Goal: Information Seeking & Learning: Check status

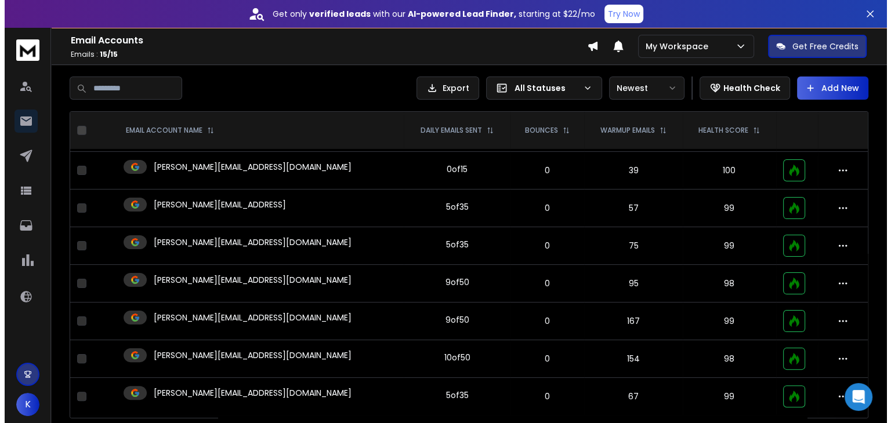
scroll to position [304, 0]
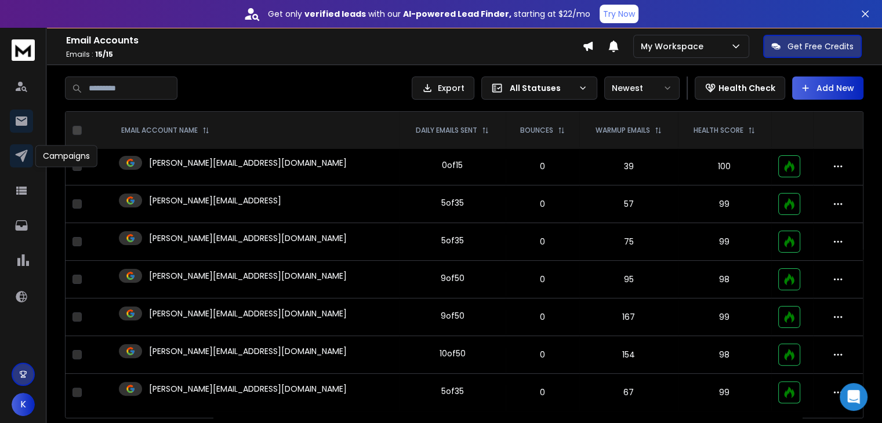
click at [17, 154] on icon at bounding box center [21, 156] width 12 height 12
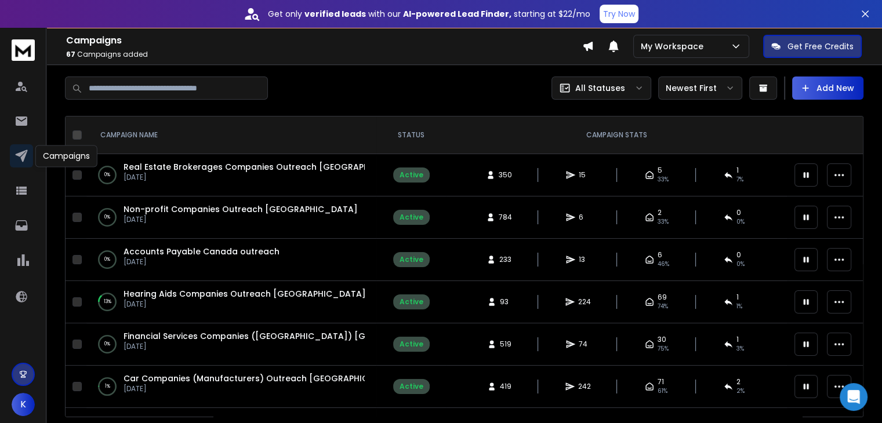
click at [220, 177] on p "[DATE]" at bounding box center [244, 177] width 241 height 9
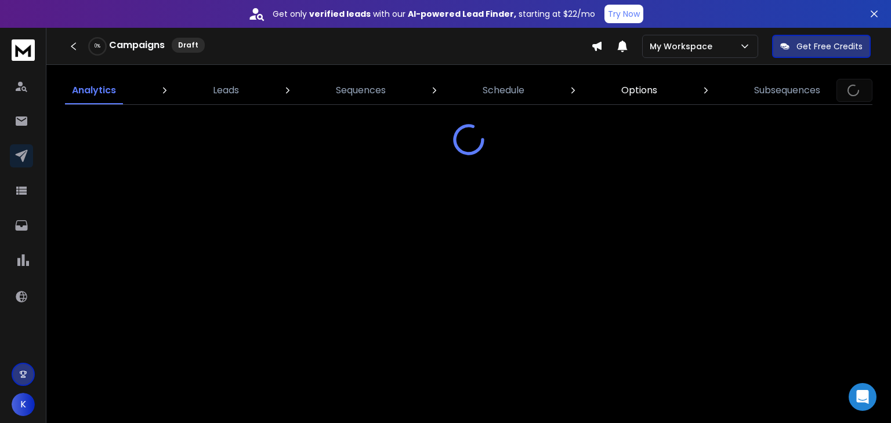
click at [616, 93] on link "Options" at bounding box center [639, 91] width 50 height 28
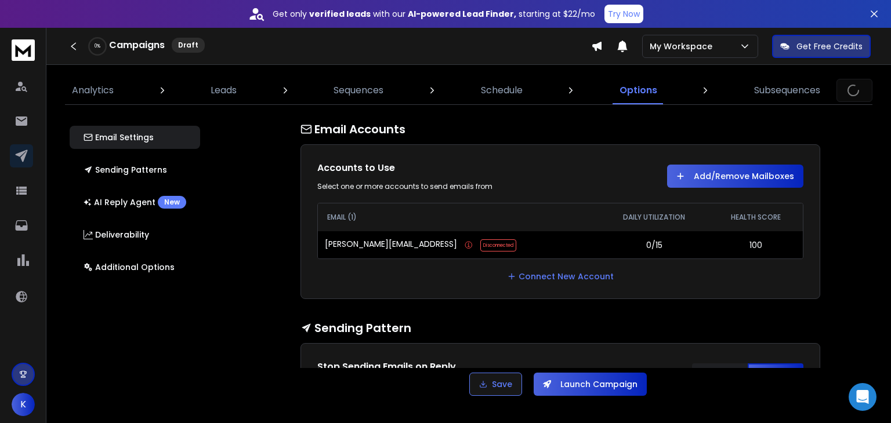
click at [719, 168] on button "Add/Remove Mailboxes" at bounding box center [735, 176] width 136 height 23
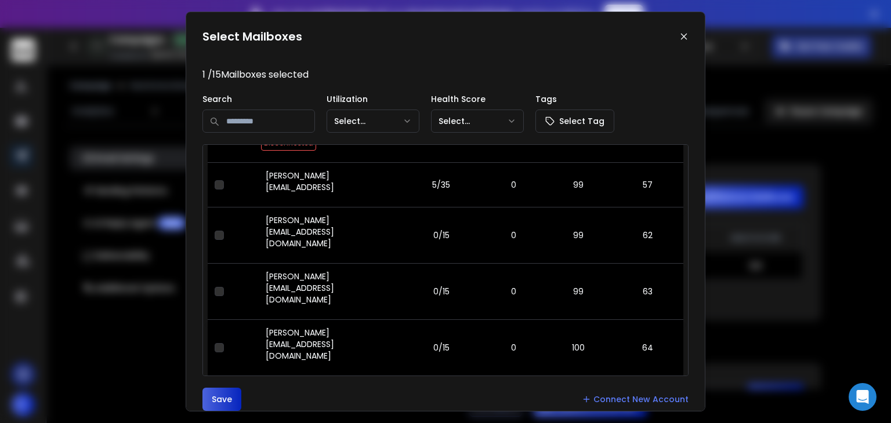
scroll to position [136, 0]
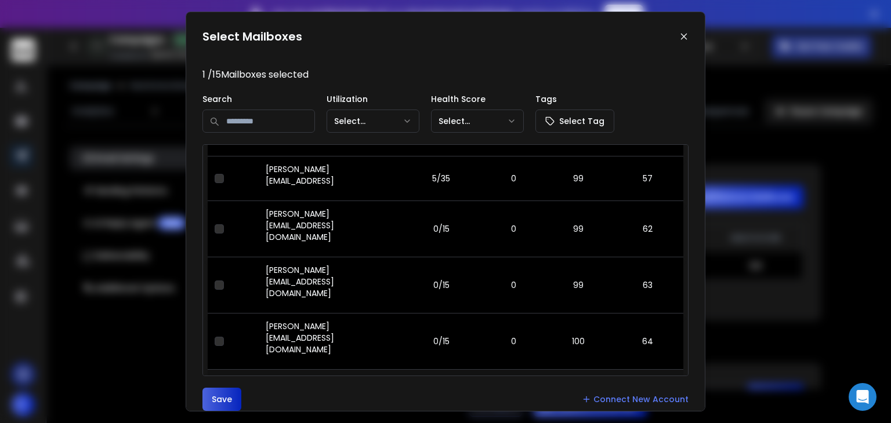
click at [220, 393] on button "button" at bounding box center [219, 397] width 9 height 9
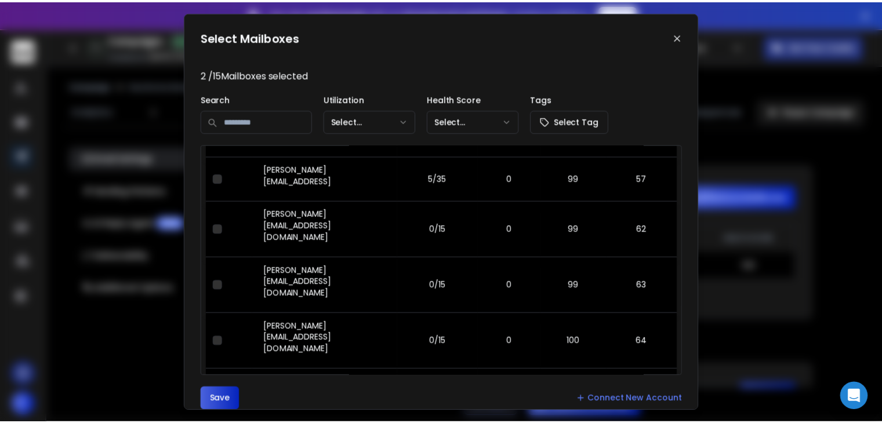
scroll to position [0, 0]
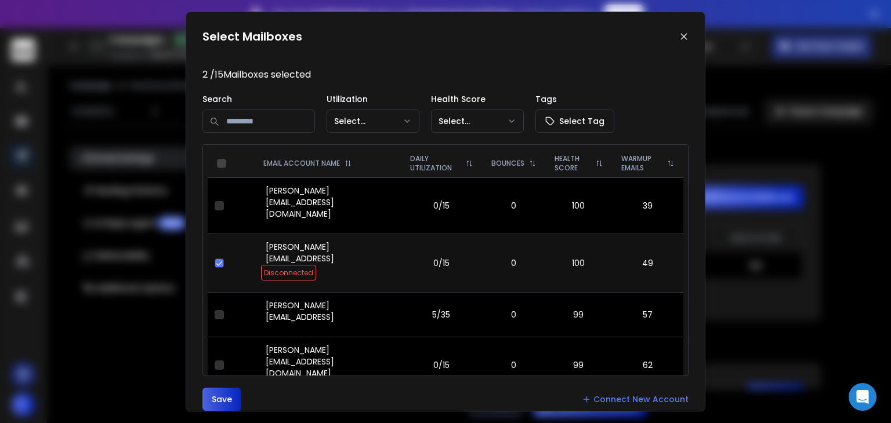
click at [216, 259] on button "button" at bounding box center [219, 263] width 9 height 9
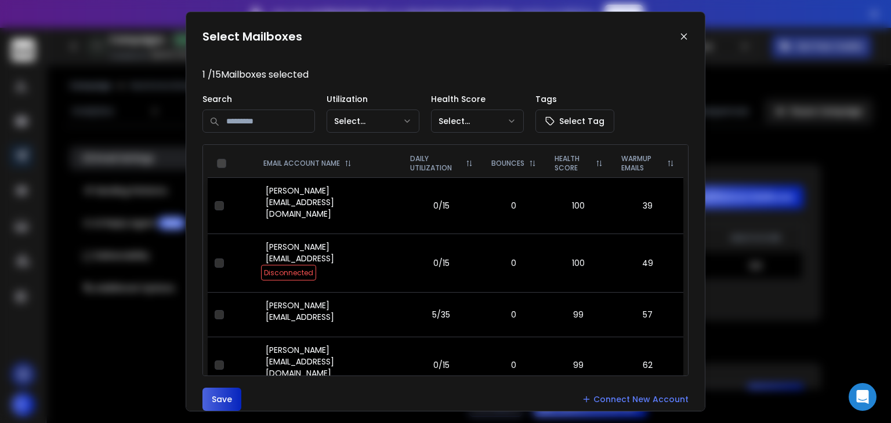
click at [223, 397] on button "Save" at bounding box center [221, 399] width 39 height 23
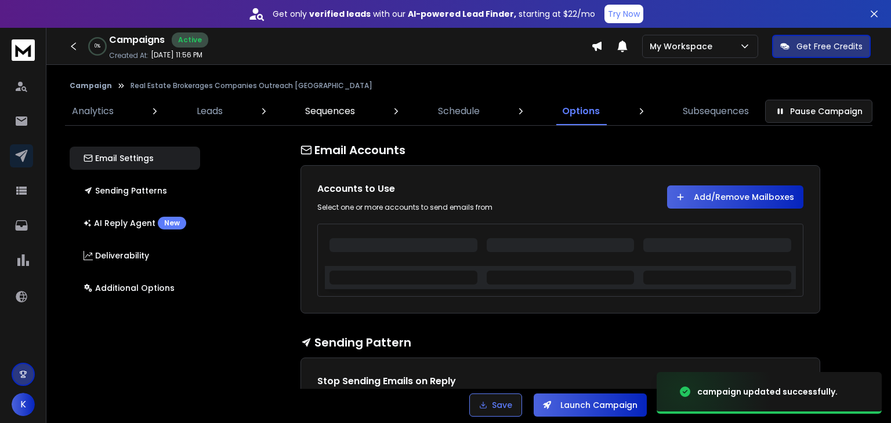
click at [318, 115] on p "Sequences" at bounding box center [330, 111] width 50 height 14
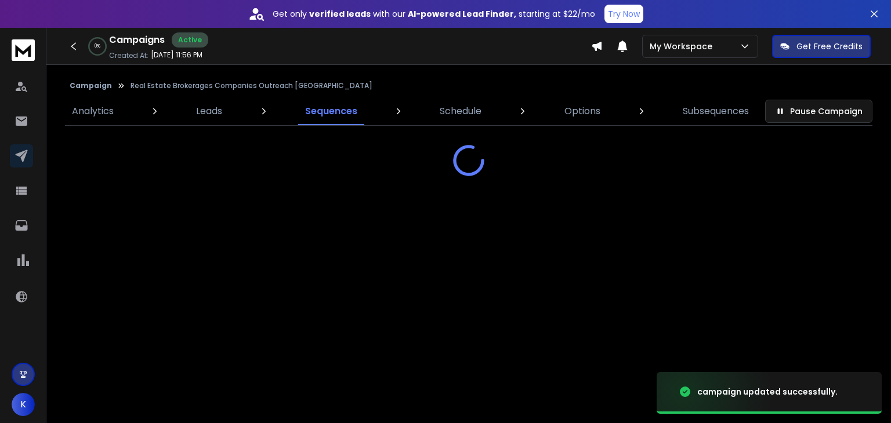
click at [230, 110] on div "Analytics Leads Sequences Schedule Options Subsequences" at bounding box center [410, 111] width 691 height 28
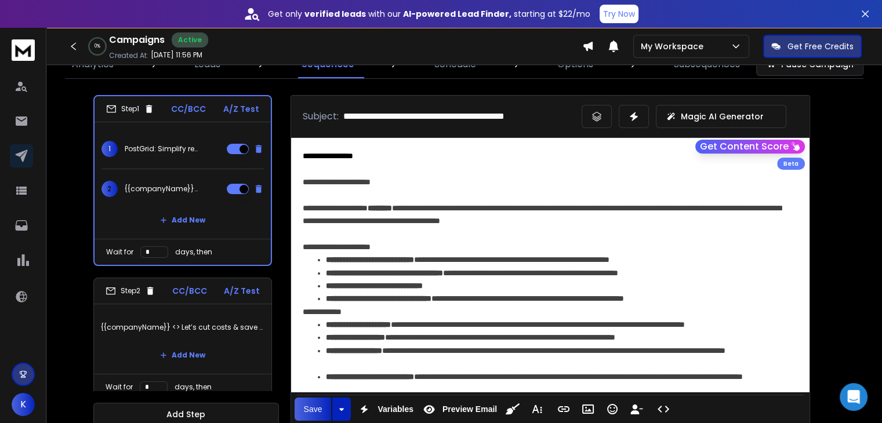
scroll to position [118, 0]
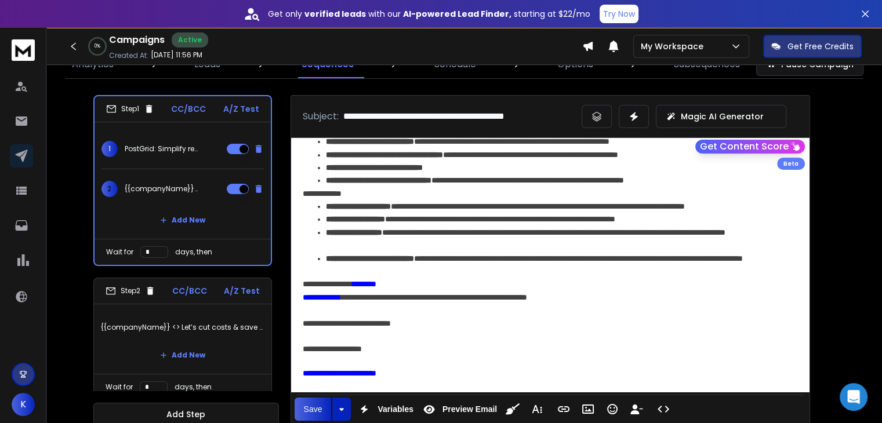
click at [383, 349] on div "**********" at bounding box center [546, 349] width 487 height 13
click at [494, 231] on div "**********" at bounding box center [557, 239] width 463 height 26
click at [385, 221] on strong "**********" at bounding box center [355, 219] width 59 height 8
click at [459, 209] on div "**********" at bounding box center [557, 206] width 463 height 13
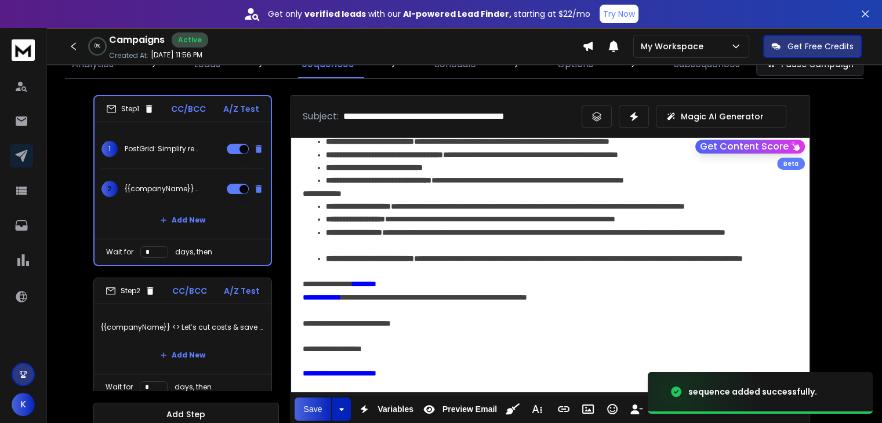
click at [499, 238] on div "**********" at bounding box center [557, 239] width 463 height 26
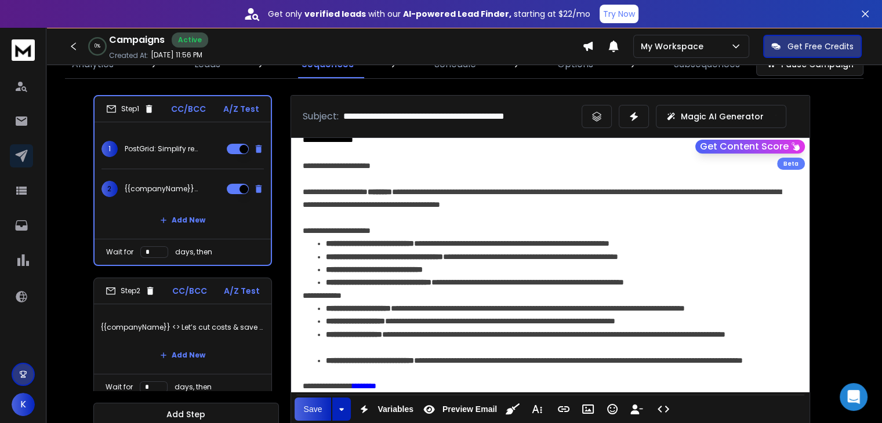
scroll to position [0, 0]
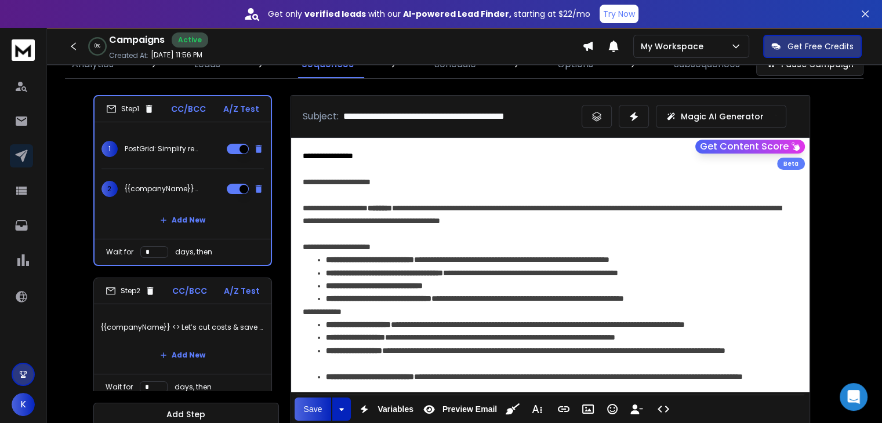
click at [200, 185] on div "2 {{companyName}} Streamline Your real estate Communication" at bounding box center [182, 188] width 162 height 39
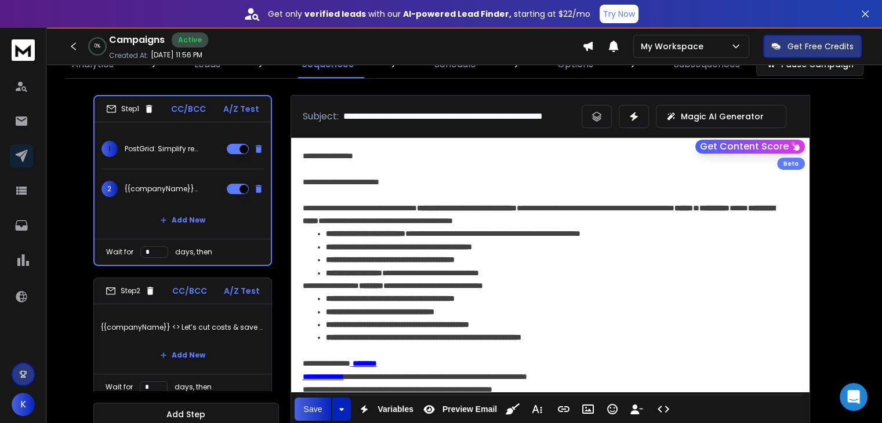
click at [204, 325] on p "{{companyName}} <> Let’s cut costs & save time." at bounding box center [183, 327] width 164 height 32
type input "**********"
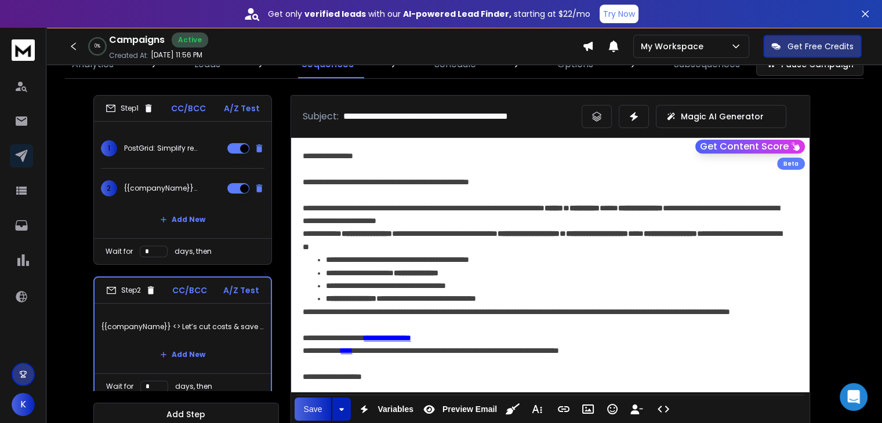
click at [315, 205] on div "**********" at bounding box center [546, 215] width 487 height 26
click at [397, 216] on div "**********" at bounding box center [546, 215] width 487 height 26
click at [220, 326] on p "{{companyName}} <> Let’s cut costs & save time." at bounding box center [182, 327] width 162 height 32
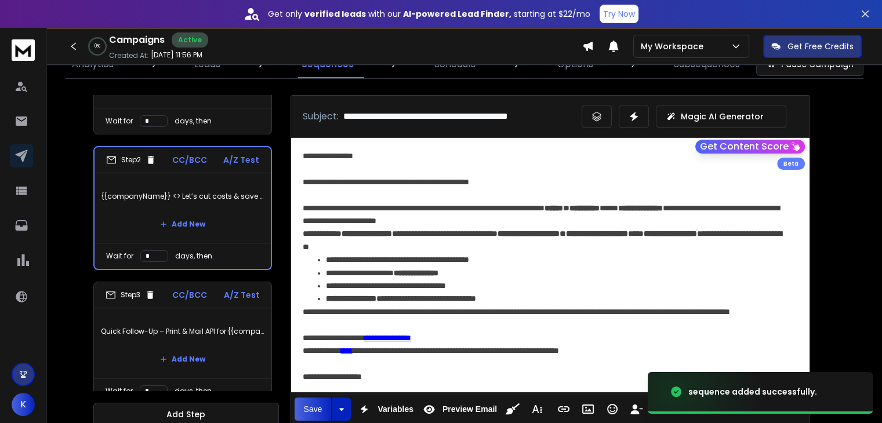
scroll to position [214, 0]
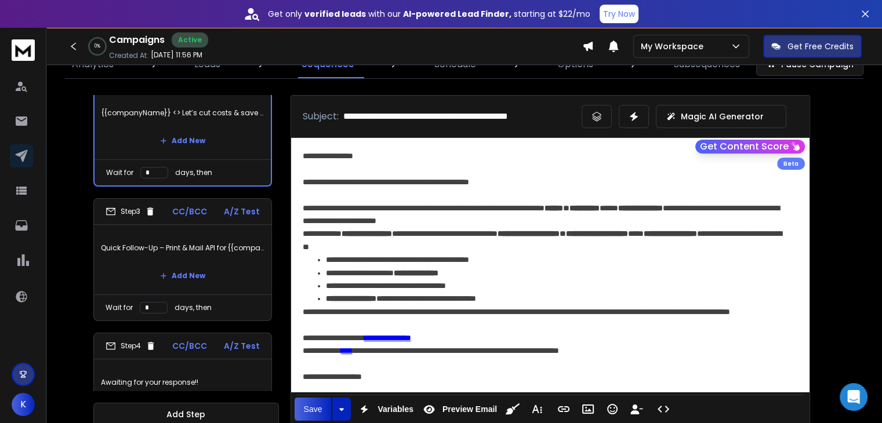
click at [228, 238] on p "Quick Follow-Up – Print & Mail API for {{companyName}}" at bounding box center [183, 248] width 164 height 32
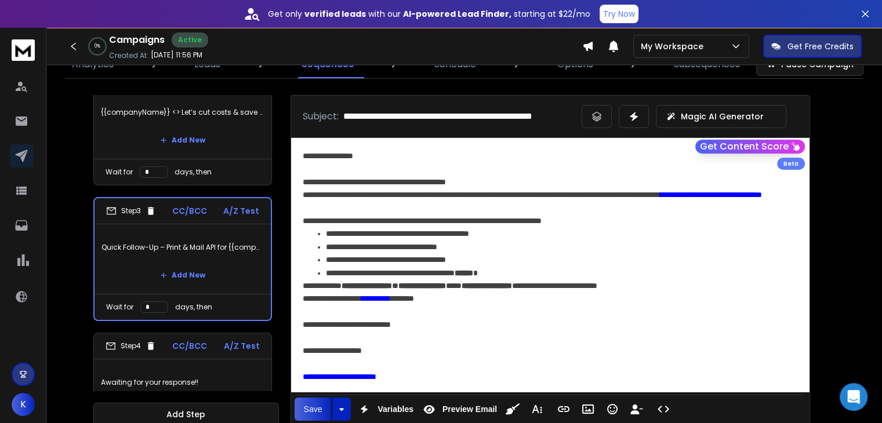
click at [217, 375] on p "Awaiting for your response!!" at bounding box center [183, 382] width 164 height 32
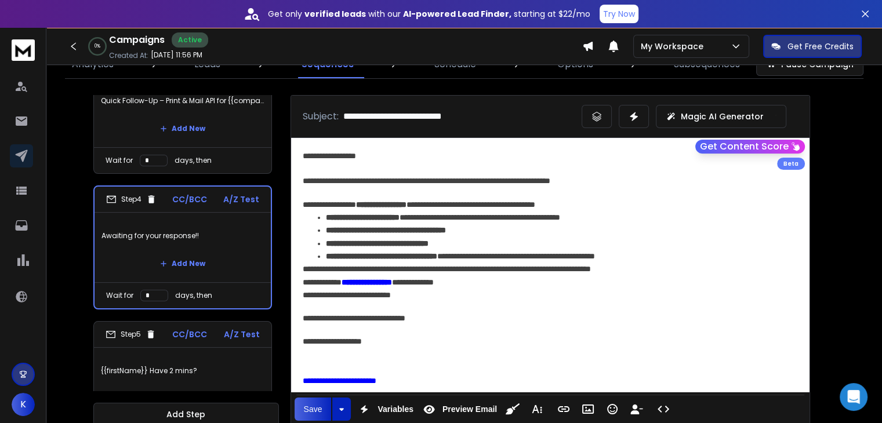
scroll to position [384, 0]
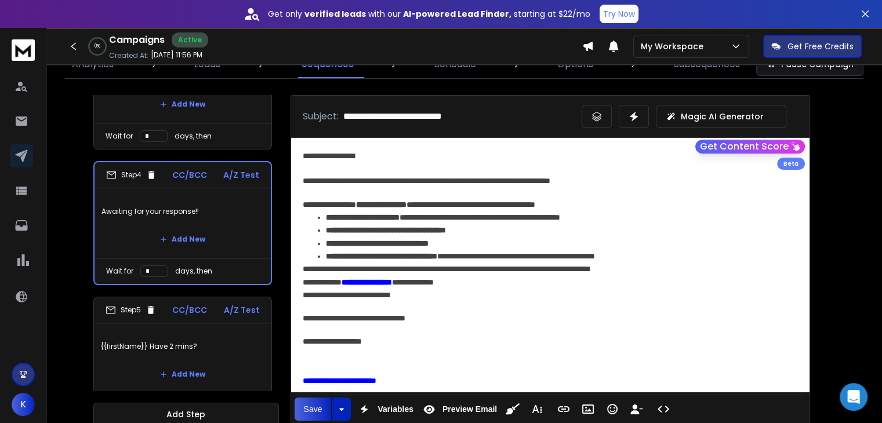
click at [234, 344] on p "{{firstName}} Have 2 mins?" at bounding box center [183, 347] width 164 height 32
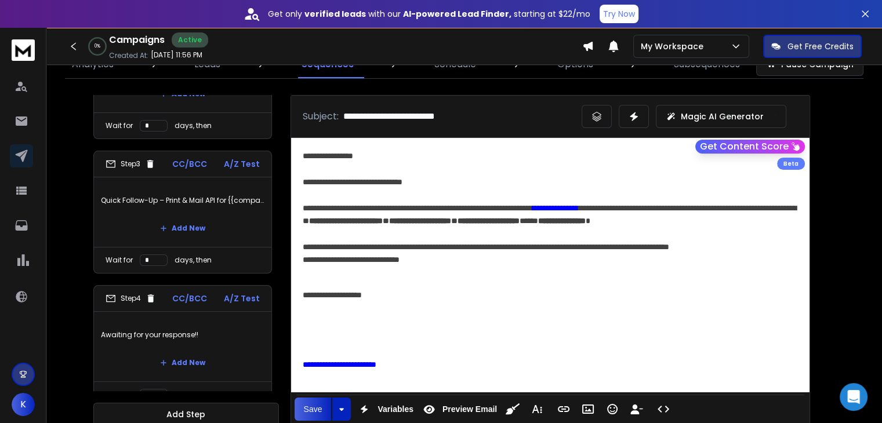
scroll to position [257, 0]
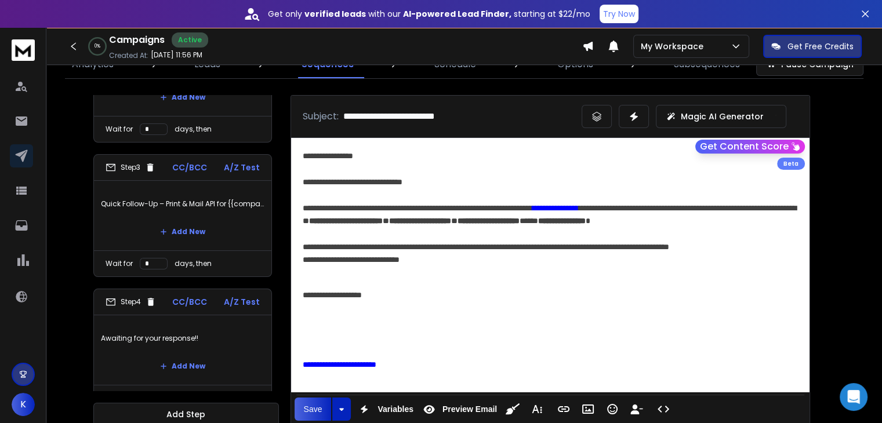
click at [227, 208] on p "Quick Follow-Up – Print & Mail API for {{companyName}}" at bounding box center [183, 204] width 164 height 32
type input "**********"
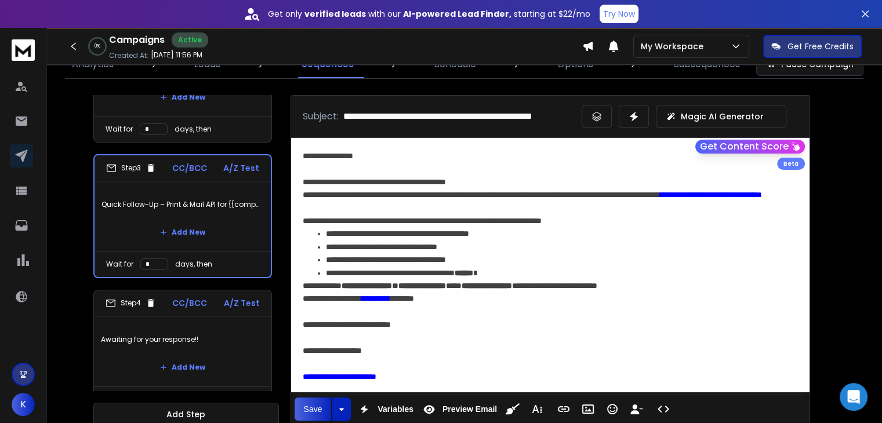
scroll to position [0, 0]
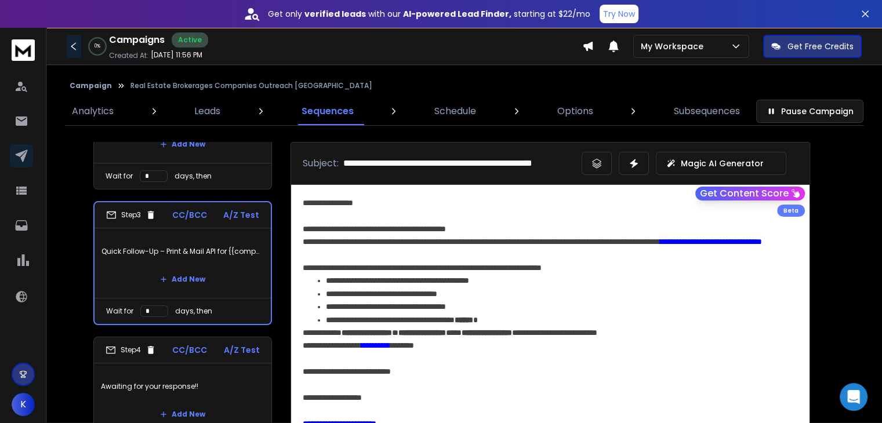
click at [72, 44] on icon at bounding box center [73, 46] width 10 height 10
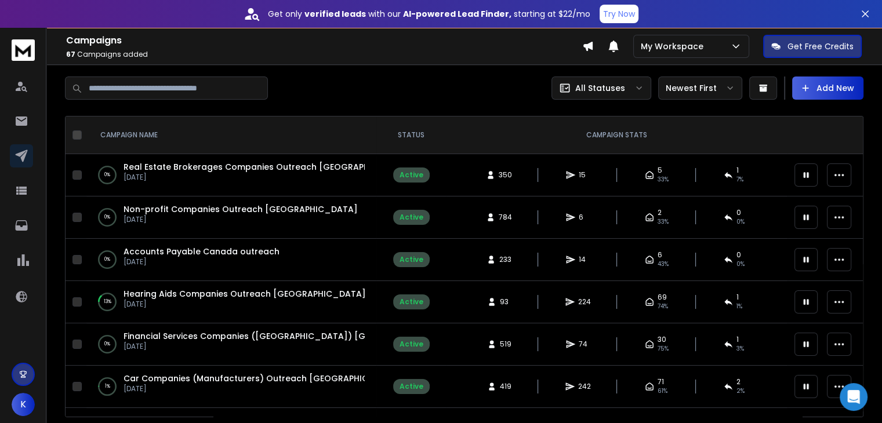
click at [235, 211] on span "Non-profit Companies Outreach [GEOGRAPHIC_DATA]" at bounding box center [241, 210] width 234 height 12
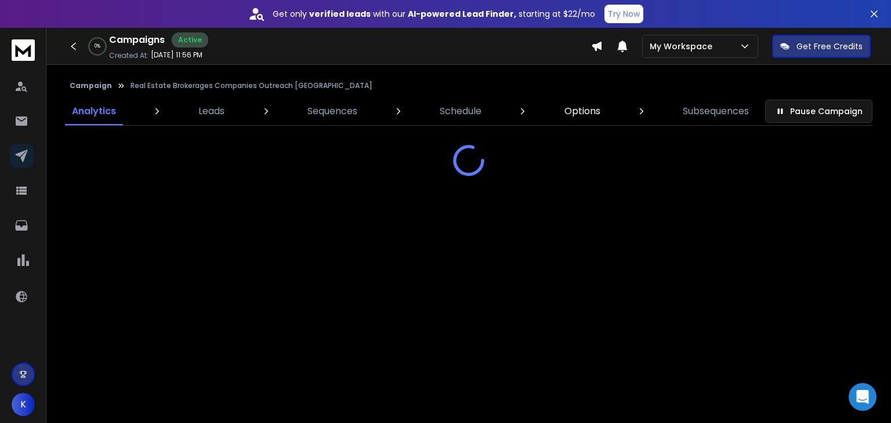
click at [589, 114] on p "Options" at bounding box center [582, 111] width 36 height 14
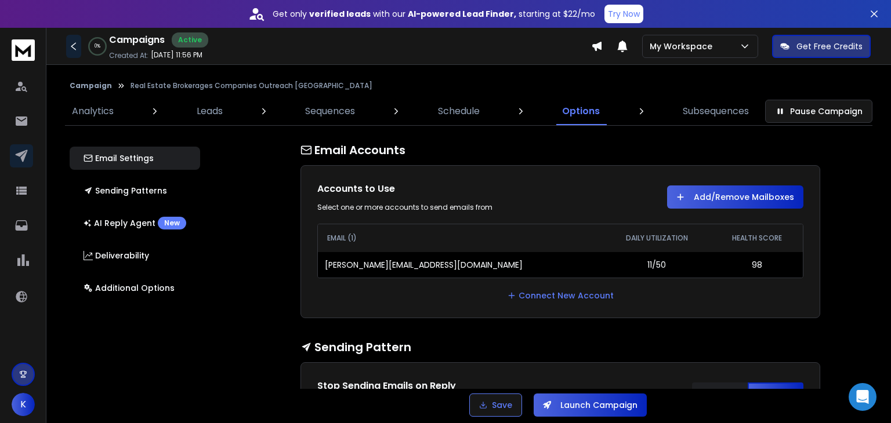
click at [77, 45] on icon at bounding box center [73, 46] width 10 height 10
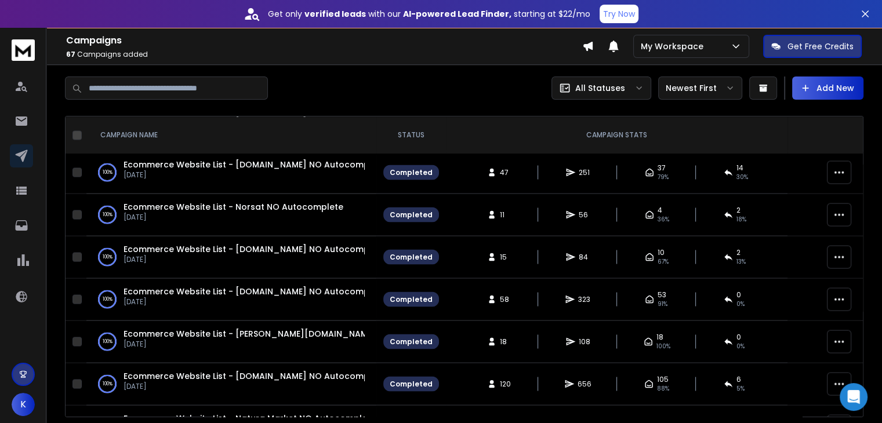
scroll to position [2210, 0]
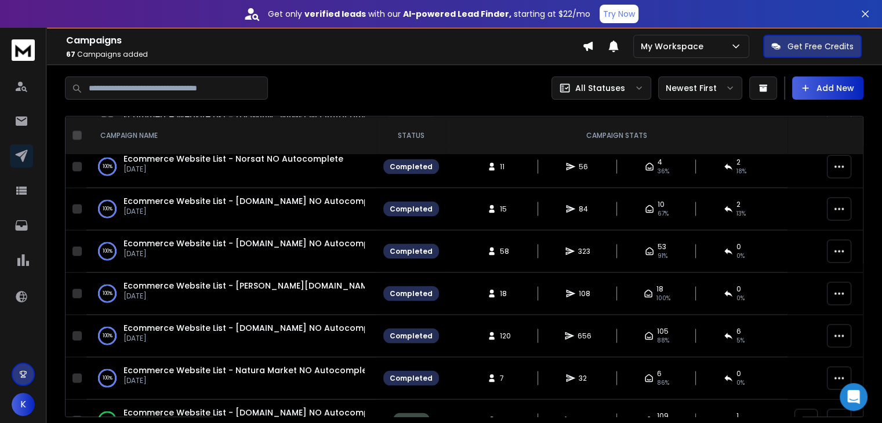
click at [255, 249] on p "3 months ago" at bounding box center [244, 253] width 241 height 9
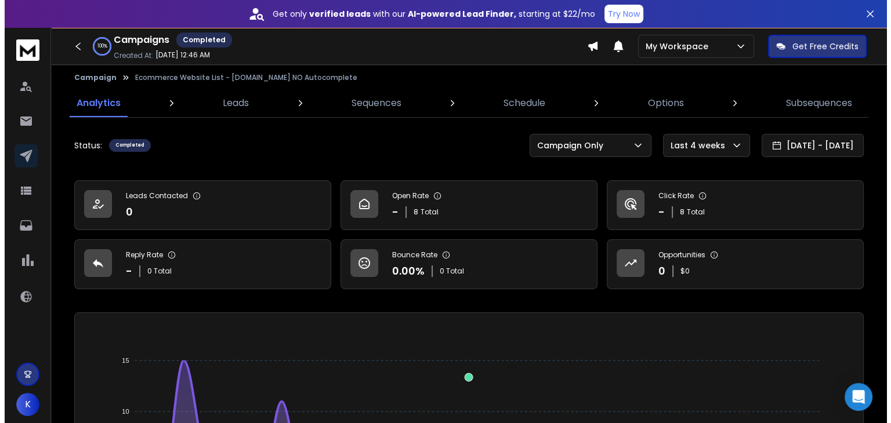
scroll to position [7, 0]
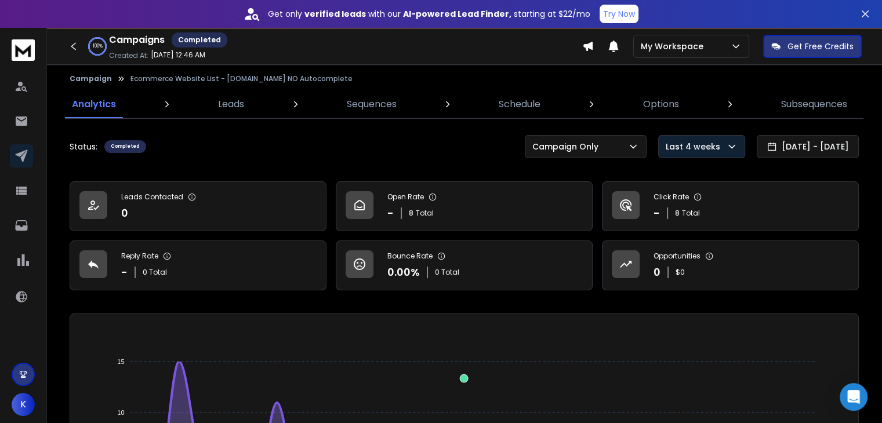
click at [726, 144] on icon "button" at bounding box center [732, 147] width 12 height 12
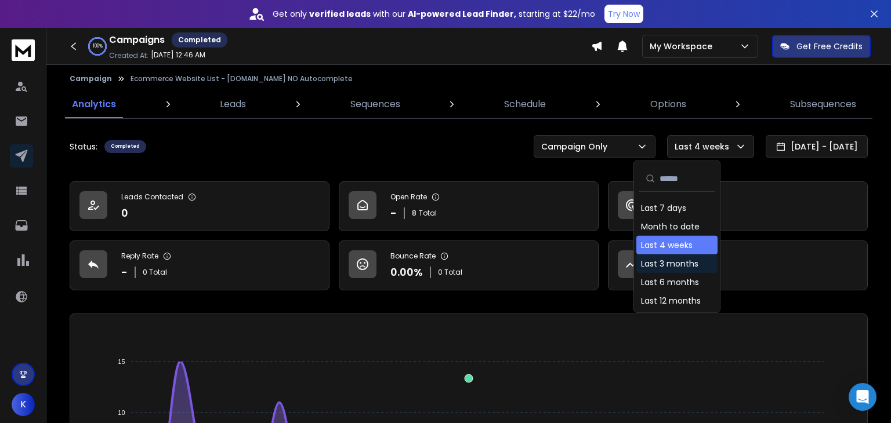
click at [673, 258] on div "Last 3 months" at bounding box center [669, 264] width 57 height 12
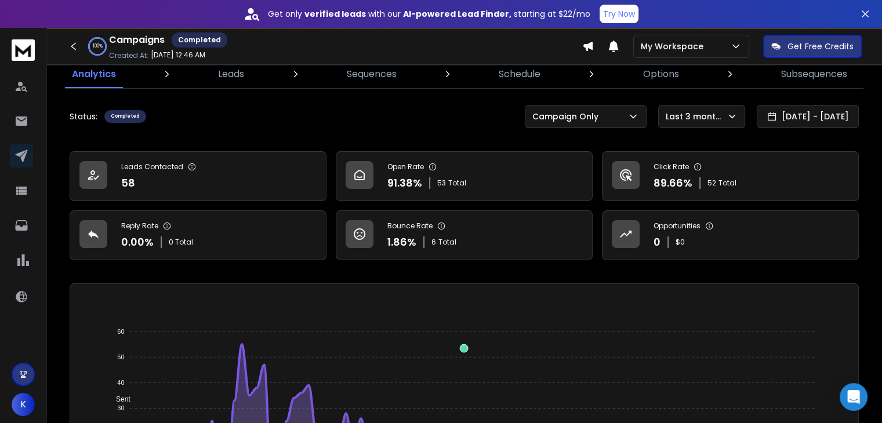
scroll to position [0, 0]
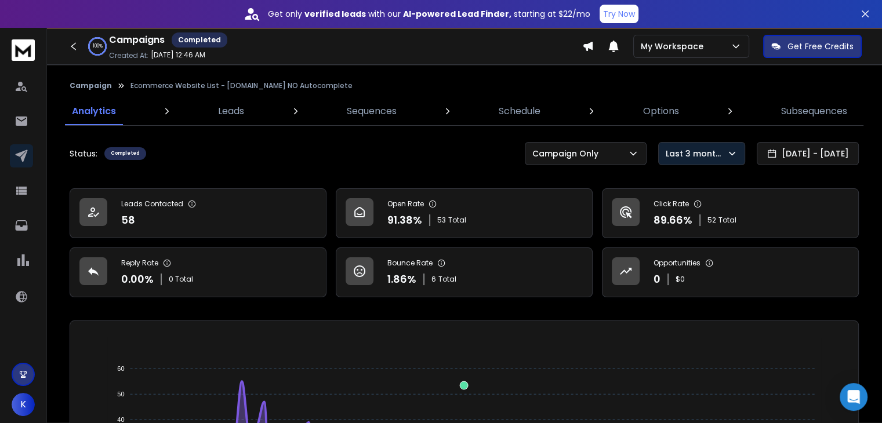
click at [678, 156] on p "Last 3 months" at bounding box center [696, 154] width 61 height 12
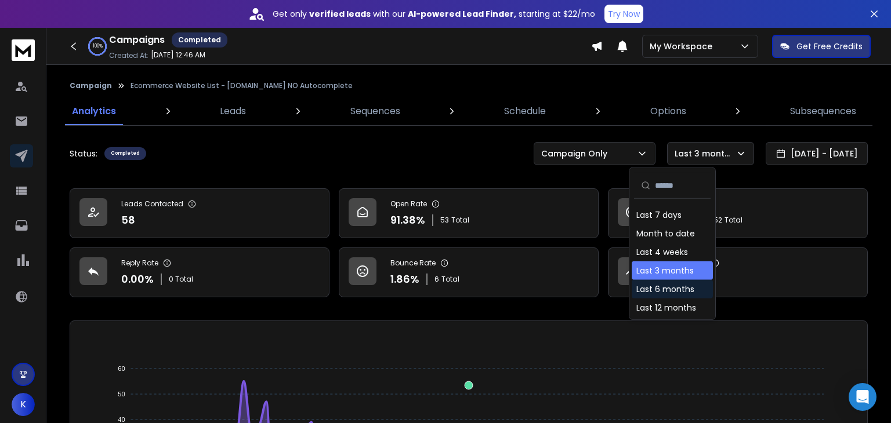
click at [671, 285] on div "Last 6 months" at bounding box center [665, 290] width 58 height 12
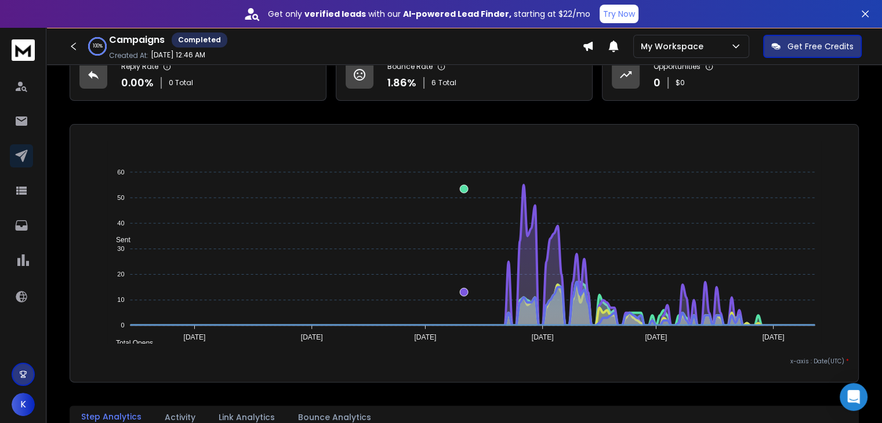
scroll to position [227, 0]
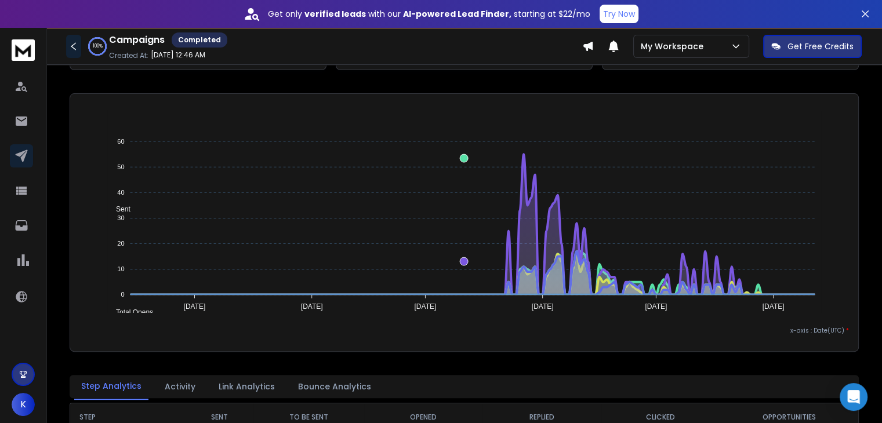
click at [77, 48] on icon at bounding box center [73, 46] width 10 height 10
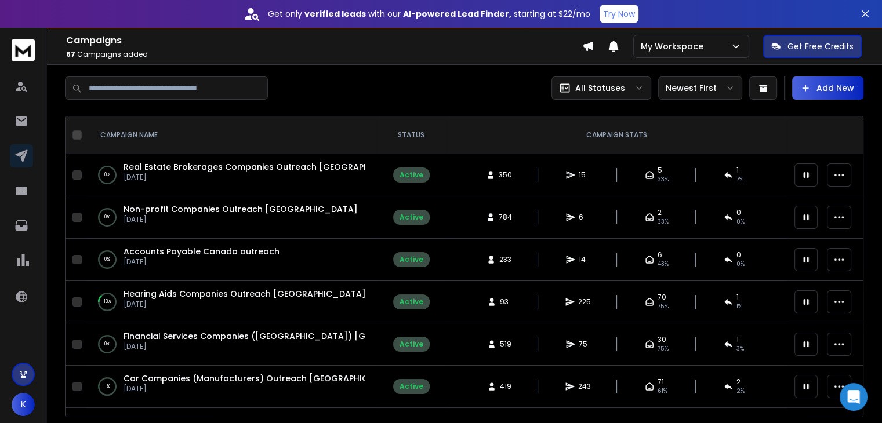
click at [77, 48] on div "Campaigns 67 Campaigns added" at bounding box center [324, 47] width 516 height 26
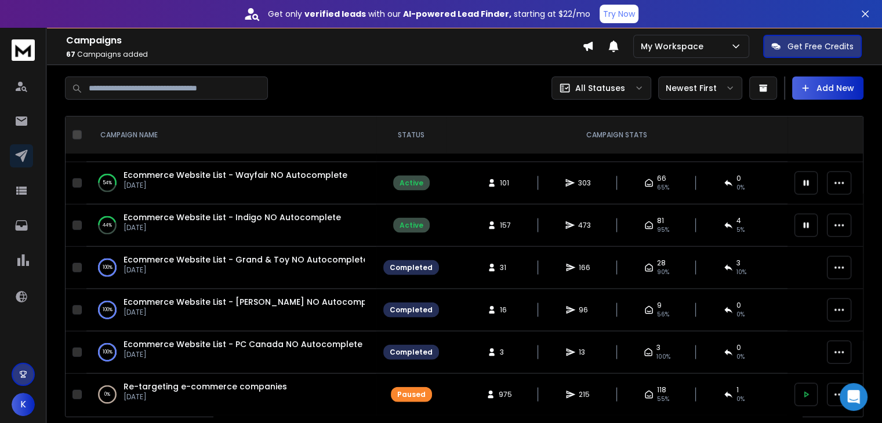
scroll to position [2264, 0]
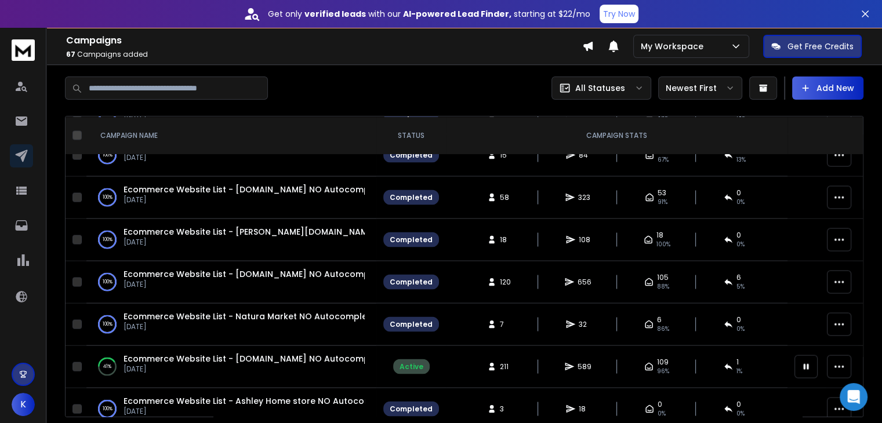
click at [360, 268] on div "100 % Ecommerce Website List - Rona.ca NO Autocomplete 3 months ago" at bounding box center [231, 282] width 267 height 28
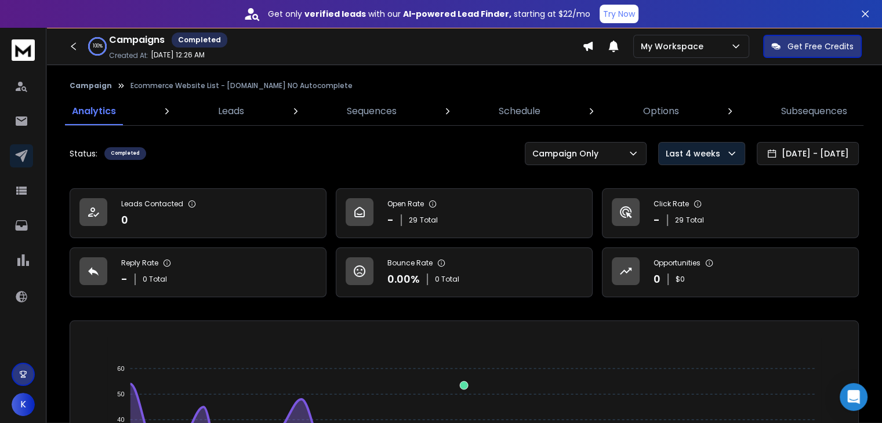
click at [690, 144] on button "Last 4 weeks" at bounding box center [701, 153] width 87 height 23
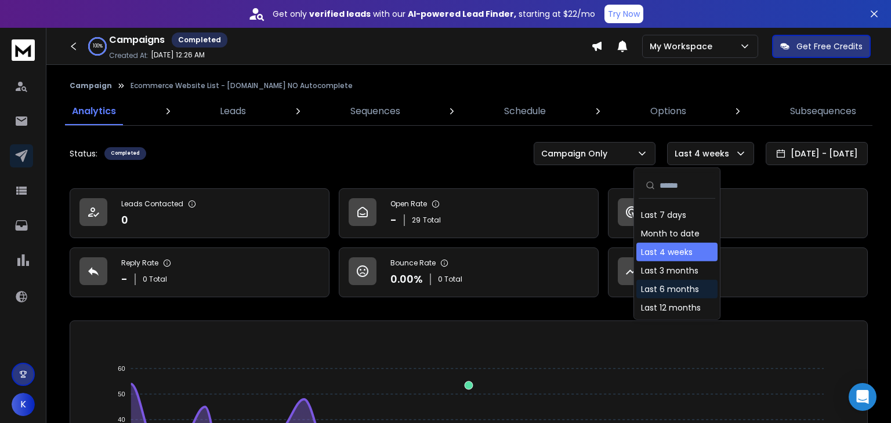
click at [676, 284] on div "Last 6 months" at bounding box center [670, 290] width 58 height 12
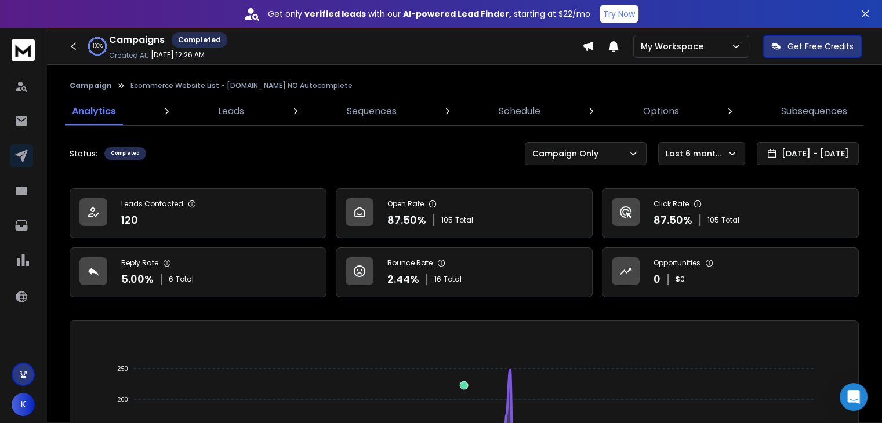
click at [783, 82] on div "Campaign Ecommerce Website List - Rona.ca NO Autocomplete" at bounding box center [464, 86] width 798 height 19
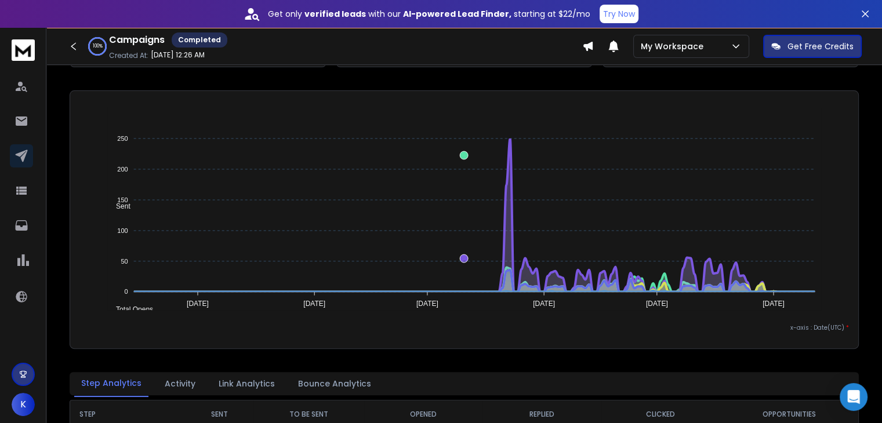
scroll to position [232, 0]
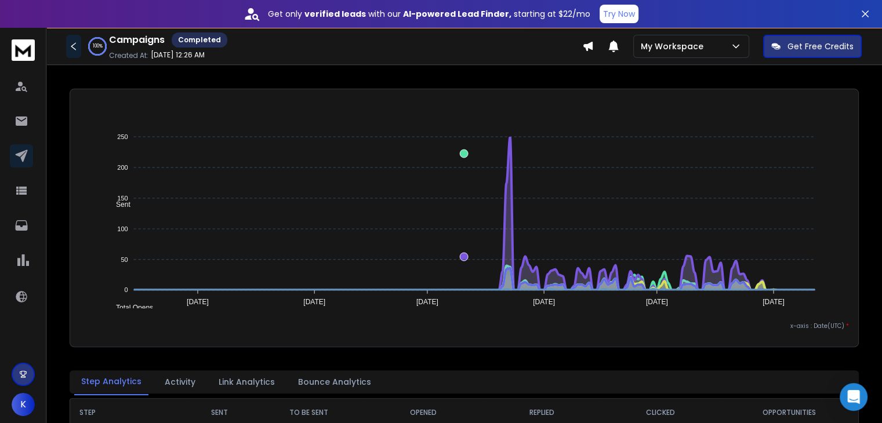
click at [72, 50] on icon at bounding box center [73, 46] width 10 height 10
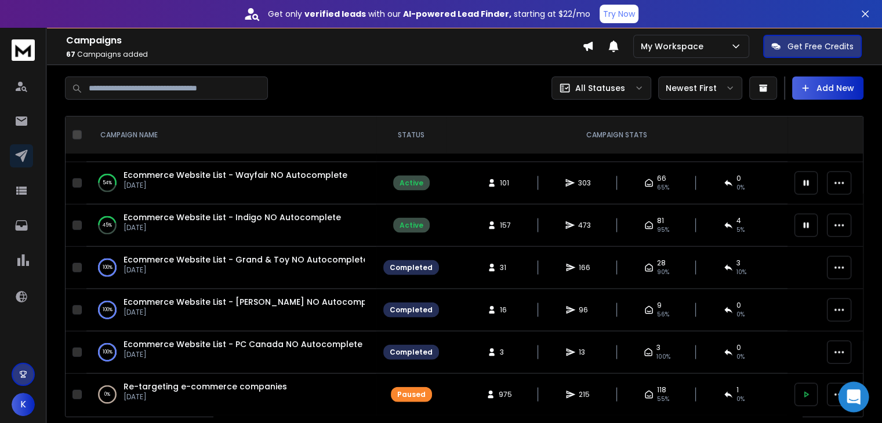
scroll to position [2348, 0]
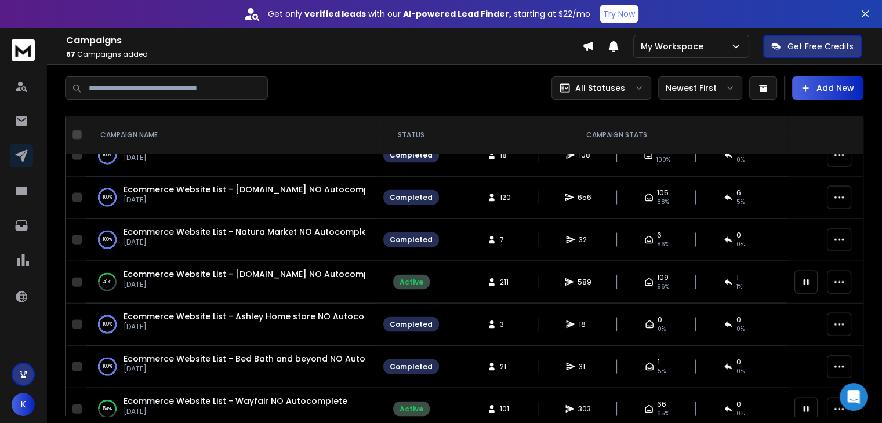
click at [332, 282] on div "Ecommerce Website List - Aritzia.com NO Autocomplete 3 months ago" at bounding box center [244, 282] width 241 height 28
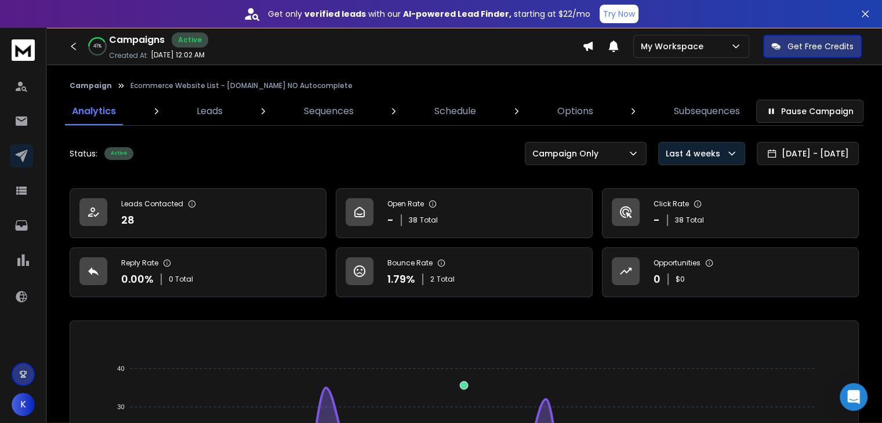
click at [684, 154] on p "Last 4 weeks" at bounding box center [695, 154] width 59 height 12
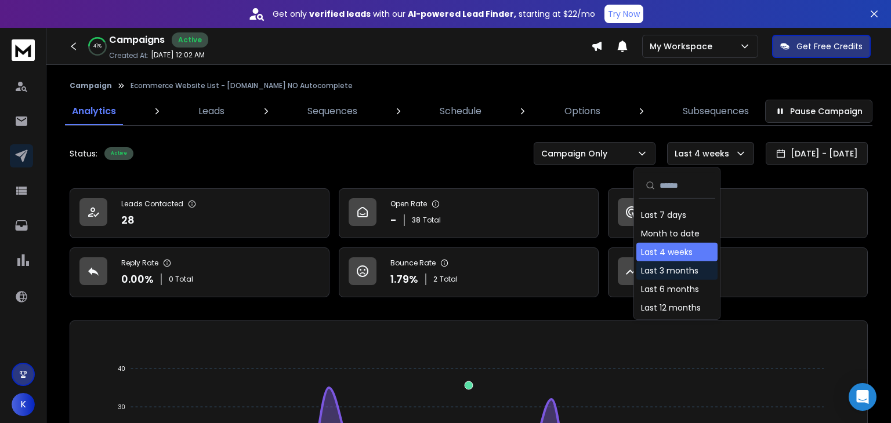
click at [666, 274] on div "Last 3 months" at bounding box center [669, 271] width 57 height 12
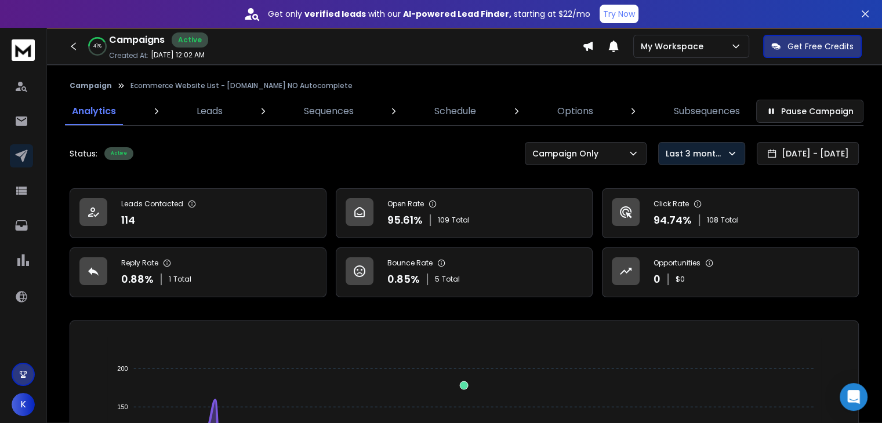
click at [686, 151] on p "Last 3 months" at bounding box center [696, 154] width 61 height 12
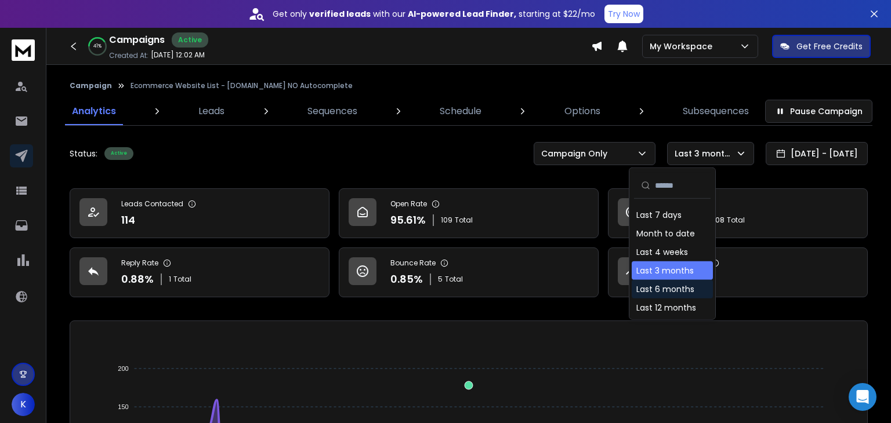
click at [666, 295] on div "Last 6 months" at bounding box center [671, 289] width 81 height 19
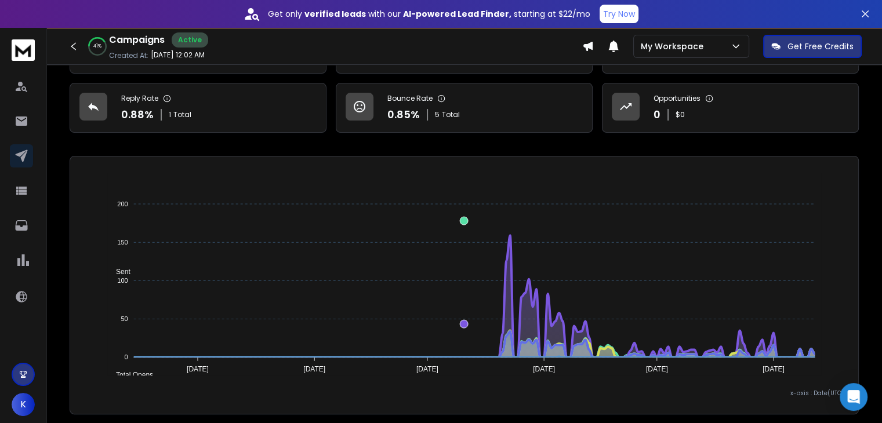
scroll to position [162, 0]
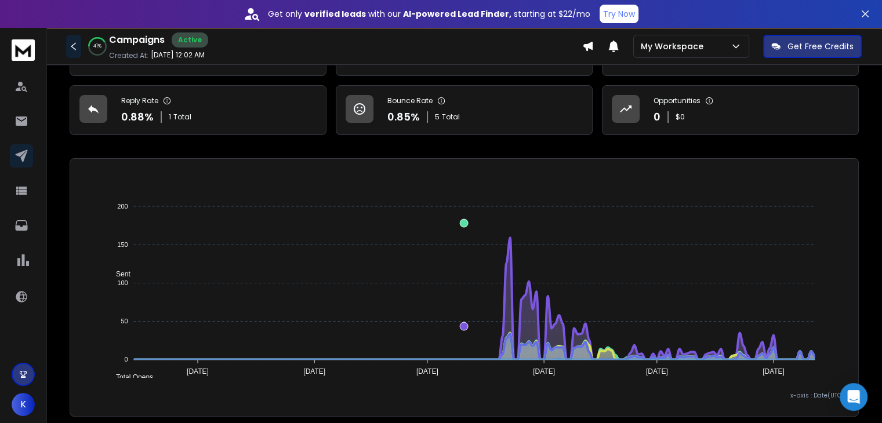
click at [76, 50] on icon at bounding box center [73, 46] width 10 height 10
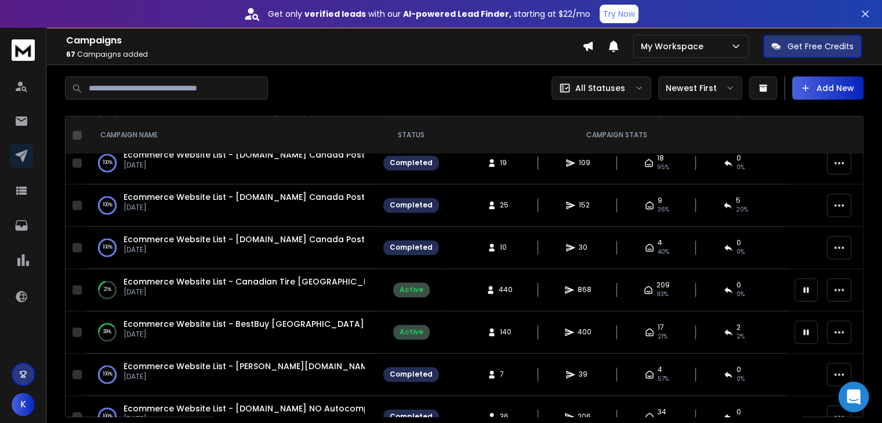
scroll to position [2475, 0]
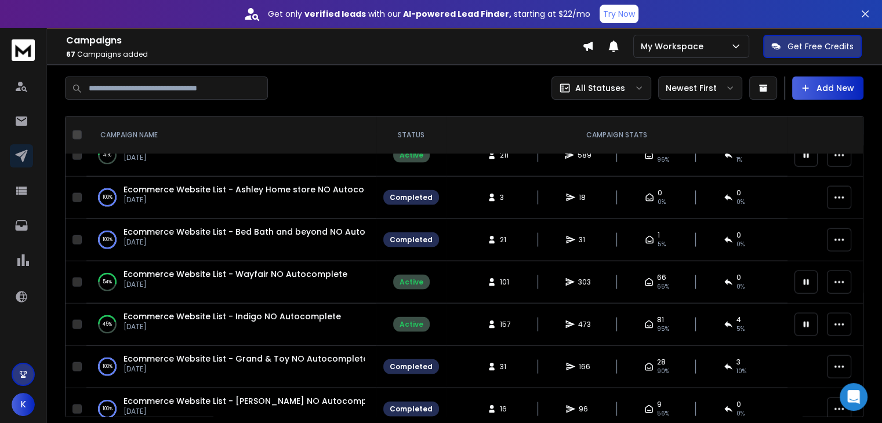
click at [317, 280] on p "3 months ago" at bounding box center [236, 284] width 224 height 9
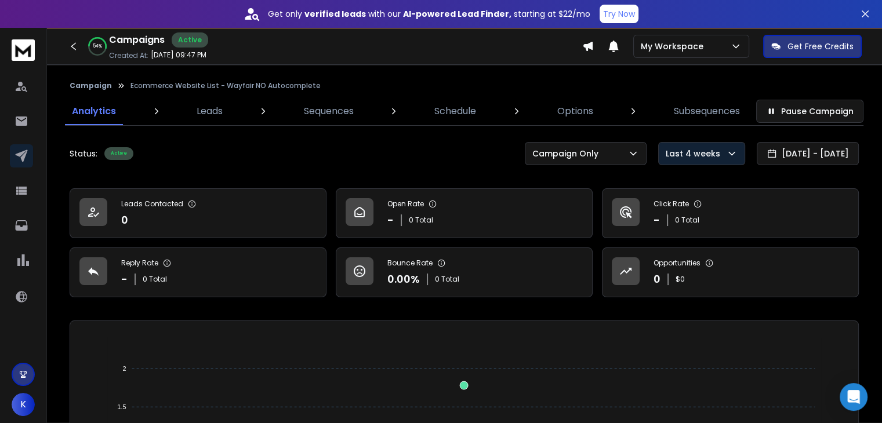
click at [681, 147] on button "Last 4 weeks" at bounding box center [701, 153] width 87 height 23
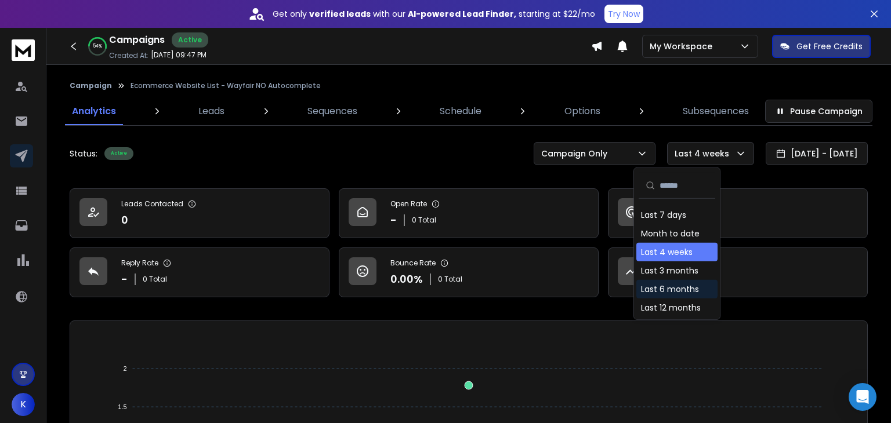
click at [665, 282] on div "Last 6 months" at bounding box center [676, 289] width 81 height 19
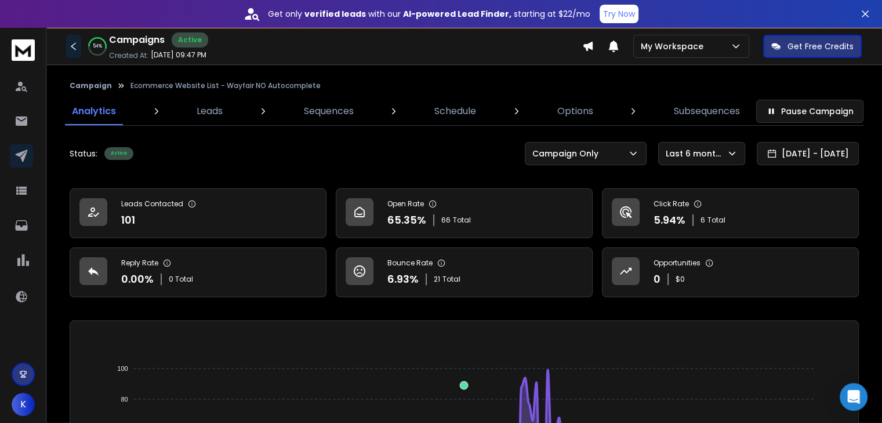
click at [72, 43] on icon at bounding box center [73, 46] width 10 height 10
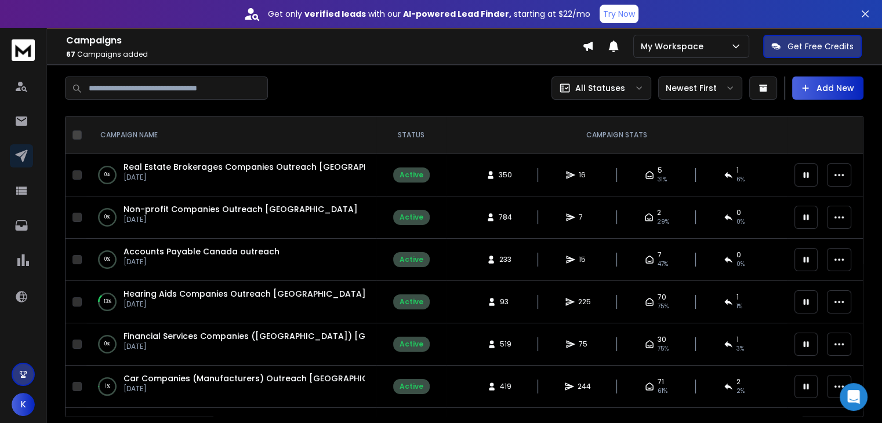
scroll to position [1875, 0]
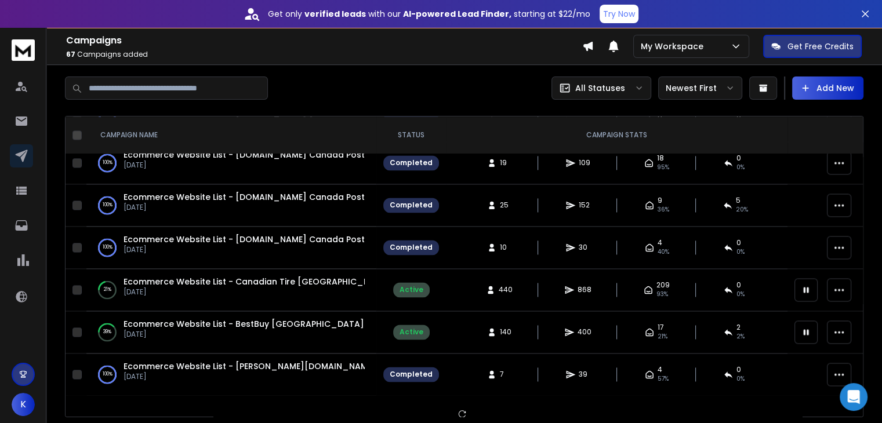
click at [277, 331] on p "[DATE]" at bounding box center [244, 334] width 241 height 9
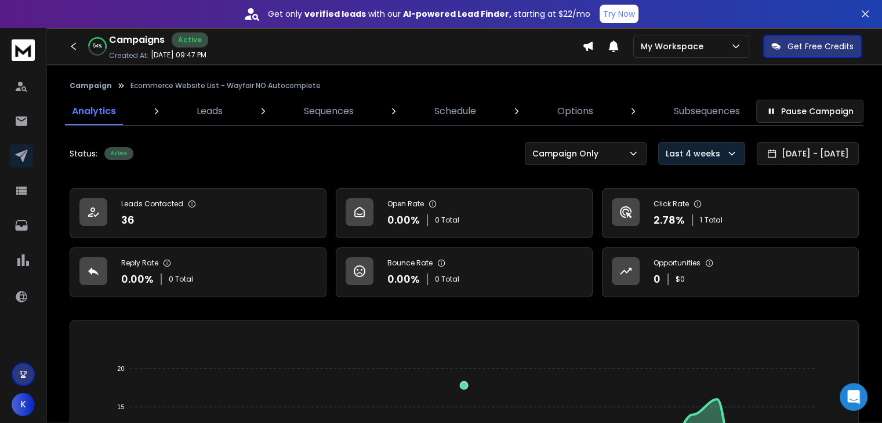
click at [726, 149] on icon "button" at bounding box center [732, 154] width 12 height 12
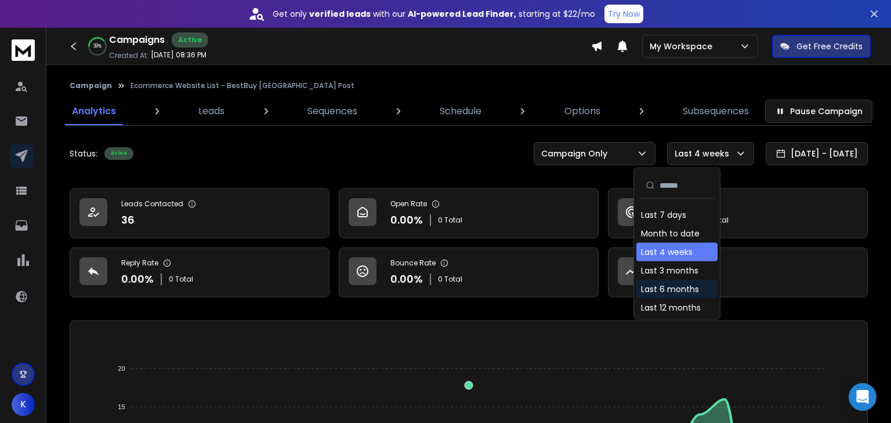
click at [659, 285] on div "Last 6 months" at bounding box center [670, 290] width 58 height 12
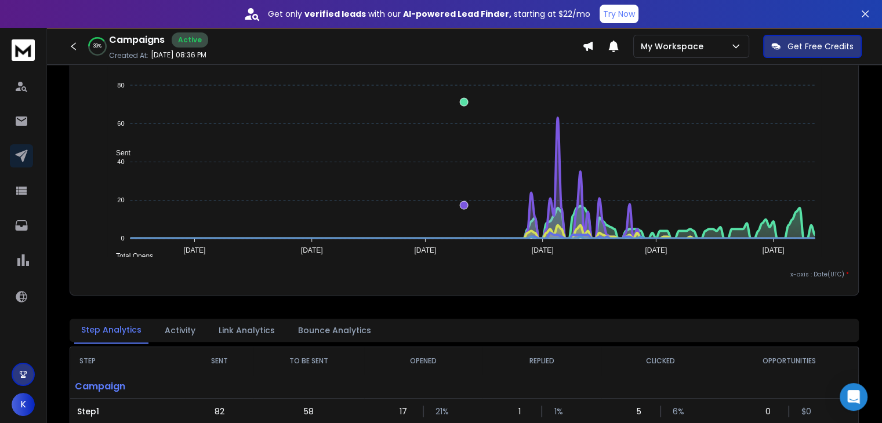
scroll to position [358, 0]
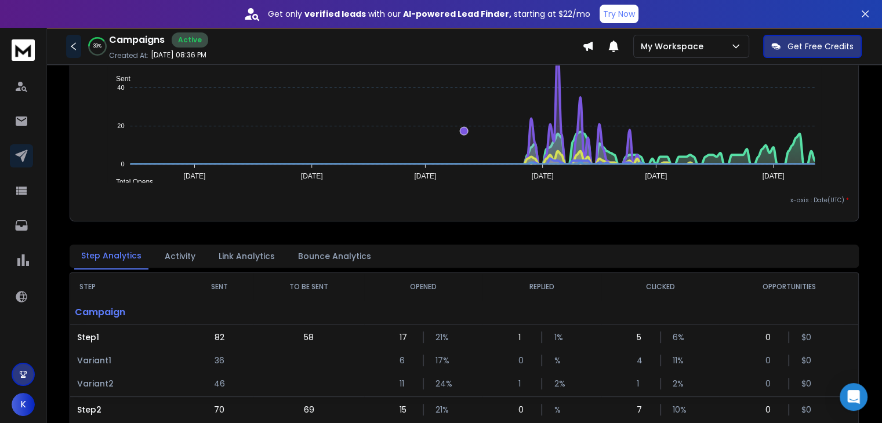
click at [76, 49] on icon at bounding box center [73, 46] width 10 height 10
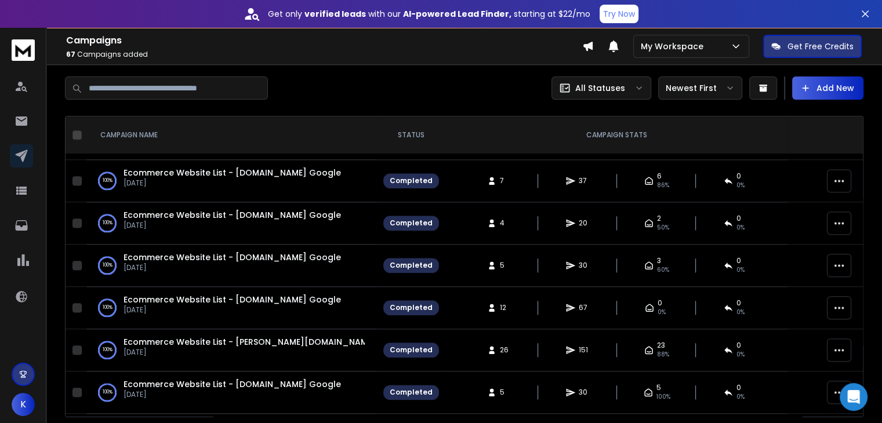
scroll to position [1875, 0]
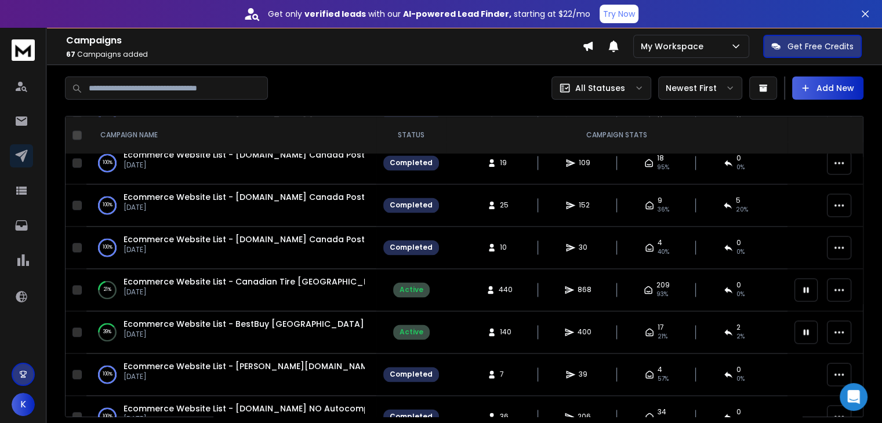
click at [271, 289] on p "[DATE]" at bounding box center [244, 292] width 241 height 9
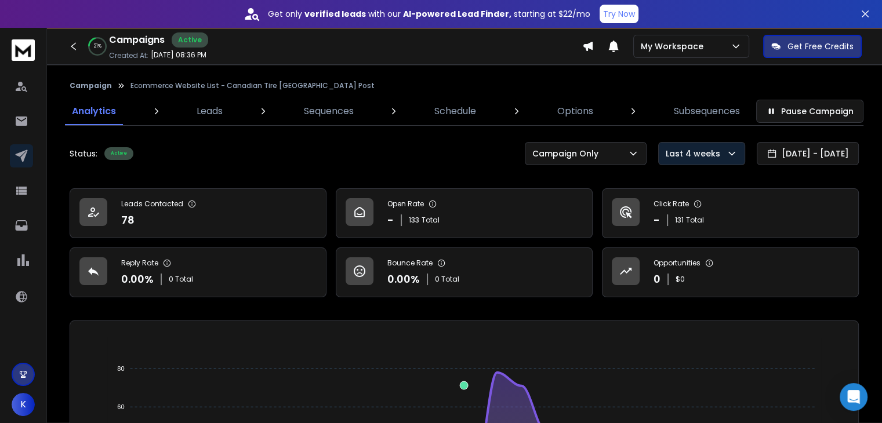
click at [666, 148] on p "Last 4 weeks" at bounding box center [695, 154] width 59 height 12
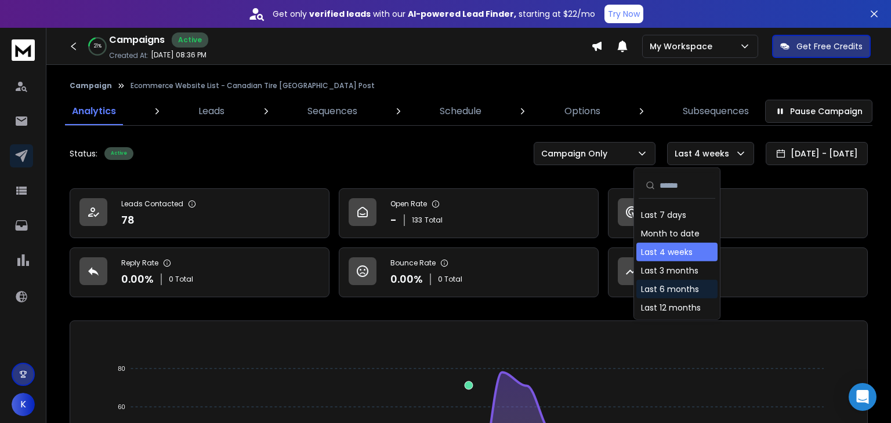
click at [685, 287] on div "Last 6 months" at bounding box center [670, 290] width 58 height 12
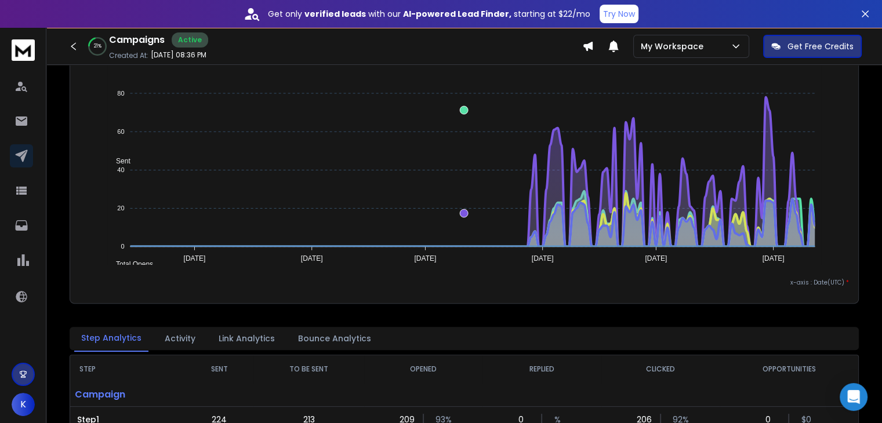
scroll to position [278, 0]
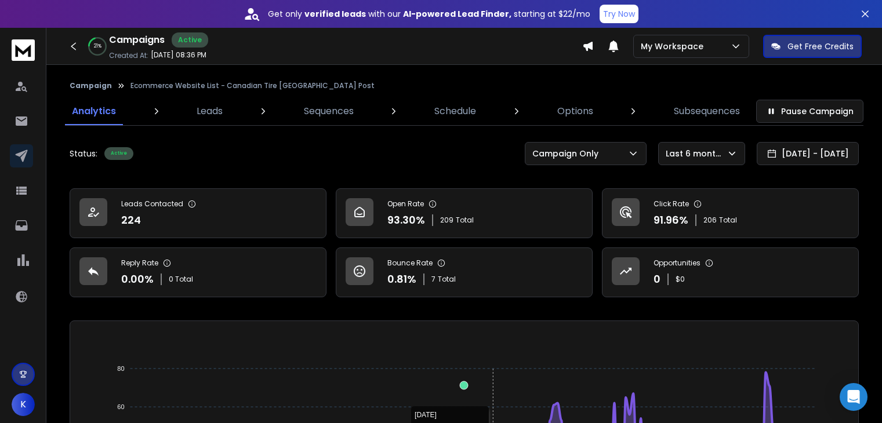
scroll to position [278, 0]
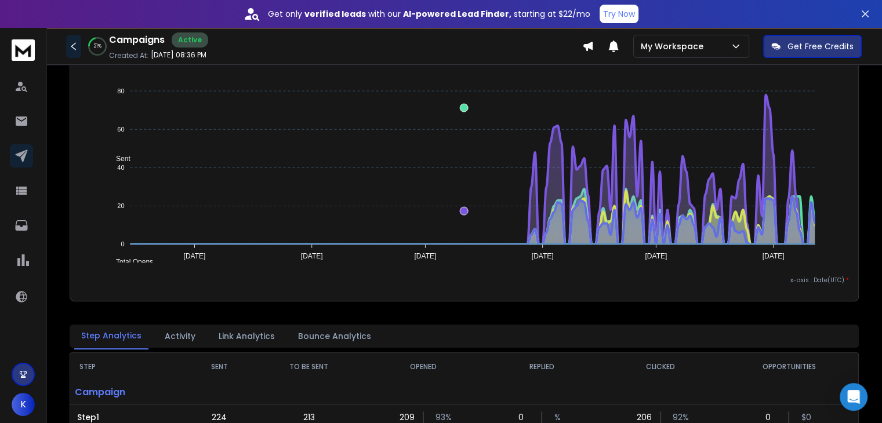
click at [71, 43] on icon at bounding box center [73, 46] width 10 height 10
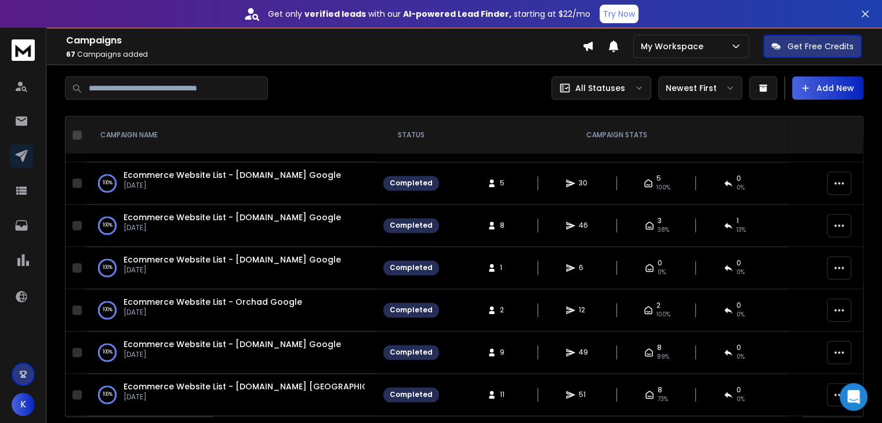
scroll to position [1683, 0]
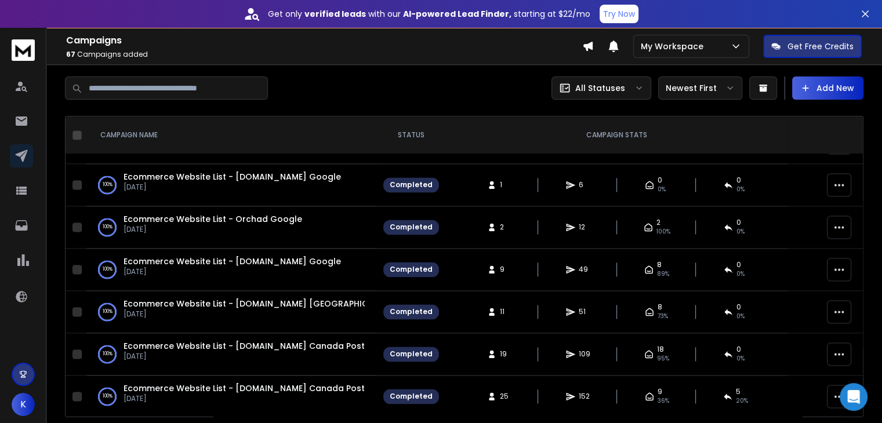
click at [293, 396] on p "[DATE]" at bounding box center [244, 398] width 241 height 9
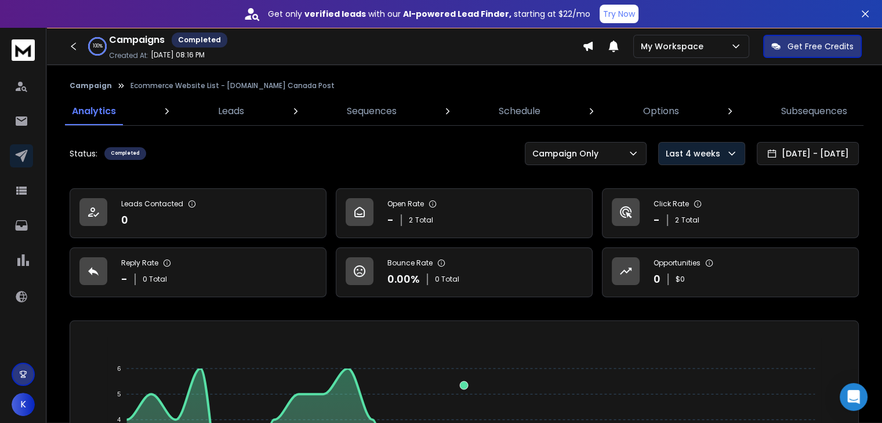
click at [676, 148] on p "Last 4 weeks" at bounding box center [695, 154] width 59 height 12
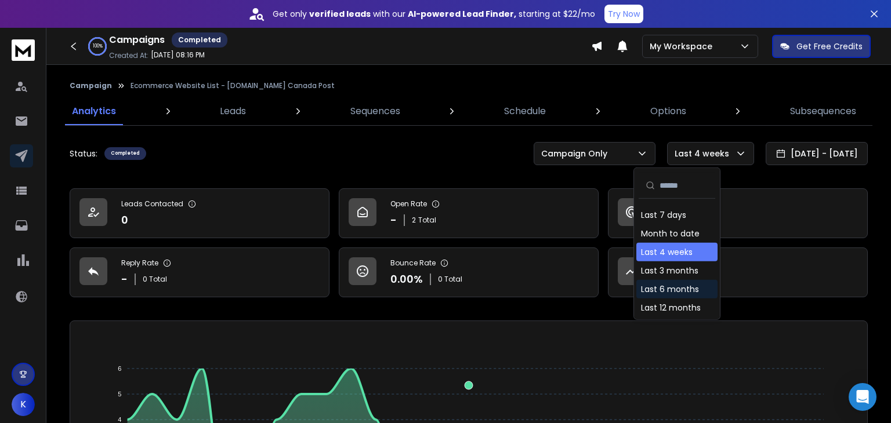
click at [670, 289] on div "Last 6 months" at bounding box center [670, 290] width 58 height 12
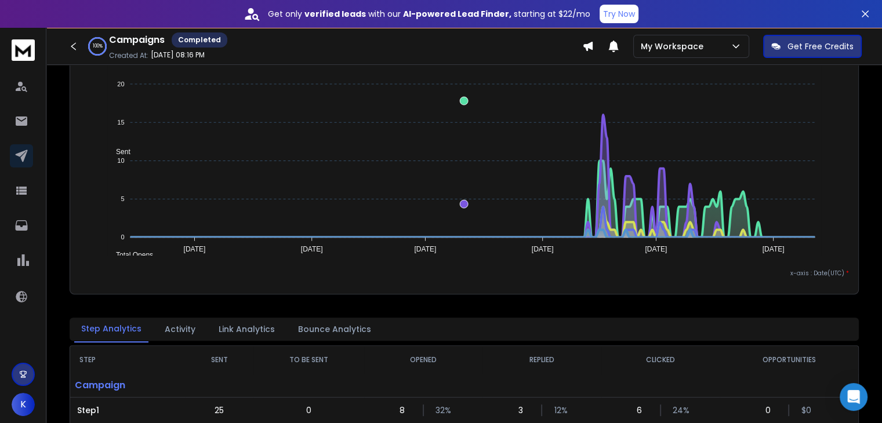
scroll to position [271, 0]
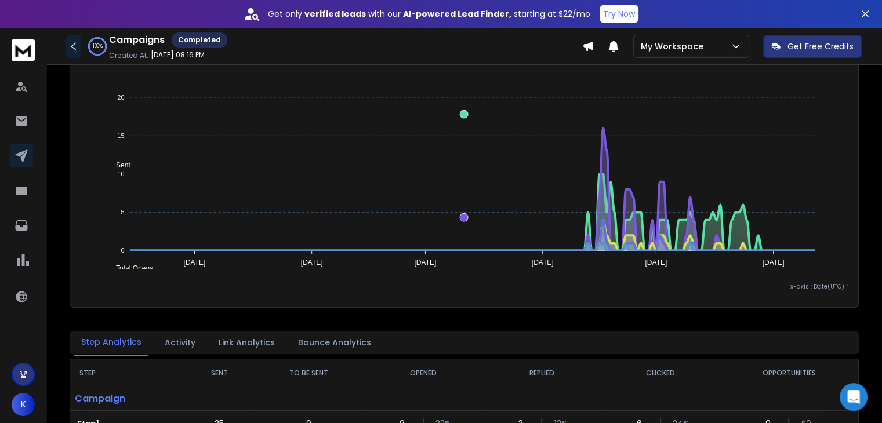
click at [74, 44] on icon at bounding box center [73, 46] width 5 height 8
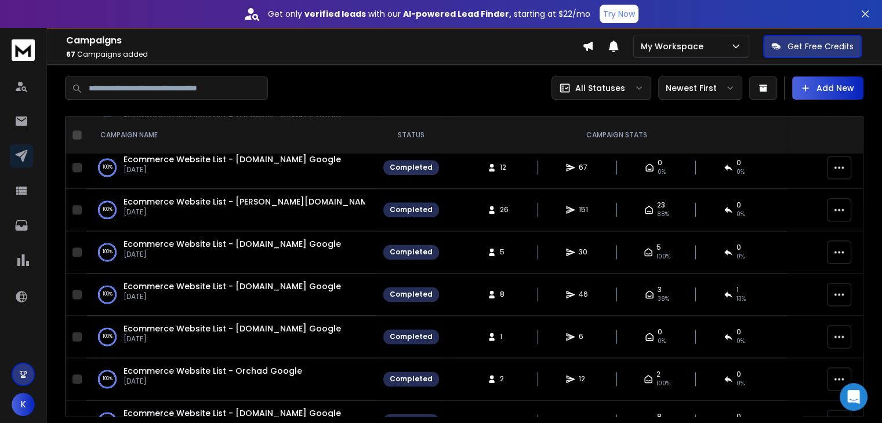
scroll to position [1757, 0]
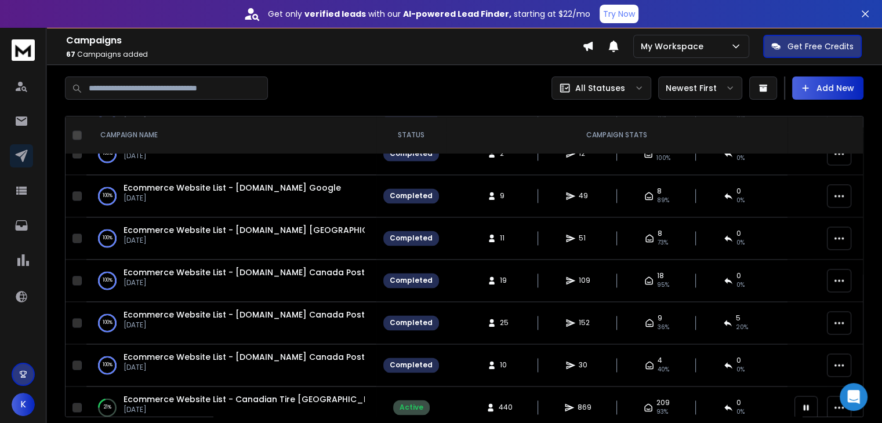
click at [255, 270] on span "Ecommerce Website List - [DOMAIN_NAME] Canada Post" at bounding box center [244, 273] width 241 height 12
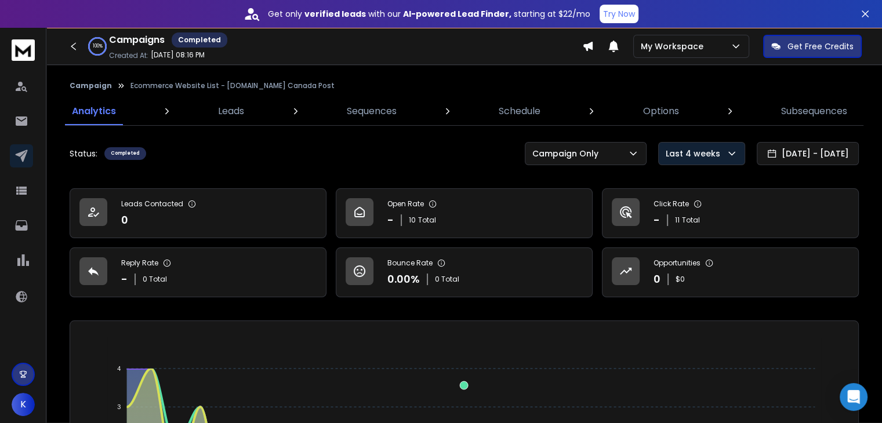
click at [684, 150] on p "Last 4 weeks" at bounding box center [695, 154] width 59 height 12
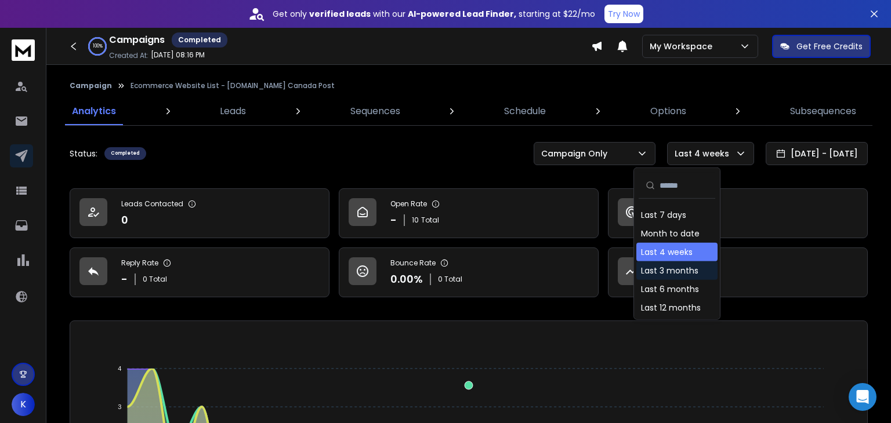
click at [667, 270] on div "Last 3 months" at bounding box center [669, 271] width 57 height 12
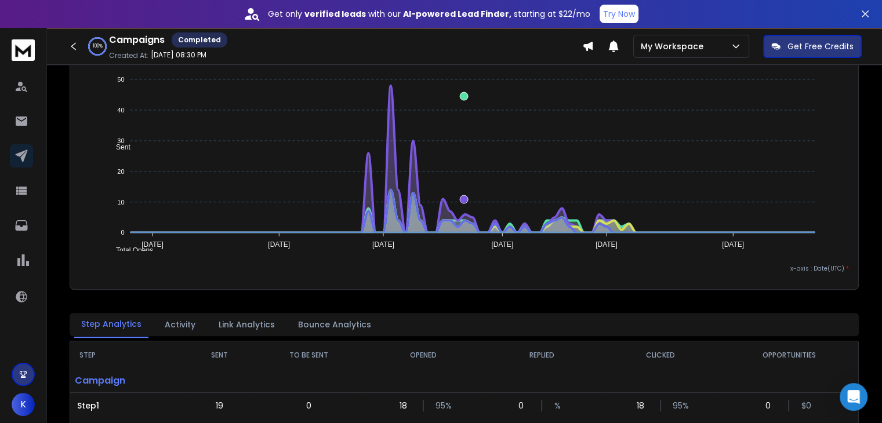
scroll to position [292, 0]
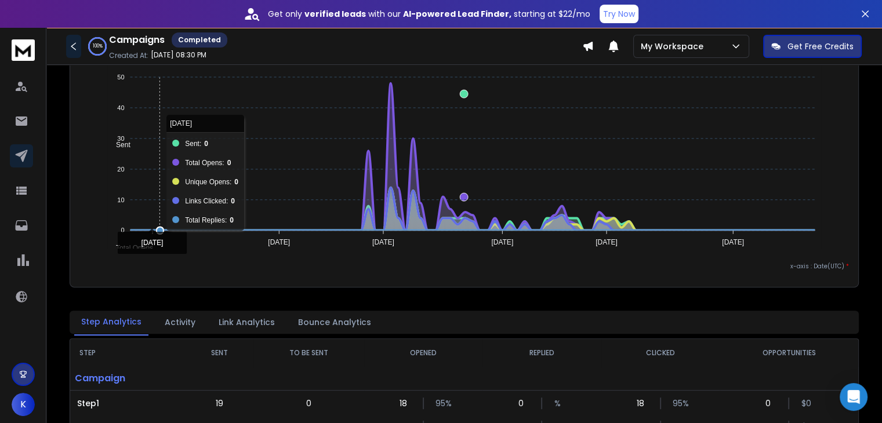
click at [76, 49] on icon at bounding box center [73, 46] width 10 height 10
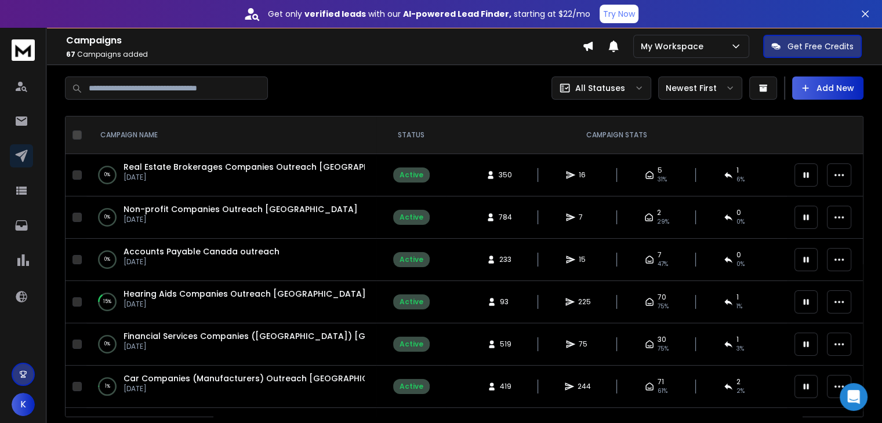
scroll to position [1672, 0]
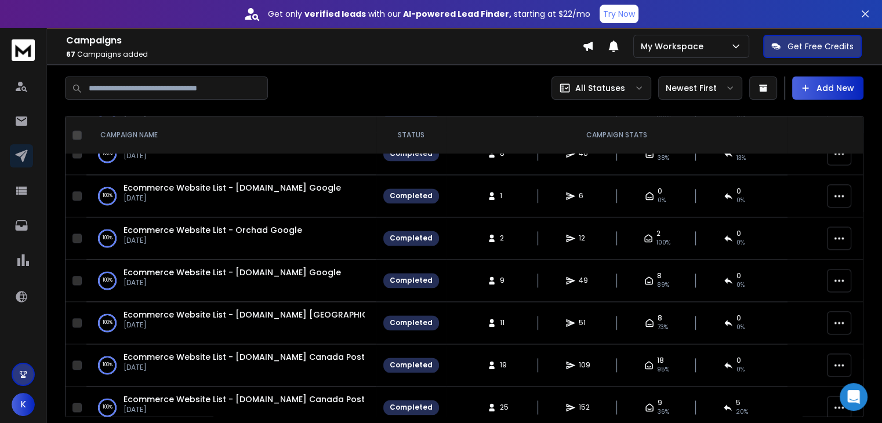
click at [239, 267] on span "Ecommerce Website List - [DOMAIN_NAME] Google" at bounding box center [232, 273] width 217 height 12
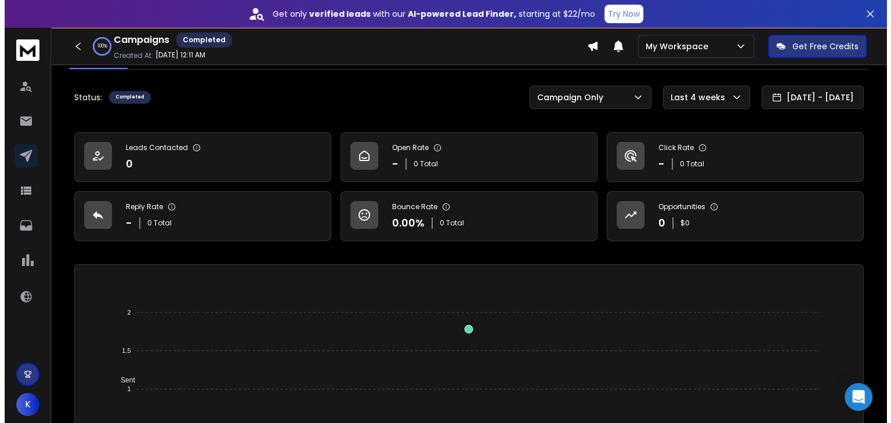
scroll to position [56, 0]
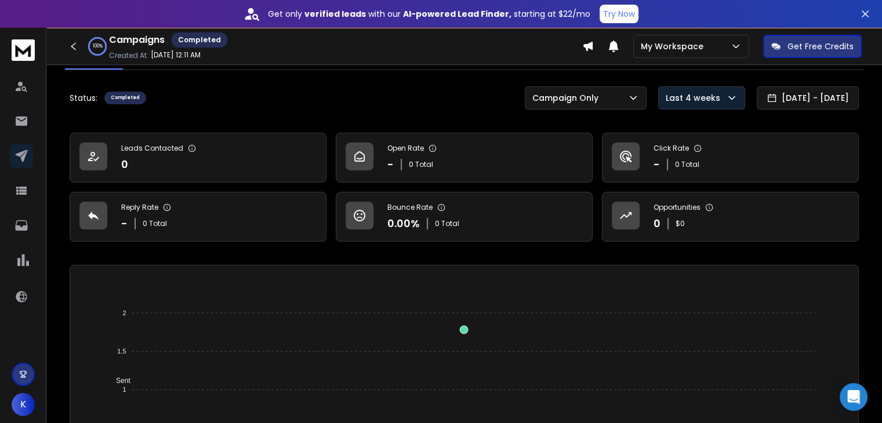
click at [691, 103] on div "Last 4 weeks" at bounding box center [702, 98] width 72 height 12
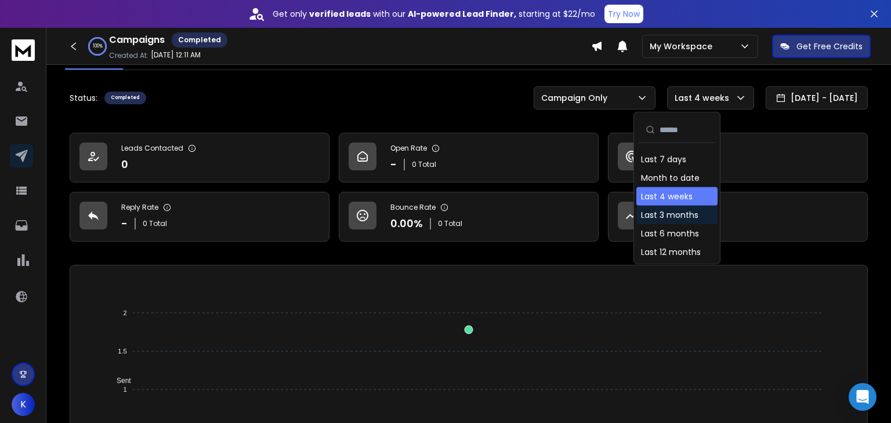
click at [659, 218] on div "Last 3 months" at bounding box center [669, 215] width 57 height 12
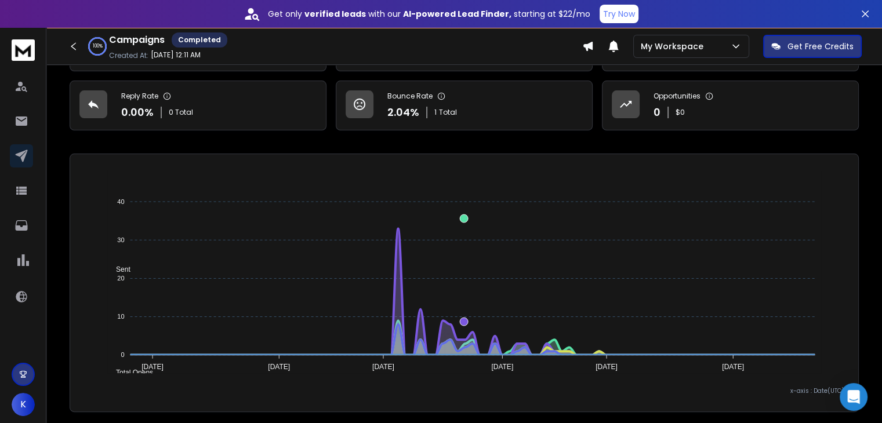
scroll to position [226, 0]
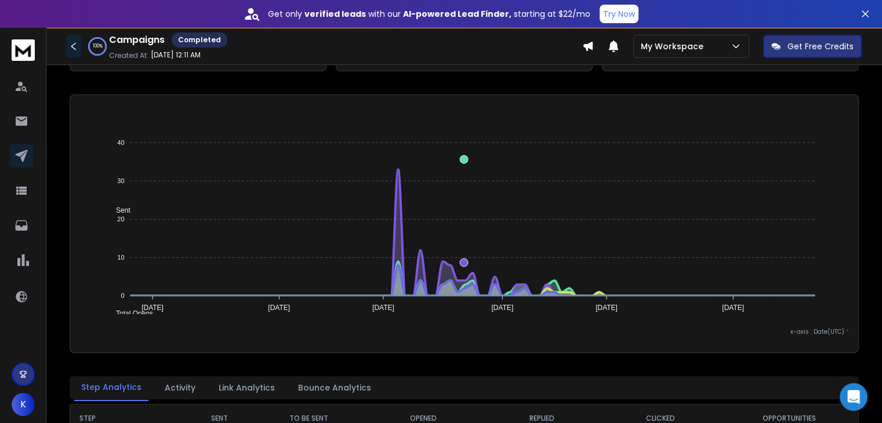
click at [75, 48] on icon at bounding box center [73, 46] width 10 height 10
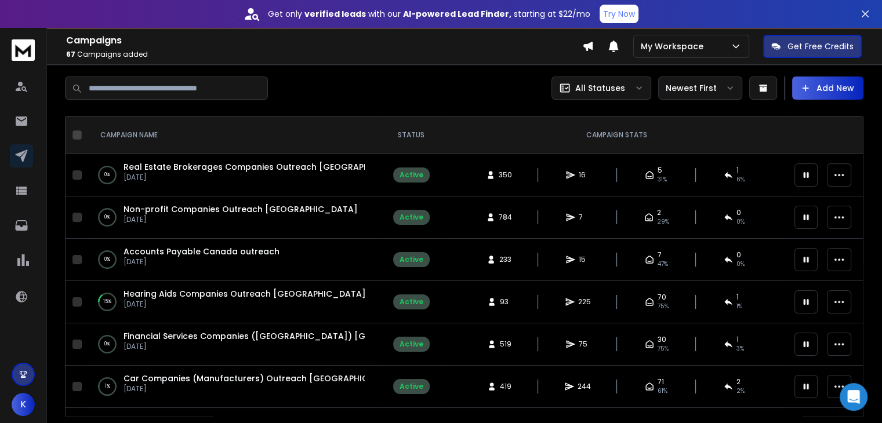
scroll to position [1461, 0]
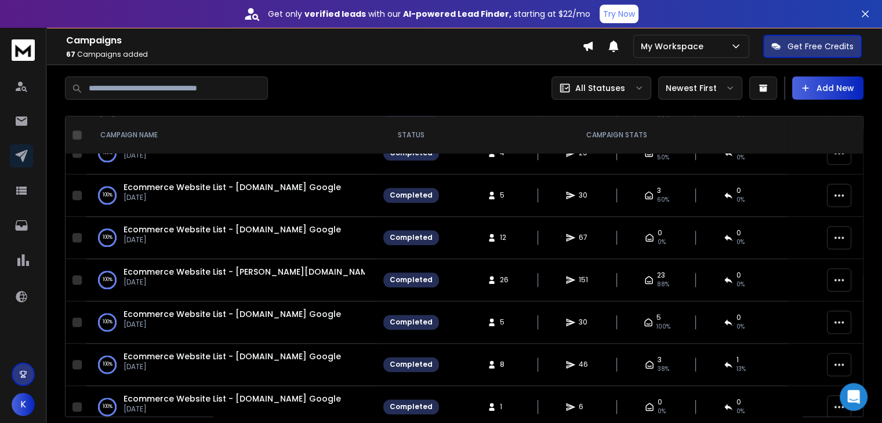
click at [270, 278] on p "[DATE]" at bounding box center [244, 282] width 241 height 9
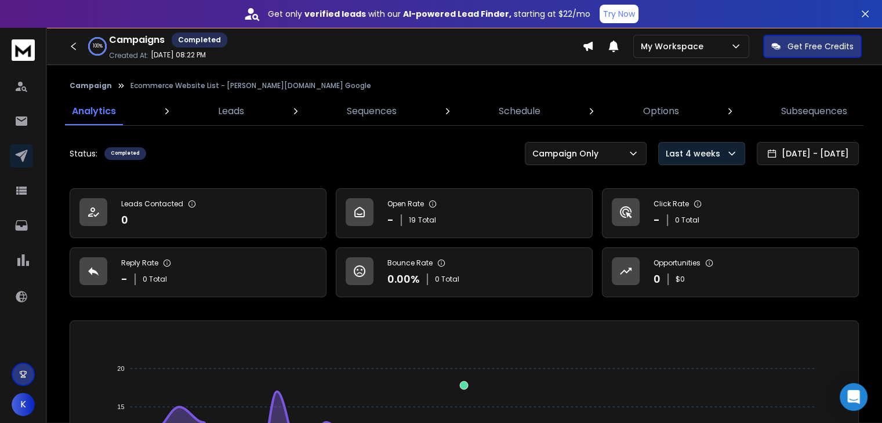
click at [670, 145] on button "Last 4 weeks" at bounding box center [701, 153] width 87 height 23
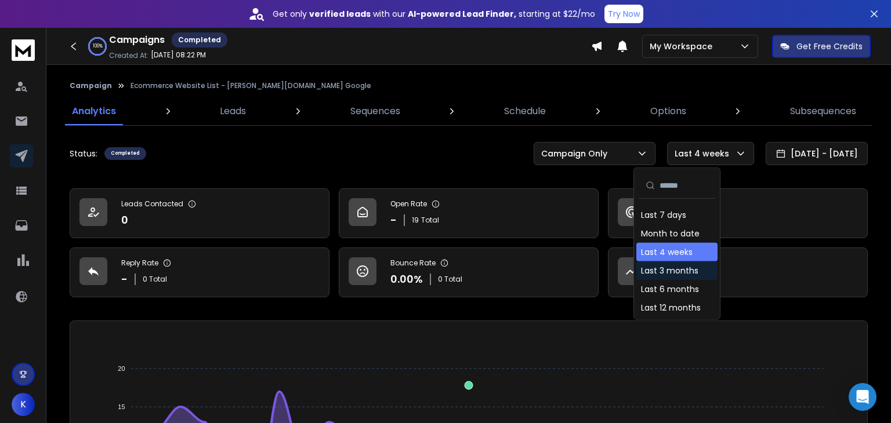
click at [655, 272] on div "Last 3 months" at bounding box center [669, 271] width 57 height 12
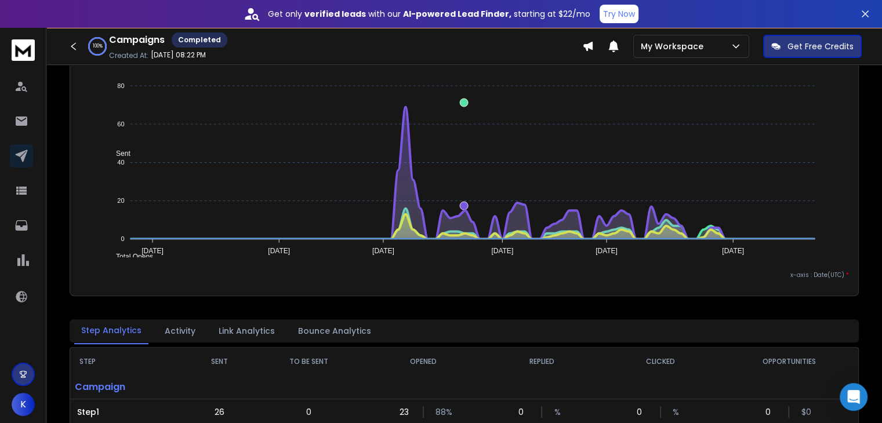
scroll to position [325, 0]
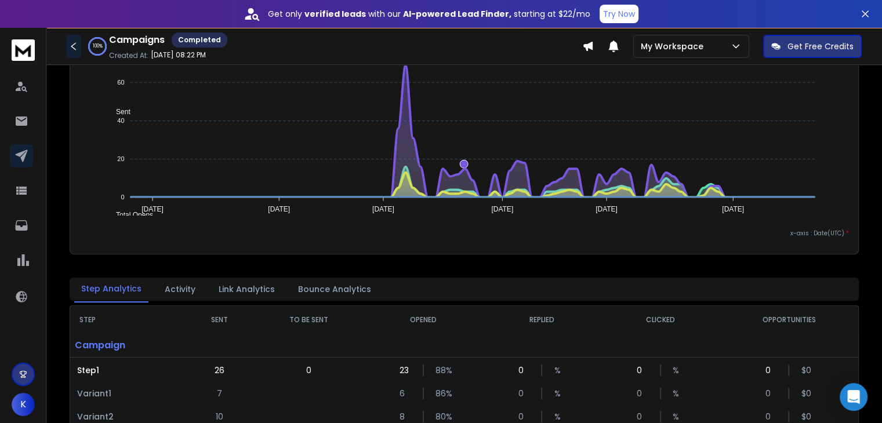
click at [72, 48] on icon at bounding box center [73, 46] width 10 height 10
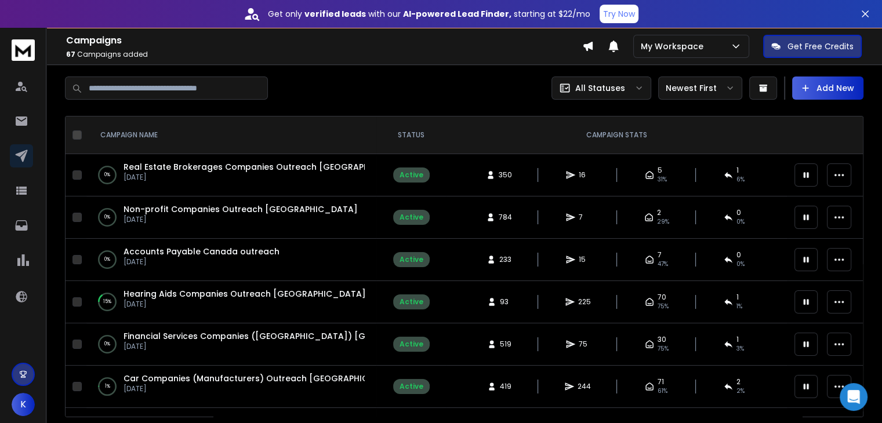
scroll to position [1420, 0]
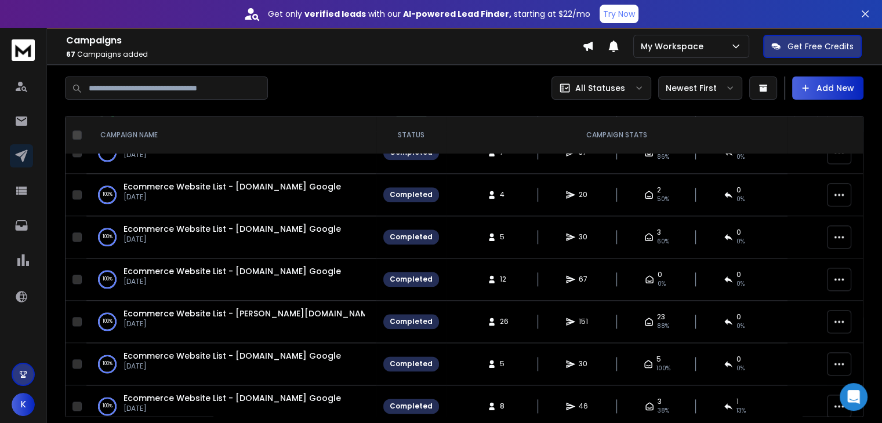
click at [246, 278] on p "[DATE]" at bounding box center [232, 281] width 217 height 9
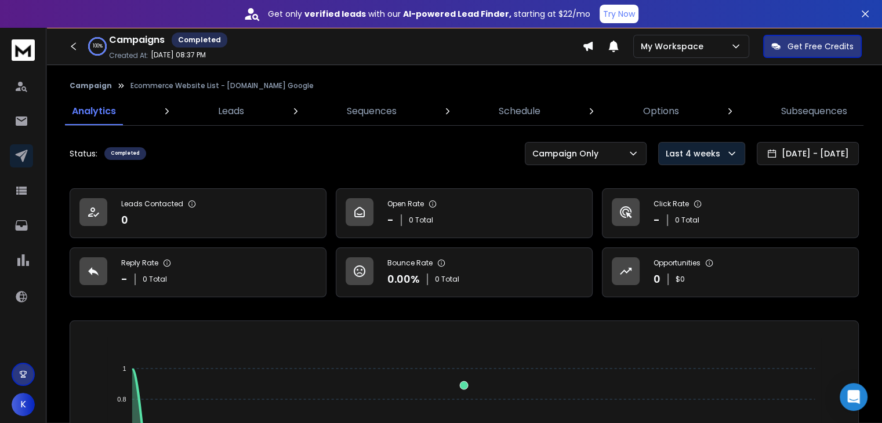
click at [726, 150] on icon "button" at bounding box center [732, 154] width 12 height 12
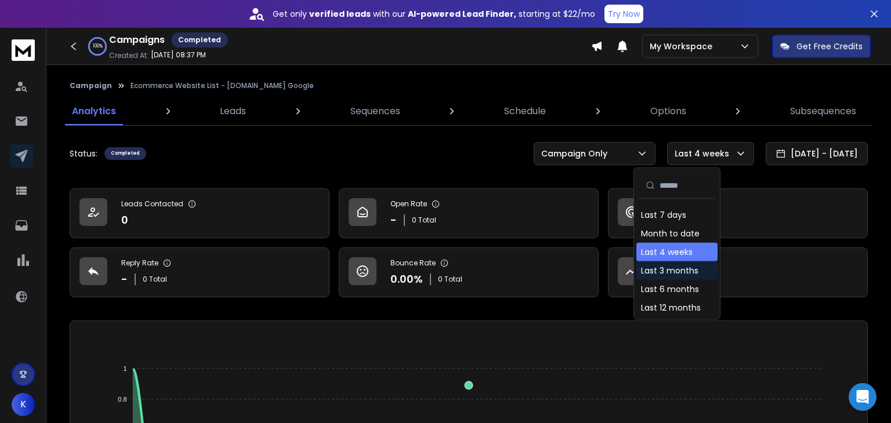
click at [658, 267] on div "Last 3 months" at bounding box center [669, 271] width 57 height 12
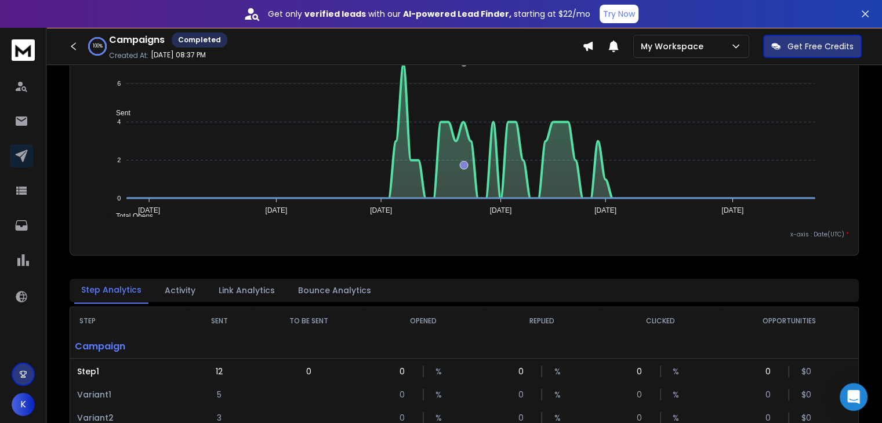
scroll to position [325, 0]
click at [77, 52] on button at bounding box center [73, 46] width 15 height 23
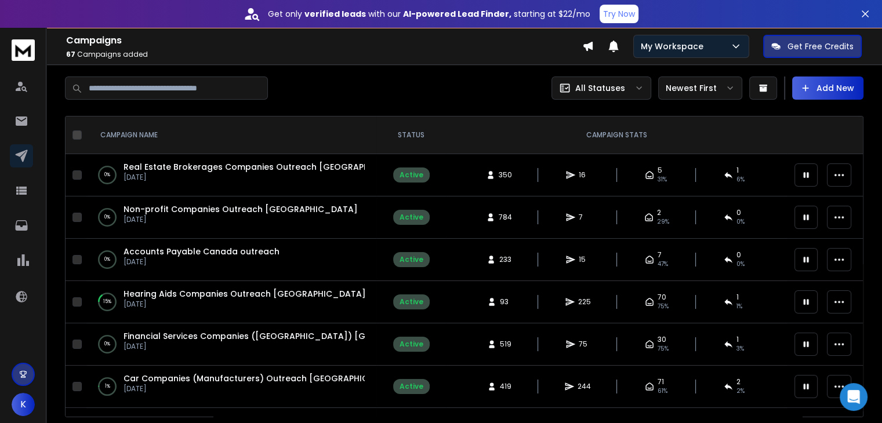
scroll to position [1250, 0]
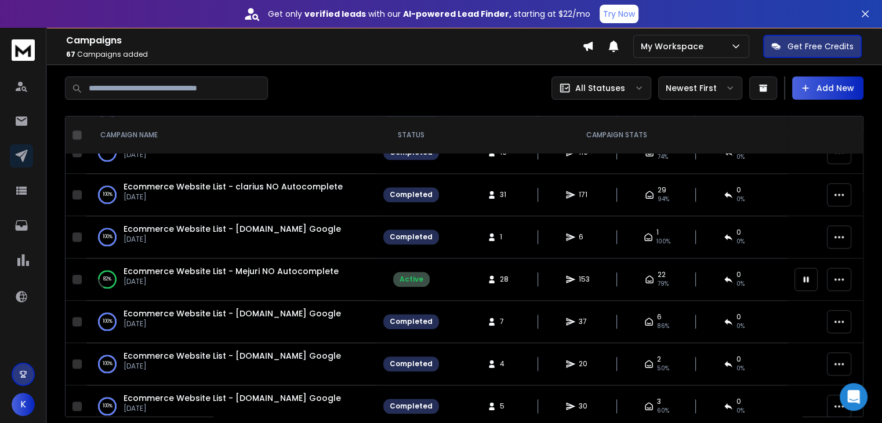
click at [304, 267] on span "Ecommerce Website List - Mejuri NO Autocomplete" at bounding box center [231, 272] width 215 height 12
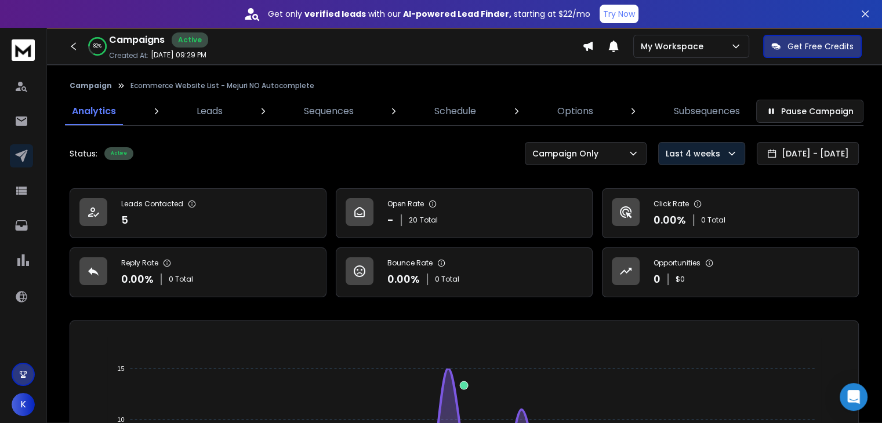
click at [682, 144] on button "Last 4 weeks" at bounding box center [701, 153] width 87 height 23
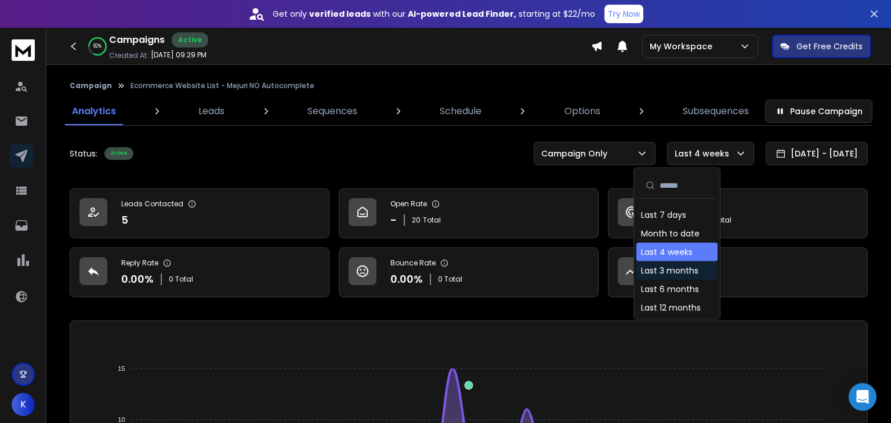
click at [664, 273] on div "Last 3 months" at bounding box center [669, 271] width 57 height 12
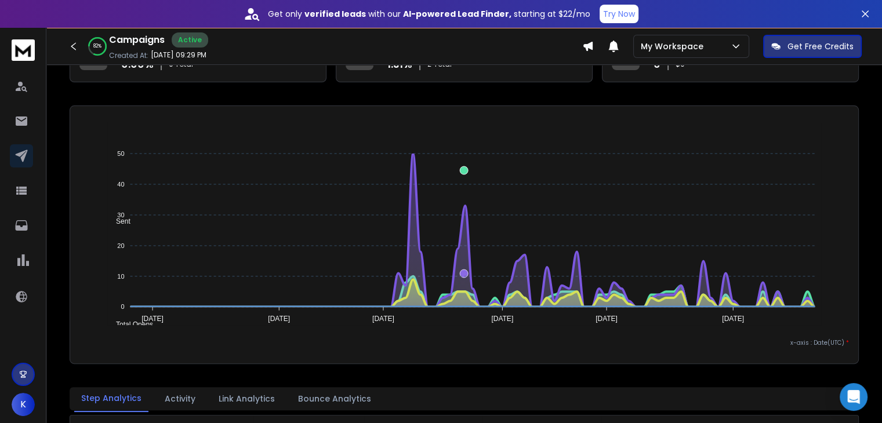
scroll to position [245, 0]
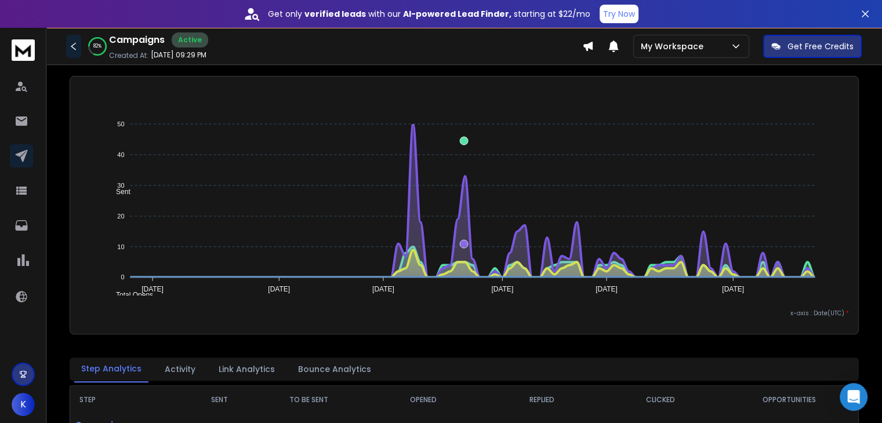
click at [74, 42] on icon at bounding box center [73, 46] width 10 height 10
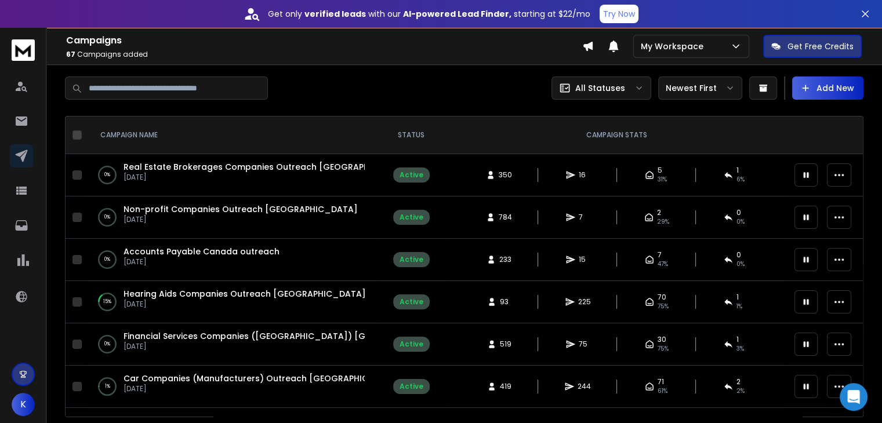
scroll to position [1166, 0]
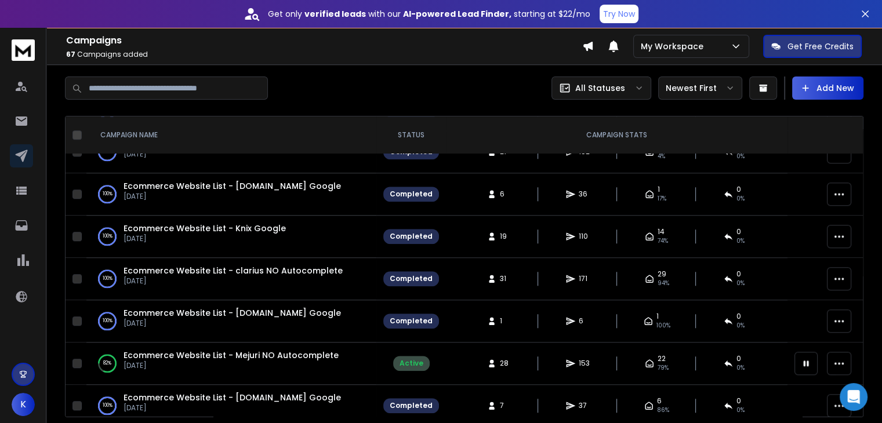
click at [288, 277] on p "[DATE]" at bounding box center [233, 281] width 219 height 9
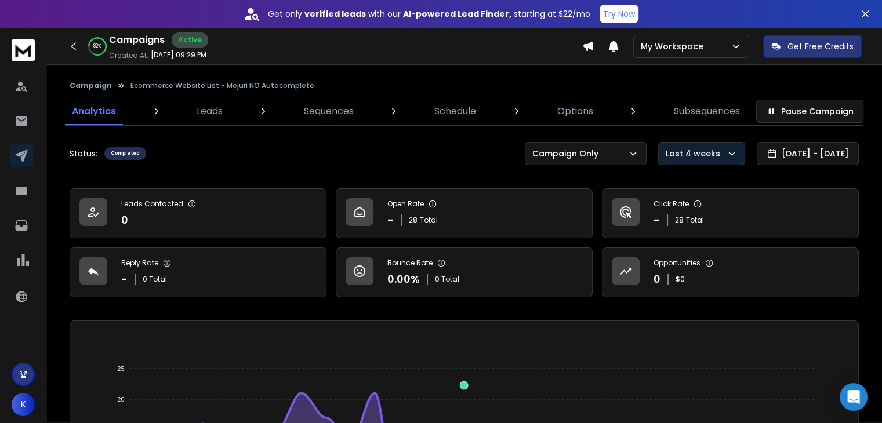
click at [658, 164] on button "Last 4 weeks" at bounding box center [701, 153] width 87 height 23
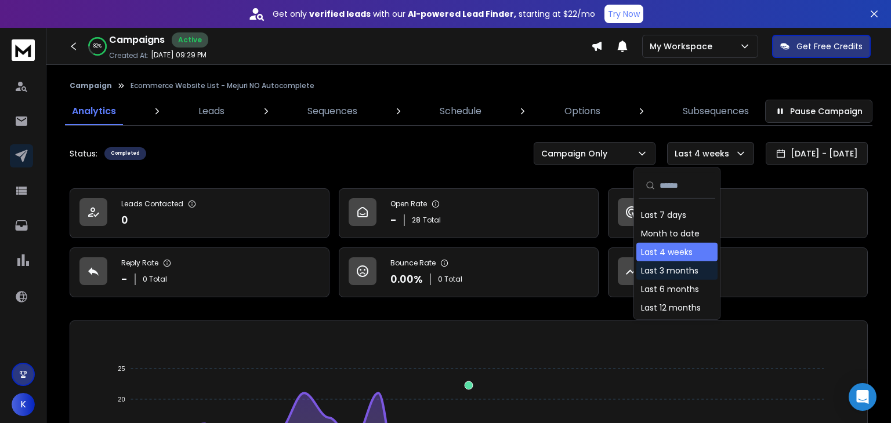
click at [663, 270] on div "Last 3 months" at bounding box center [669, 271] width 57 height 12
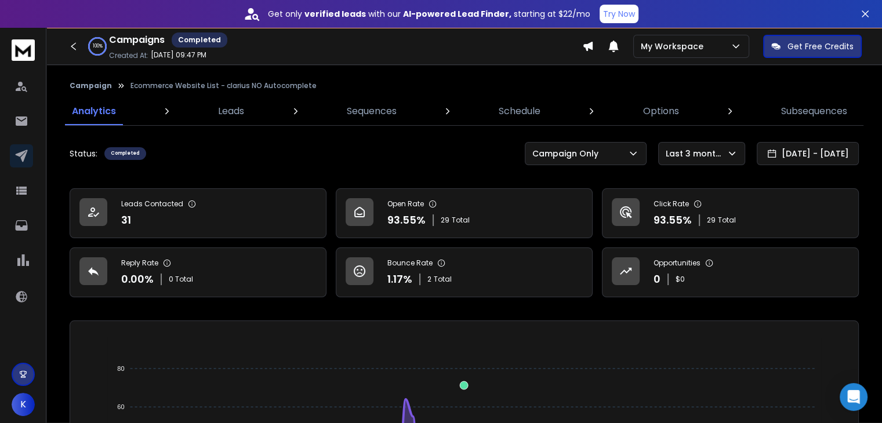
click at [408, 50] on div "100 % Campaigns Completed Created At: Jun 17, 2025, 09:47 PM My Workspace Get F…" at bounding box center [441, 46] width 882 height 37
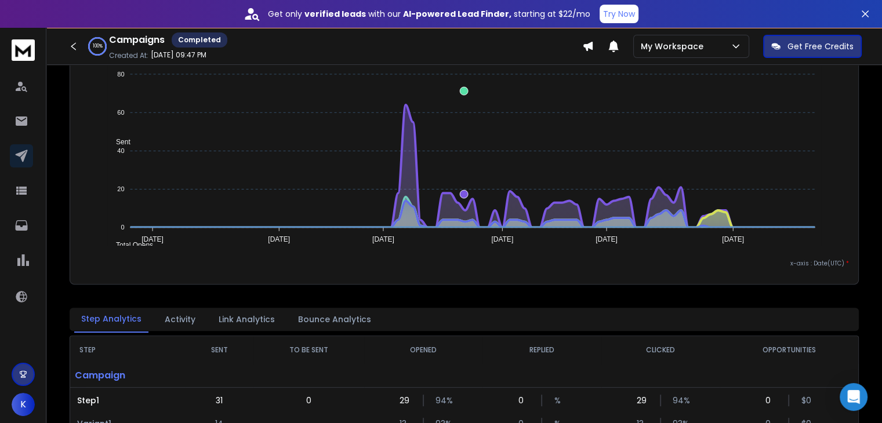
scroll to position [325, 0]
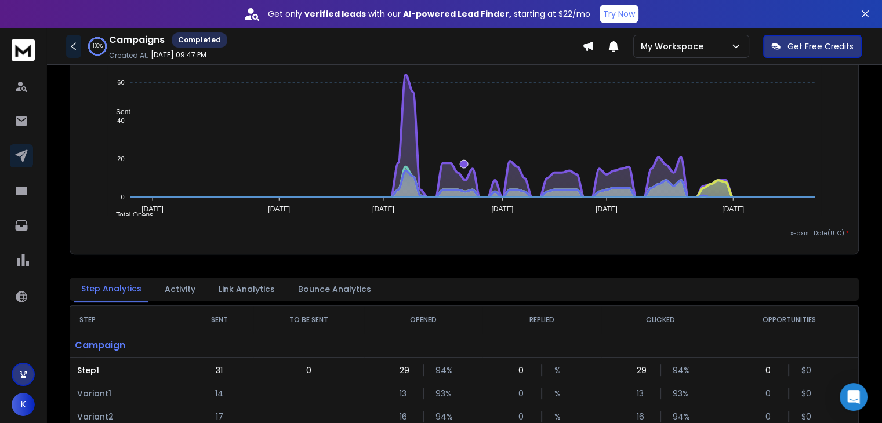
click at [70, 42] on icon at bounding box center [73, 46] width 10 height 10
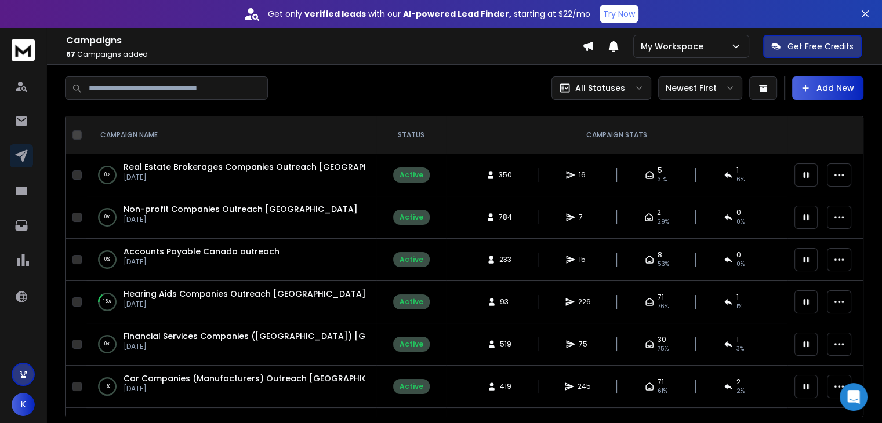
scroll to position [1124, 0]
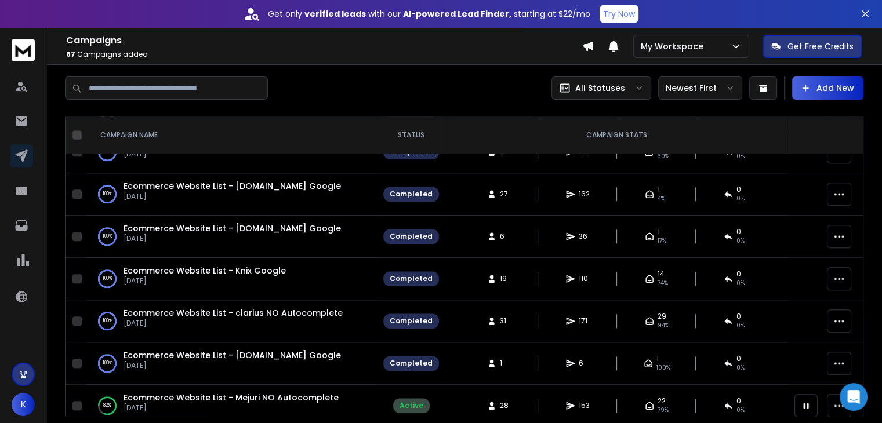
click at [288, 274] on div "100 % Ecommerce Website List - Knix Google 2 months ago" at bounding box center [231, 279] width 267 height 28
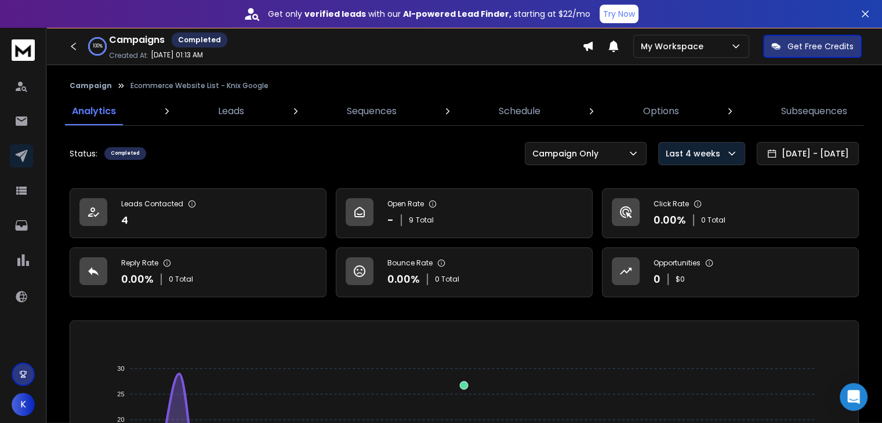
click at [666, 157] on p "Last 4 weeks" at bounding box center [695, 154] width 59 height 12
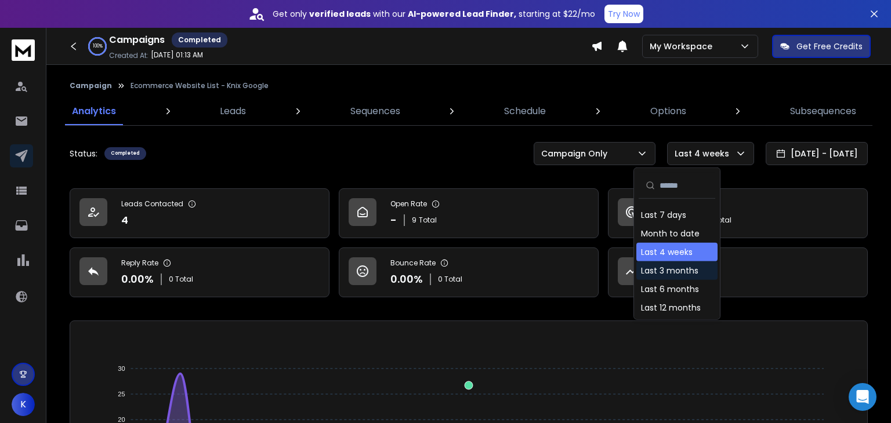
click at [676, 267] on div "Last 3 months" at bounding box center [669, 271] width 57 height 12
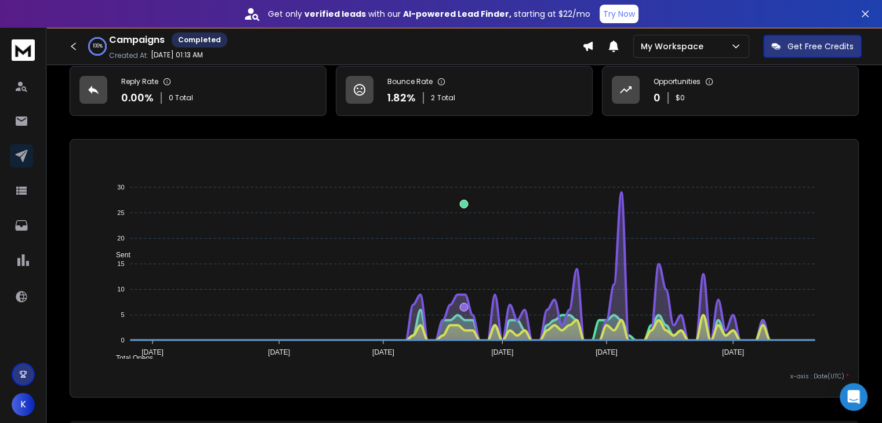
scroll to position [299, 0]
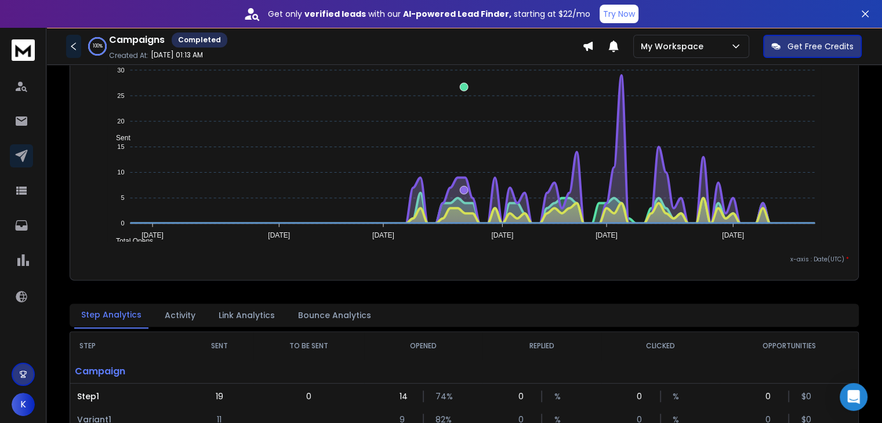
click at [72, 49] on icon at bounding box center [73, 46] width 10 height 10
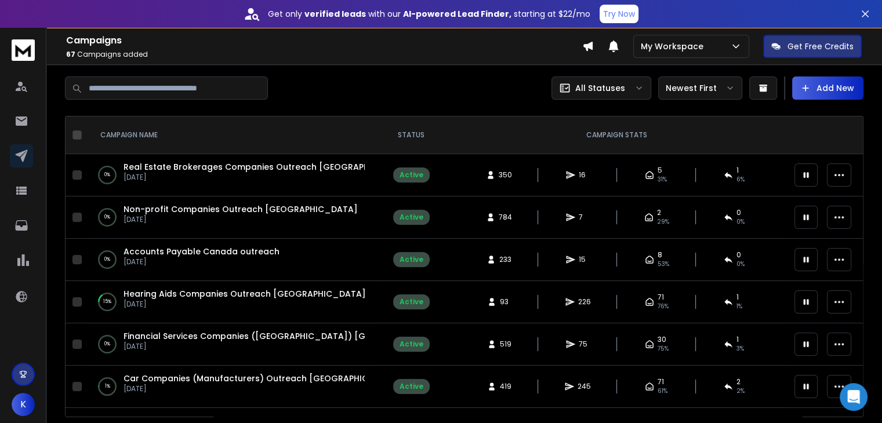
scroll to position [1039, 0]
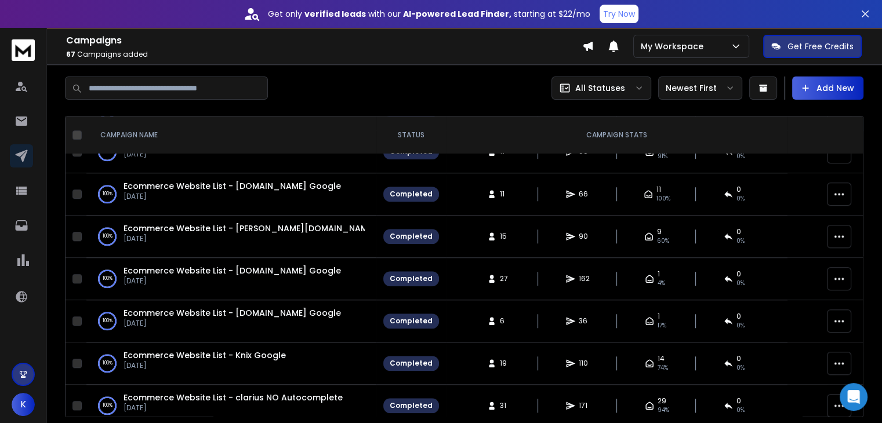
click at [303, 272] on span "Ecommerce Website List - [DOMAIN_NAME] Google" at bounding box center [232, 271] width 217 height 12
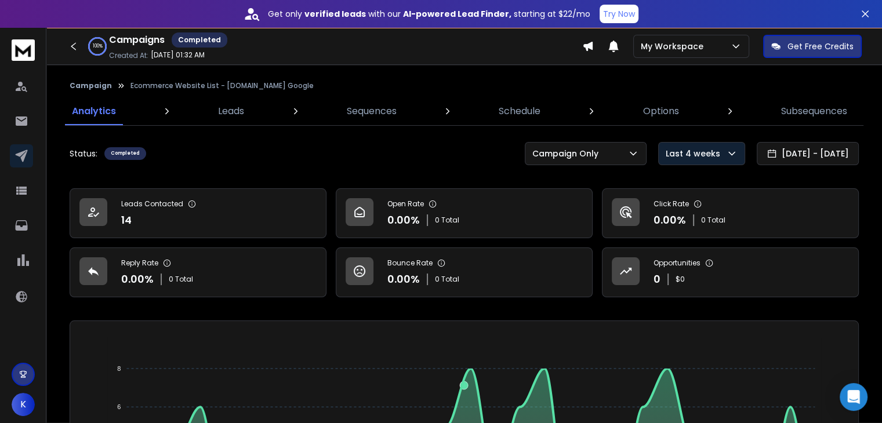
click at [680, 151] on p "Last 4 weeks" at bounding box center [695, 154] width 59 height 12
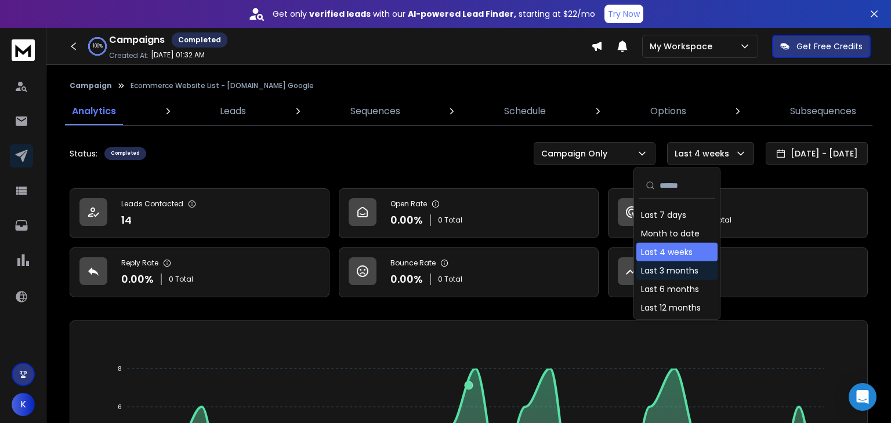
click at [667, 278] on div "Last 3 months" at bounding box center [676, 271] width 81 height 19
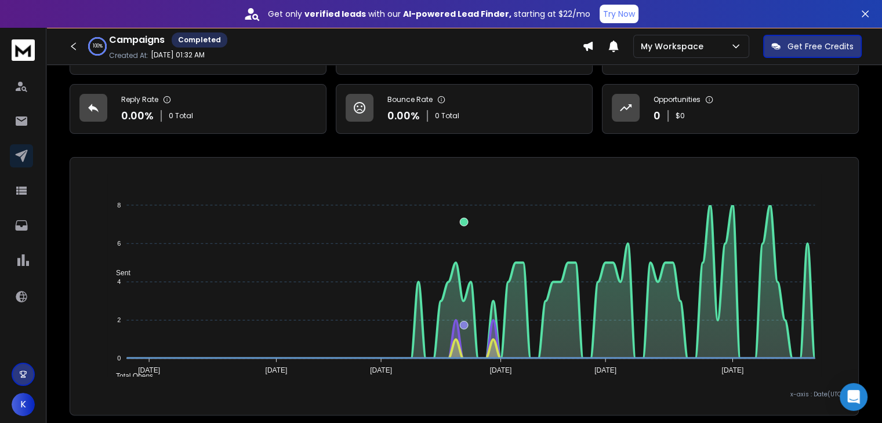
scroll to position [186, 0]
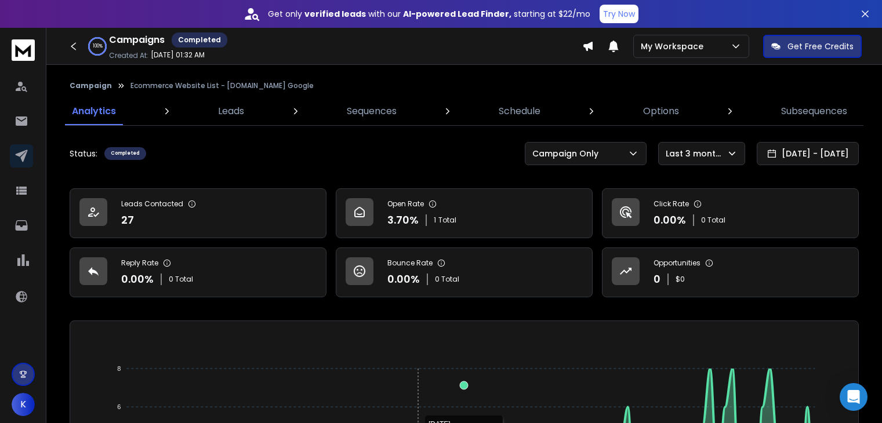
scroll to position [186, 0]
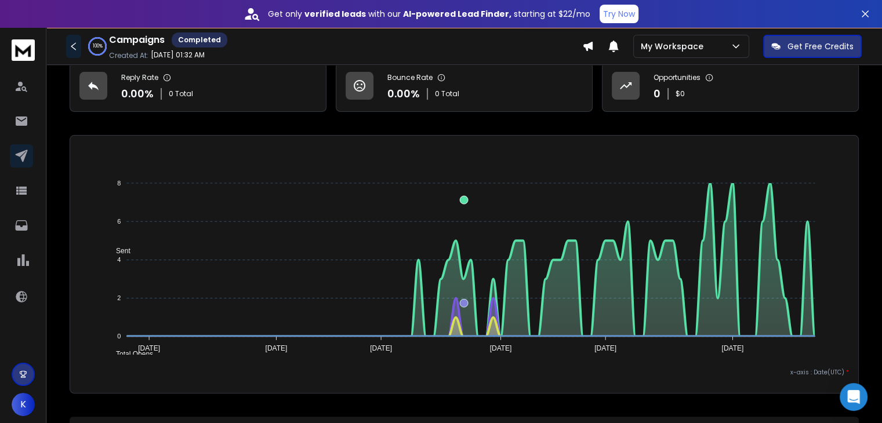
click at [72, 42] on icon at bounding box center [73, 46] width 10 height 10
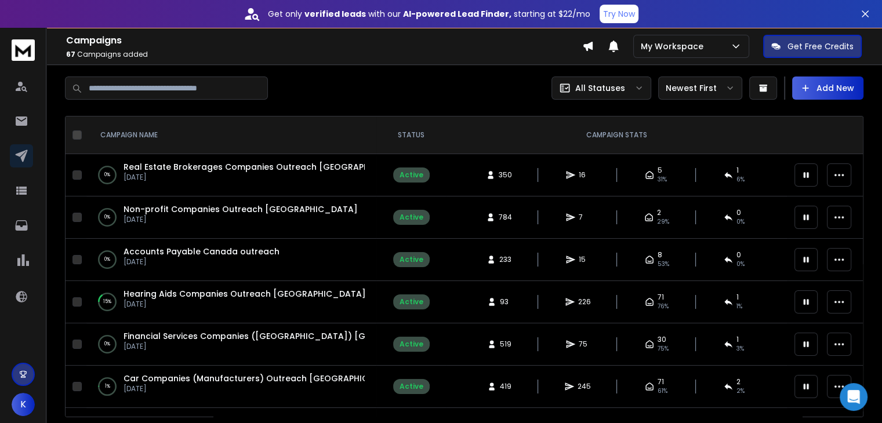
scroll to position [997, 0]
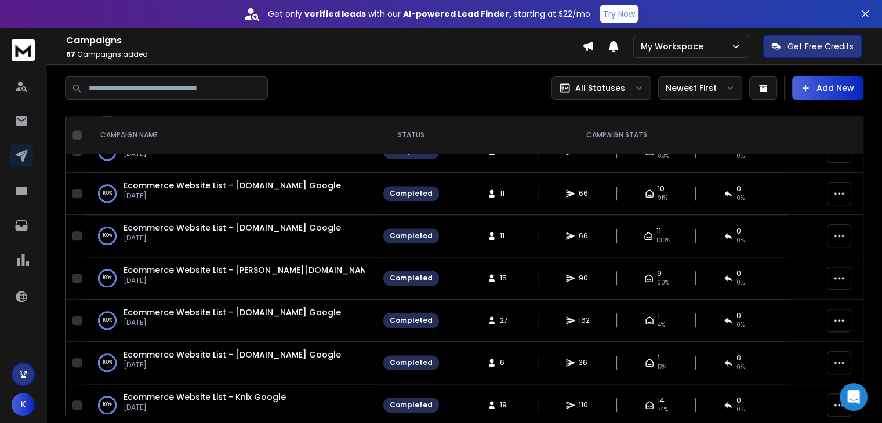
click at [274, 277] on p "[DATE]" at bounding box center [244, 280] width 241 height 9
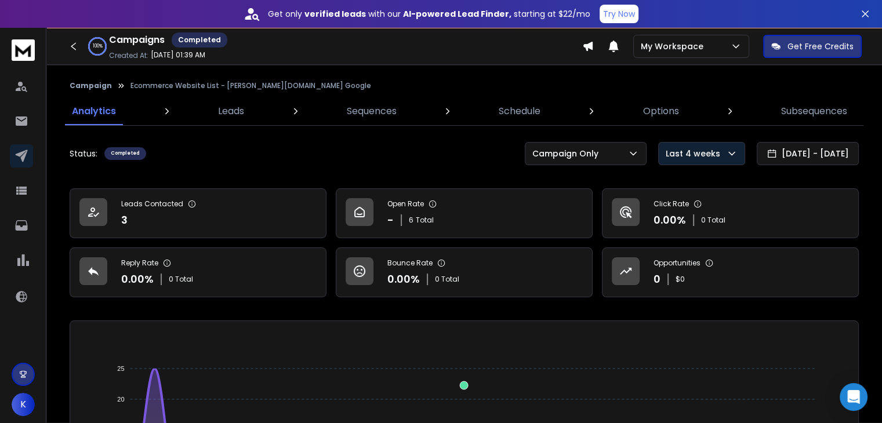
click at [676, 154] on p "Last 4 weeks" at bounding box center [695, 154] width 59 height 12
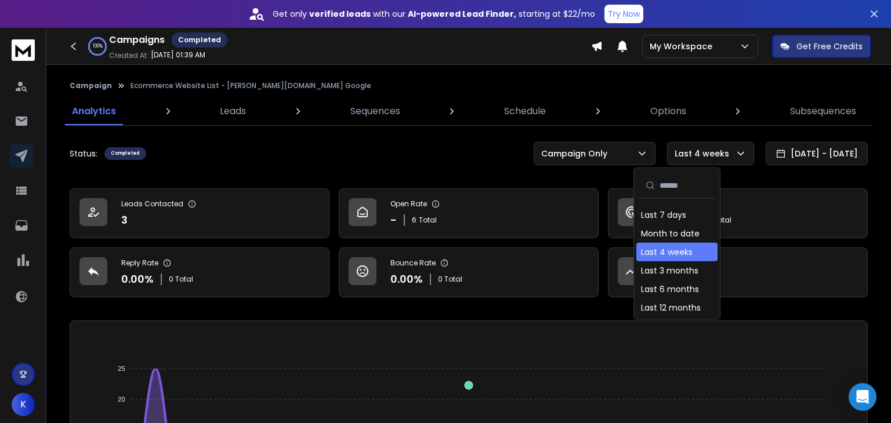
click at [687, 257] on div "Last 4 weeks" at bounding box center [667, 252] width 52 height 12
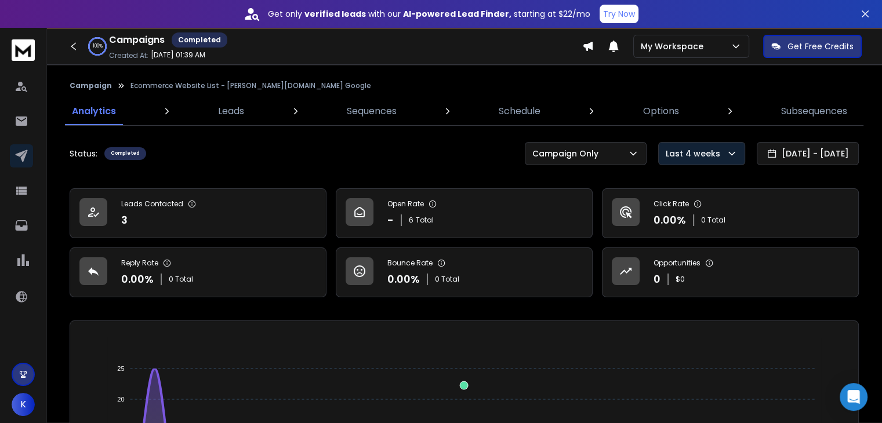
click at [668, 153] on p "Last 4 weeks" at bounding box center [695, 154] width 59 height 12
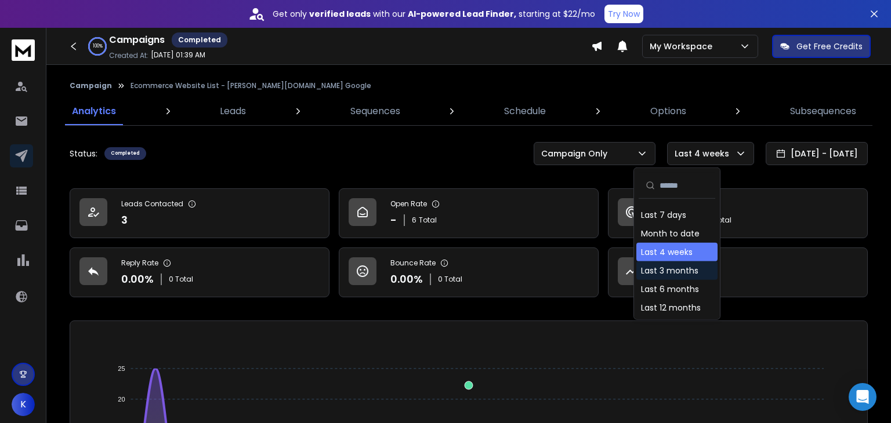
click at [667, 272] on div "Last 3 months" at bounding box center [669, 271] width 57 height 12
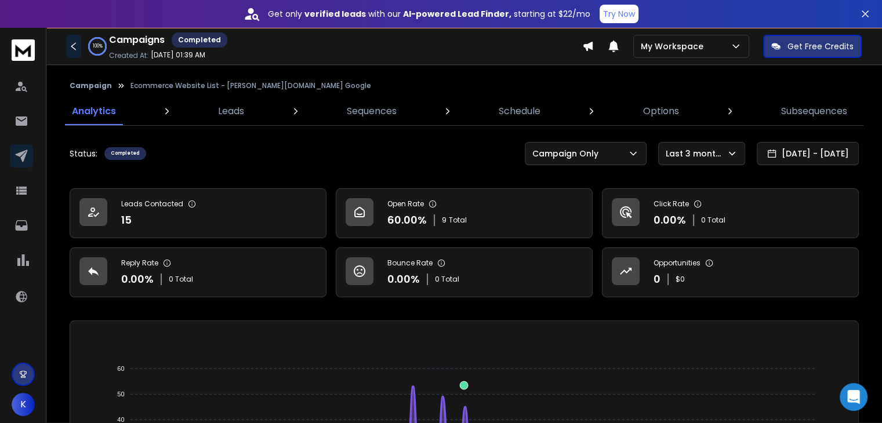
click at [70, 46] on icon at bounding box center [73, 46] width 10 height 10
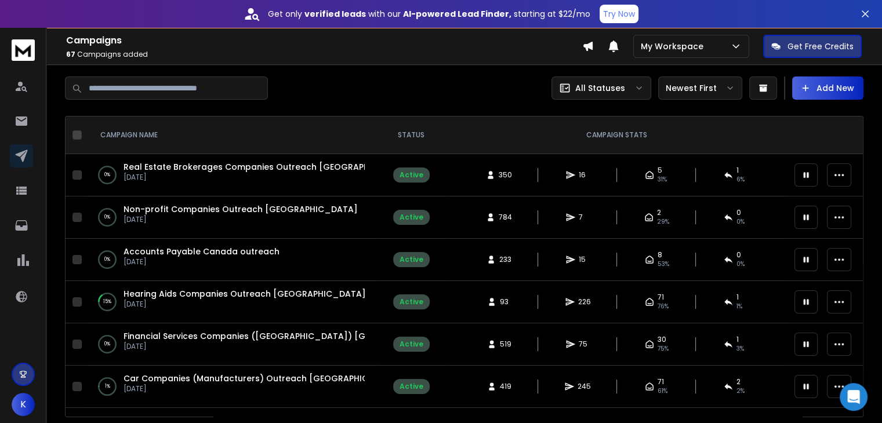
scroll to position [955, 0]
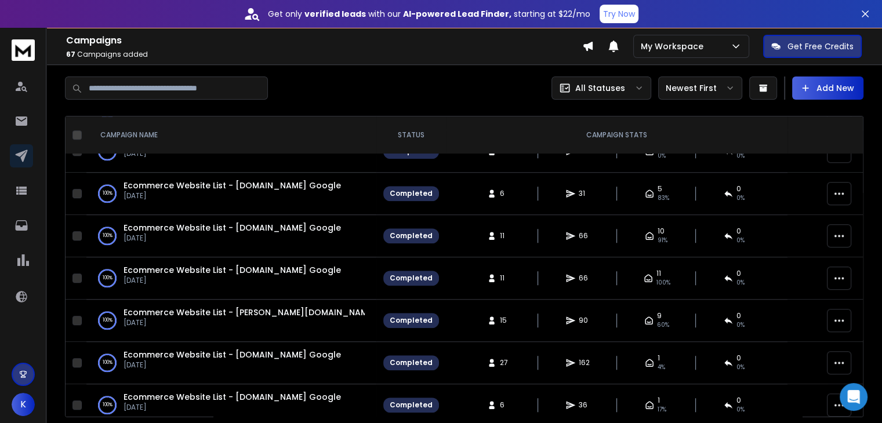
click at [304, 267] on span "Ecommerce Website List - [DOMAIN_NAME] Google" at bounding box center [232, 270] width 217 height 12
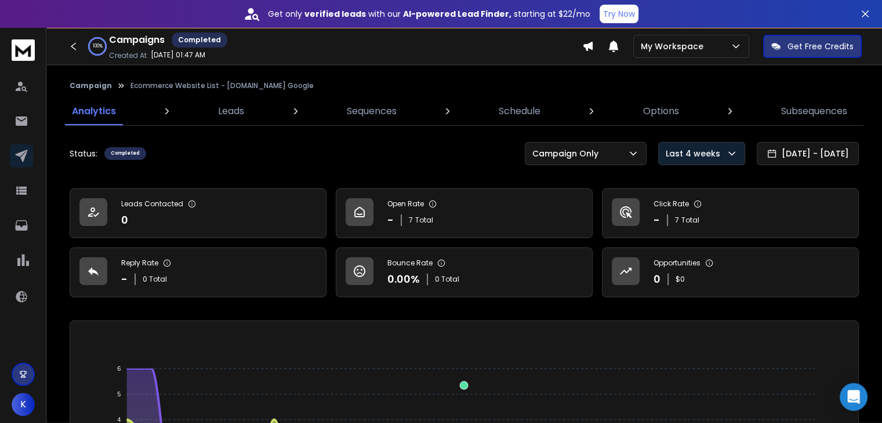
click at [670, 154] on p "Last 4 weeks" at bounding box center [695, 154] width 59 height 12
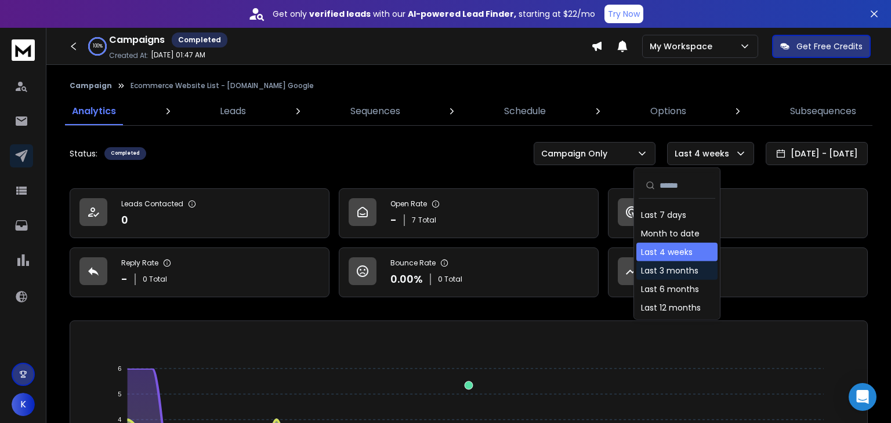
click at [660, 271] on div "Last 3 months" at bounding box center [669, 271] width 57 height 12
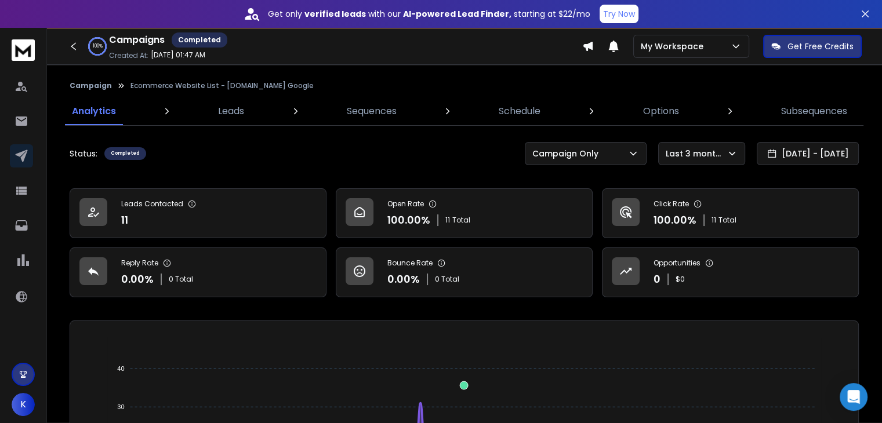
scroll to position [277, 0]
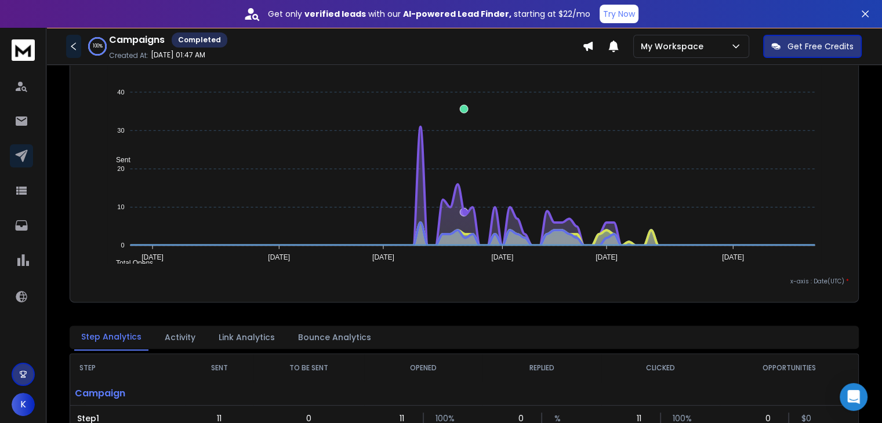
click at [76, 49] on icon at bounding box center [73, 46] width 10 height 10
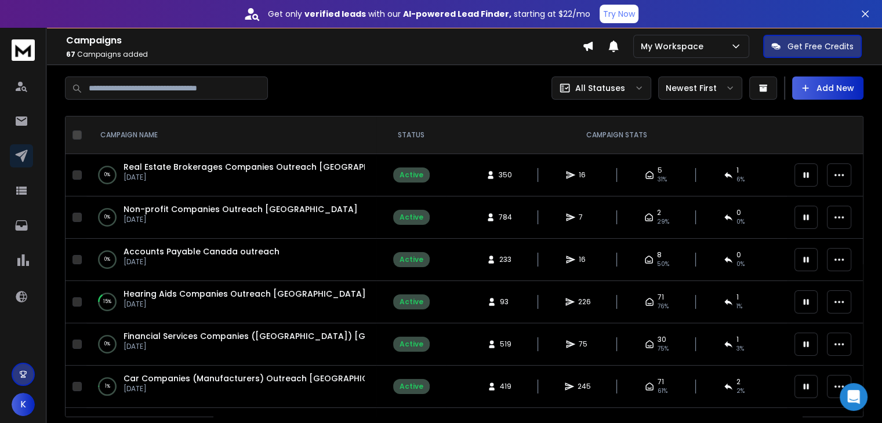
scroll to position [870, 0]
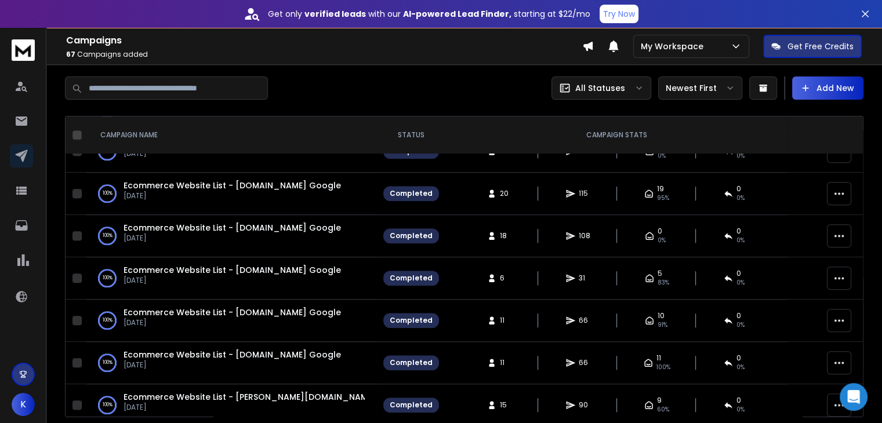
click at [272, 279] on p "[DATE]" at bounding box center [232, 280] width 217 height 9
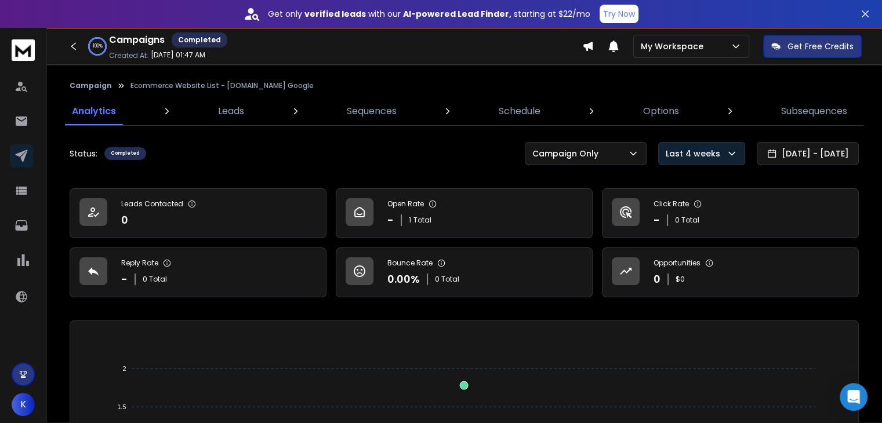
click at [667, 153] on p "Last 4 weeks" at bounding box center [695, 154] width 59 height 12
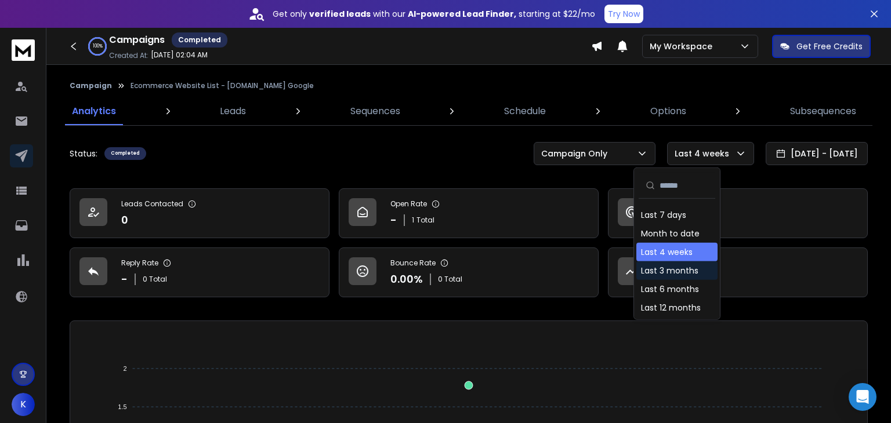
click at [659, 268] on div "Last 3 months" at bounding box center [669, 271] width 57 height 12
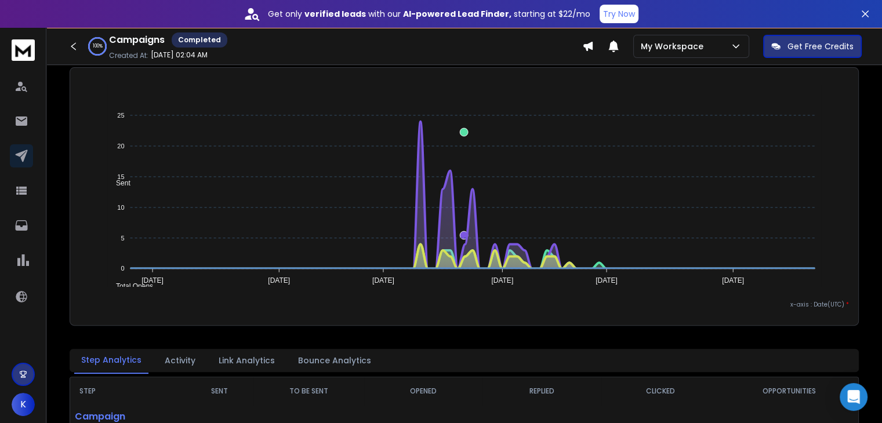
scroll to position [230, 0]
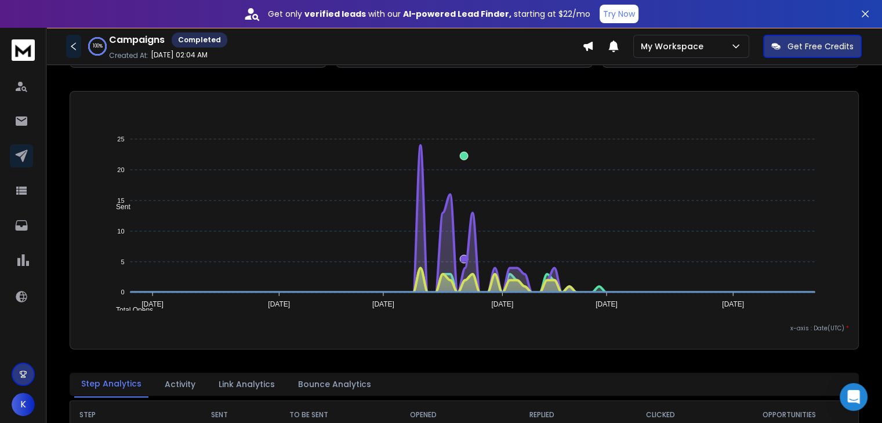
click at [78, 45] on icon at bounding box center [73, 46] width 10 height 10
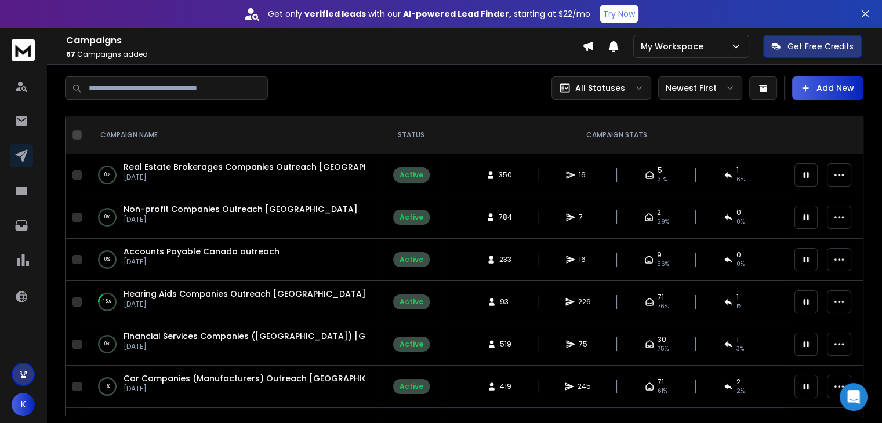
scroll to position [828, 0]
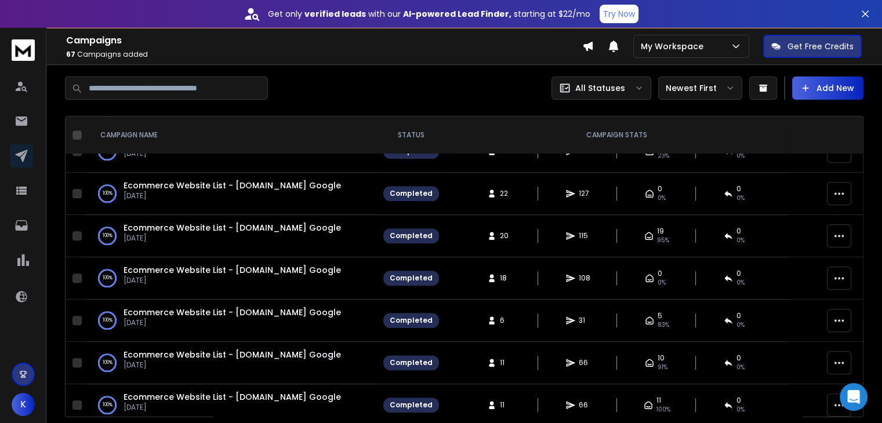
click at [290, 279] on p "[DATE]" at bounding box center [232, 280] width 217 height 9
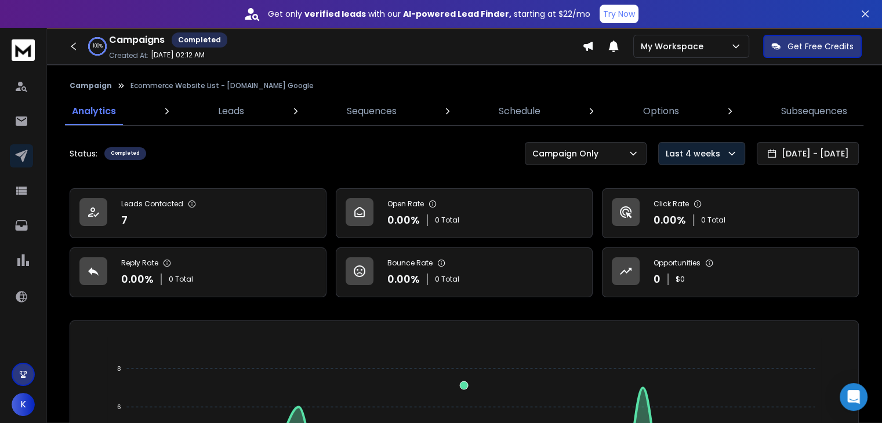
click at [666, 150] on p "Last 4 weeks" at bounding box center [695, 154] width 59 height 12
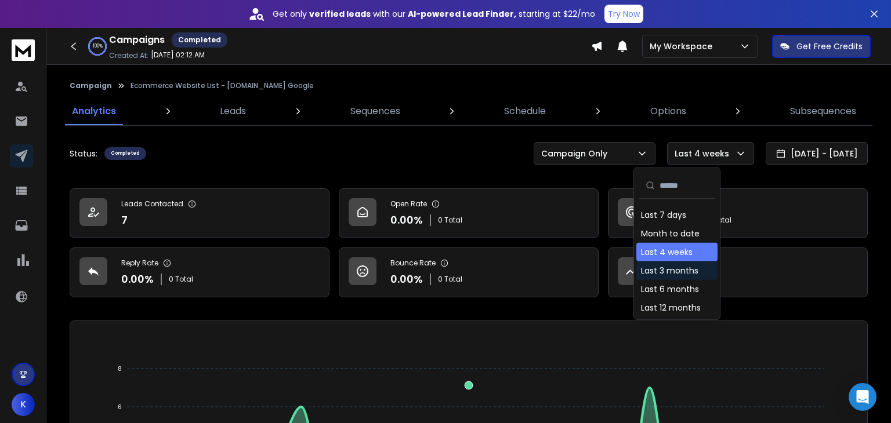
click at [667, 273] on div "Last 3 months" at bounding box center [669, 271] width 57 height 12
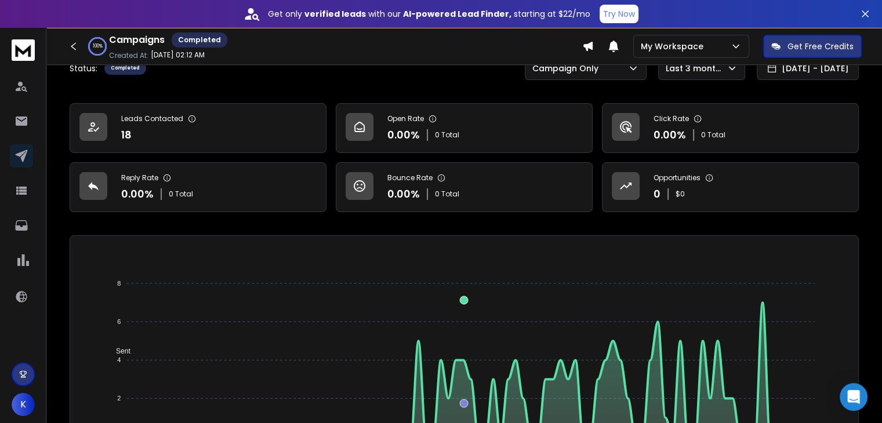
scroll to position [275, 0]
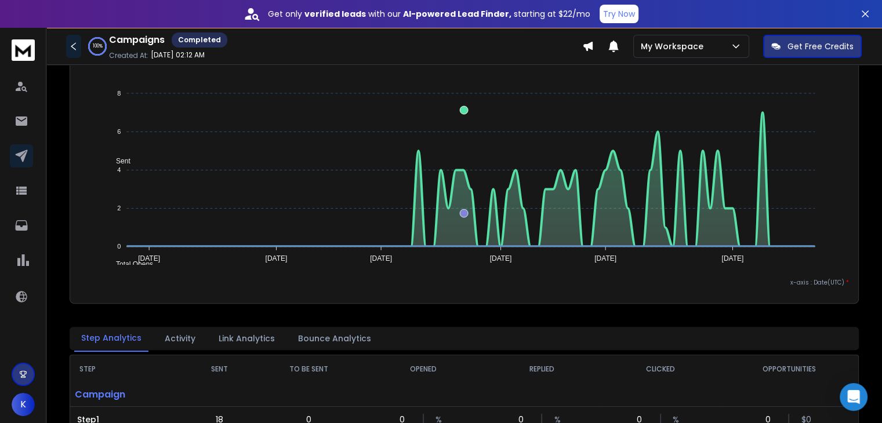
click at [79, 47] on button at bounding box center [73, 46] width 15 height 23
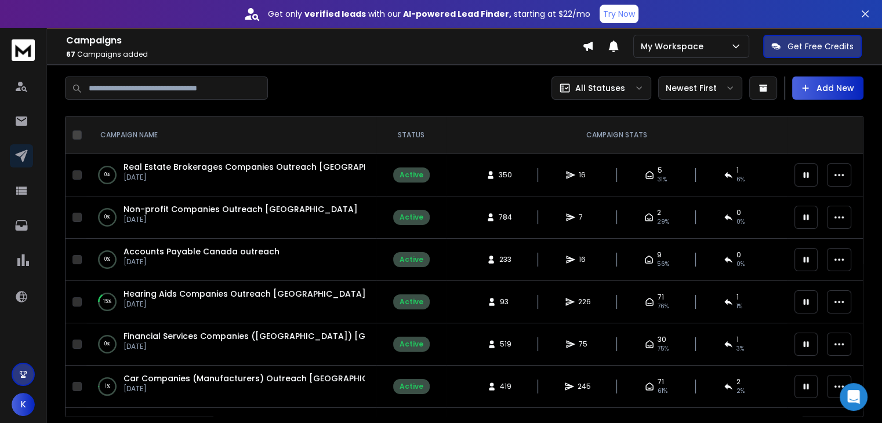
scroll to position [786, 0]
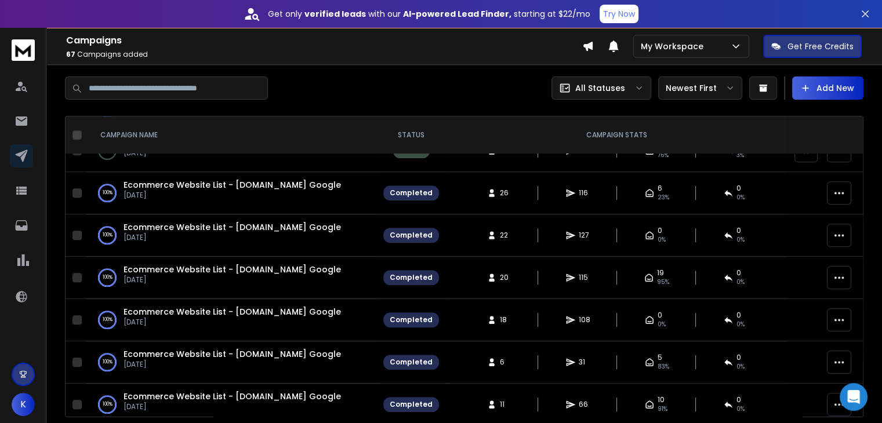
click at [304, 275] on p "[DATE]" at bounding box center [232, 279] width 217 height 9
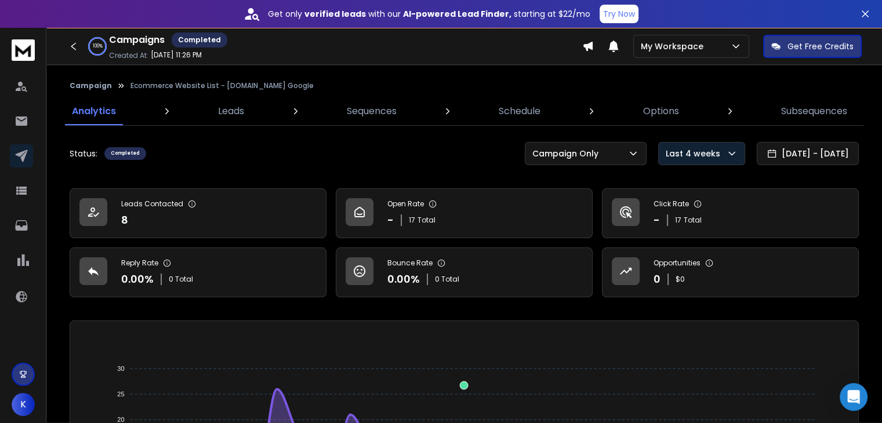
click at [684, 147] on button "Last 4 weeks" at bounding box center [701, 153] width 87 height 23
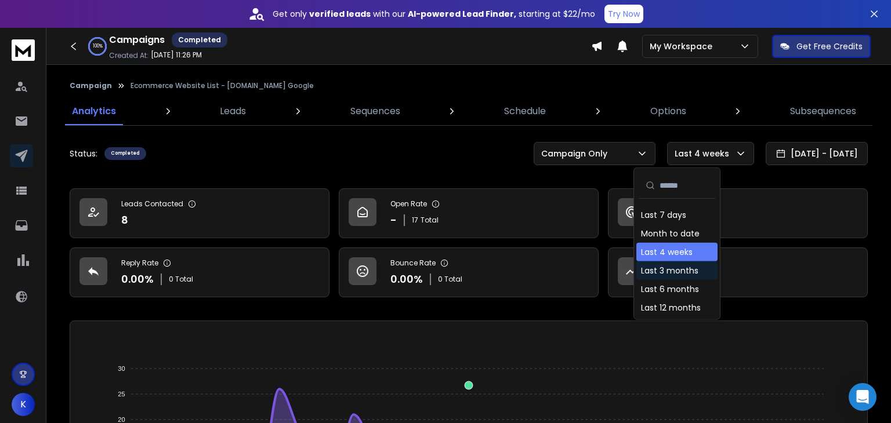
click at [670, 262] on div "Last 3 months" at bounding box center [676, 271] width 81 height 19
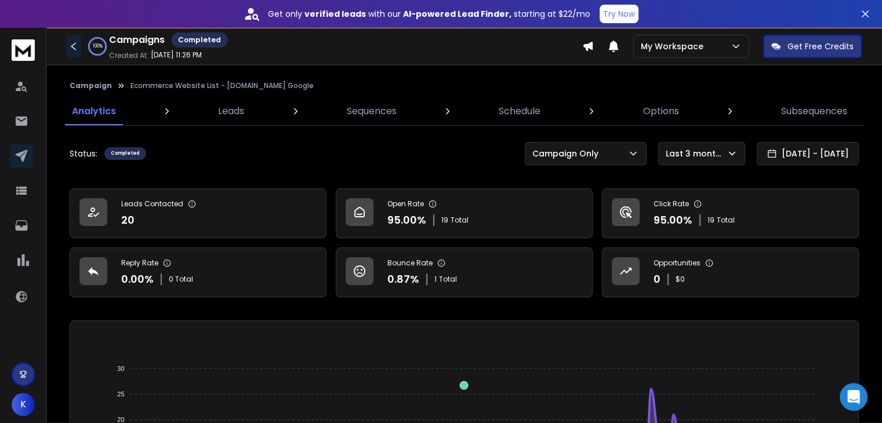
click at [74, 52] on button at bounding box center [73, 46] width 15 height 23
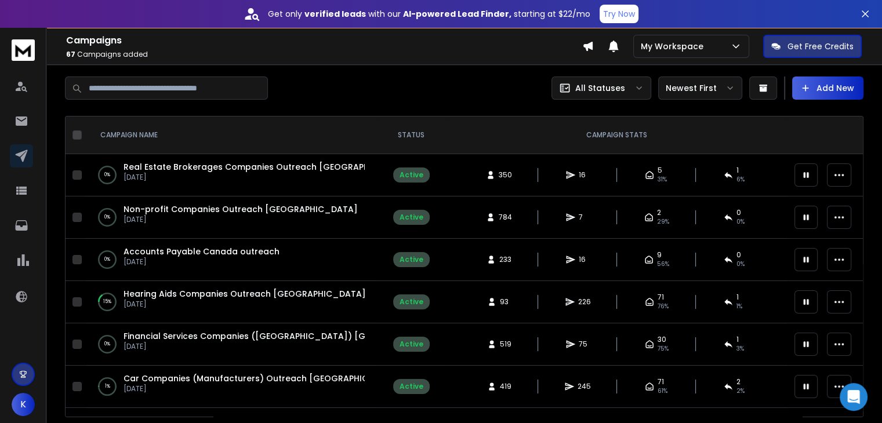
scroll to position [744, 0]
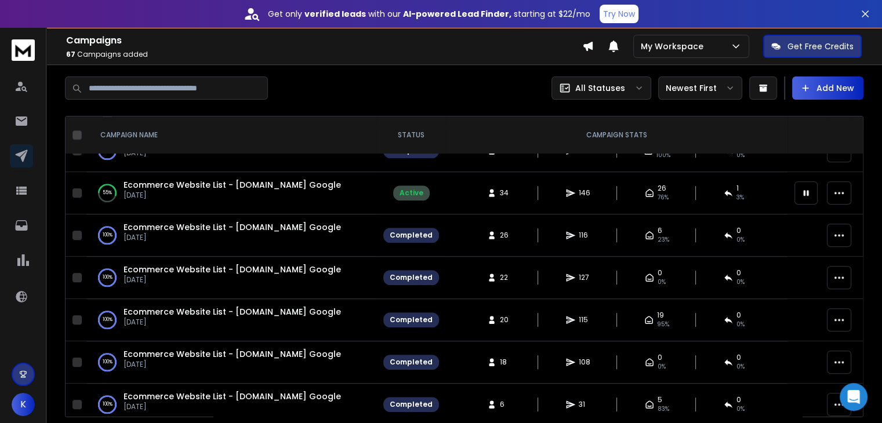
click at [286, 278] on p "[DATE]" at bounding box center [232, 279] width 217 height 9
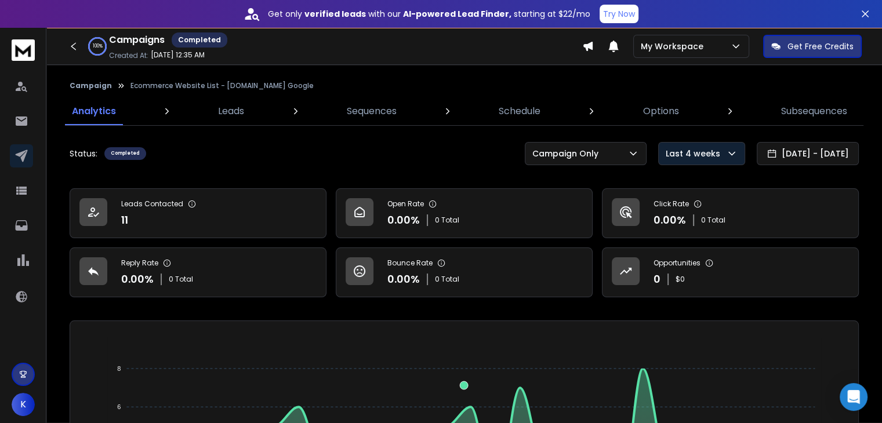
click at [672, 157] on p "Last 4 weeks" at bounding box center [695, 154] width 59 height 12
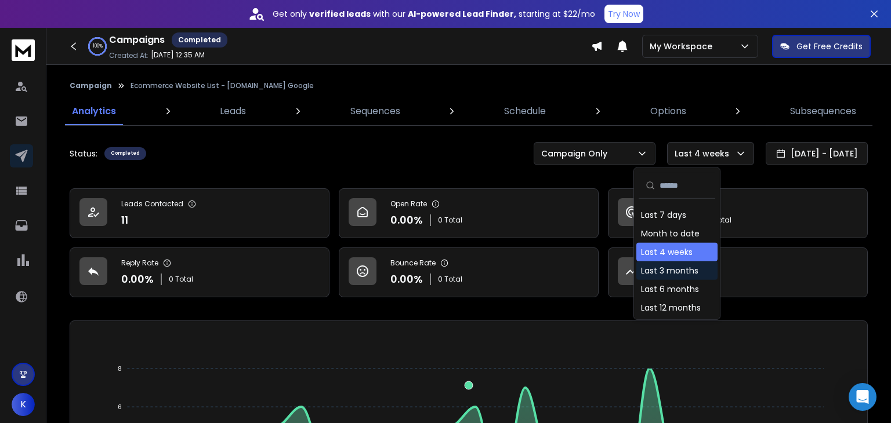
click at [663, 272] on div "Last 3 months" at bounding box center [669, 271] width 57 height 12
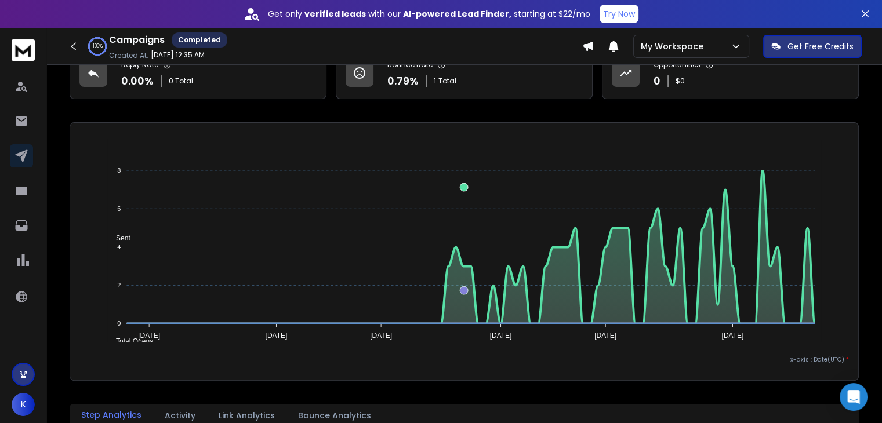
scroll to position [190, 0]
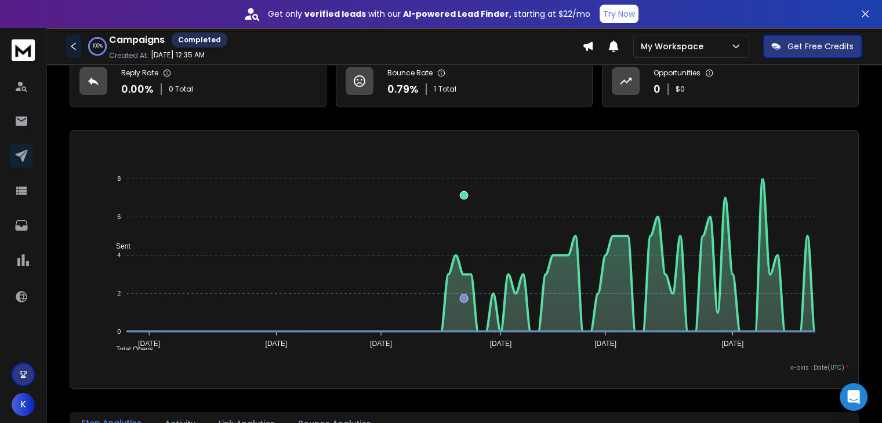
click at [74, 43] on icon at bounding box center [73, 46] width 5 height 8
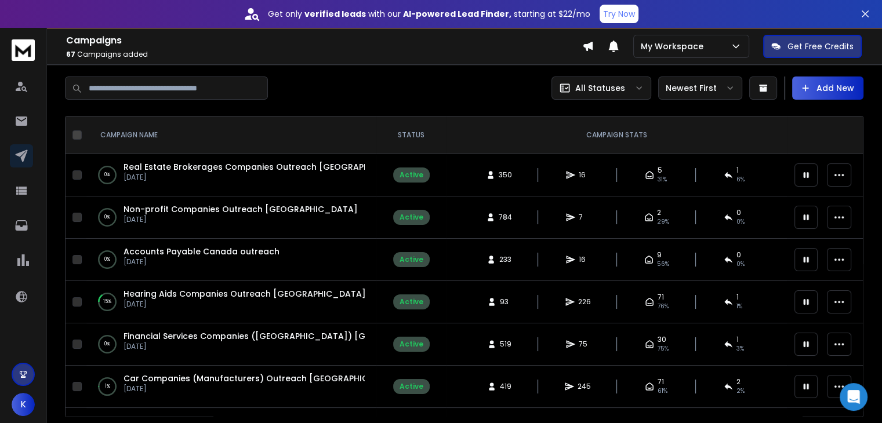
scroll to position [702, 0]
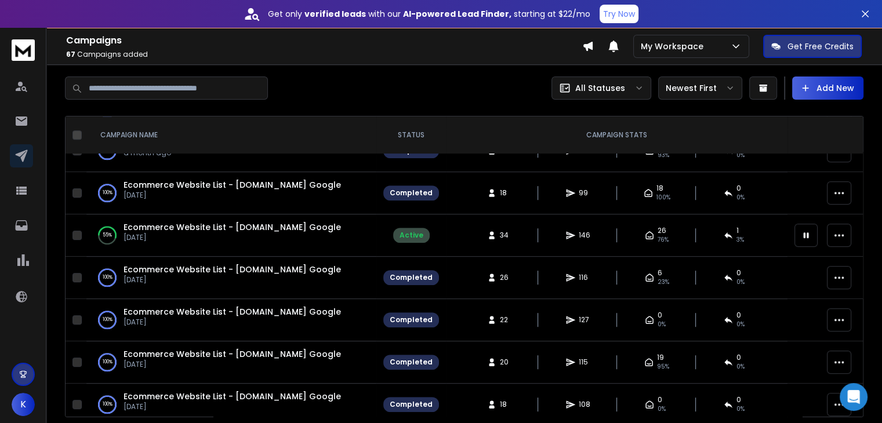
click at [230, 267] on span "Ecommerce Website List - [DOMAIN_NAME] Google" at bounding box center [232, 270] width 217 height 12
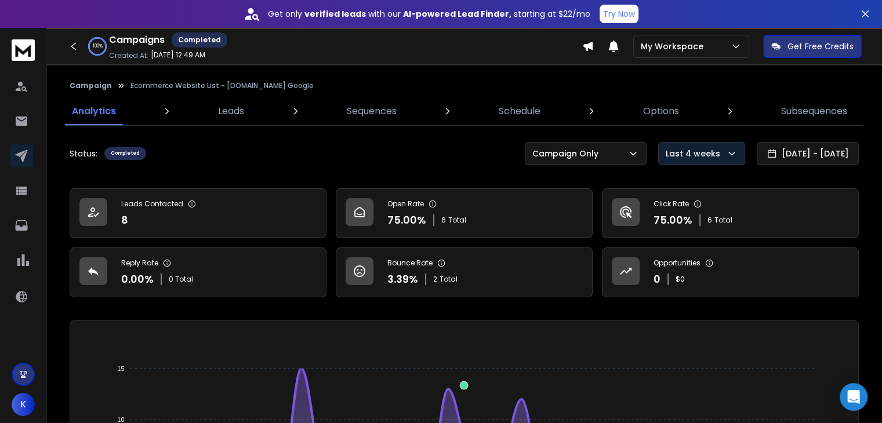
click at [682, 162] on button "Last 4 weeks" at bounding box center [701, 153] width 87 height 23
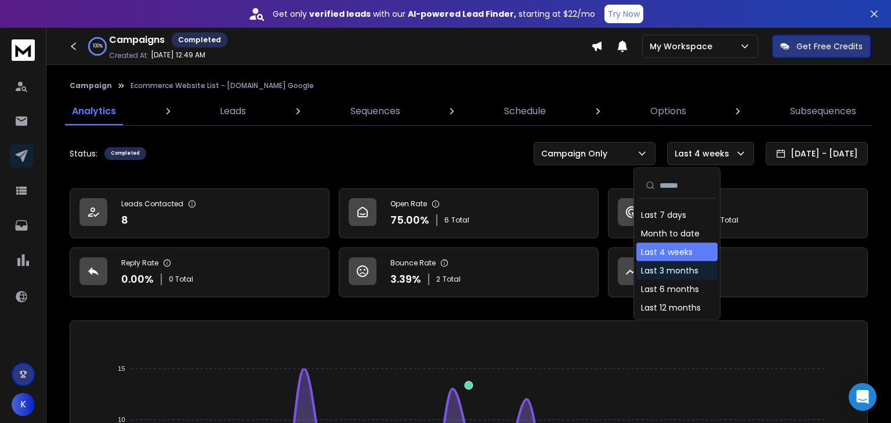
click at [673, 273] on div "Last 3 months" at bounding box center [669, 271] width 57 height 12
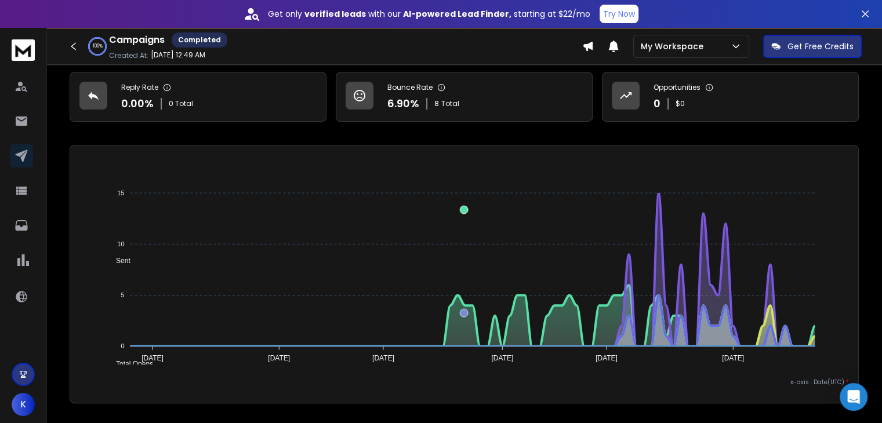
scroll to position [179, 0]
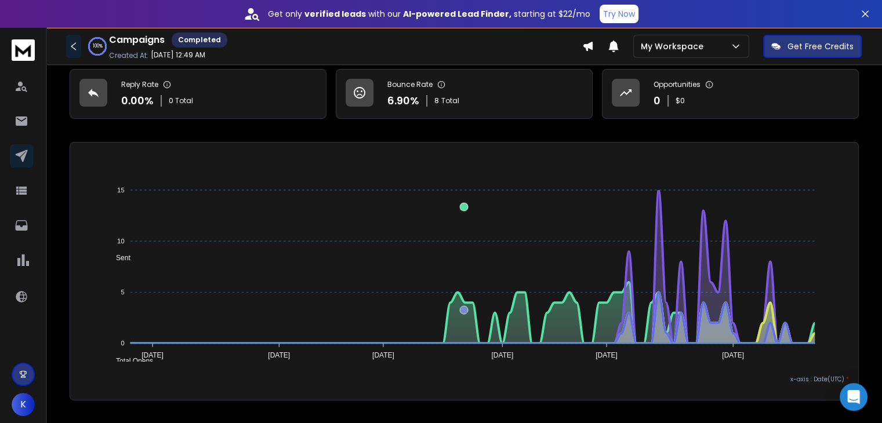
click at [66, 45] on button at bounding box center [73, 46] width 15 height 23
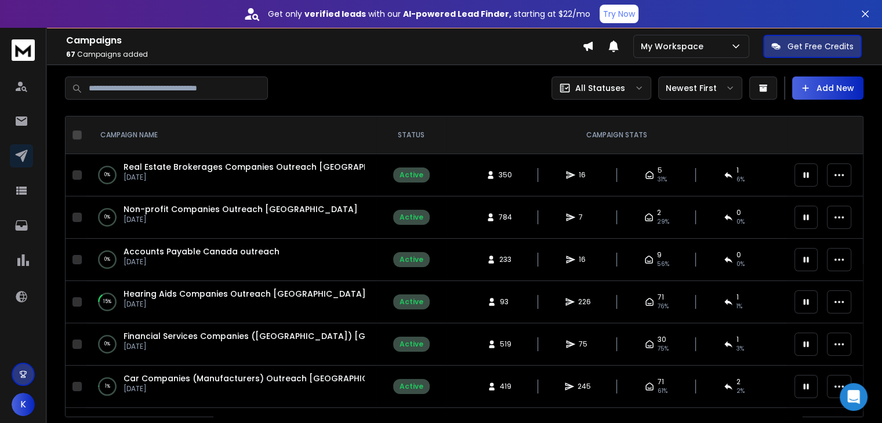
scroll to position [659, 0]
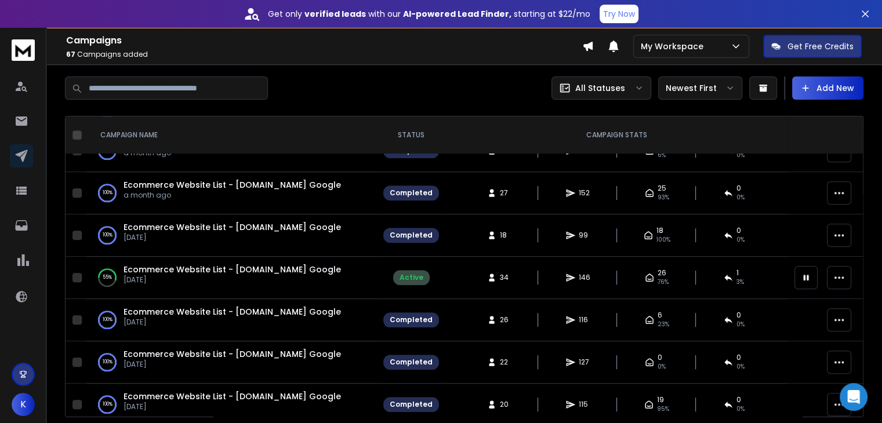
click at [293, 278] on p "[DATE]" at bounding box center [232, 279] width 217 height 9
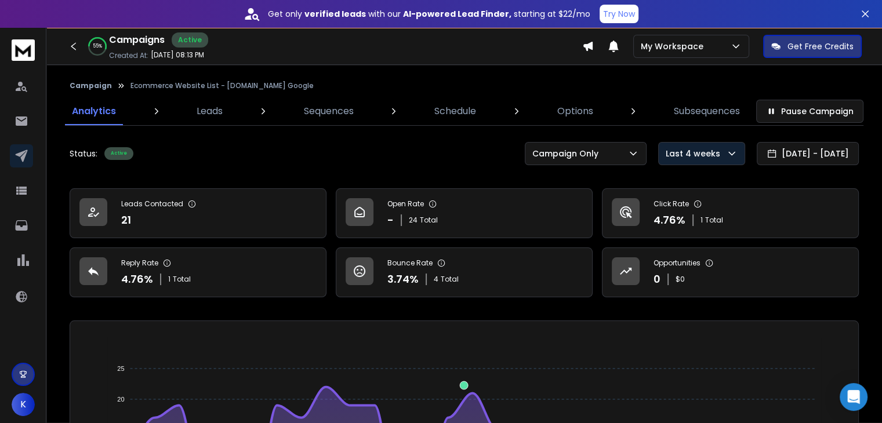
click at [677, 156] on p "Last 4 weeks" at bounding box center [695, 154] width 59 height 12
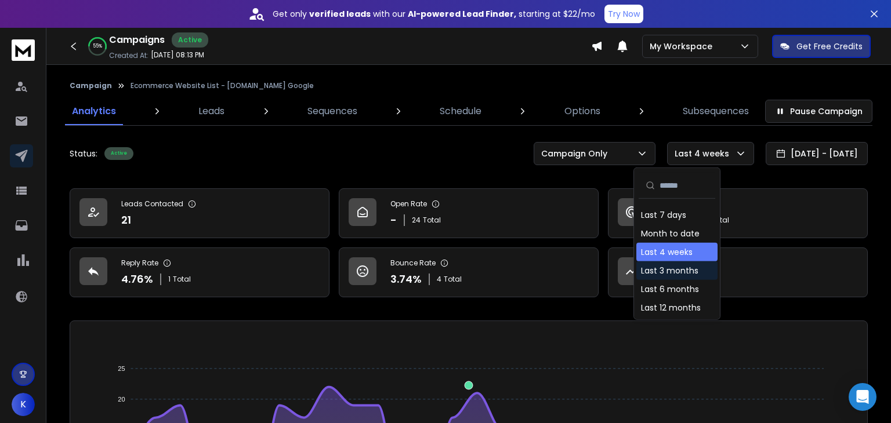
click at [665, 269] on div "Last 3 months" at bounding box center [669, 271] width 57 height 12
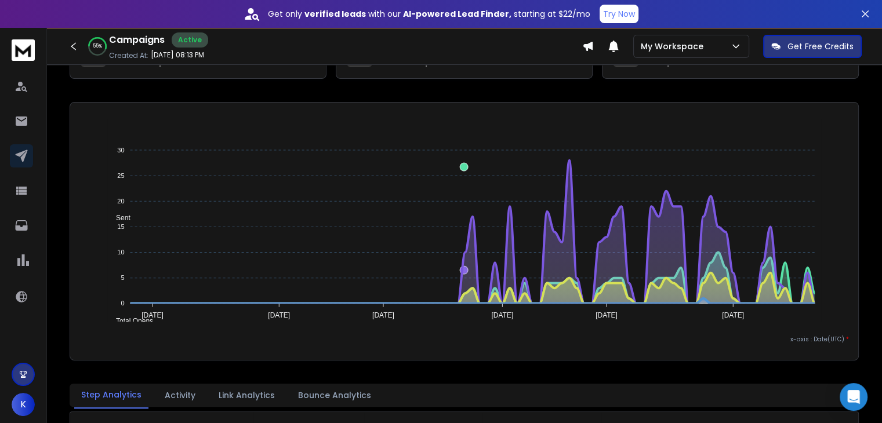
scroll to position [234, 0]
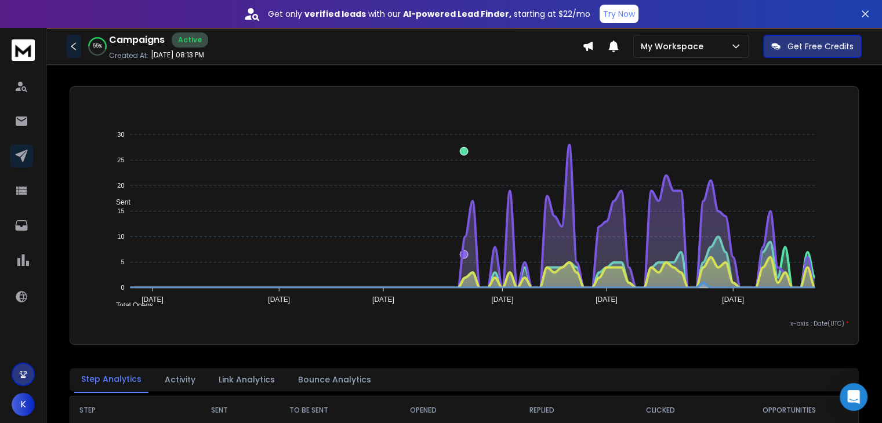
click at [74, 51] on icon at bounding box center [73, 46] width 10 height 10
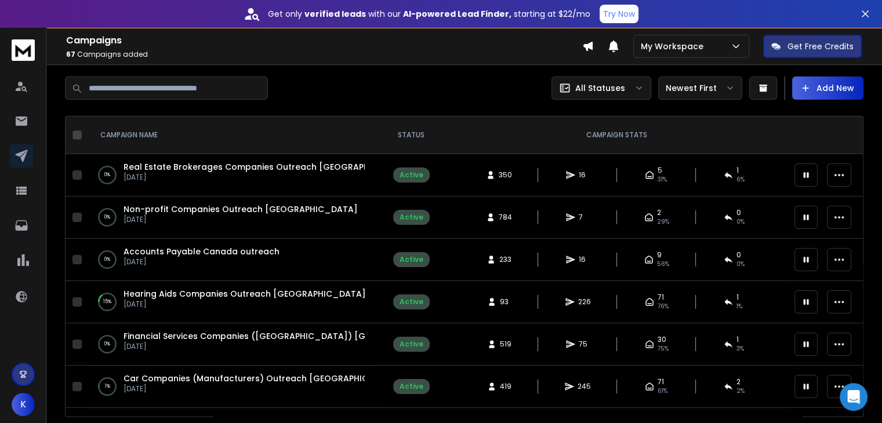
scroll to position [617, 0]
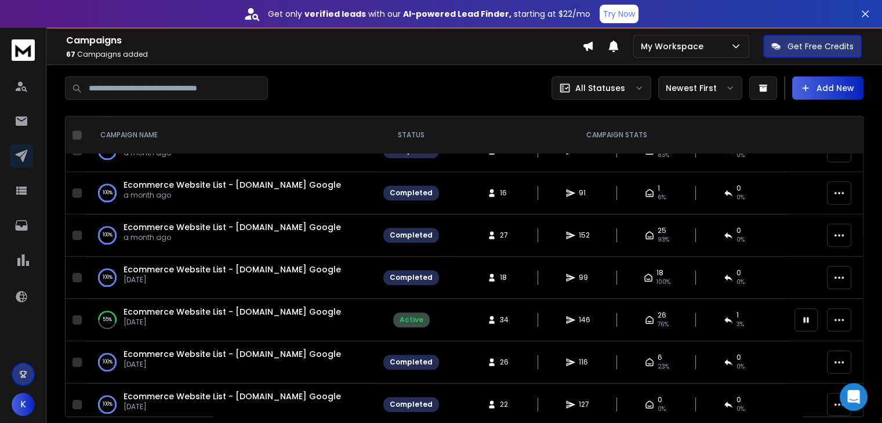
click at [261, 271] on span "Ecommerce Website List - [DOMAIN_NAME] Google" at bounding box center [232, 270] width 217 height 12
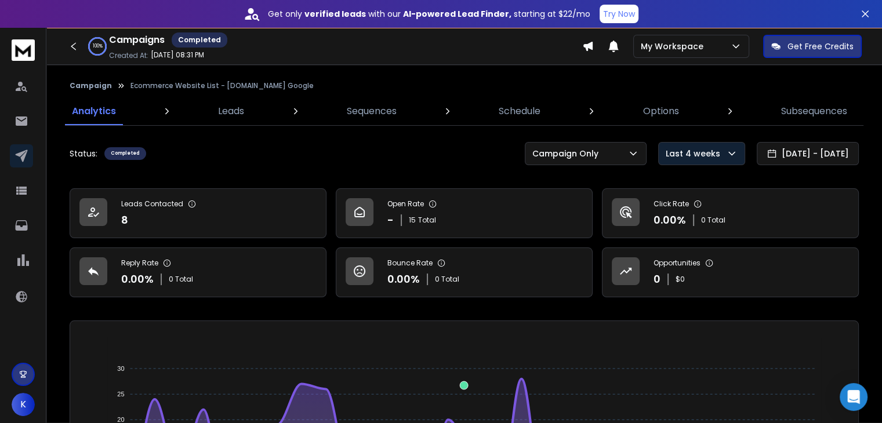
click at [685, 159] on button "Last 4 weeks" at bounding box center [701, 153] width 87 height 23
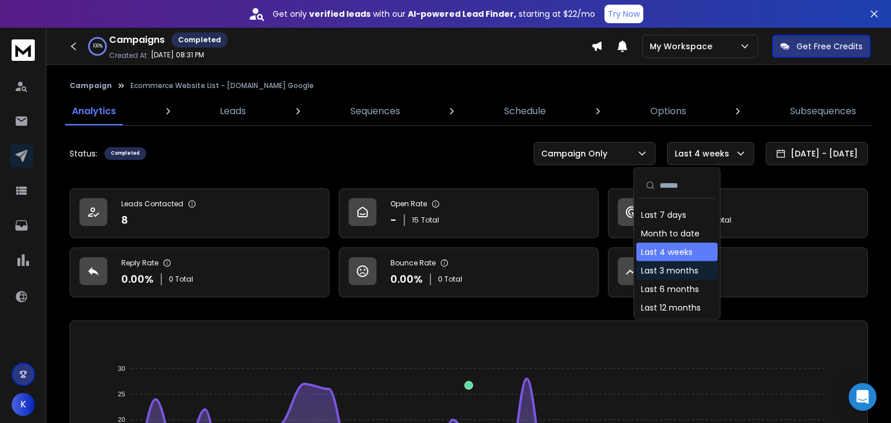
click at [666, 266] on div "Last 3 months" at bounding box center [669, 271] width 57 height 12
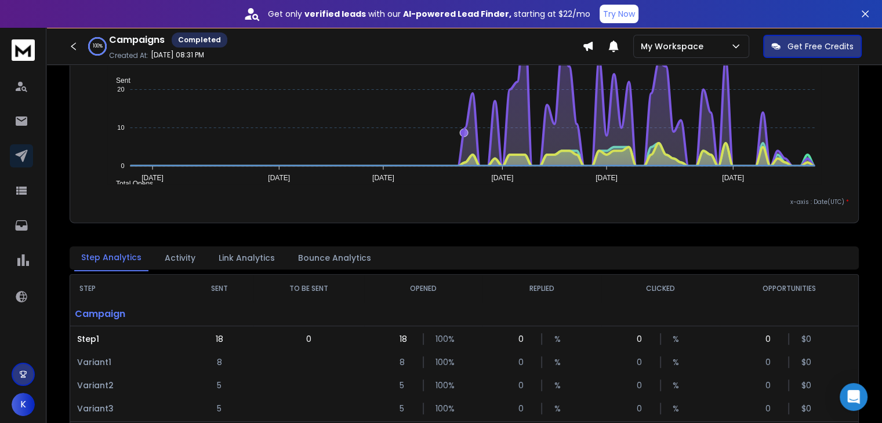
scroll to position [255, 0]
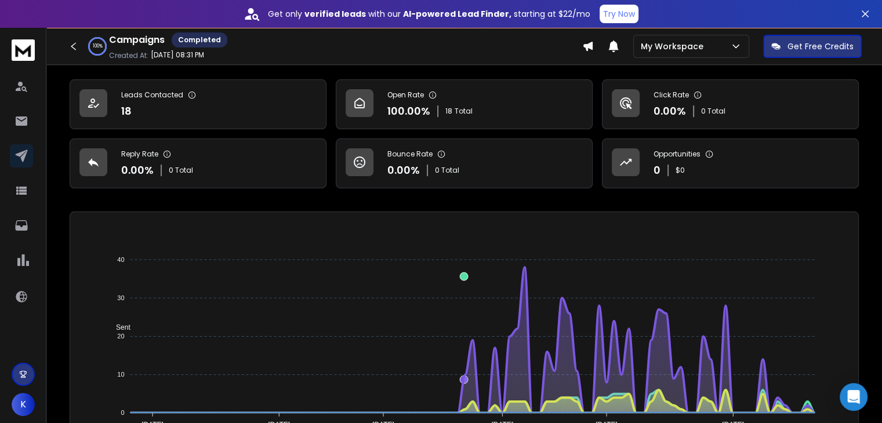
scroll to position [32, 0]
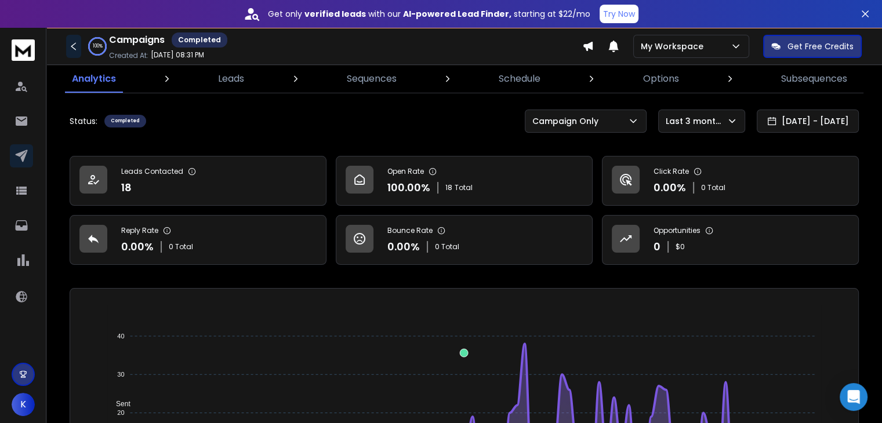
click at [71, 49] on icon at bounding box center [73, 46] width 10 height 10
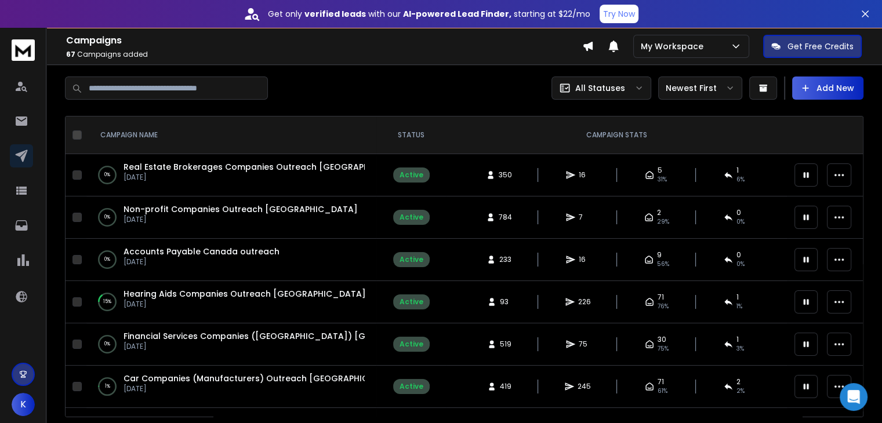
scroll to position [913, 0]
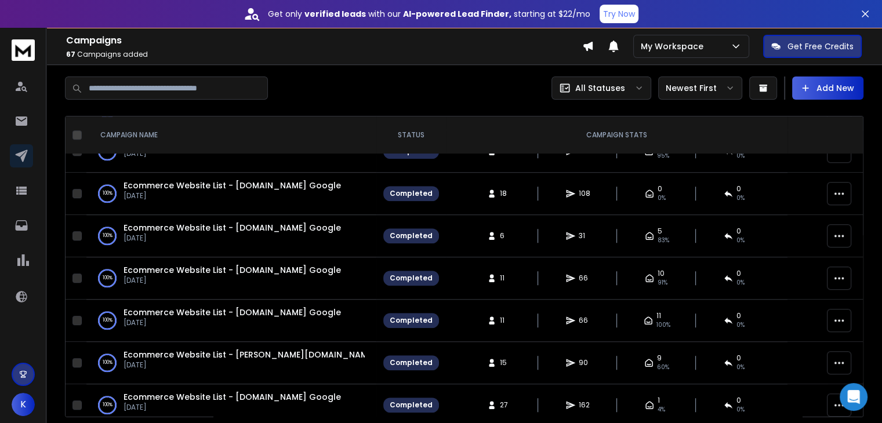
click at [208, 276] on p "[DATE]" at bounding box center [232, 280] width 217 height 9
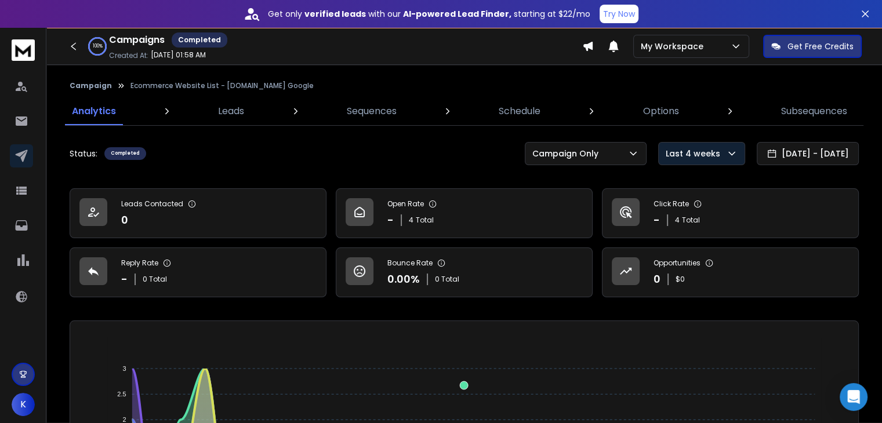
click at [726, 156] on icon "button" at bounding box center [732, 154] width 12 height 12
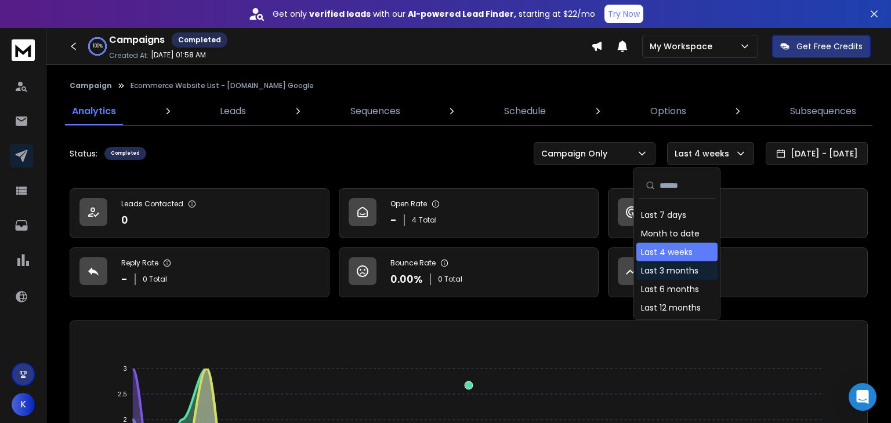
click at [667, 273] on div "Last 3 months" at bounding box center [669, 271] width 57 height 12
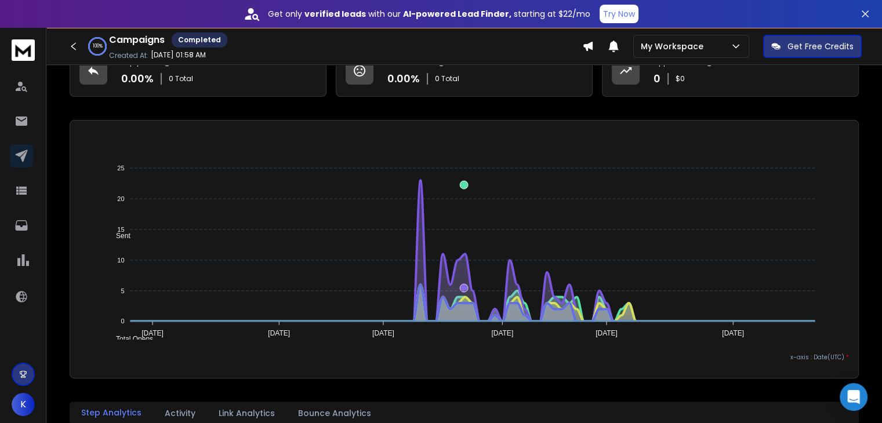
scroll to position [214, 0]
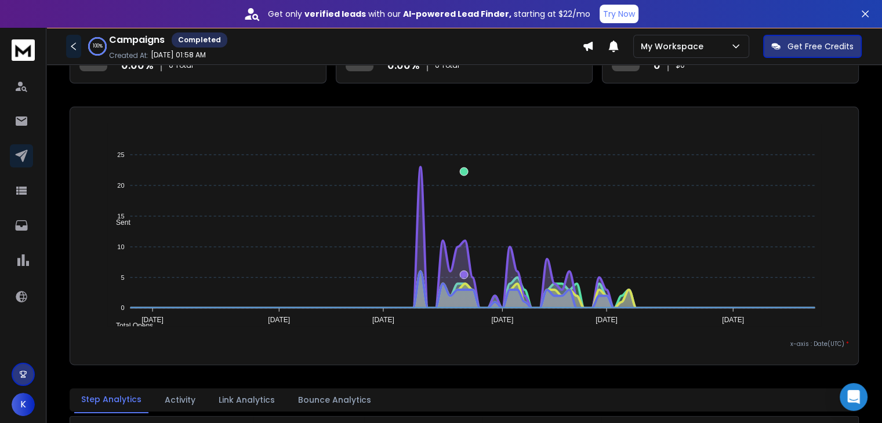
click at [79, 49] on button at bounding box center [73, 46] width 15 height 23
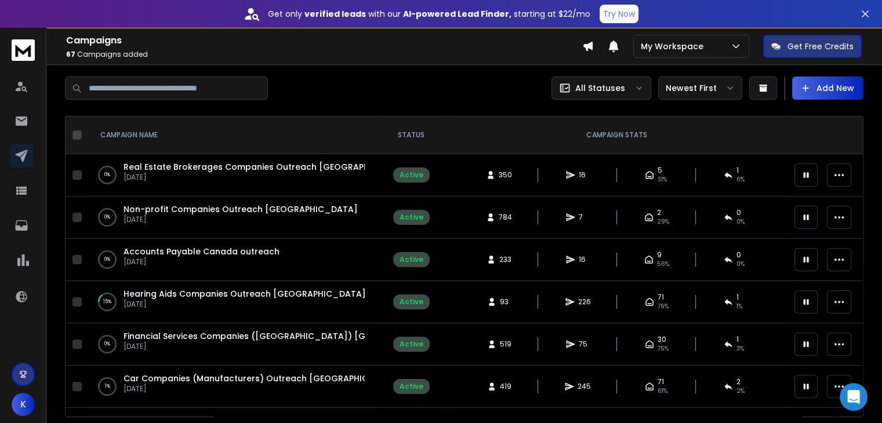
scroll to position [617, 0]
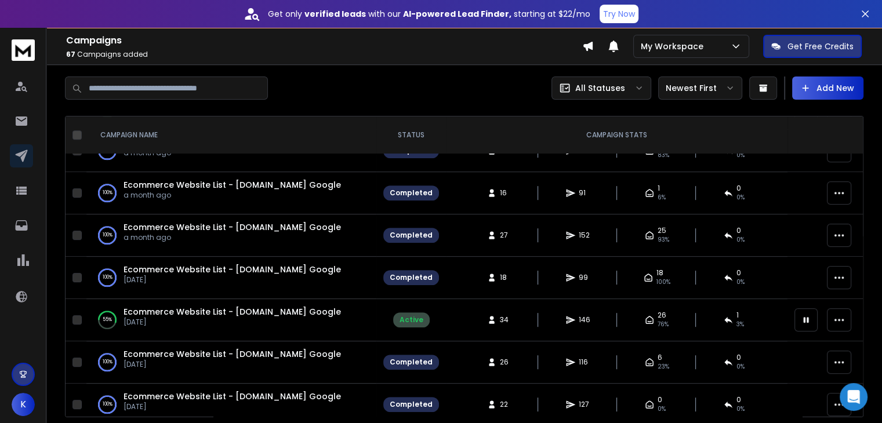
click at [249, 281] on p "[DATE]" at bounding box center [232, 279] width 217 height 9
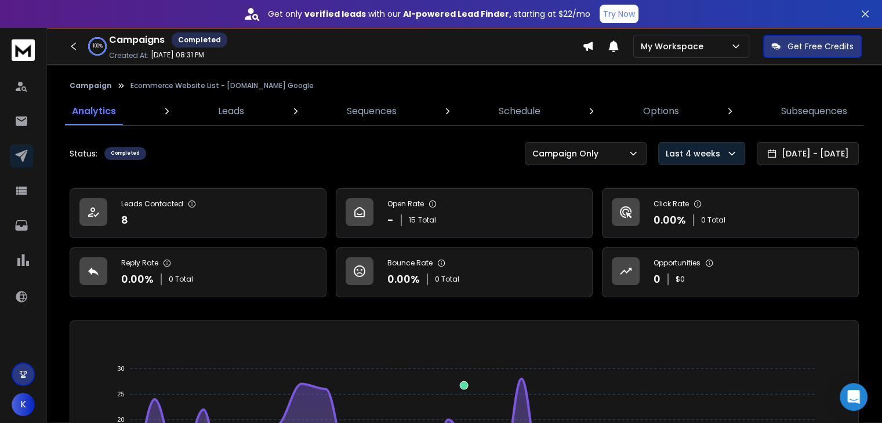
click at [678, 156] on p "Last 4 weeks" at bounding box center [695, 154] width 59 height 12
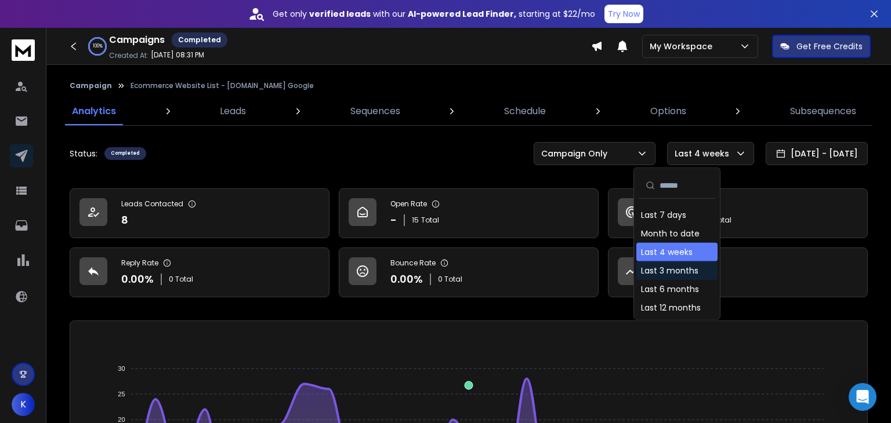
click at [678, 265] on div "Last 3 months" at bounding box center [669, 271] width 57 height 12
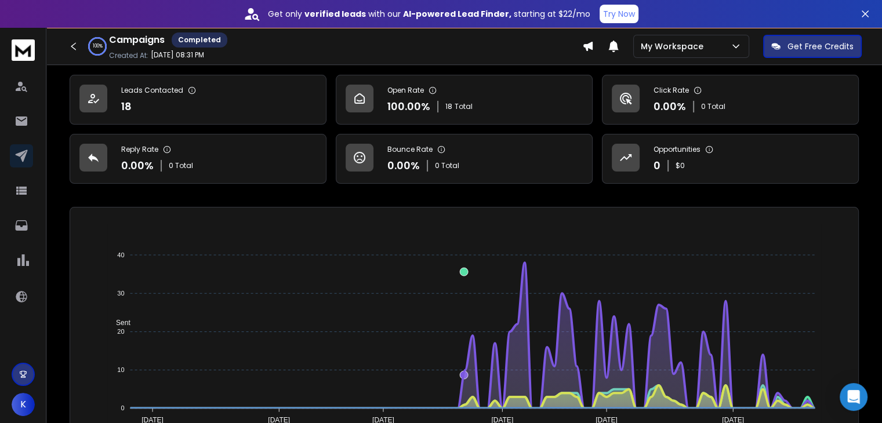
scroll to position [262, 0]
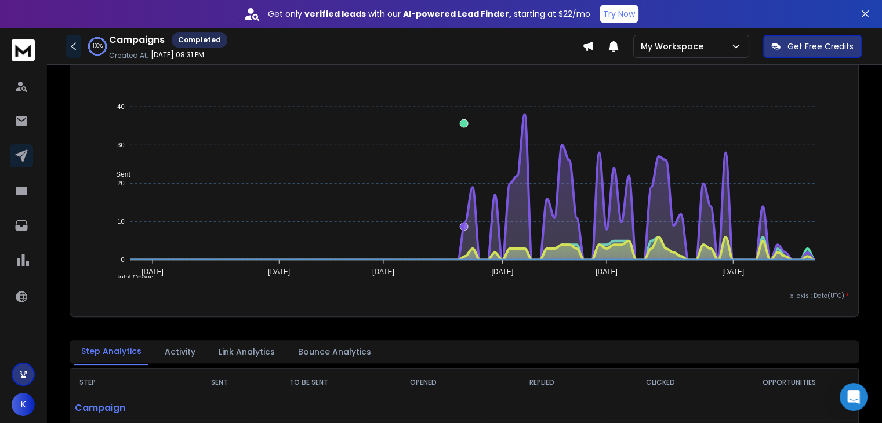
click at [78, 45] on icon at bounding box center [73, 46] width 10 height 10
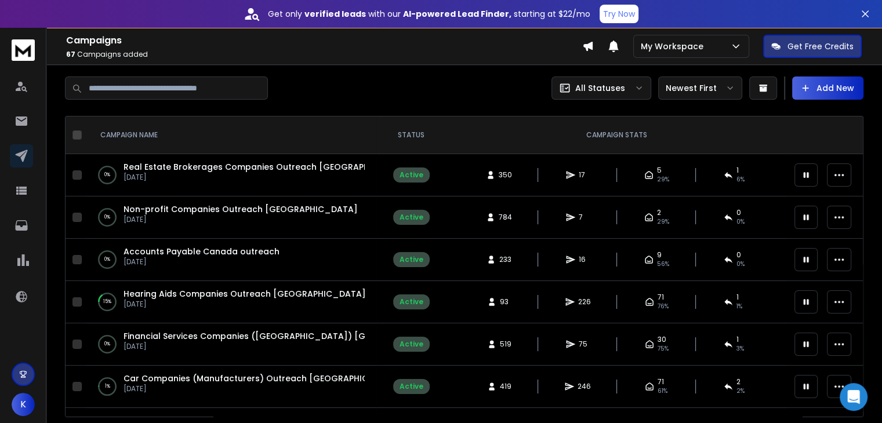
scroll to position [533, 0]
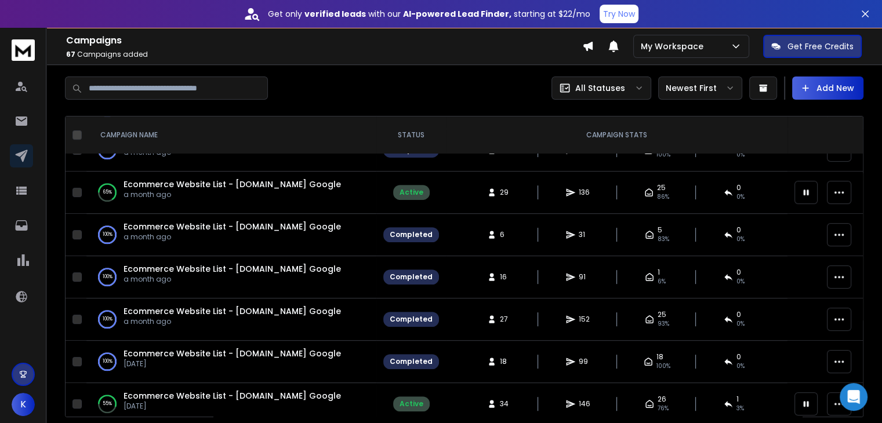
click at [256, 263] on span "Ecommerce Website List - [DOMAIN_NAME] Google" at bounding box center [232, 269] width 217 height 12
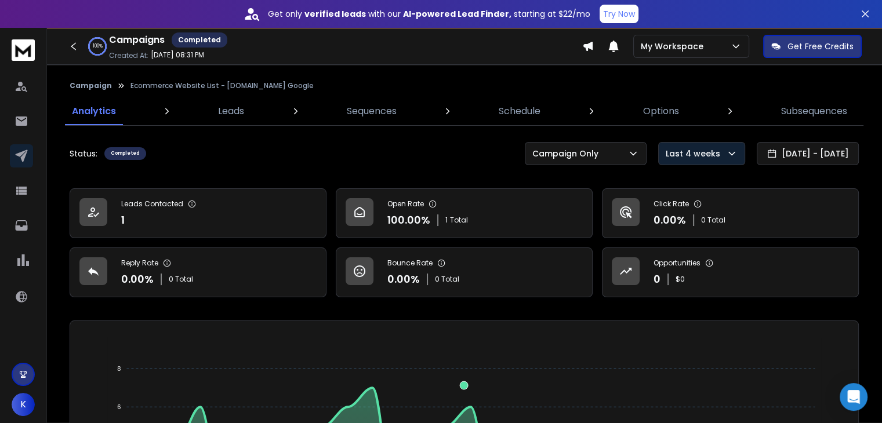
click at [688, 151] on p "Last 4 weeks" at bounding box center [695, 154] width 59 height 12
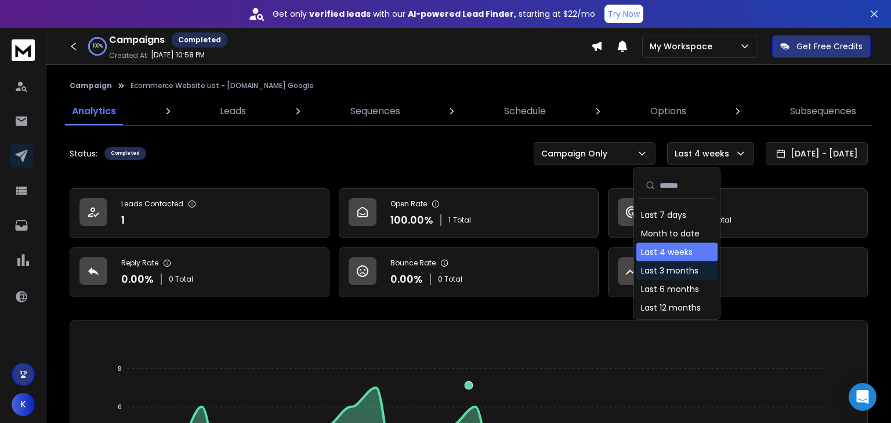
drag, startPoint x: 676, startPoint y: 266, endPoint x: 658, endPoint y: 270, distance: 18.4
click at [658, 269] on div "Last 3 months" at bounding box center [669, 271] width 57 height 12
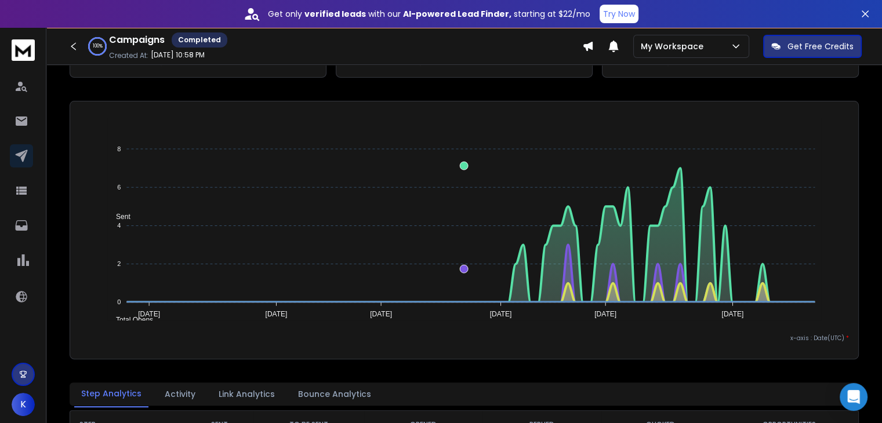
scroll to position [263, 0]
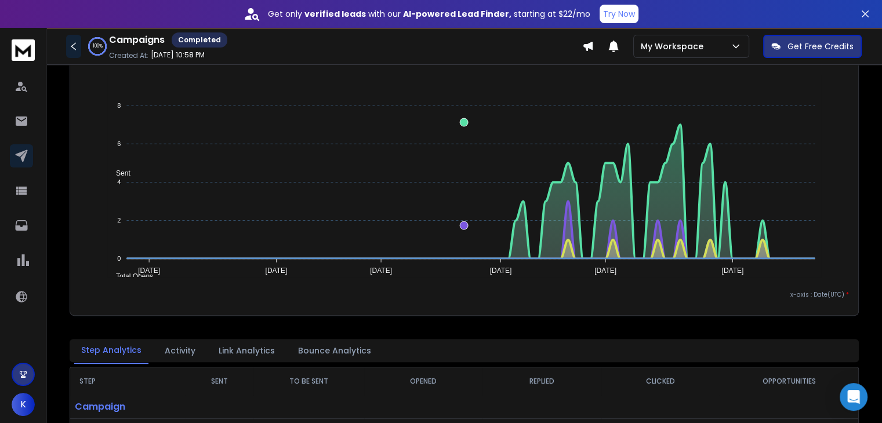
click at [77, 45] on icon at bounding box center [73, 46] width 10 height 10
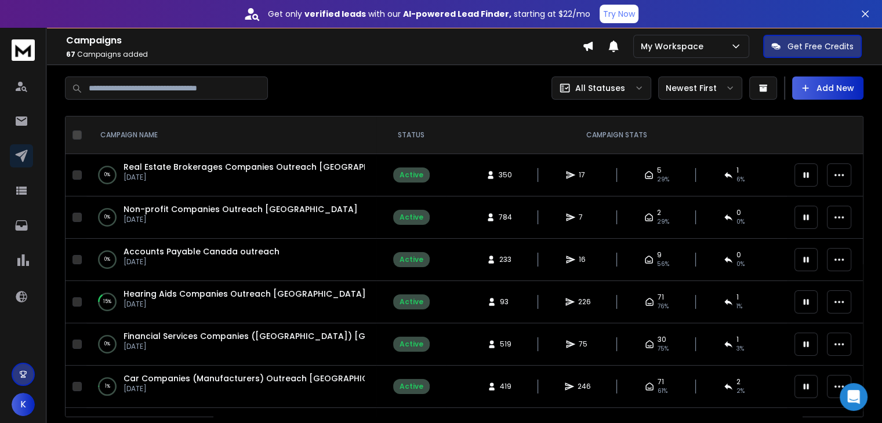
scroll to position [575, 0]
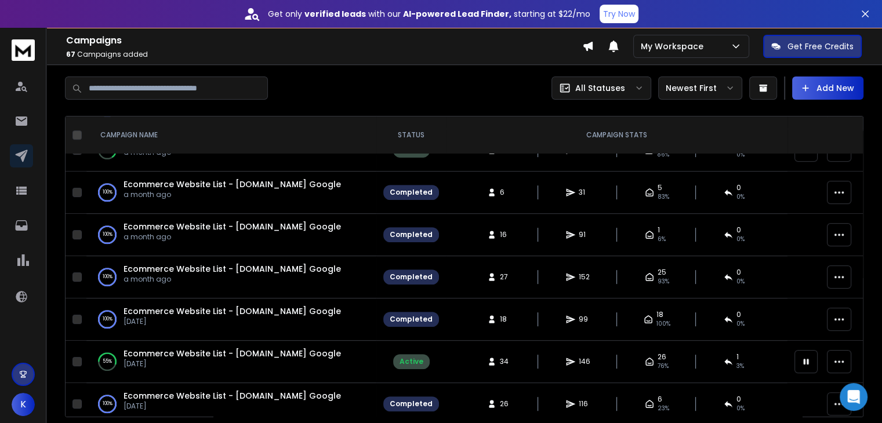
click at [262, 276] on p "a month ago" at bounding box center [232, 279] width 217 height 9
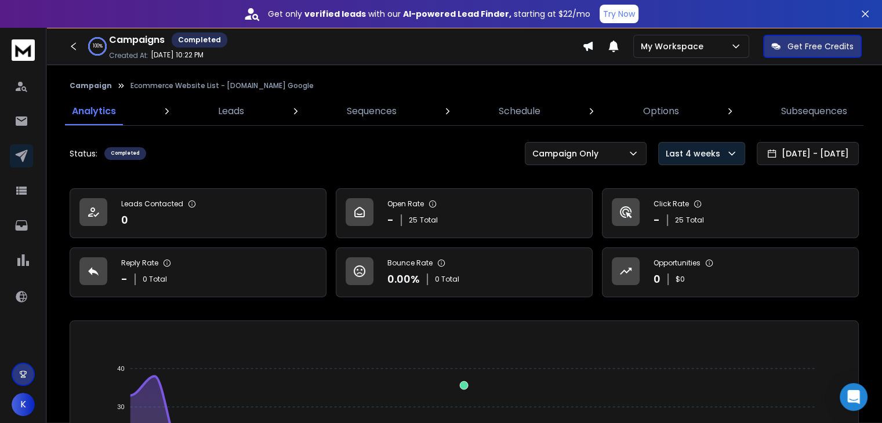
click at [677, 142] on button "Last 4 weeks" at bounding box center [701, 153] width 87 height 23
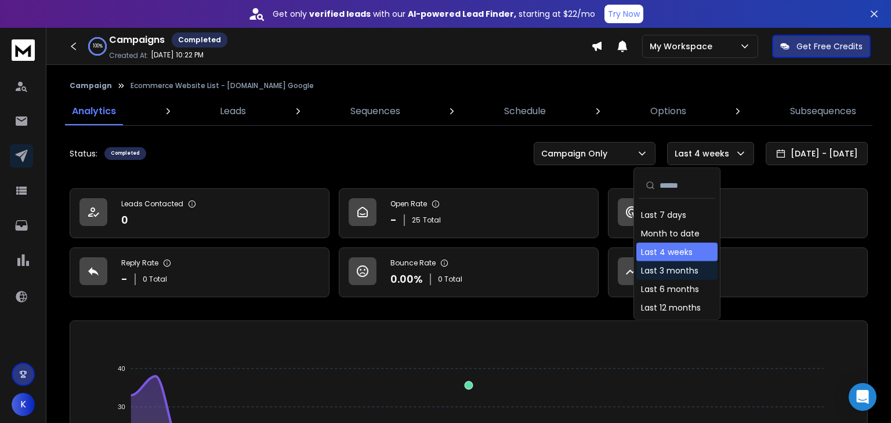
click at [677, 268] on div "Last 3 months" at bounding box center [669, 271] width 57 height 12
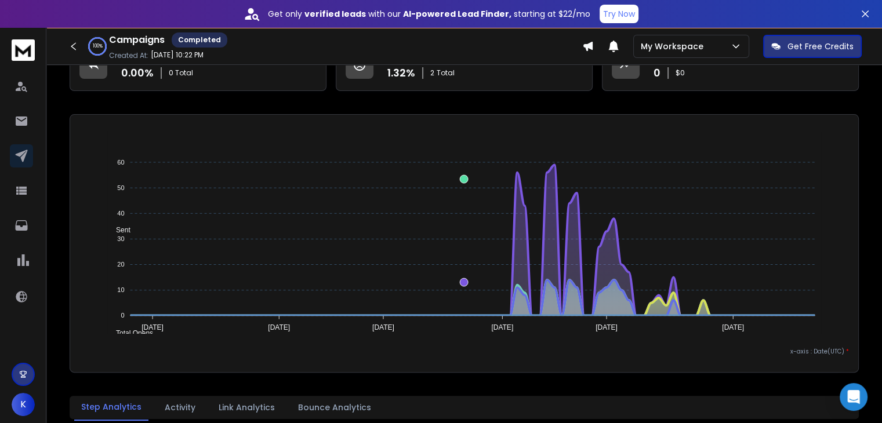
scroll to position [221, 0]
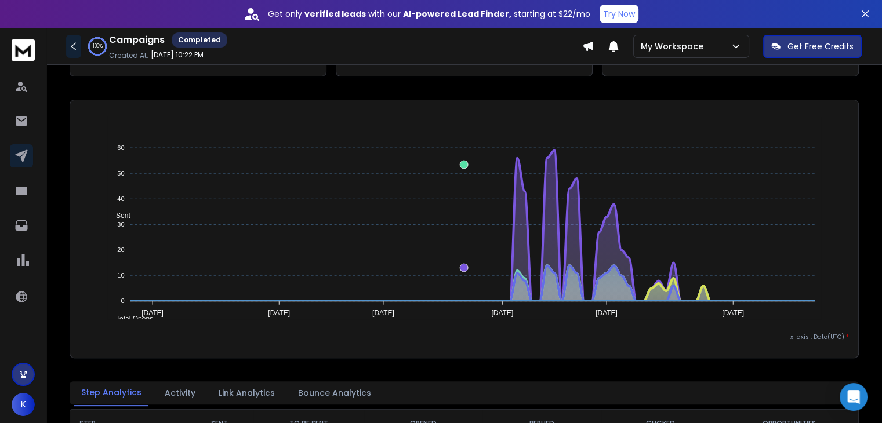
click at [77, 43] on icon at bounding box center [73, 46] width 10 height 10
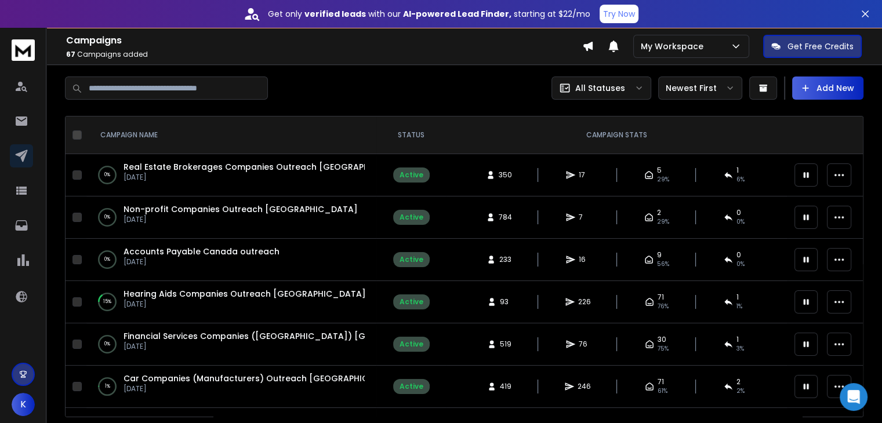
scroll to position [491, 0]
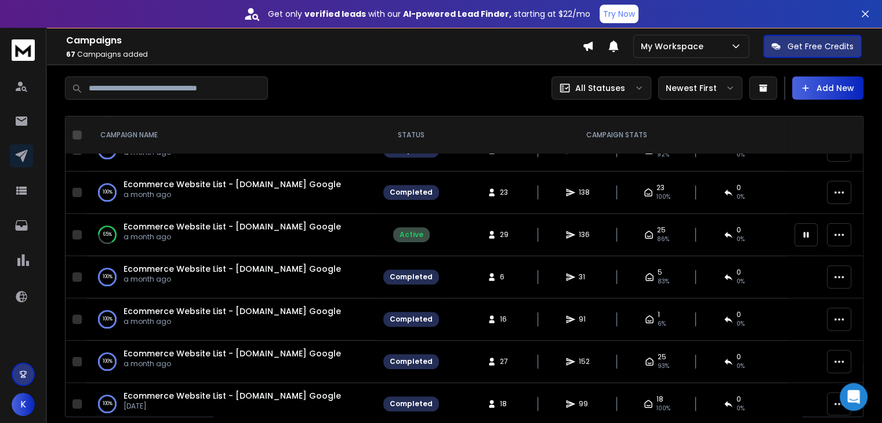
click at [280, 275] on p "a month ago" at bounding box center [232, 279] width 217 height 9
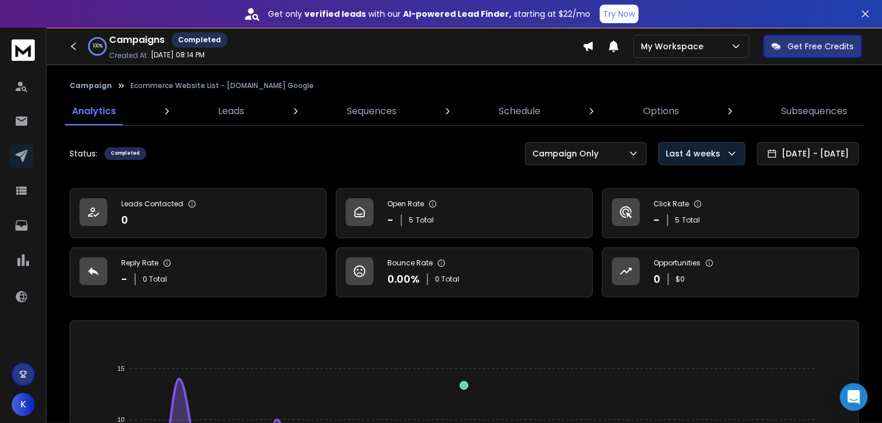
click at [666, 156] on p "Last 4 weeks" at bounding box center [695, 154] width 59 height 12
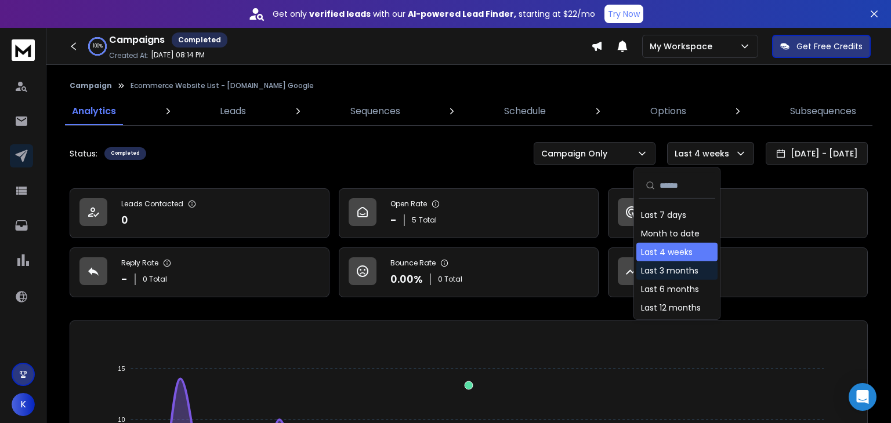
click at [649, 266] on div "Last 3 months" at bounding box center [669, 271] width 57 height 12
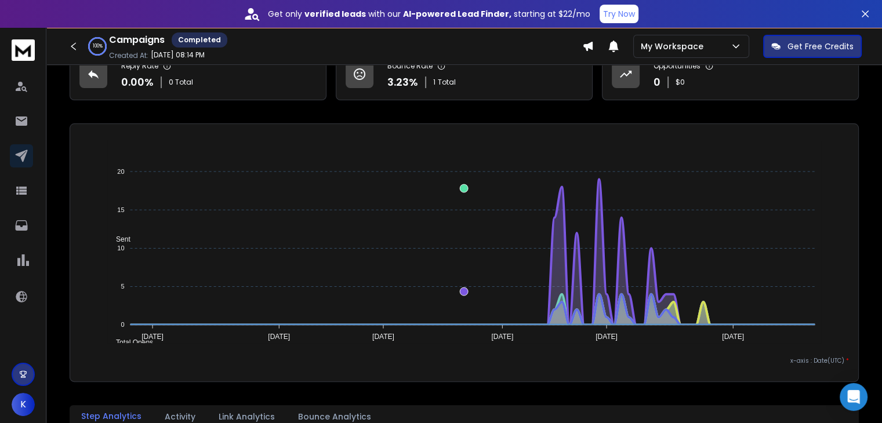
scroll to position [204, 0]
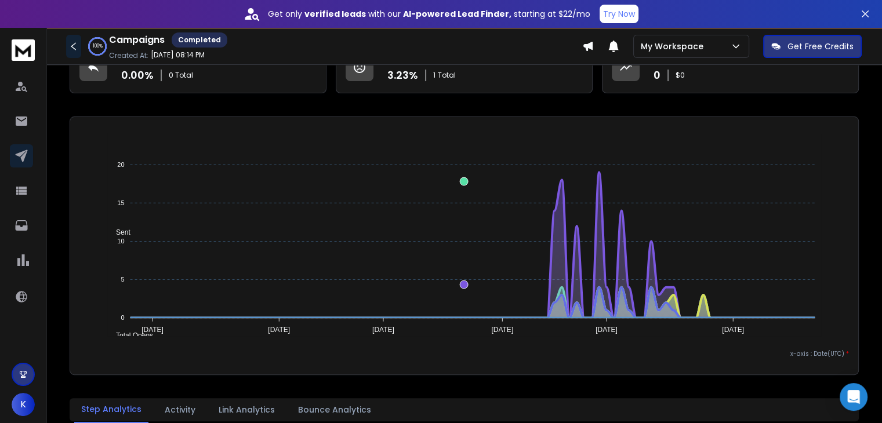
click at [72, 48] on icon at bounding box center [73, 46] width 10 height 10
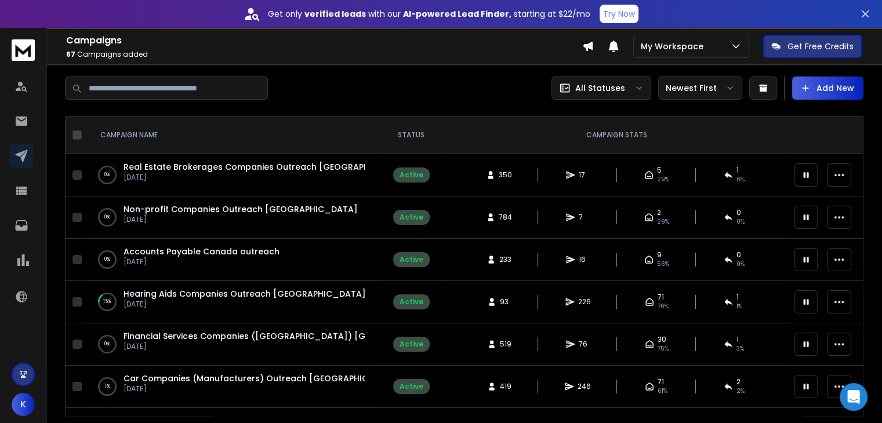
scroll to position [448, 0]
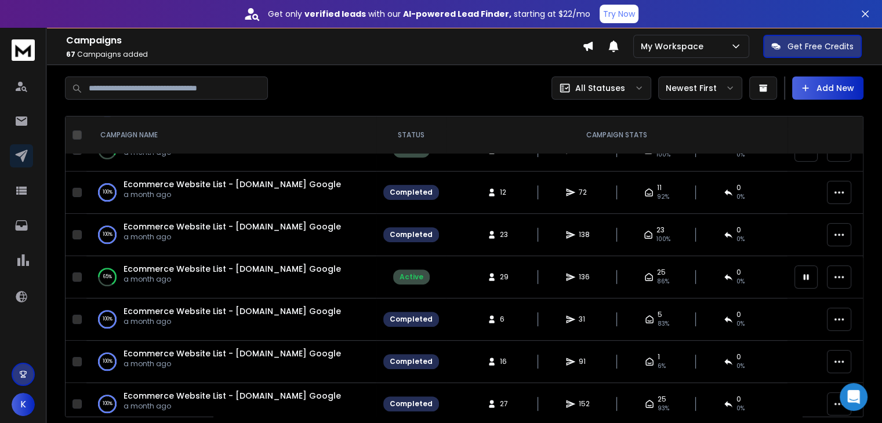
click at [290, 265] on span "Ecommerce Website List - [DOMAIN_NAME] Google" at bounding box center [232, 269] width 217 height 12
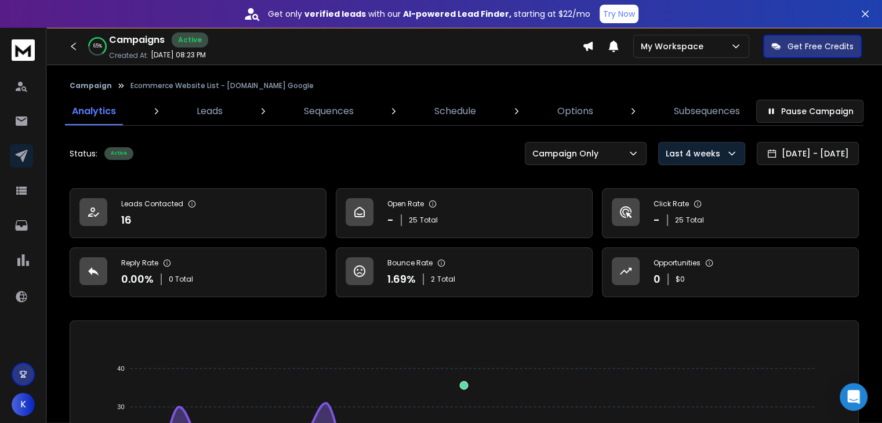
click at [660, 162] on button "Last 4 weeks" at bounding box center [701, 153] width 87 height 23
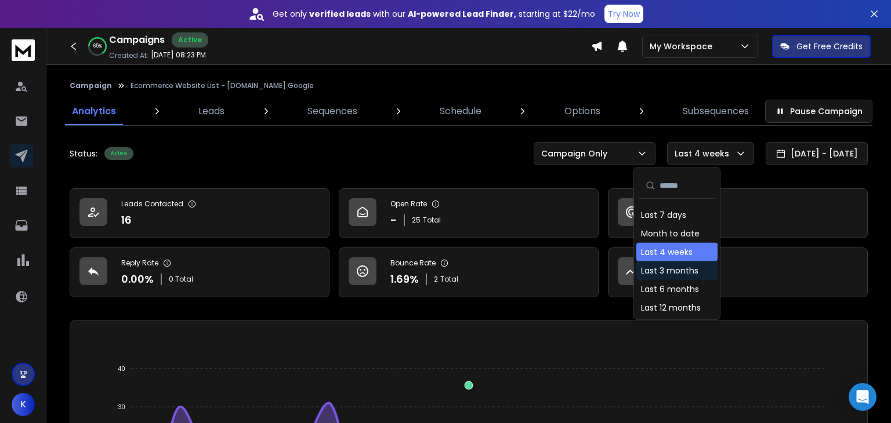
click at [670, 267] on div "Last 3 months" at bounding box center [669, 271] width 57 height 12
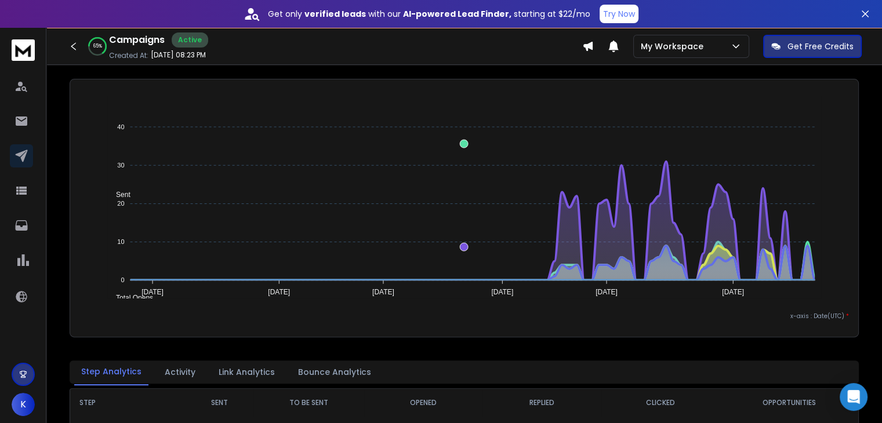
scroll to position [253, 0]
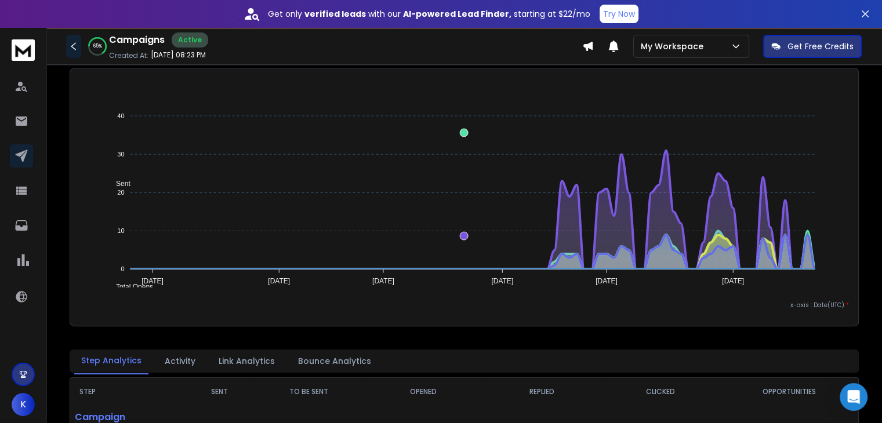
click at [76, 42] on icon at bounding box center [73, 46] width 10 height 10
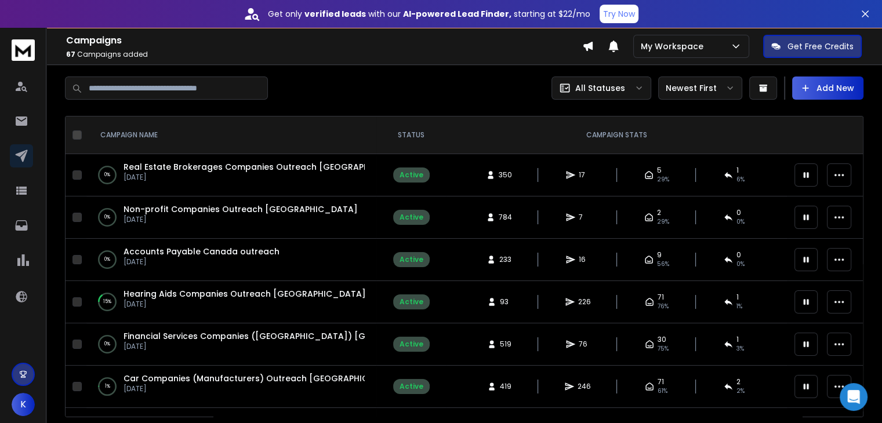
scroll to position [406, 0]
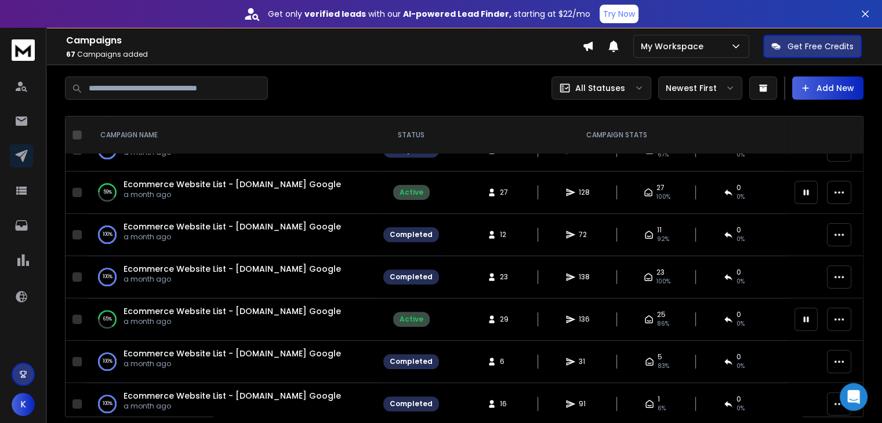
click at [255, 259] on td "100 % Ecommerce Website List - saxxunderwear.com Google a month ago" at bounding box center [231, 277] width 290 height 42
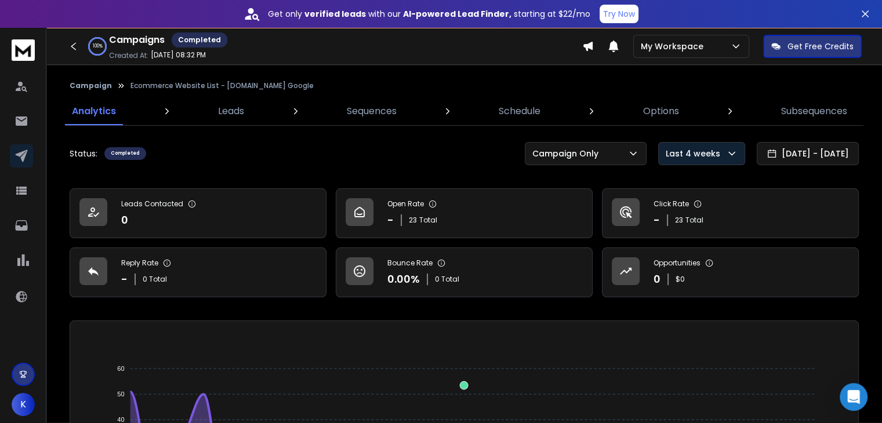
click at [658, 146] on button "Last 4 weeks" at bounding box center [701, 153] width 87 height 23
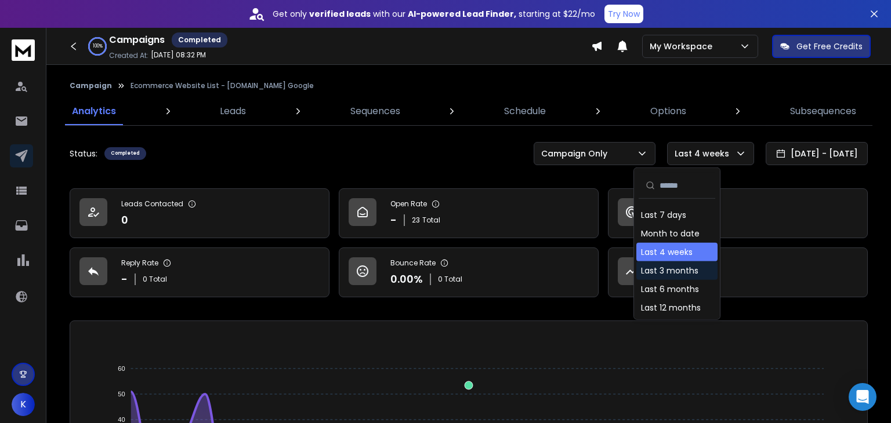
click at [656, 263] on div "Last 3 months" at bounding box center [676, 271] width 81 height 19
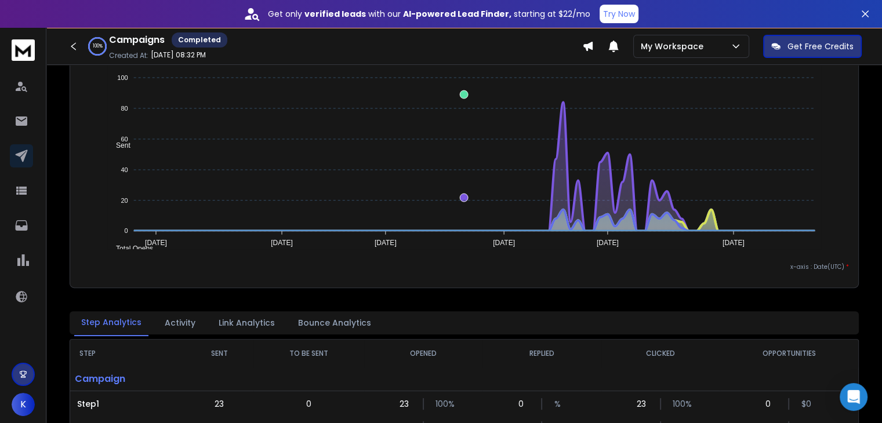
scroll to position [307, 0]
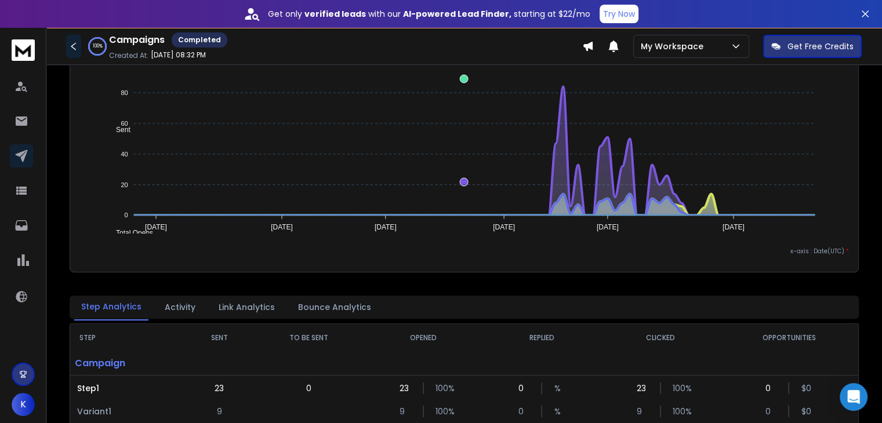
click at [75, 48] on icon at bounding box center [73, 46] width 10 height 10
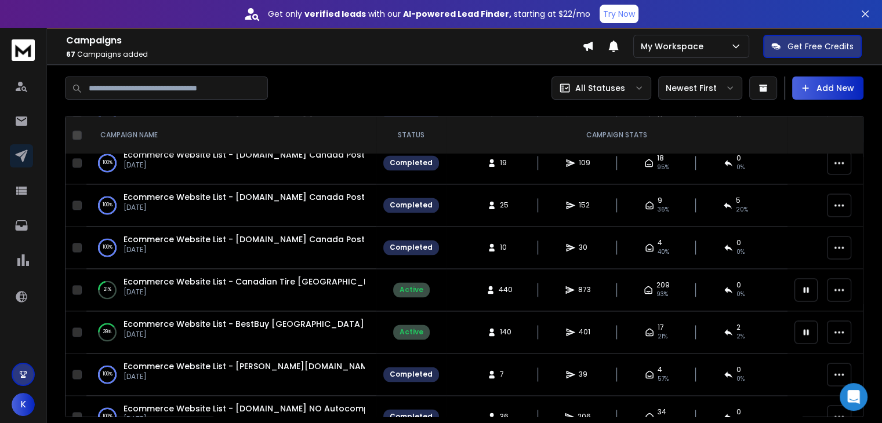
scroll to position [2559, 0]
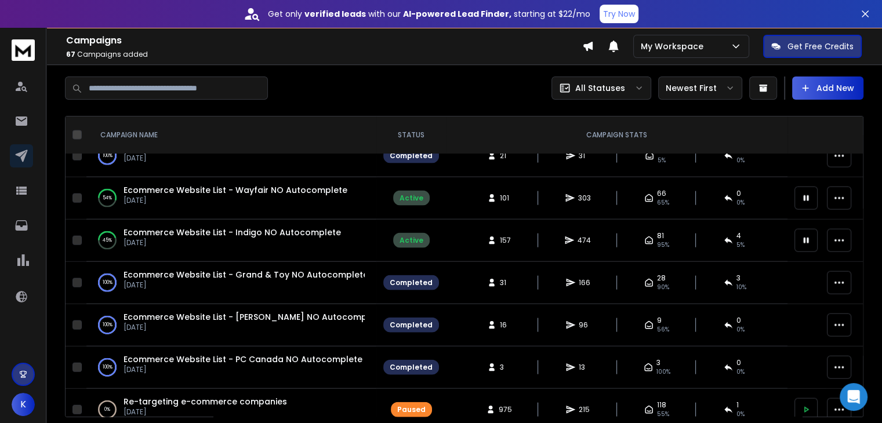
click at [264, 281] on p "[DATE]" at bounding box center [244, 285] width 241 height 9
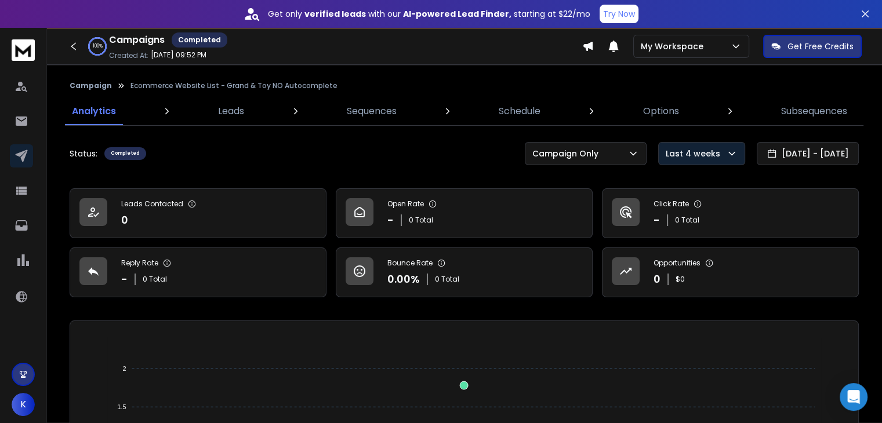
click at [673, 156] on p "Last 4 weeks" at bounding box center [695, 154] width 59 height 12
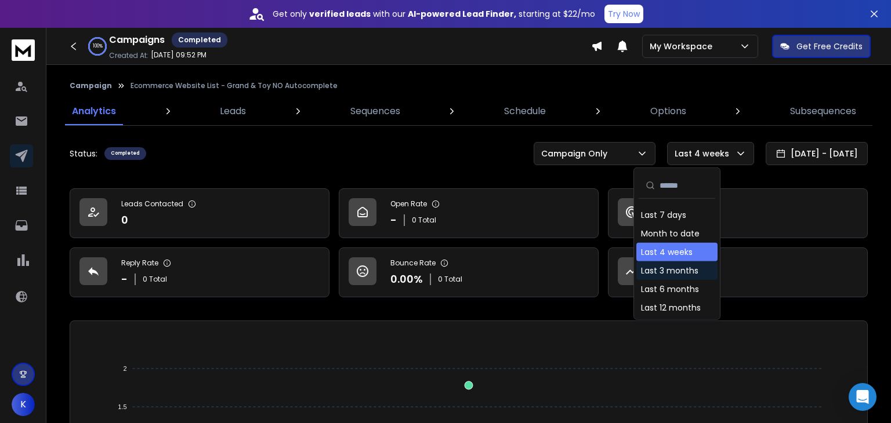
click at [660, 270] on div "Last 3 months" at bounding box center [669, 271] width 57 height 12
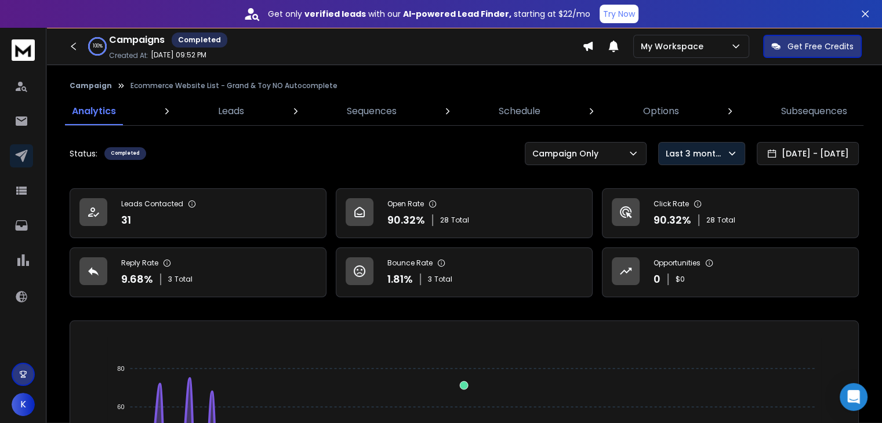
click at [680, 150] on p "Last 3 months" at bounding box center [696, 154] width 61 height 12
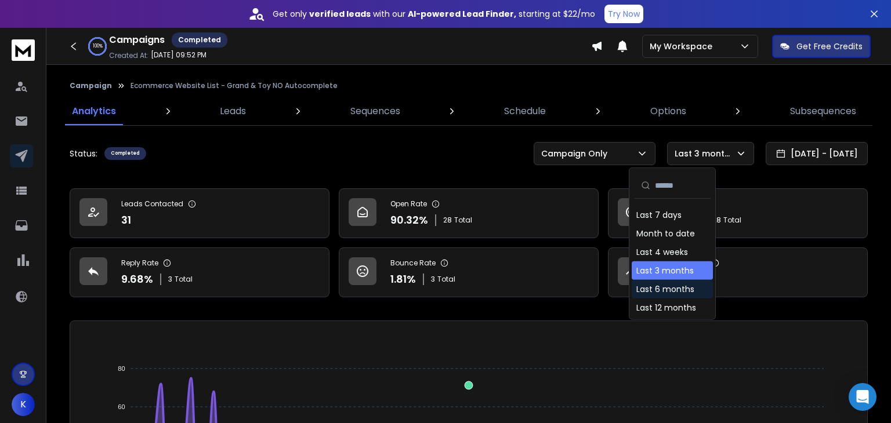
click at [684, 288] on div "Last 6 months" at bounding box center [665, 290] width 58 height 12
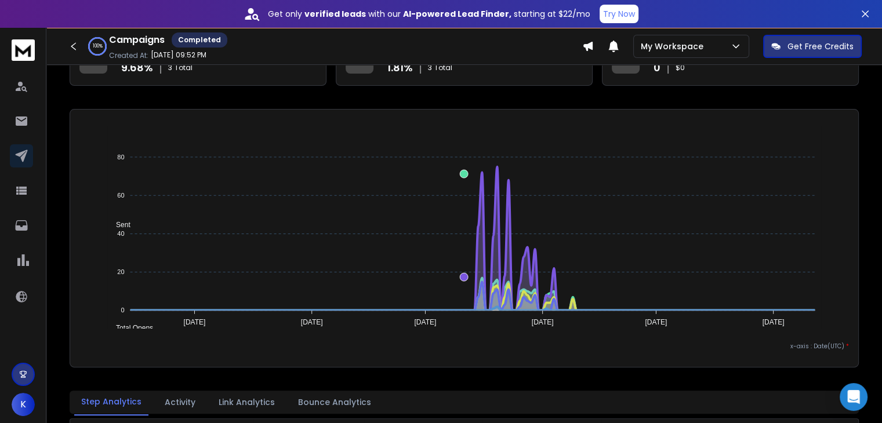
scroll to position [204, 0]
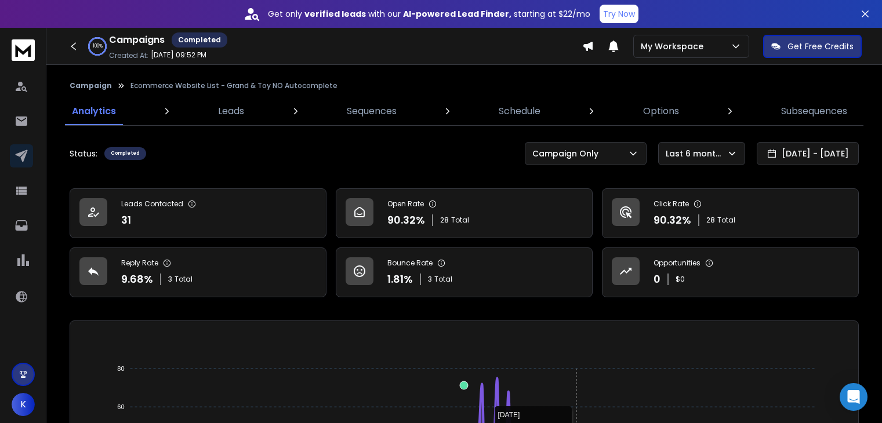
scroll to position [204, 0]
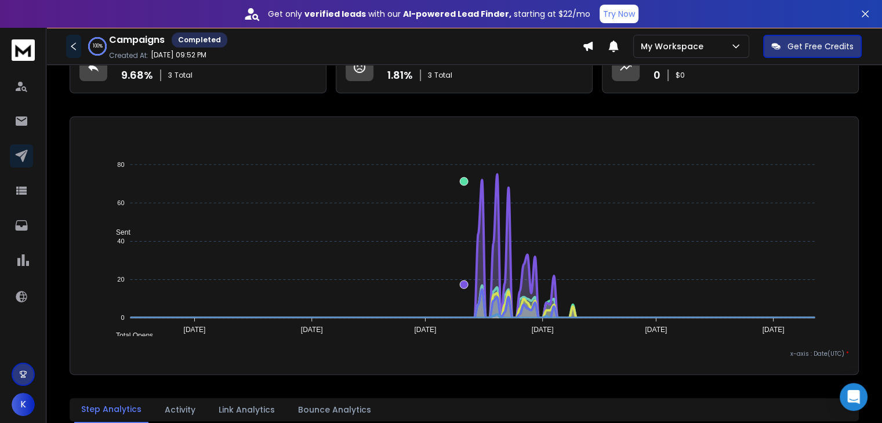
click at [73, 45] on icon at bounding box center [73, 46] width 10 height 10
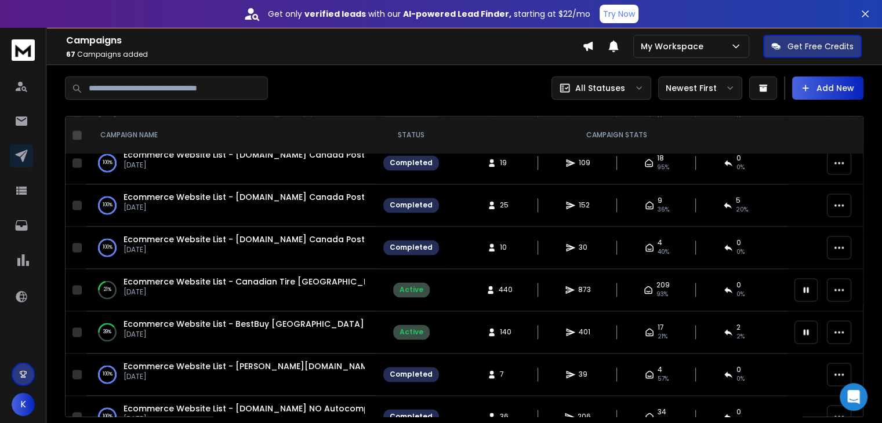
scroll to position [2574, 0]
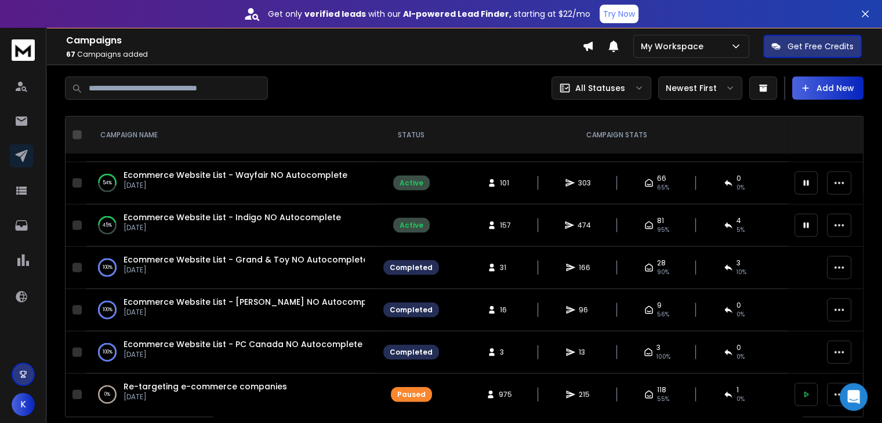
click at [311, 312] on div "Ecommerce Website List - [PERSON_NAME] NO Autocomplete [DATE]" at bounding box center [244, 310] width 241 height 28
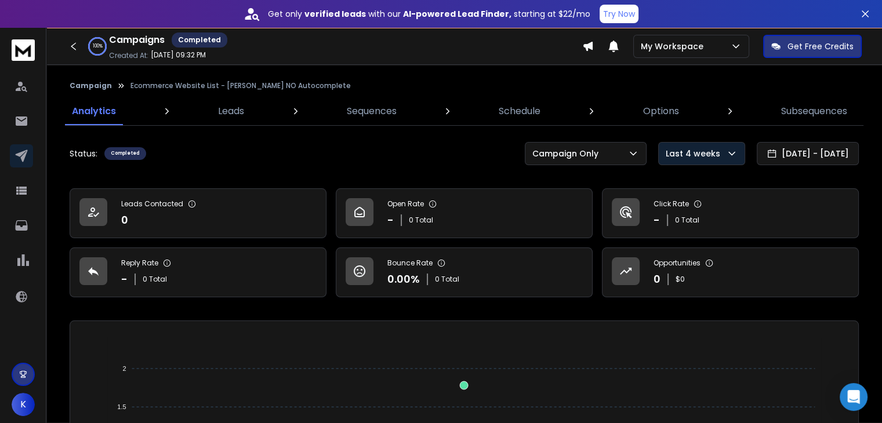
click at [681, 157] on p "Last 4 weeks" at bounding box center [695, 154] width 59 height 12
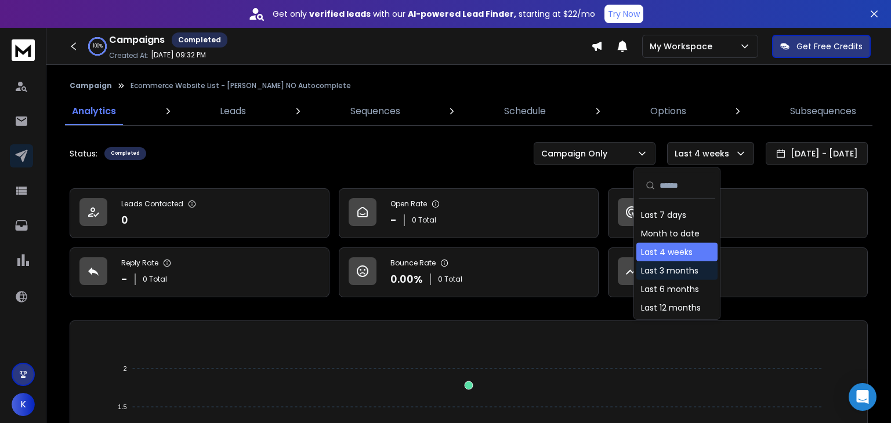
click at [661, 268] on div "Last 3 months" at bounding box center [669, 271] width 57 height 12
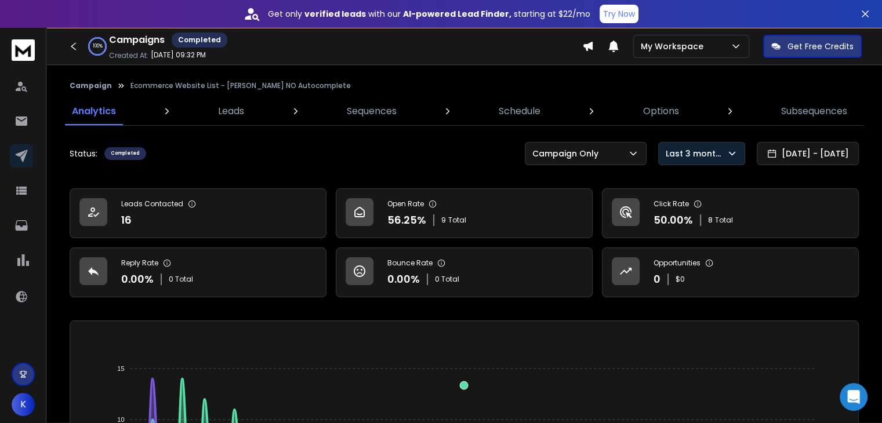
click at [676, 155] on p "Last 3 months" at bounding box center [696, 154] width 61 height 12
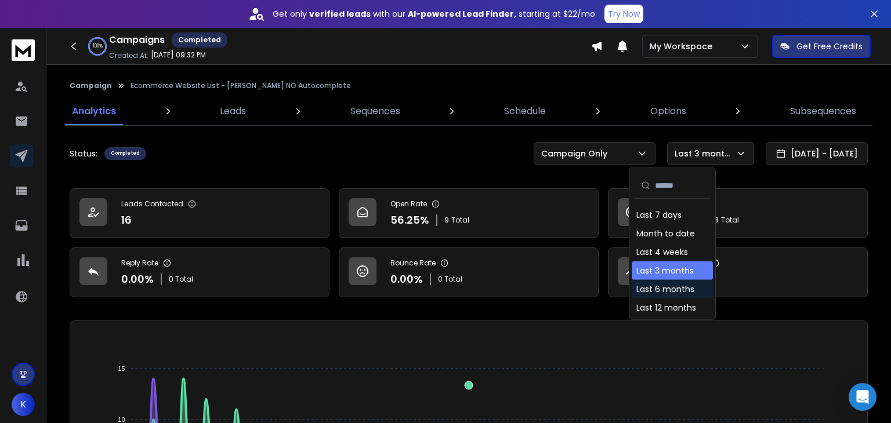
click at [662, 288] on div "Last 6 months" at bounding box center [665, 290] width 58 height 12
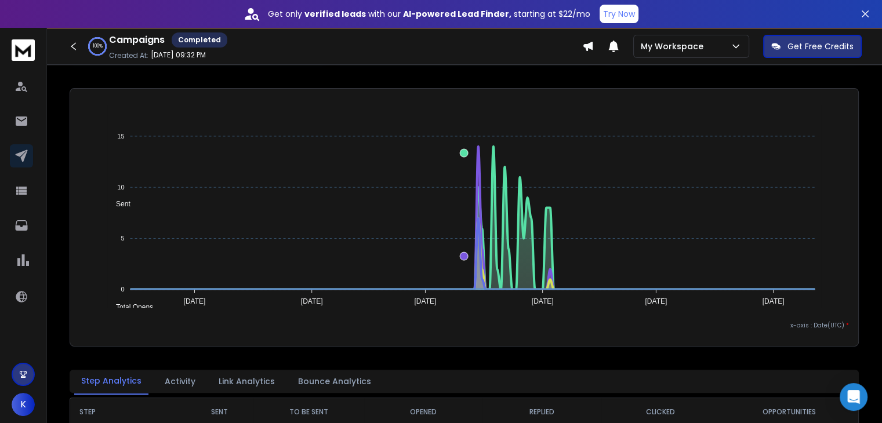
scroll to position [266, 0]
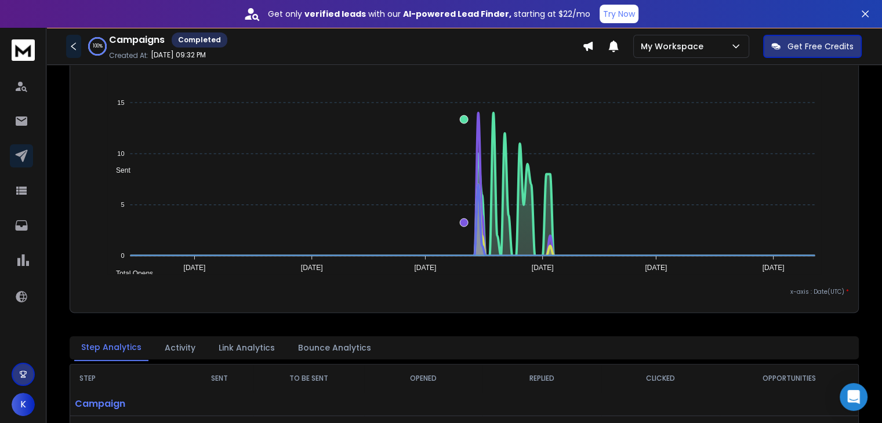
click at [76, 45] on icon at bounding box center [73, 46] width 10 height 10
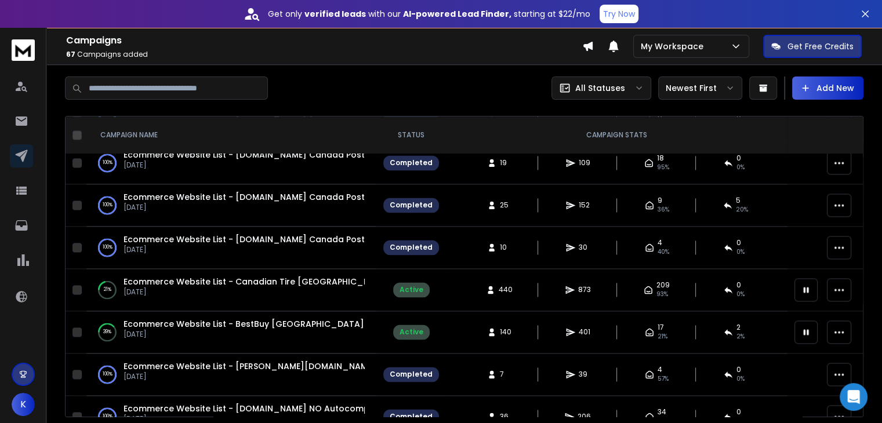
scroll to position [2574, 0]
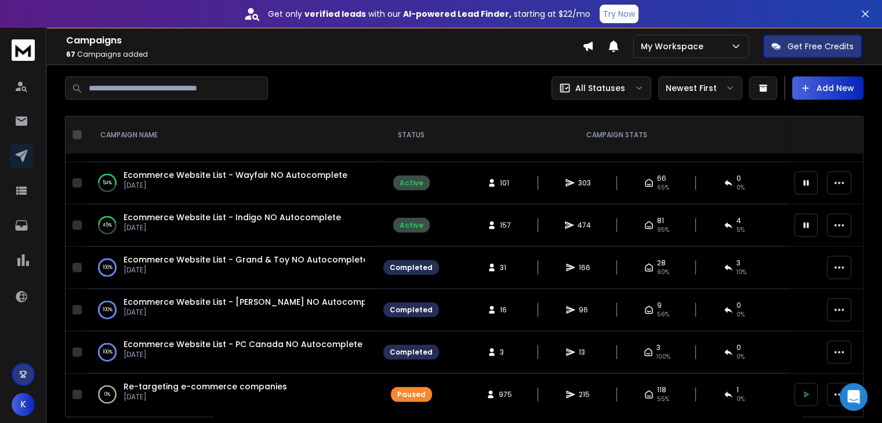
click at [308, 354] on div "Ecommerce Website List - PC Canada NO Autocomplete [DATE]" at bounding box center [243, 353] width 239 height 28
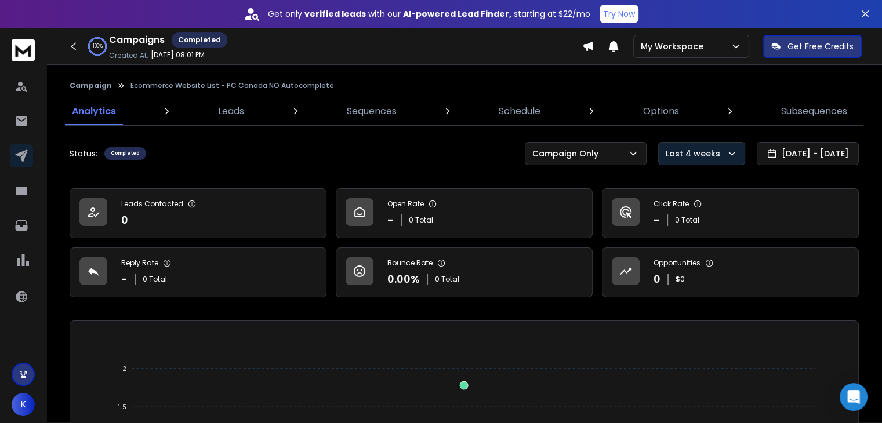
click at [677, 154] on p "Last 4 weeks" at bounding box center [695, 154] width 59 height 12
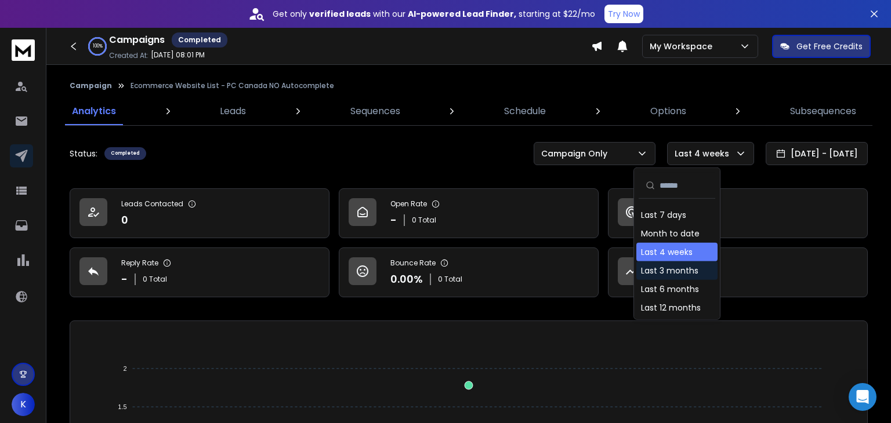
click at [667, 268] on div "Last 3 months" at bounding box center [669, 271] width 57 height 12
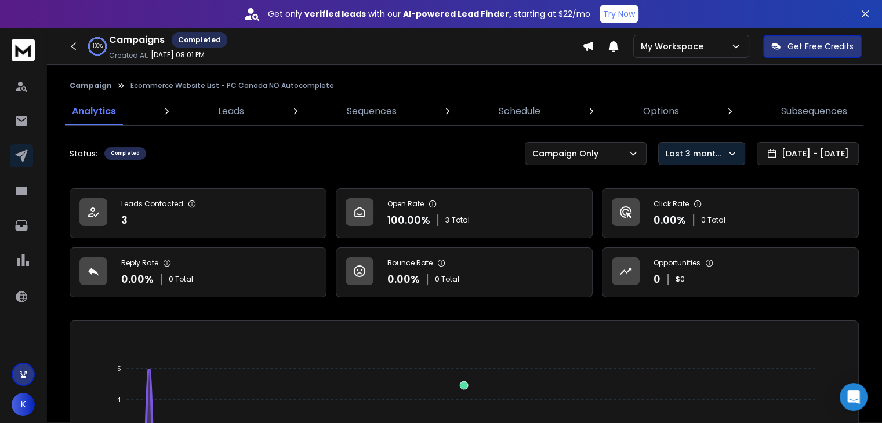
click at [674, 153] on p "Last 3 months" at bounding box center [696, 154] width 61 height 12
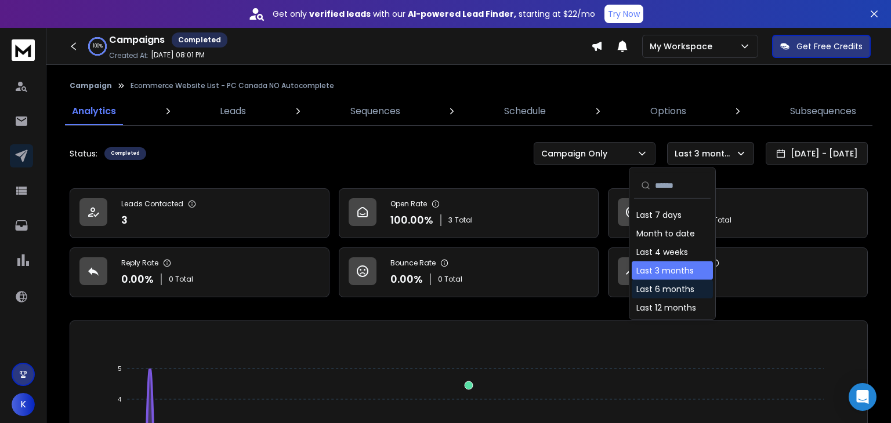
click at [665, 284] on div "Last 6 months" at bounding box center [665, 290] width 58 height 12
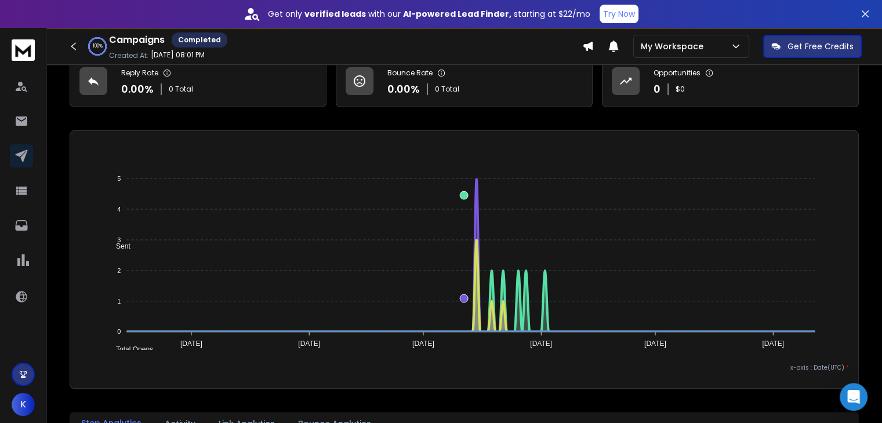
scroll to position [209, 0]
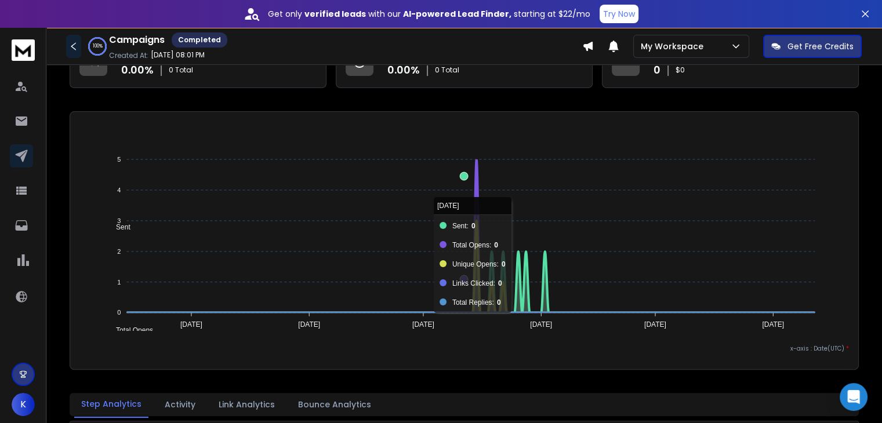
click at [78, 42] on icon at bounding box center [73, 46] width 10 height 10
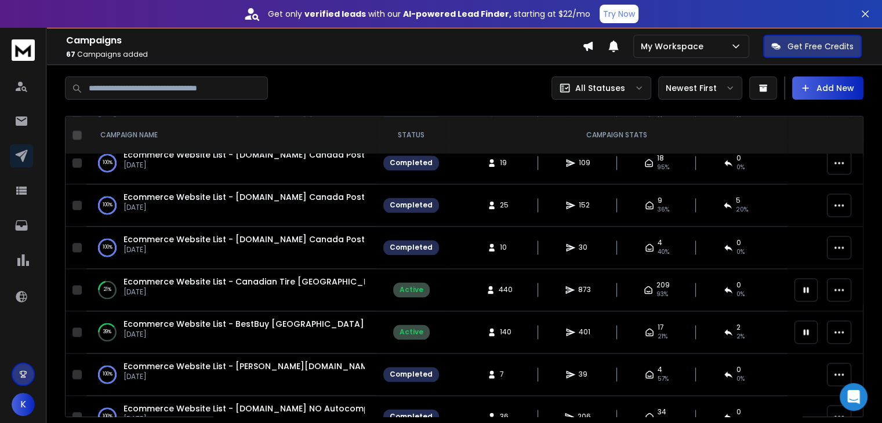
scroll to position [2137, 0]
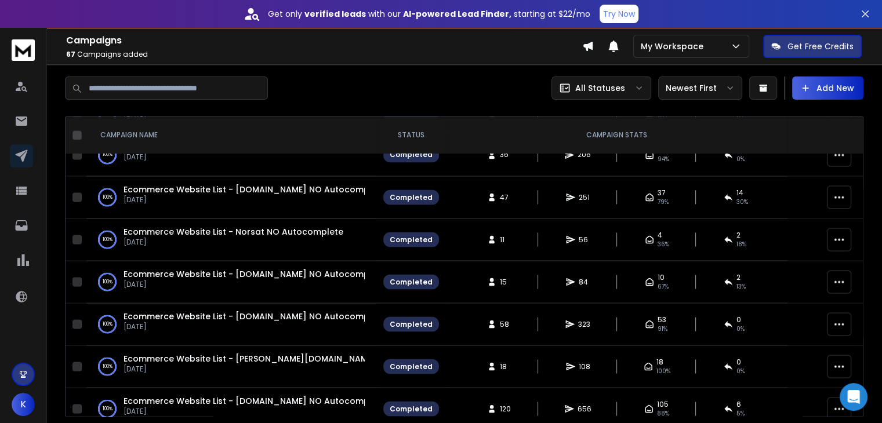
click at [306, 279] on p "[DATE]" at bounding box center [244, 283] width 241 height 9
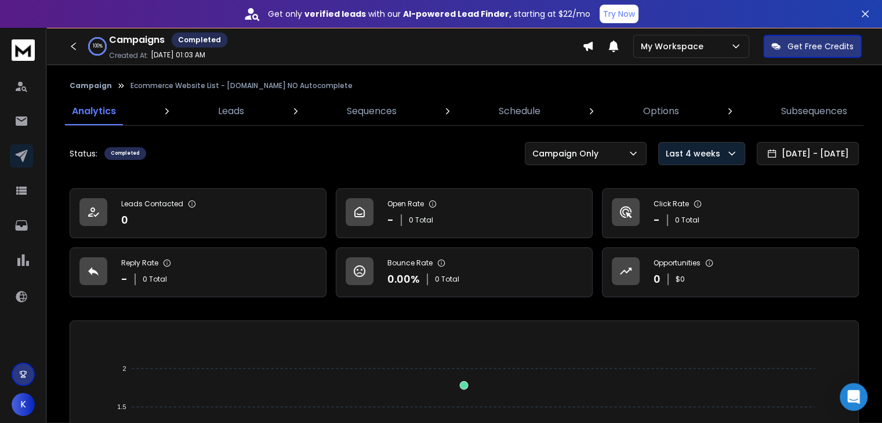
click at [668, 144] on button "Last 4 weeks" at bounding box center [701, 153] width 87 height 23
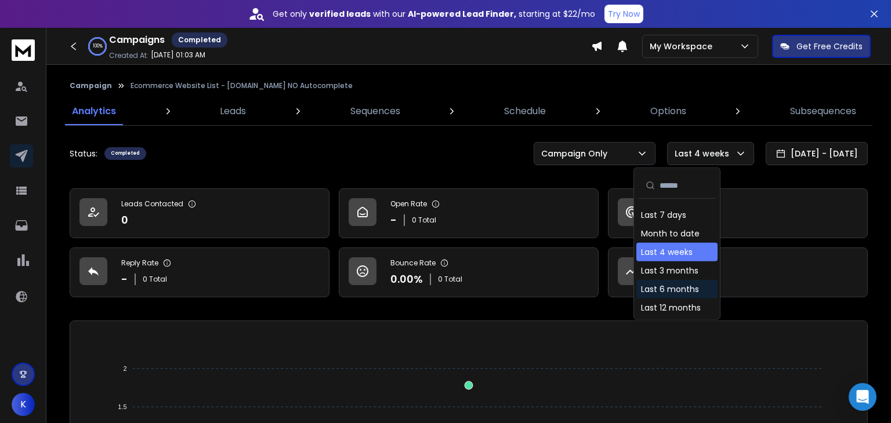
click at [659, 287] on div "Last 6 months" at bounding box center [670, 290] width 58 height 12
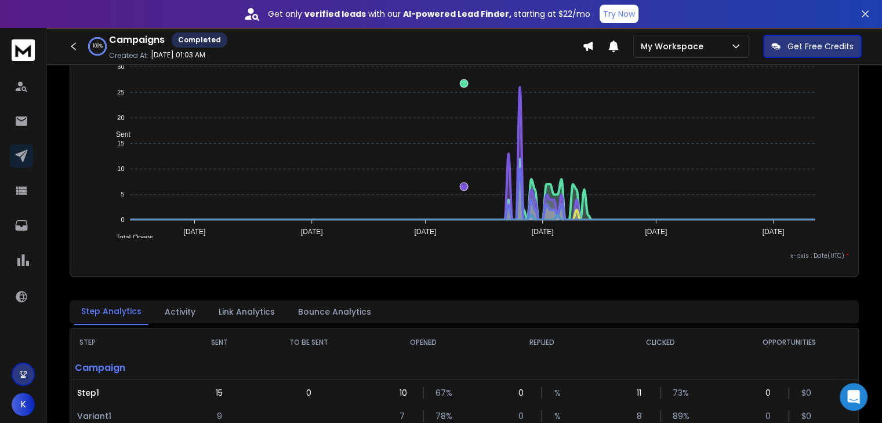
scroll to position [299, 0]
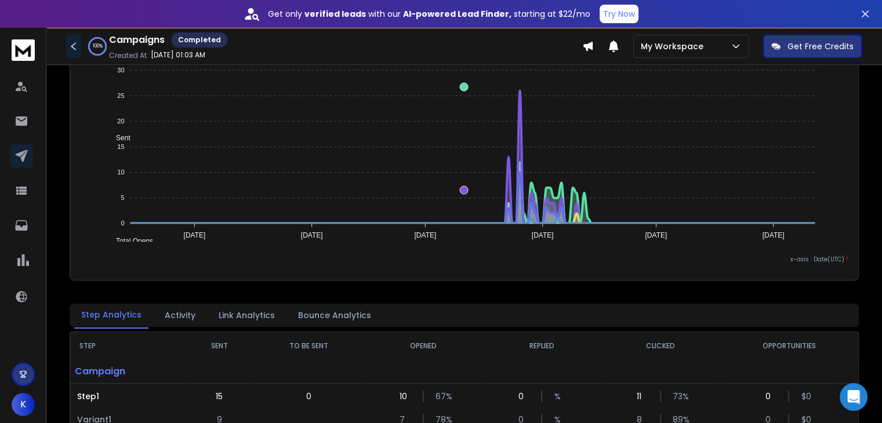
click at [71, 50] on icon at bounding box center [73, 46] width 10 height 10
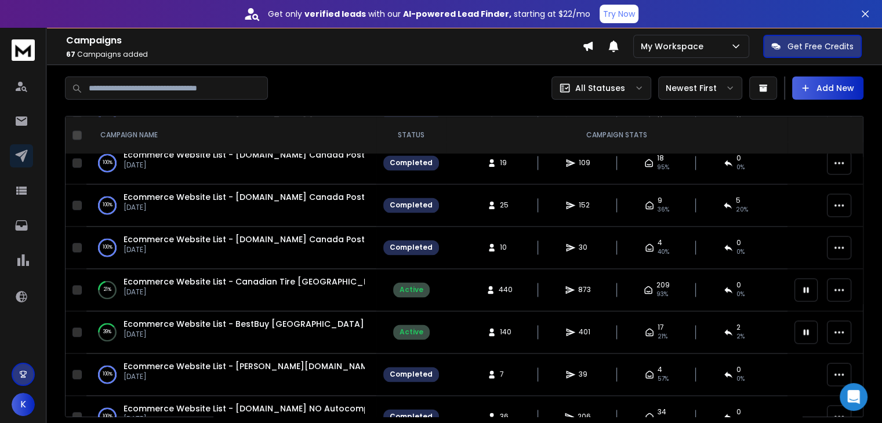
scroll to position [2221, 0]
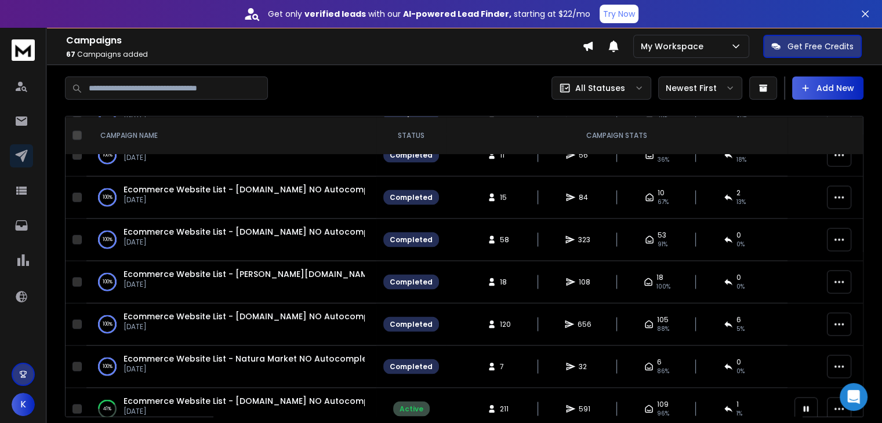
click at [315, 272] on span "Ecommerce Website List - [PERSON_NAME][DOMAIN_NAME] NO Autocomplete" at bounding box center [289, 274] width 331 height 12
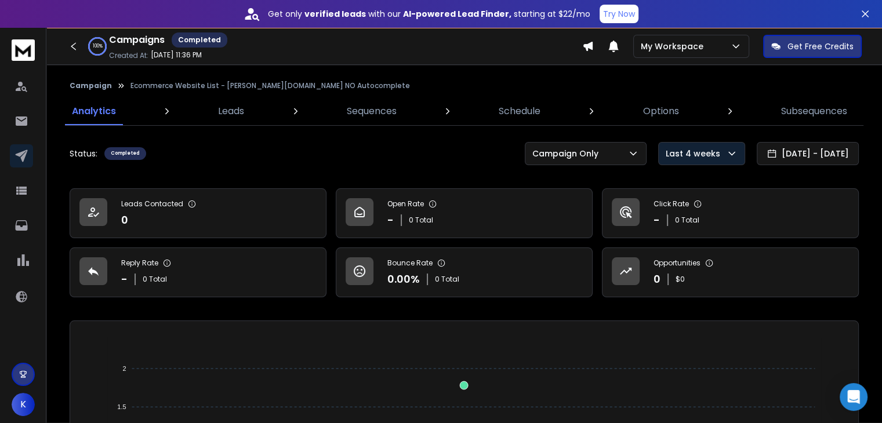
click at [674, 162] on button "Last 4 weeks" at bounding box center [701, 153] width 87 height 23
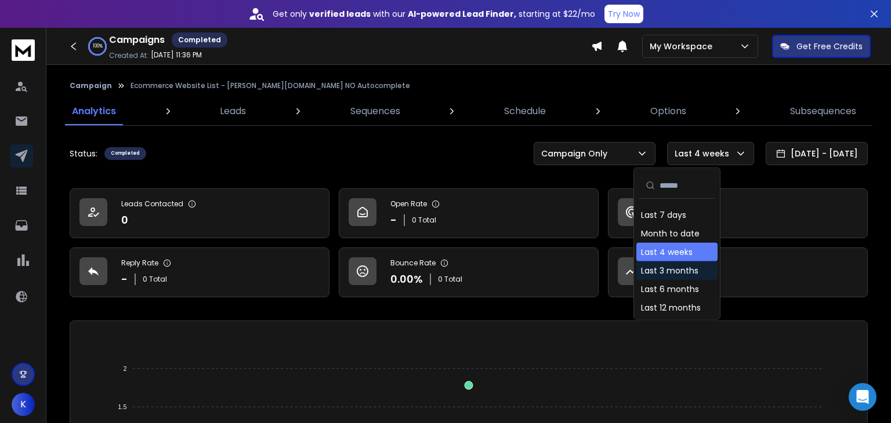
click at [665, 267] on div "Last 3 months" at bounding box center [669, 271] width 57 height 12
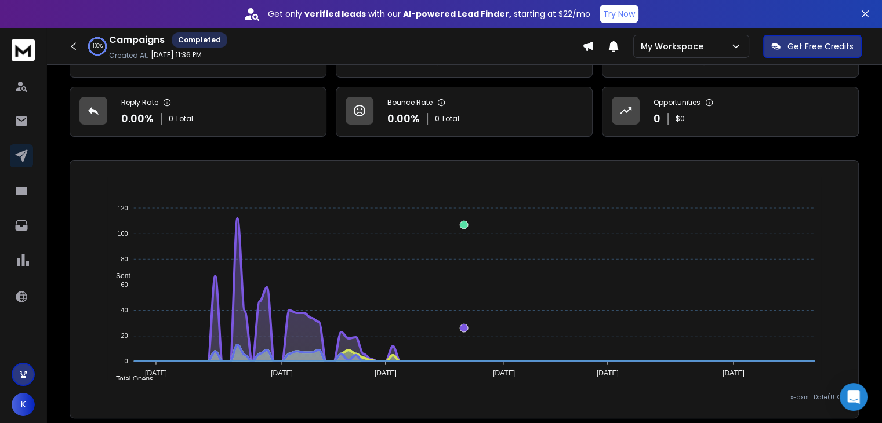
scroll to position [238, 0]
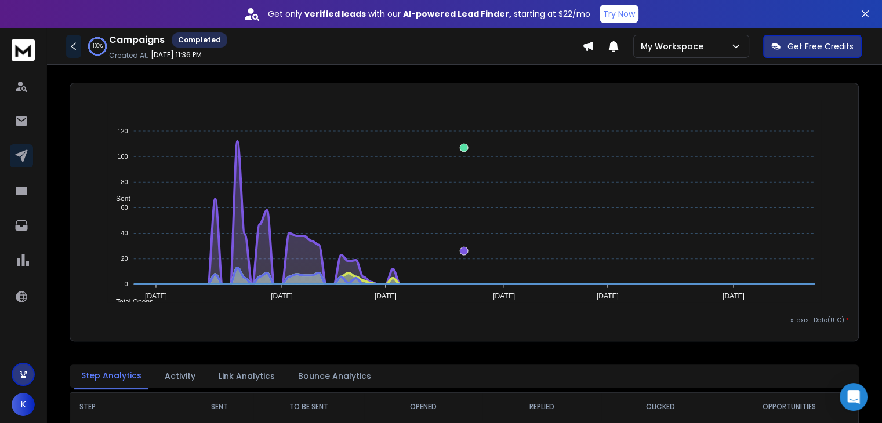
click at [72, 42] on icon at bounding box center [73, 46] width 10 height 10
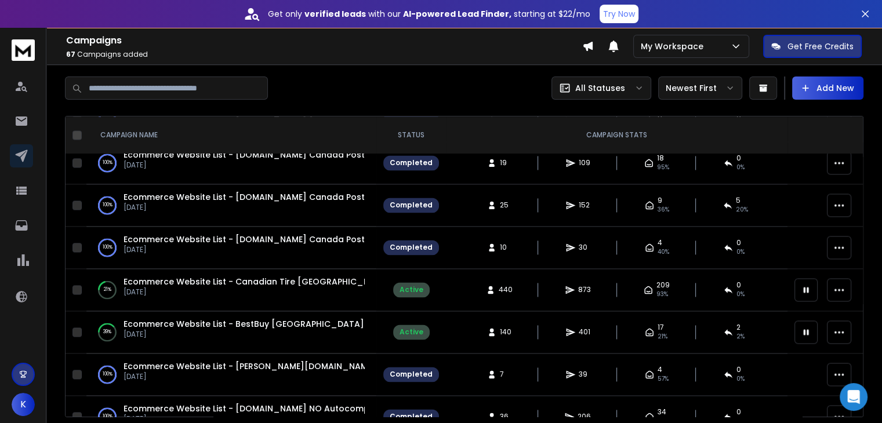
scroll to position [2306, 0]
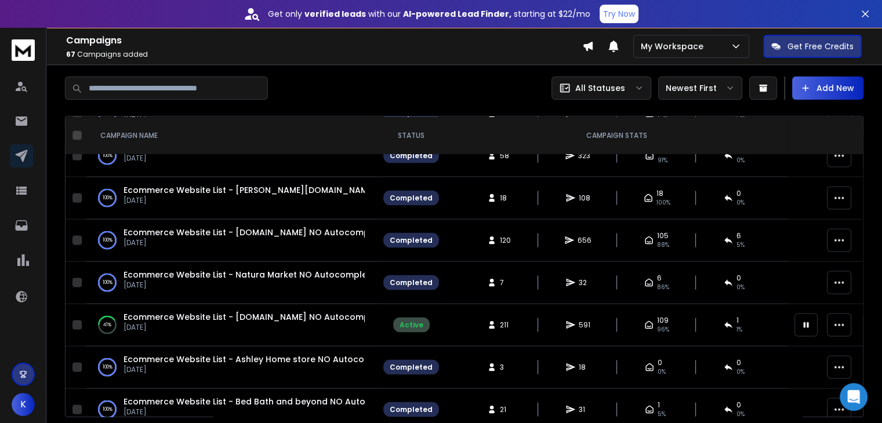
click at [244, 280] on p "[DATE]" at bounding box center [244, 284] width 241 height 9
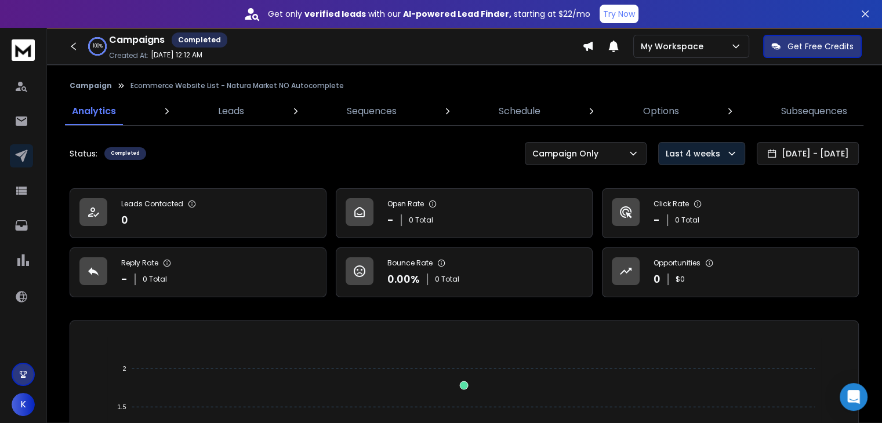
click at [673, 146] on button "Last 4 weeks" at bounding box center [701, 153] width 87 height 23
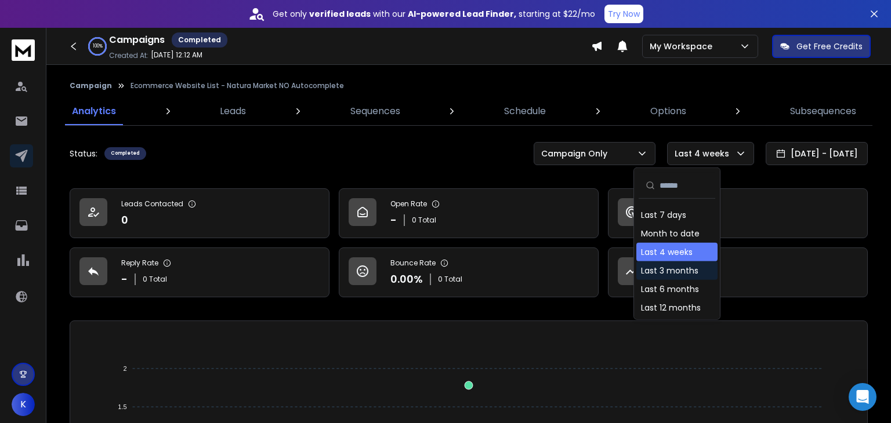
click at [684, 265] on div "Last 3 months" at bounding box center [669, 271] width 57 height 12
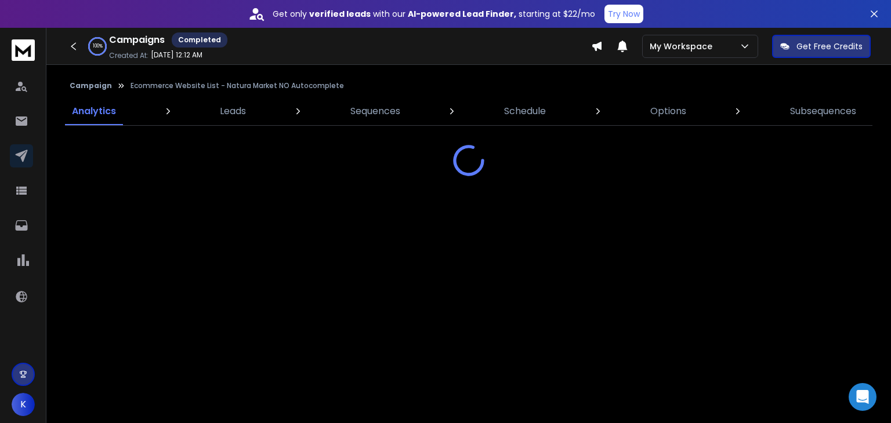
click at [489, 73] on div "Campaign Ecommerce Website List - Natura Market NO Autocomplete Analytics Leads…" at bounding box center [468, 130] width 844 height 130
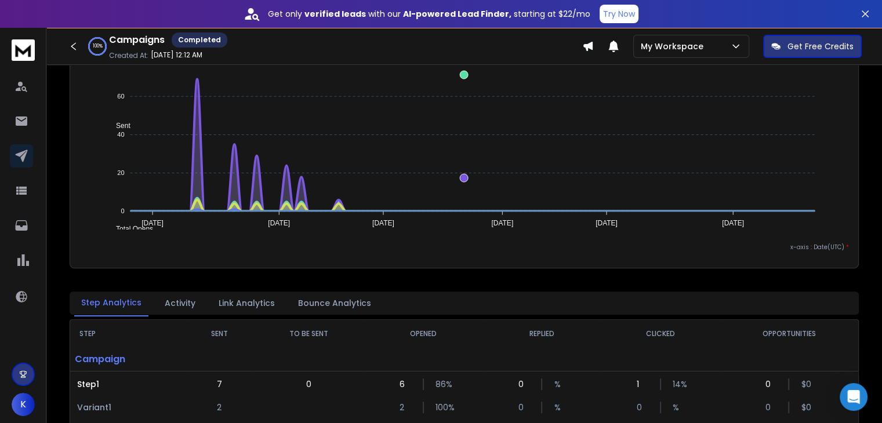
scroll to position [325, 0]
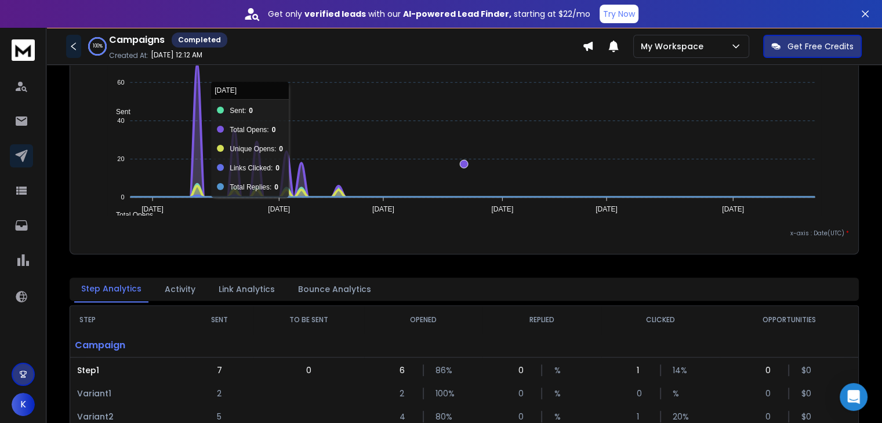
click at [74, 48] on icon at bounding box center [73, 46] width 5 height 8
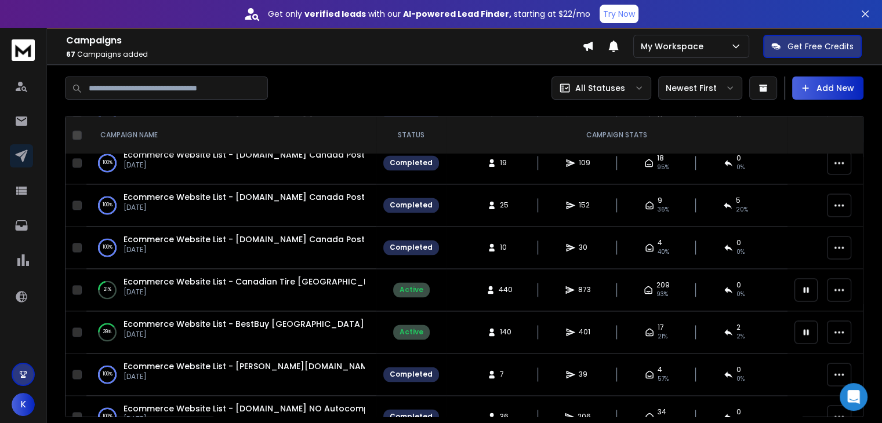
scroll to position [2390, 0]
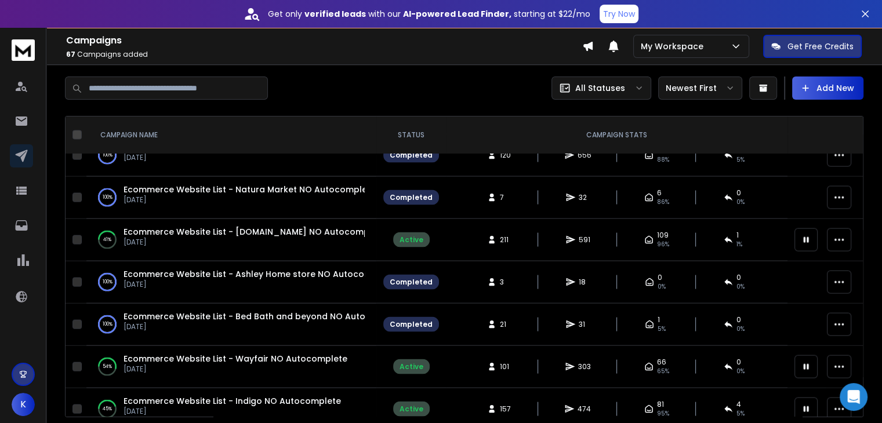
click at [262, 268] on span "Ecommerce Website List - Ashley Home store NO Autocomplete" at bounding box center [259, 274] width 271 height 12
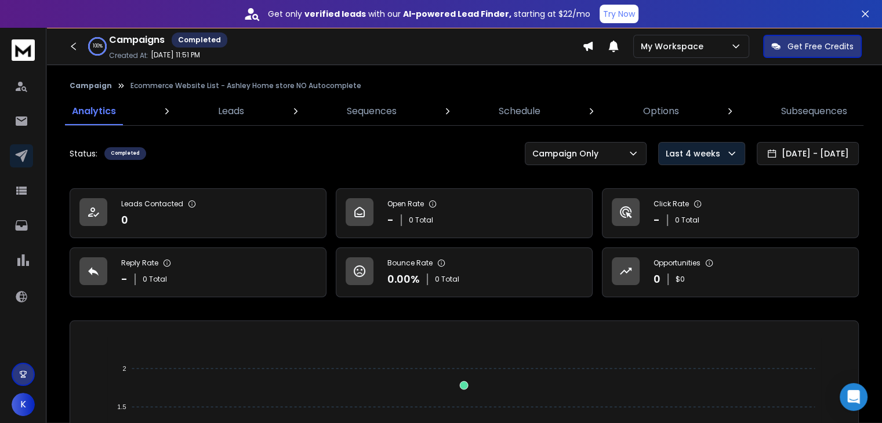
click at [666, 157] on p "Last 4 weeks" at bounding box center [695, 154] width 59 height 12
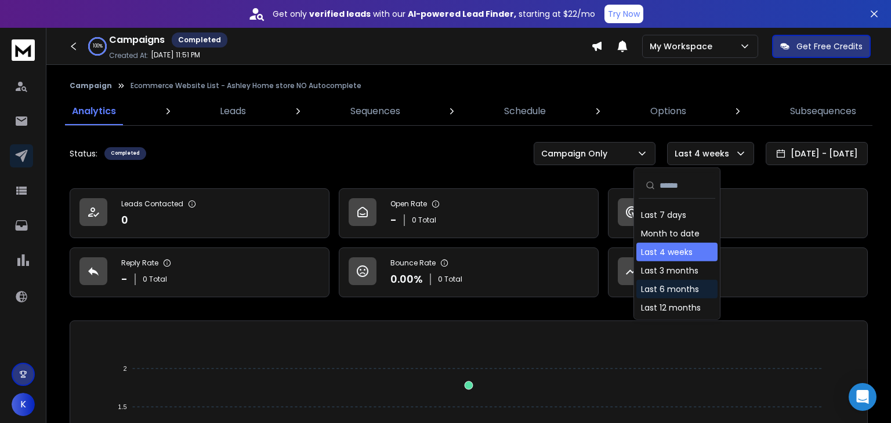
click at [672, 286] on div "Last 6 months" at bounding box center [670, 290] width 58 height 12
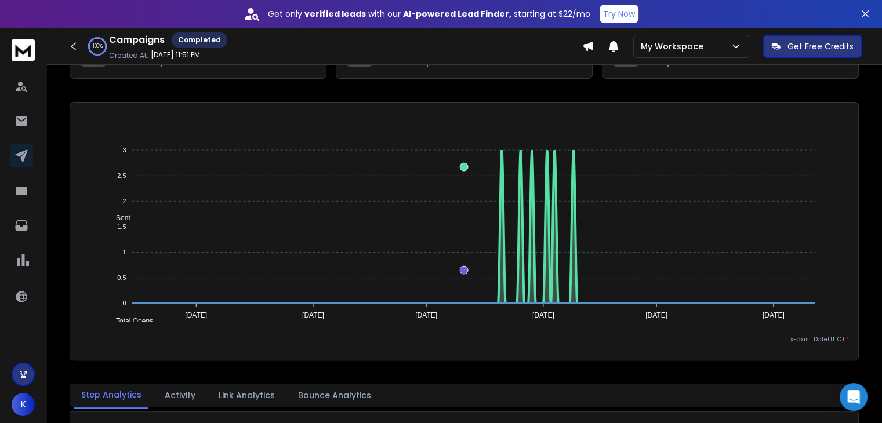
scroll to position [220, 0]
click at [71, 46] on icon at bounding box center [73, 46] width 5 height 8
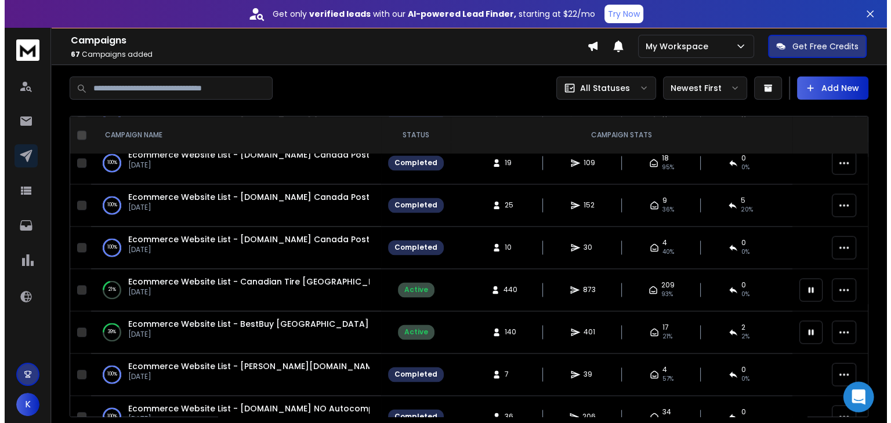
scroll to position [2433, 0]
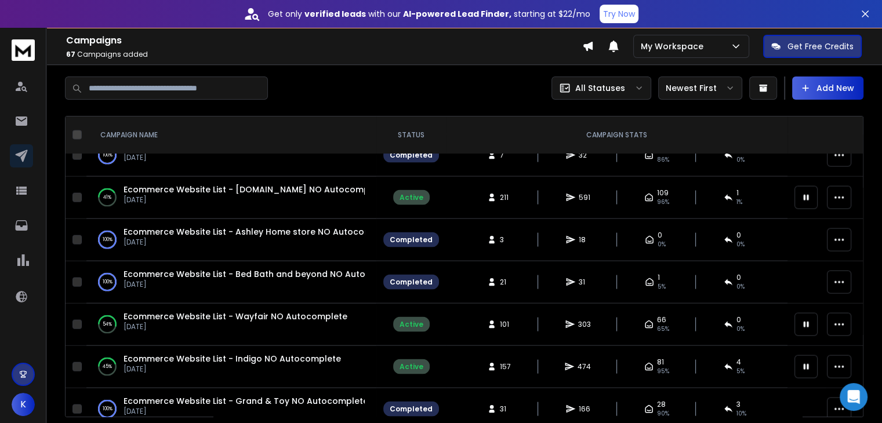
click at [271, 271] on span "Ecommerce Website List - Bed Bath and beyond NO Autocomplete" at bounding box center [265, 274] width 283 height 12
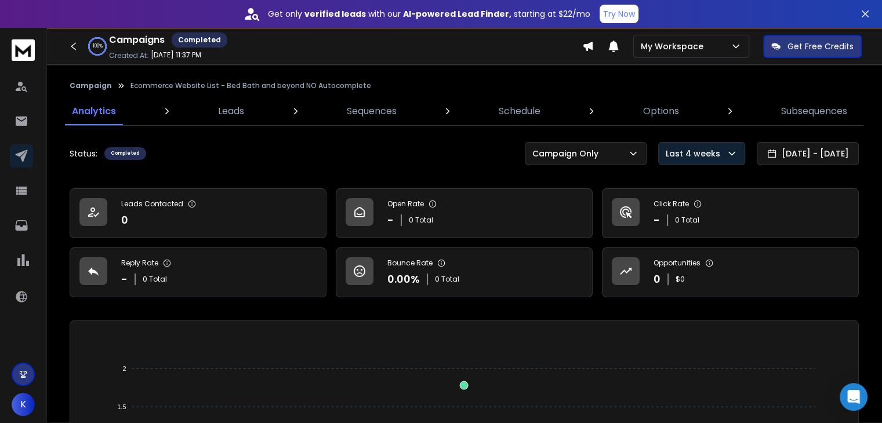
click at [677, 153] on p "Last 4 weeks" at bounding box center [695, 154] width 59 height 12
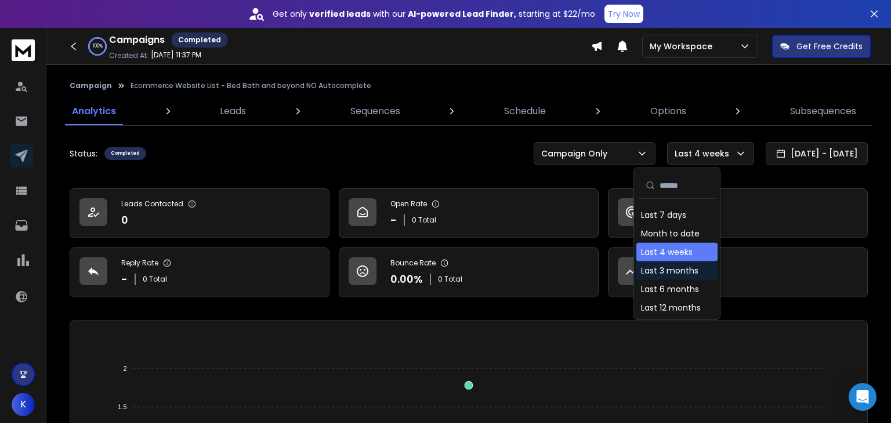
click at [670, 275] on div "Last 3 months" at bounding box center [669, 271] width 57 height 12
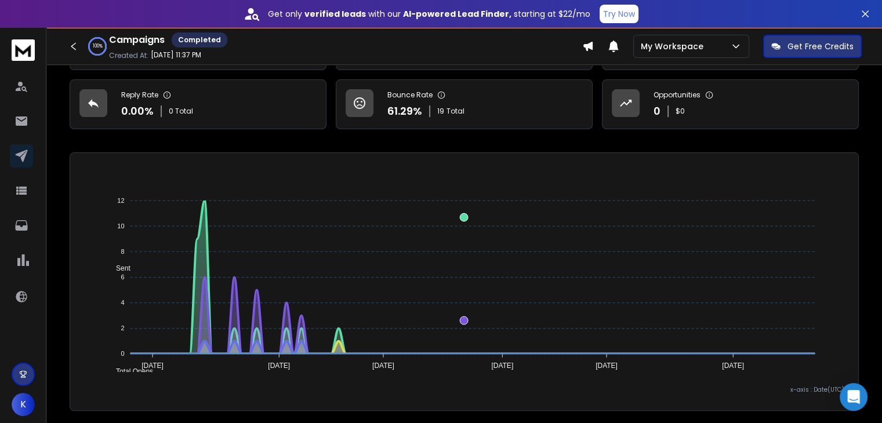
scroll to position [151, 0]
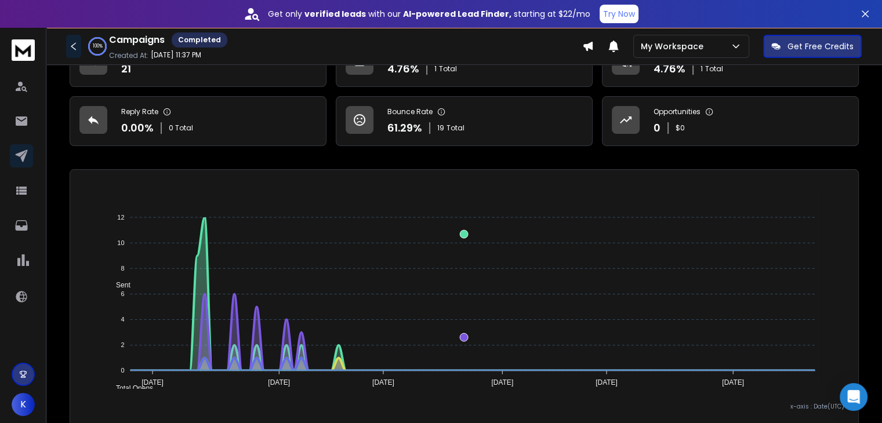
click at [74, 50] on icon at bounding box center [73, 46] width 10 height 10
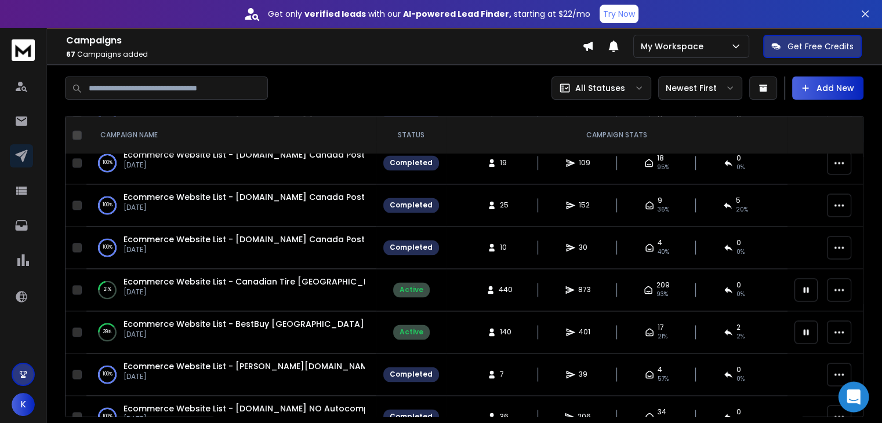
scroll to position [2094, 0]
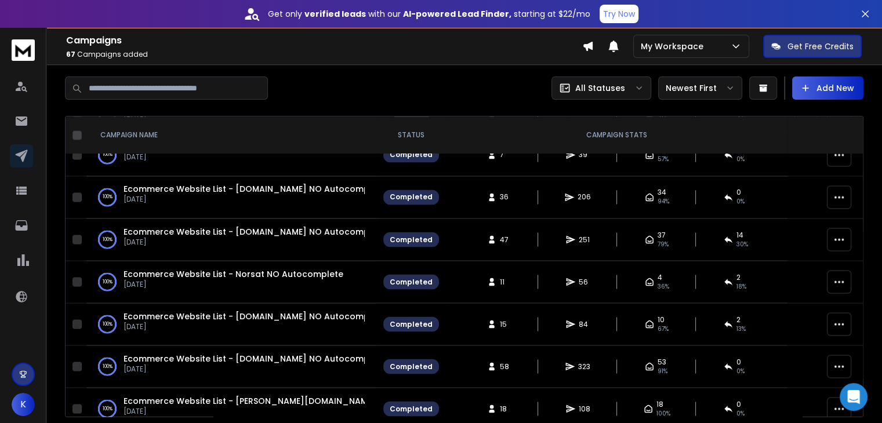
click at [299, 284] on div "Ecommerce Website List - Norsat NO Autocomplete [DATE]" at bounding box center [234, 282] width 220 height 28
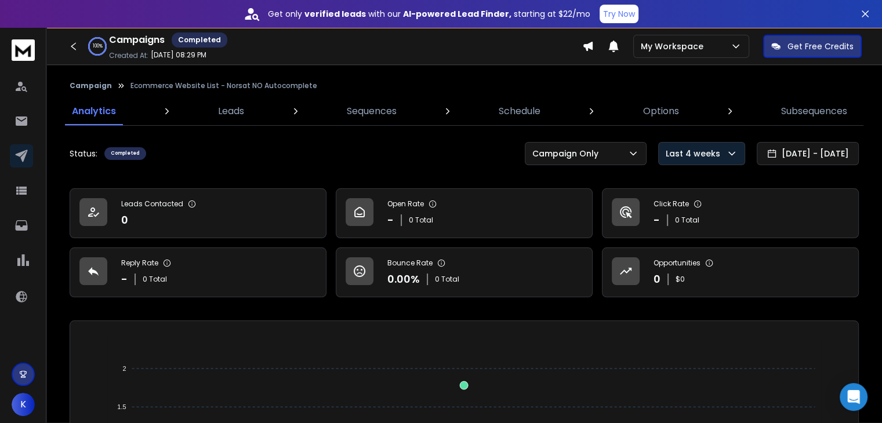
click at [668, 155] on p "Last 4 weeks" at bounding box center [695, 154] width 59 height 12
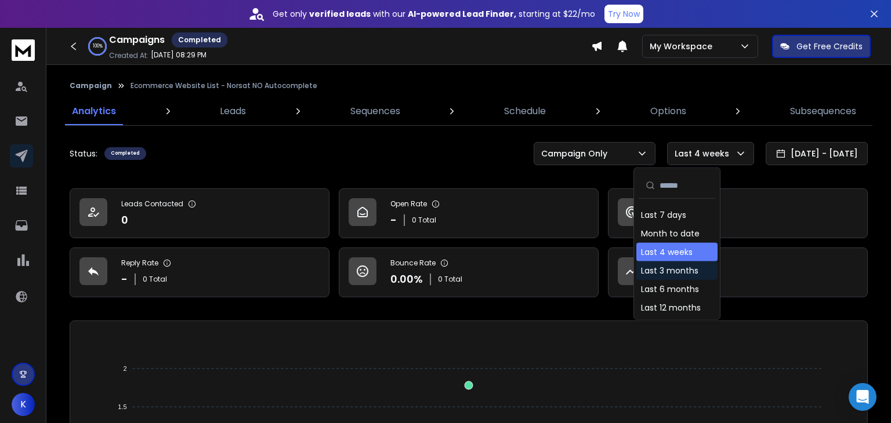
click at [659, 272] on div "Last 3 months" at bounding box center [669, 271] width 57 height 12
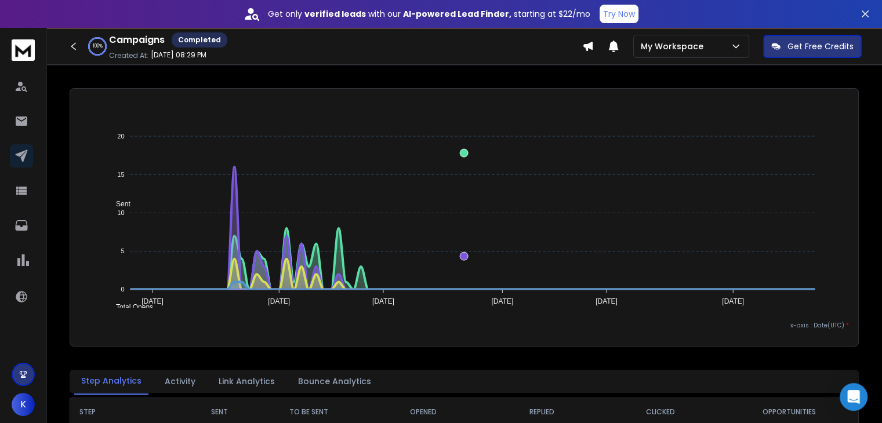
scroll to position [194, 0]
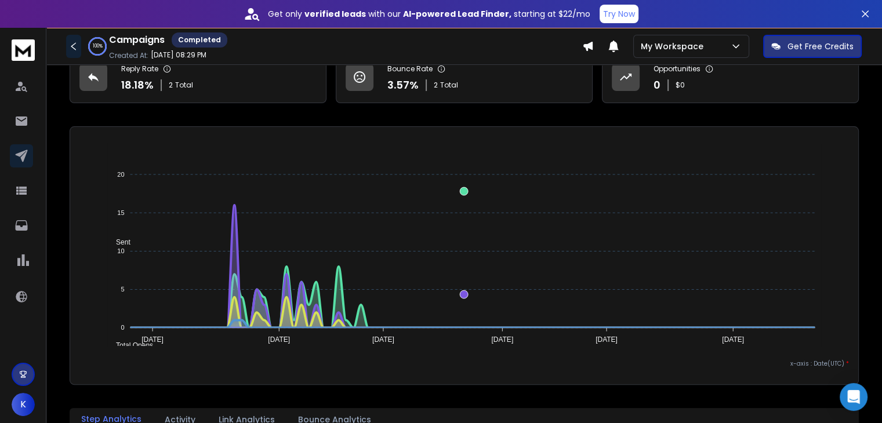
click at [75, 42] on icon at bounding box center [73, 46] width 10 height 10
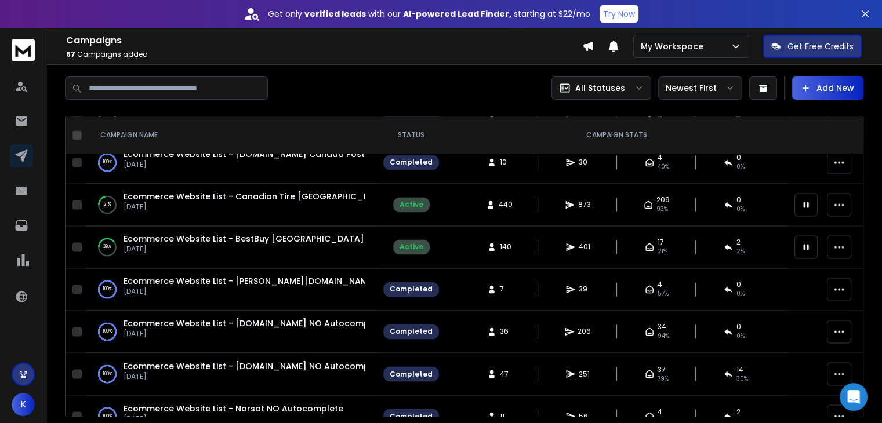
scroll to position [1969, 0]
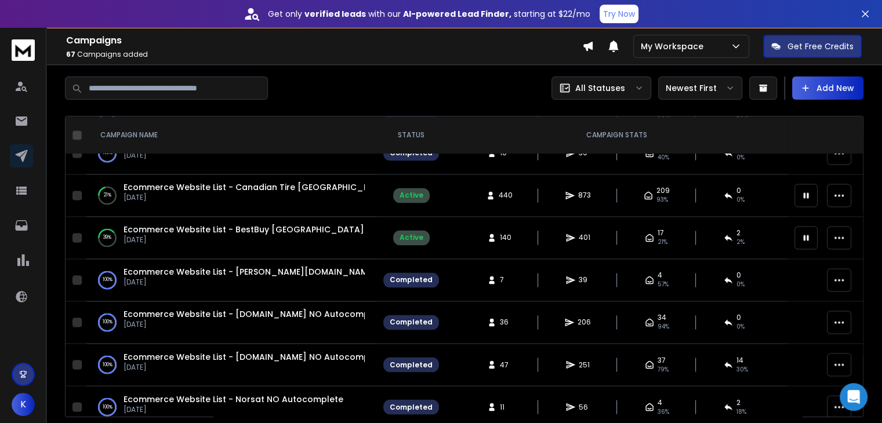
click at [269, 281] on p "[DATE]" at bounding box center [244, 282] width 241 height 9
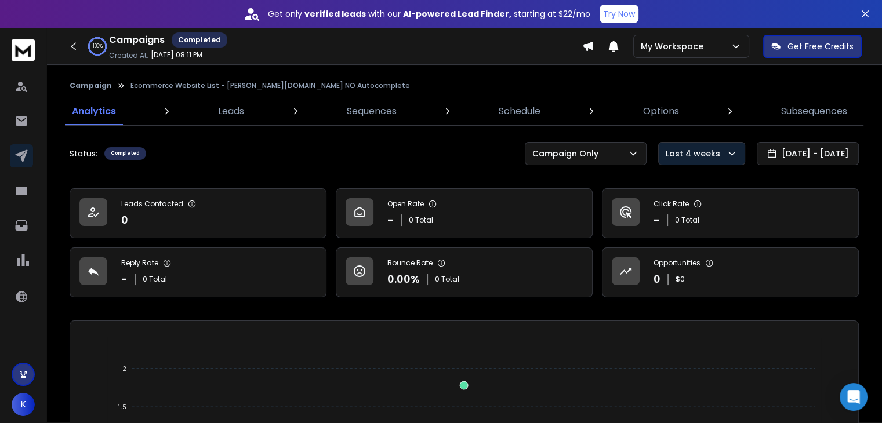
click at [686, 149] on p "Last 4 weeks" at bounding box center [695, 154] width 59 height 12
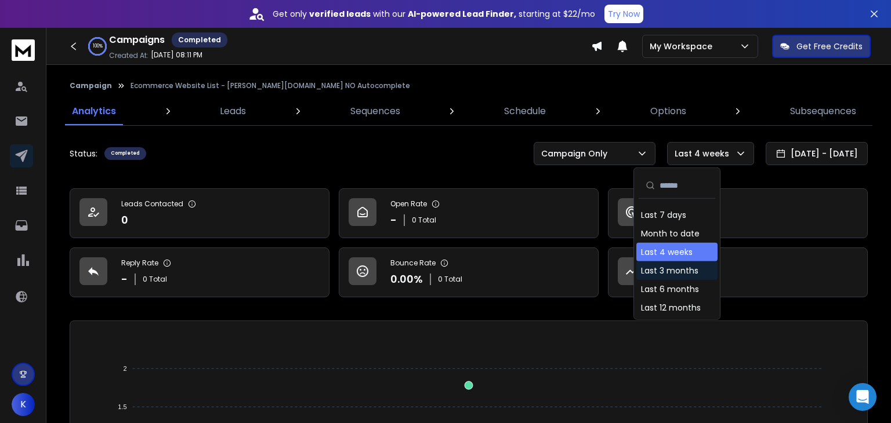
click at [661, 275] on div "Last 3 months" at bounding box center [669, 271] width 57 height 12
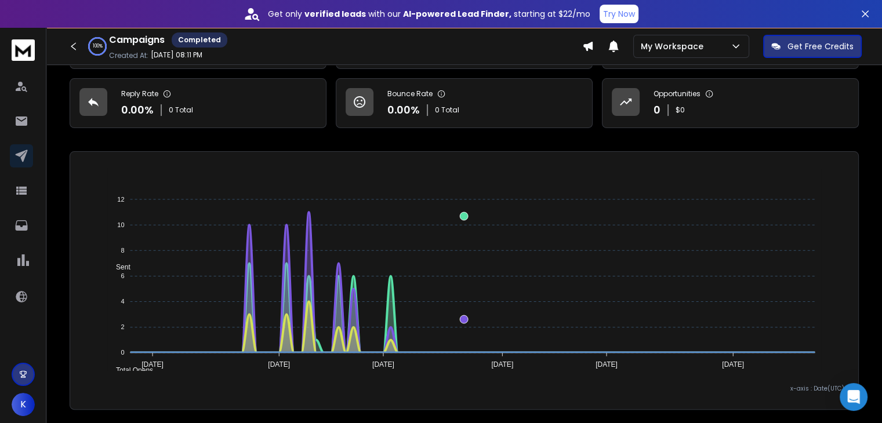
scroll to position [195, 0]
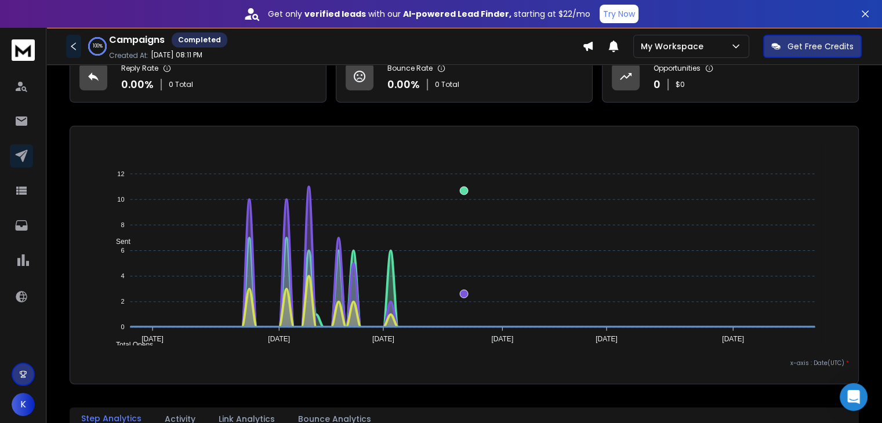
click at [80, 47] on button at bounding box center [73, 46] width 15 height 23
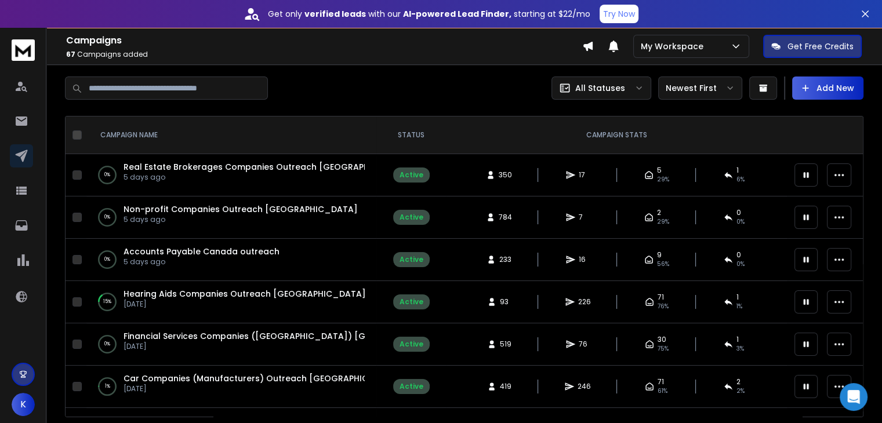
scroll to position [1842, 0]
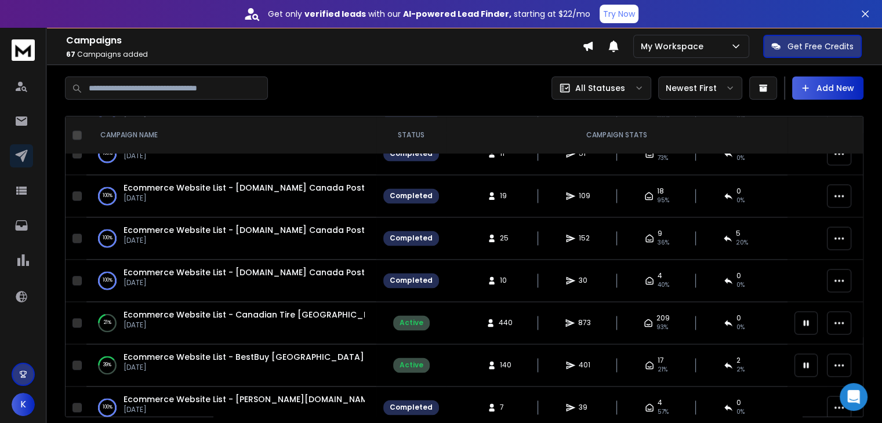
click at [268, 272] on link "Ecommerce Website List - [DOMAIN_NAME] Canada Post" at bounding box center [244, 273] width 241 height 12
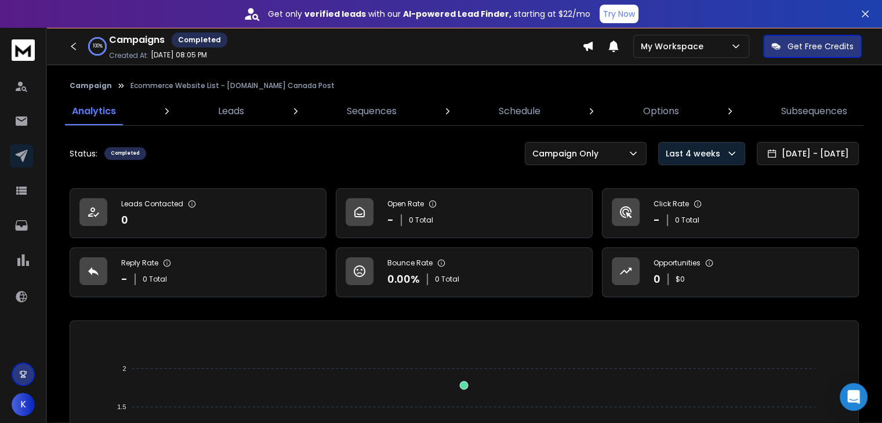
click at [666, 155] on p "Last 4 weeks" at bounding box center [695, 154] width 59 height 12
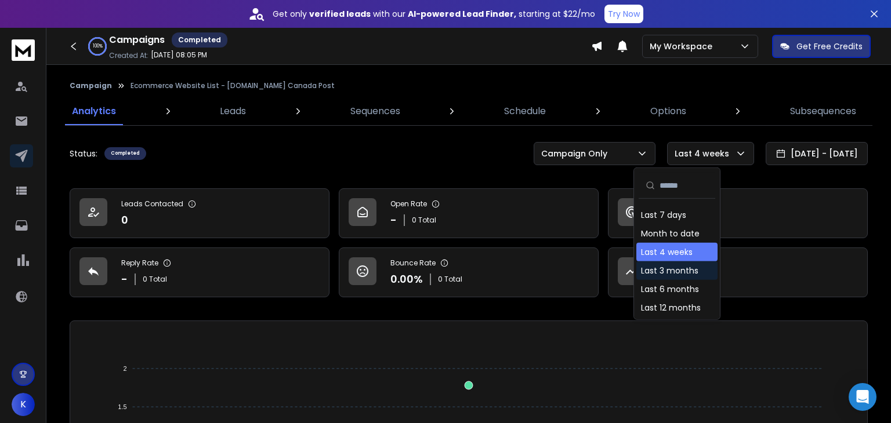
click at [661, 269] on div "Last 3 months" at bounding box center [669, 271] width 57 height 12
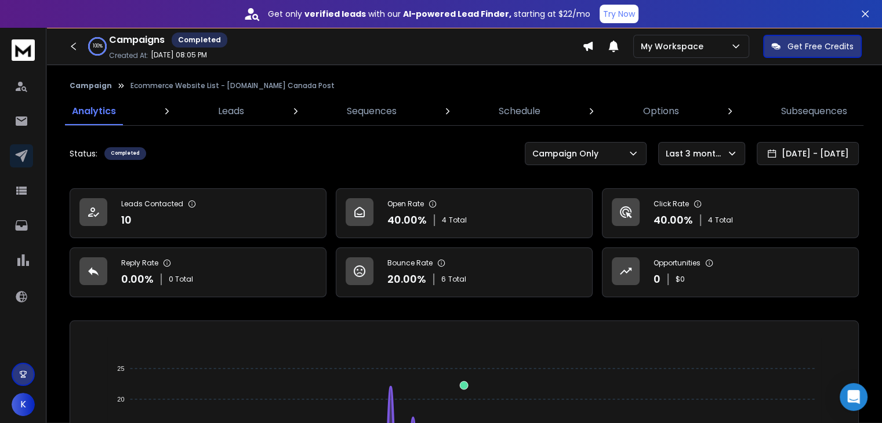
scroll to position [191, 0]
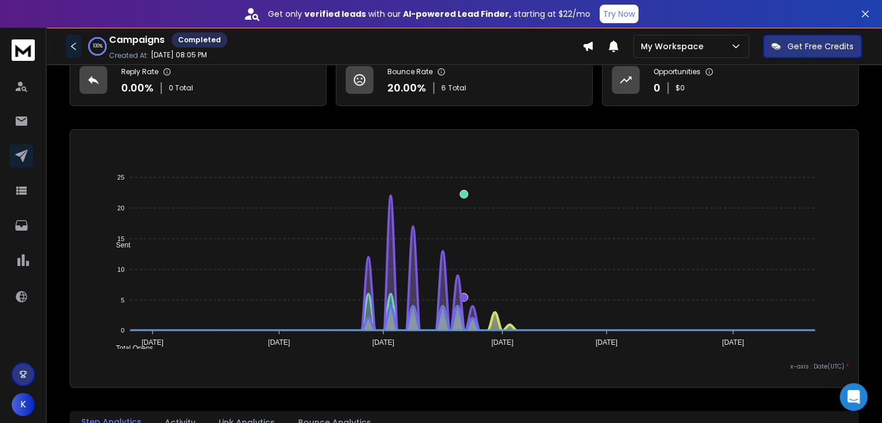
click at [77, 47] on icon at bounding box center [73, 46] width 10 height 10
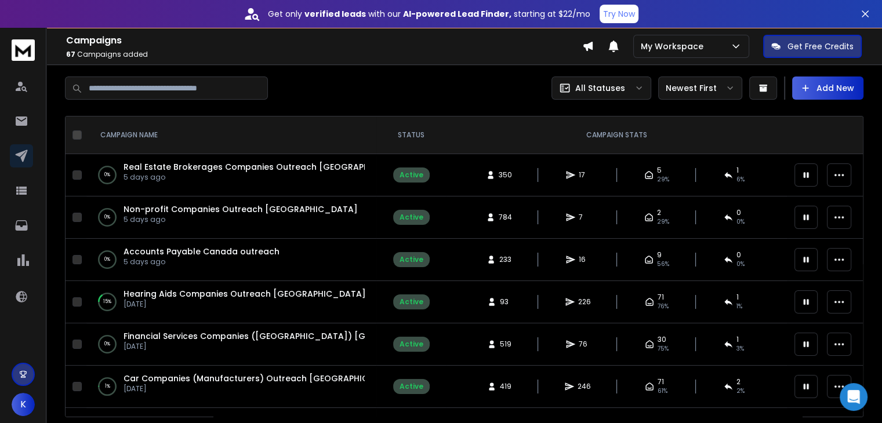
scroll to position [1715, 0]
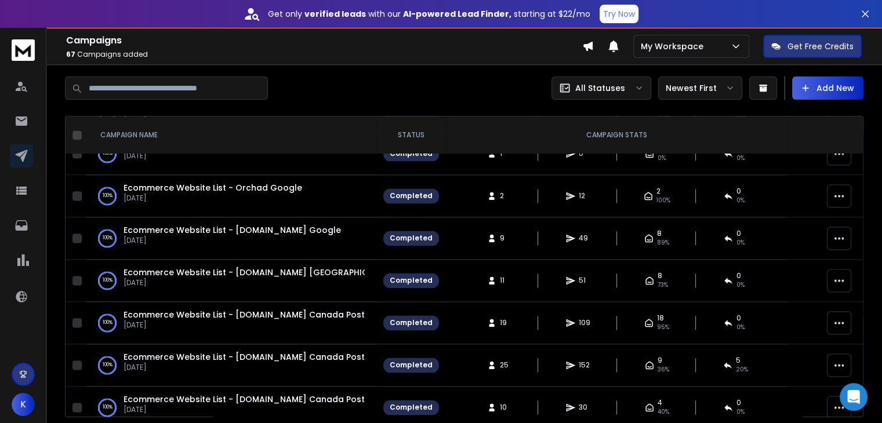
click at [251, 267] on span "Ecommerce Website List - [DOMAIN_NAME] [GEOGRAPHIC_DATA] Post" at bounding box center [273, 273] width 299 height 12
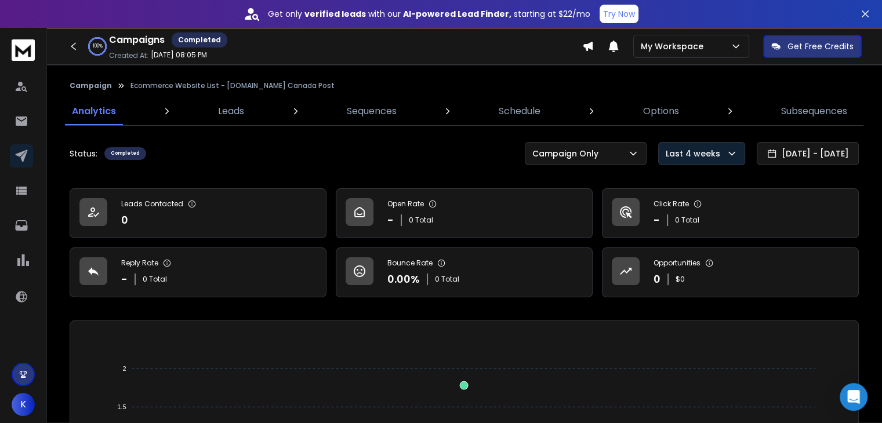
click at [671, 149] on p "Last 4 weeks" at bounding box center [695, 154] width 59 height 12
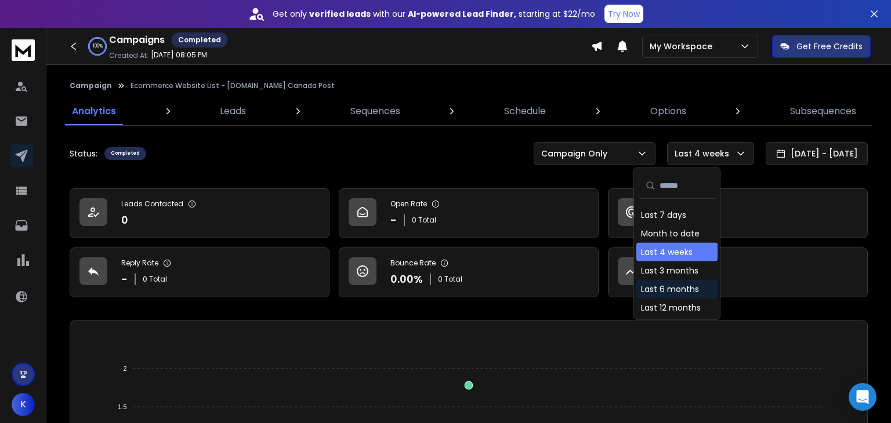
click at [674, 286] on div "Last 6 months" at bounding box center [670, 290] width 58 height 12
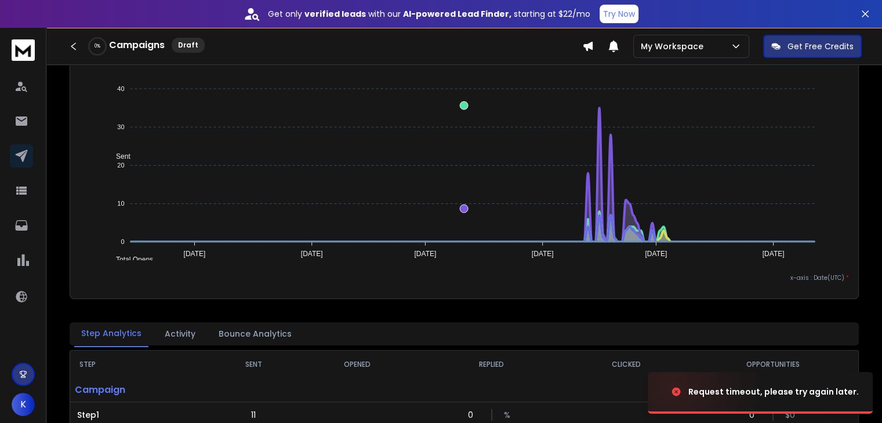
scroll to position [255, 0]
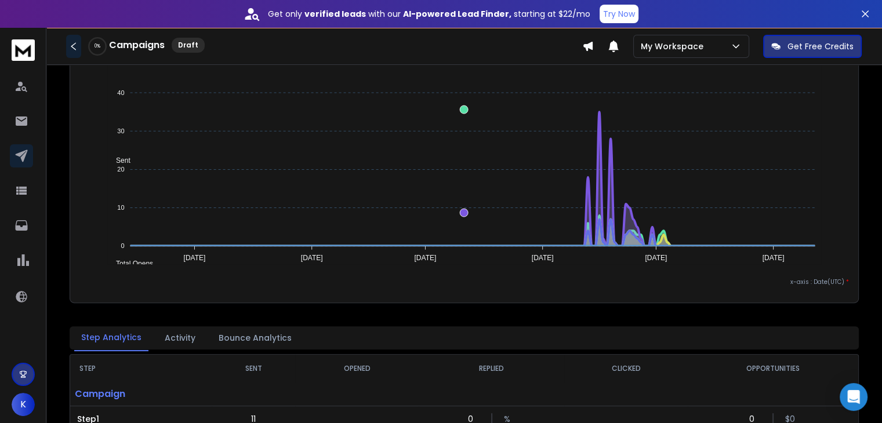
click at [74, 41] on icon at bounding box center [73, 46] width 10 height 10
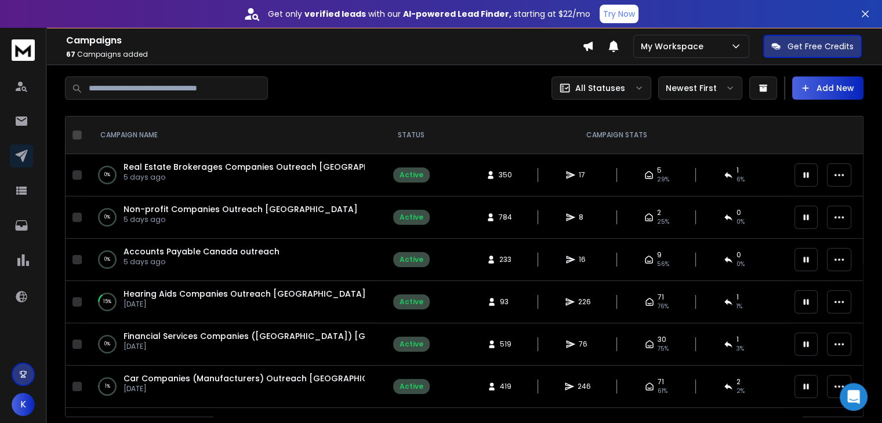
scroll to position [1631, 0]
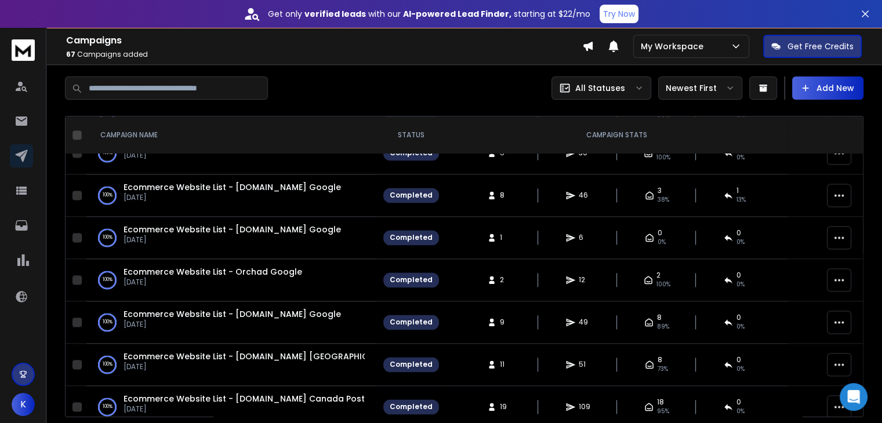
click at [246, 286] on div "Ecommerce Website List - Orchad Google 2 months ago" at bounding box center [213, 280] width 179 height 28
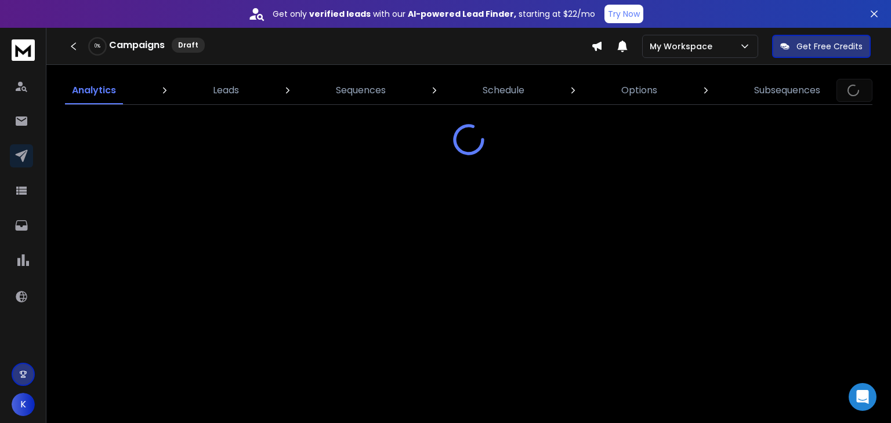
click at [876, 14] on icon at bounding box center [874, 14] width 10 height 10
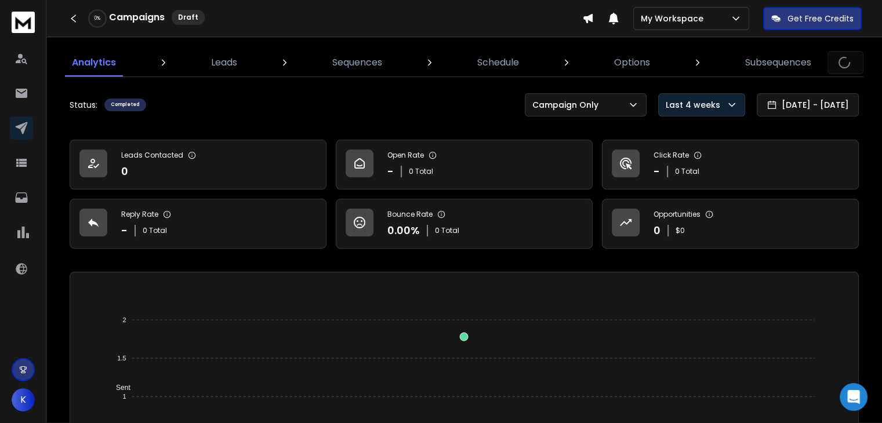
click at [666, 103] on p "Last 4 weeks" at bounding box center [695, 105] width 59 height 12
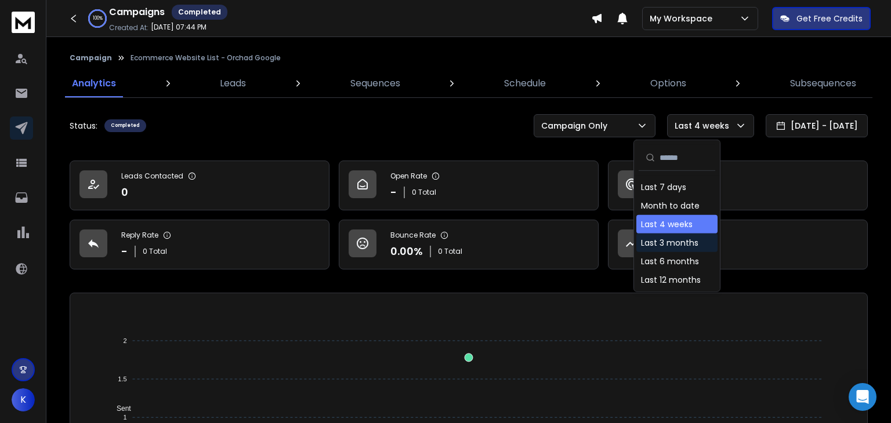
click at [668, 241] on div "Last 3 months" at bounding box center [669, 243] width 57 height 12
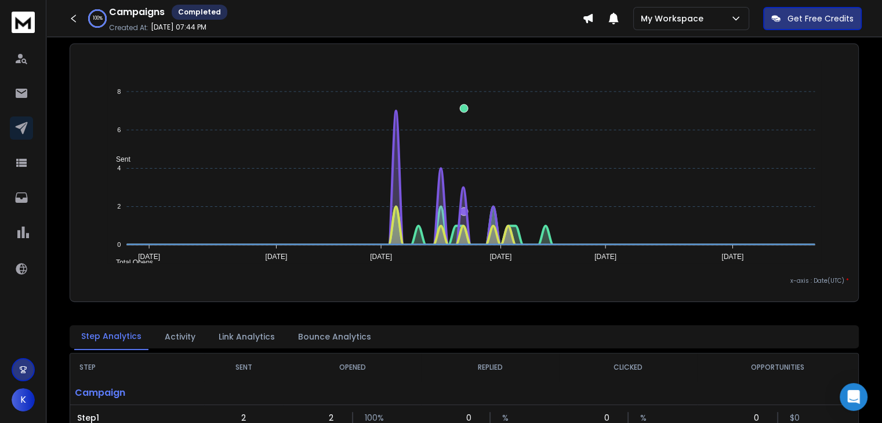
scroll to position [288, 0]
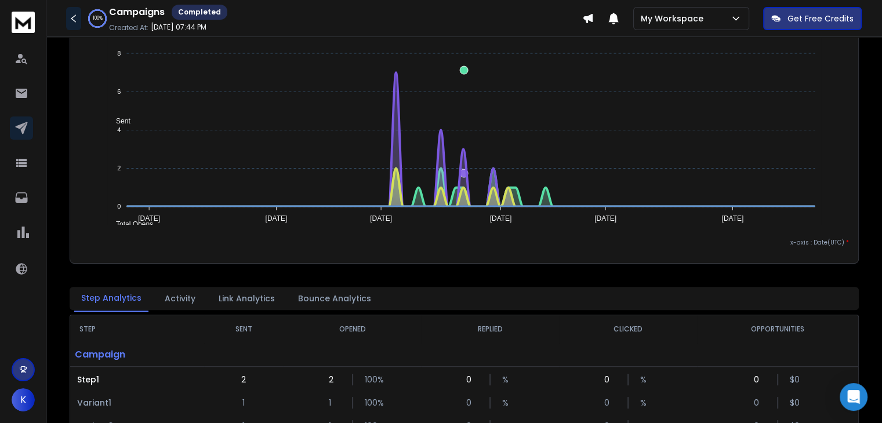
click at [72, 19] on icon at bounding box center [73, 18] width 10 height 10
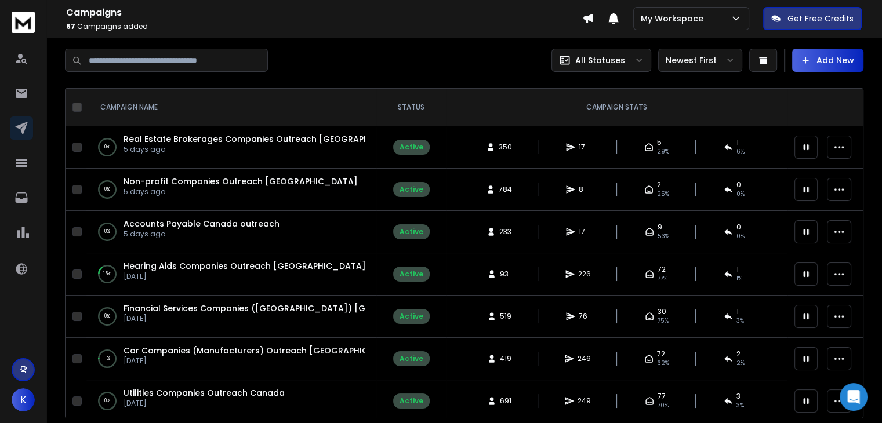
scroll to position [1574, 0]
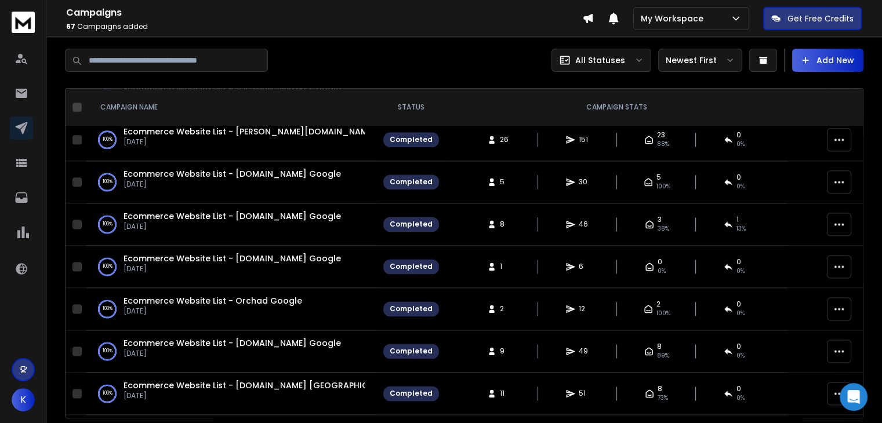
click at [320, 273] on div "Ecommerce Website List - beautysense.ca Google 2 months ago" at bounding box center [232, 267] width 217 height 28
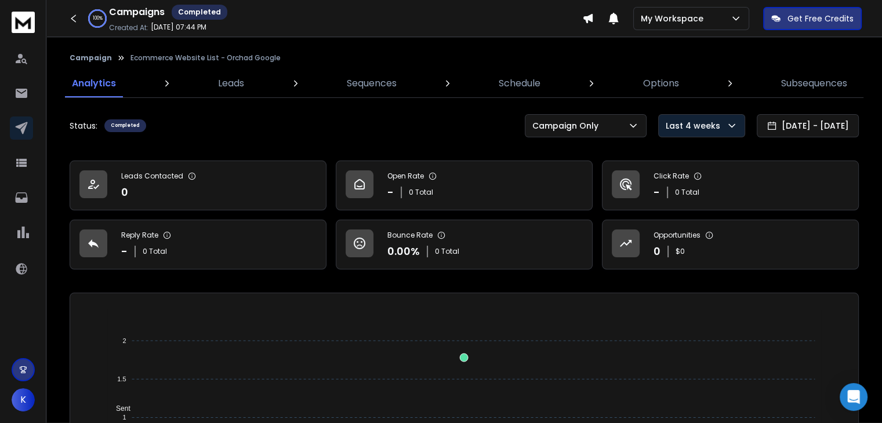
click at [672, 128] on p "Last 4 weeks" at bounding box center [695, 126] width 59 height 12
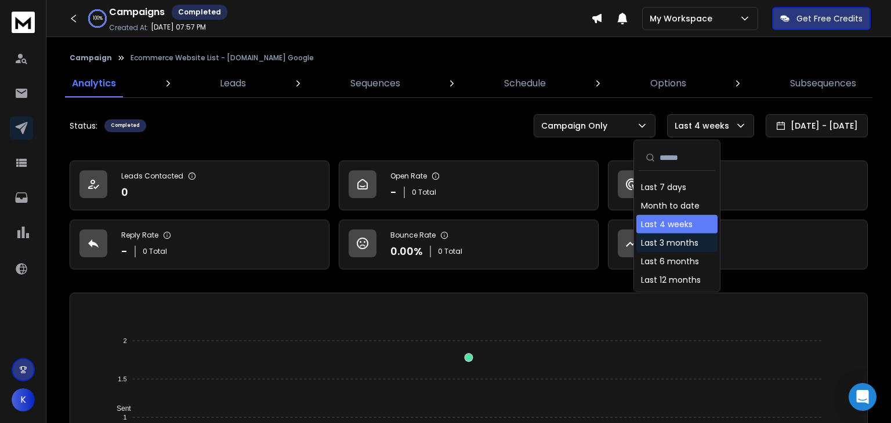
click at [652, 239] on div "Last 3 months" at bounding box center [669, 243] width 57 height 12
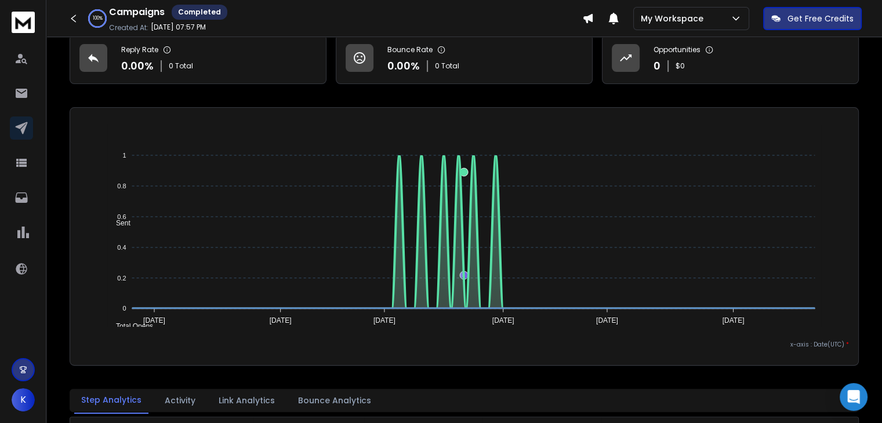
scroll to position [199, 0]
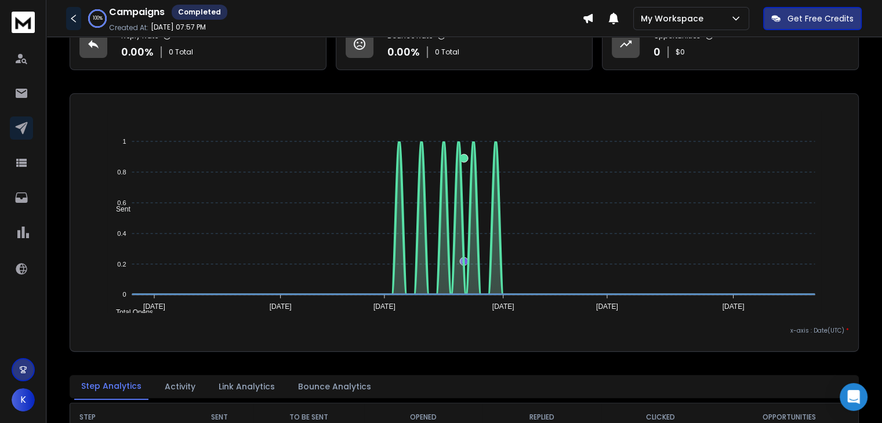
click at [74, 23] on icon at bounding box center [73, 18] width 10 height 10
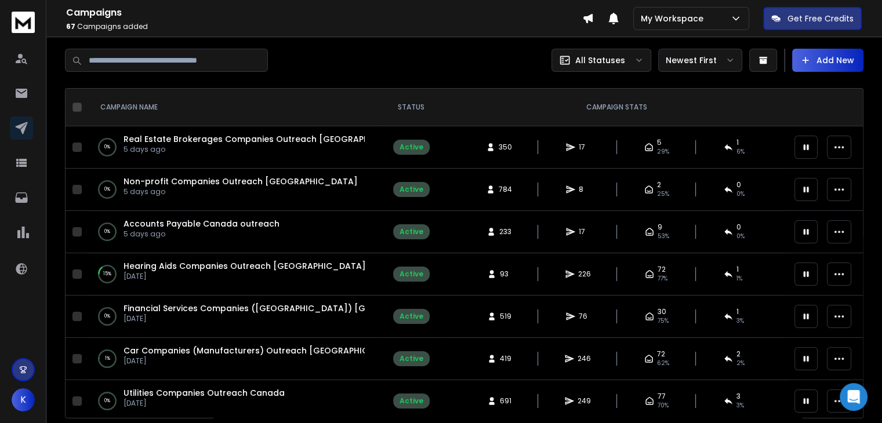
scroll to position [1320, 0]
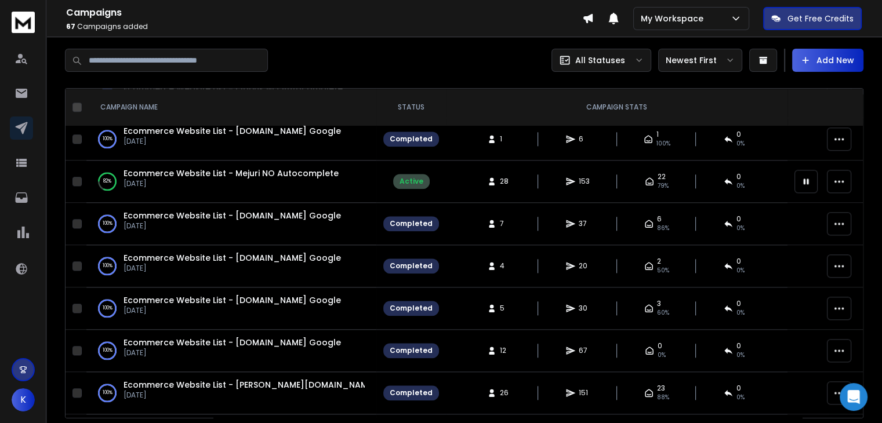
click at [268, 264] on p "[DATE]" at bounding box center [232, 268] width 217 height 9
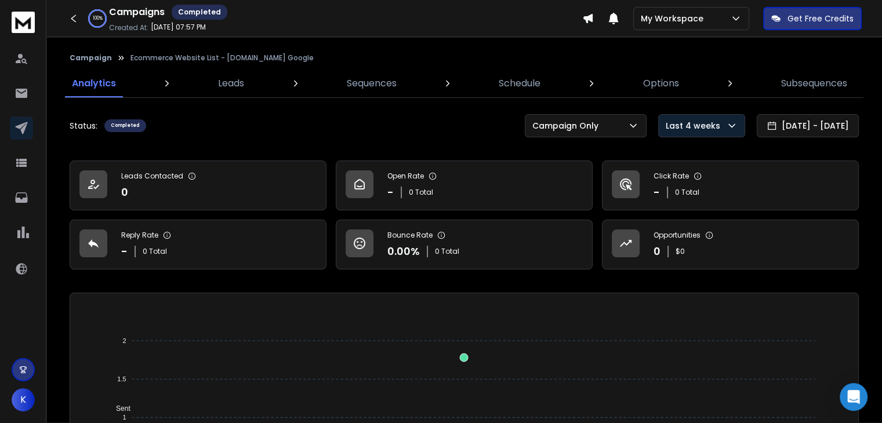
click at [687, 118] on button "Last 4 weeks" at bounding box center [701, 125] width 87 height 23
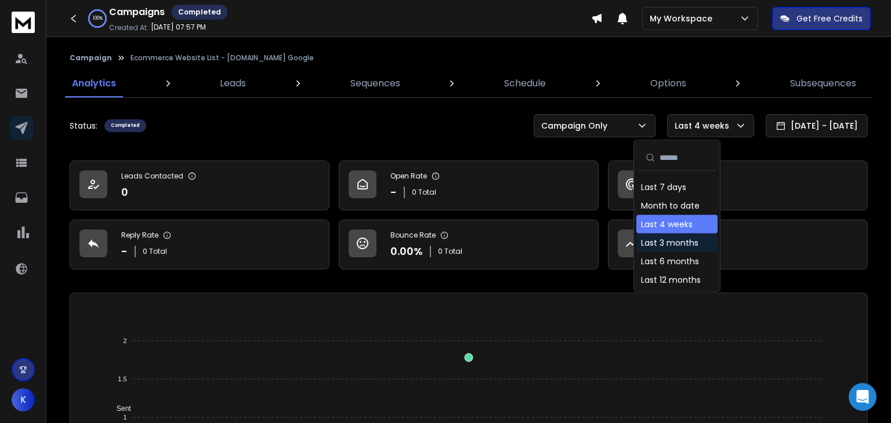
click at [656, 239] on div "Last 3 months" at bounding box center [669, 243] width 57 height 12
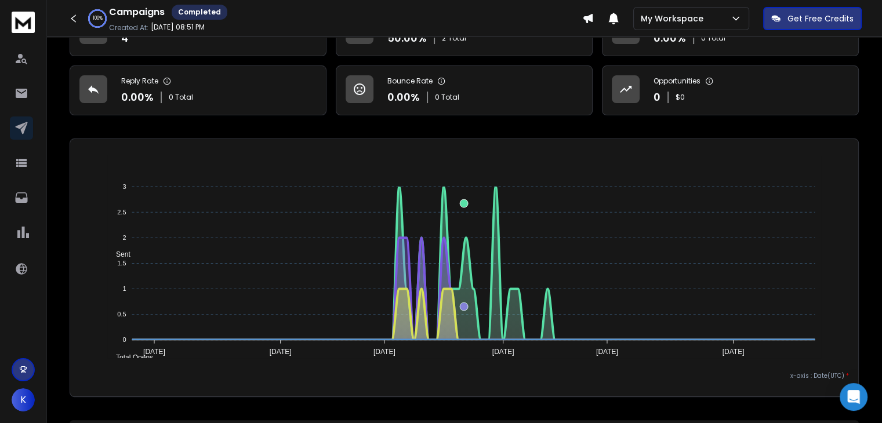
scroll to position [181, 0]
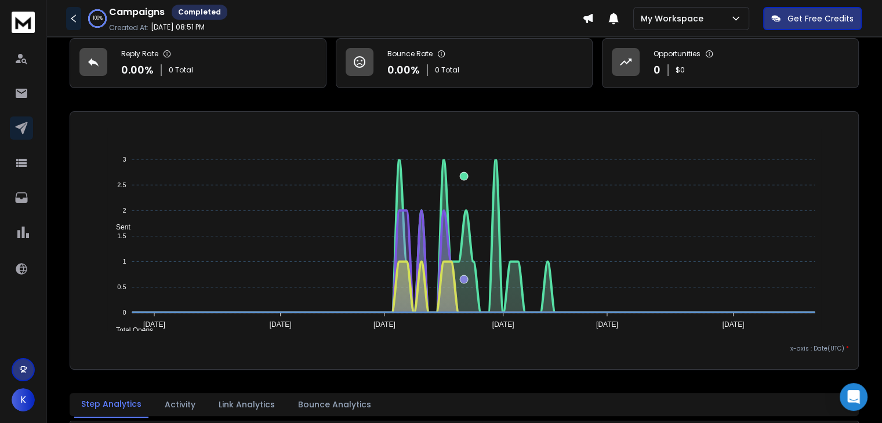
click at [77, 18] on icon at bounding box center [73, 18] width 10 height 10
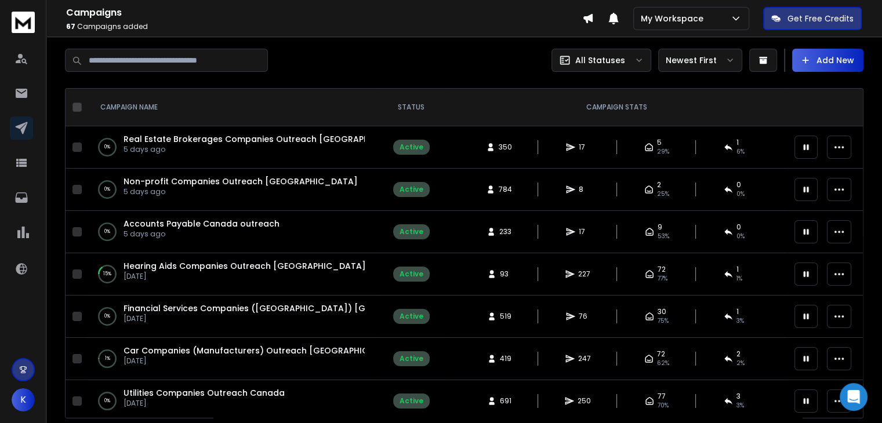
scroll to position [1194, 0]
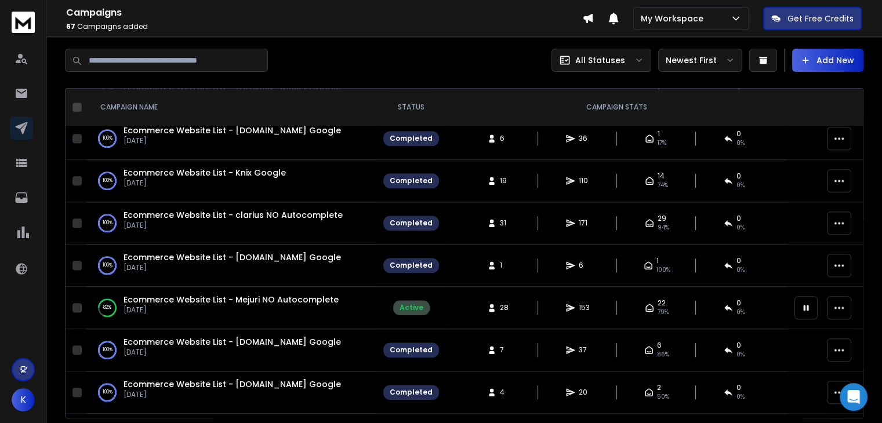
click at [264, 255] on span "Ecommerce Website List - [DOMAIN_NAME] Google" at bounding box center [232, 258] width 217 height 12
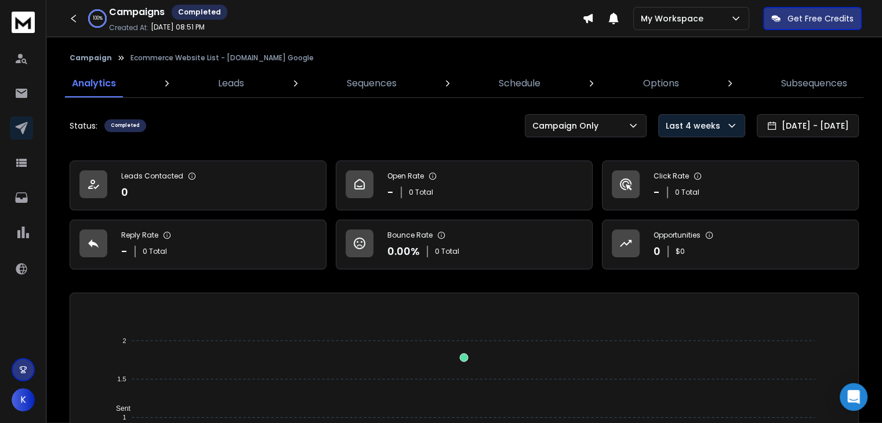
click at [683, 121] on p "Last 4 weeks" at bounding box center [695, 126] width 59 height 12
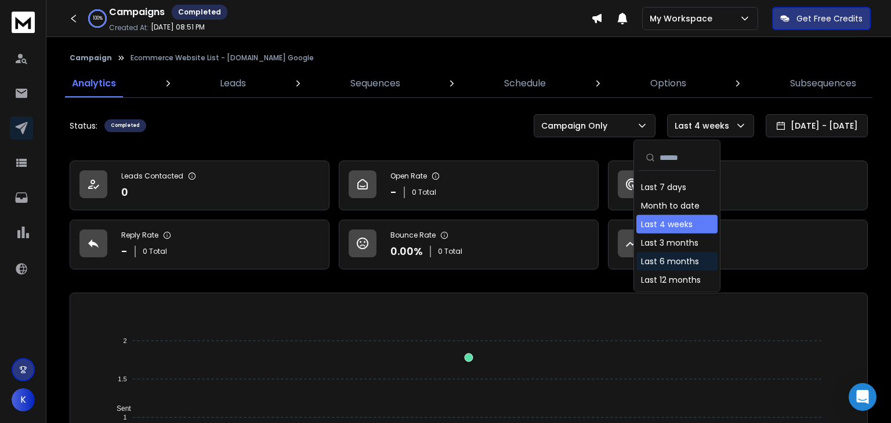
click at [665, 253] on div "Last 6 months" at bounding box center [676, 261] width 81 height 19
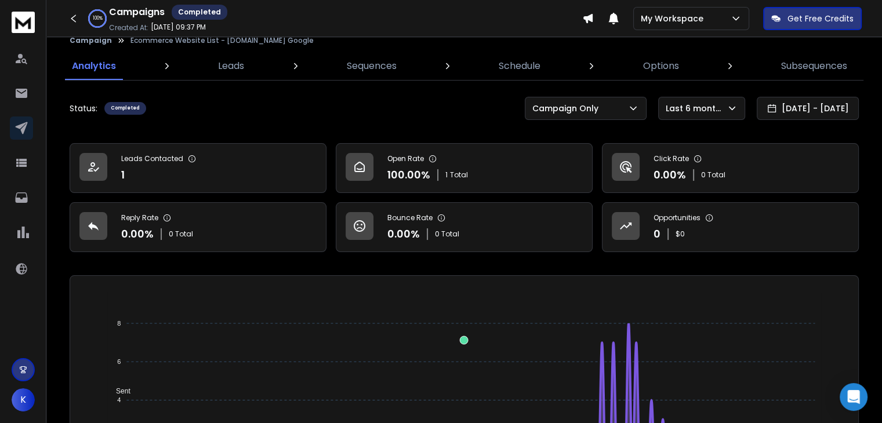
scroll to position [268, 0]
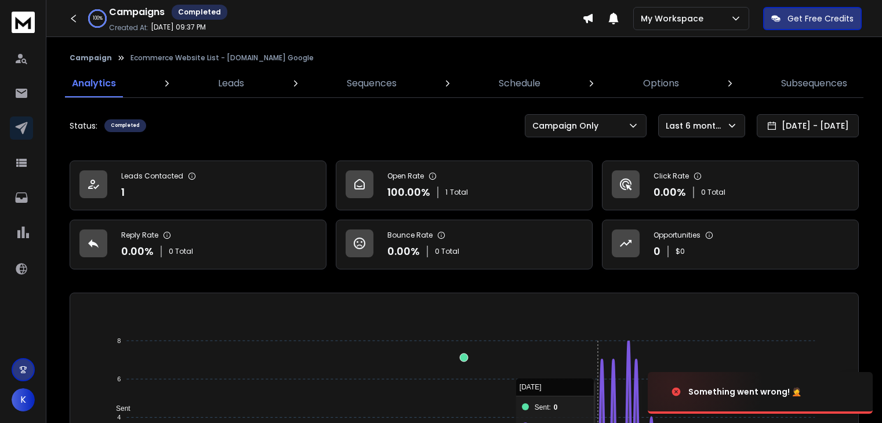
scroll to position [268, 0]
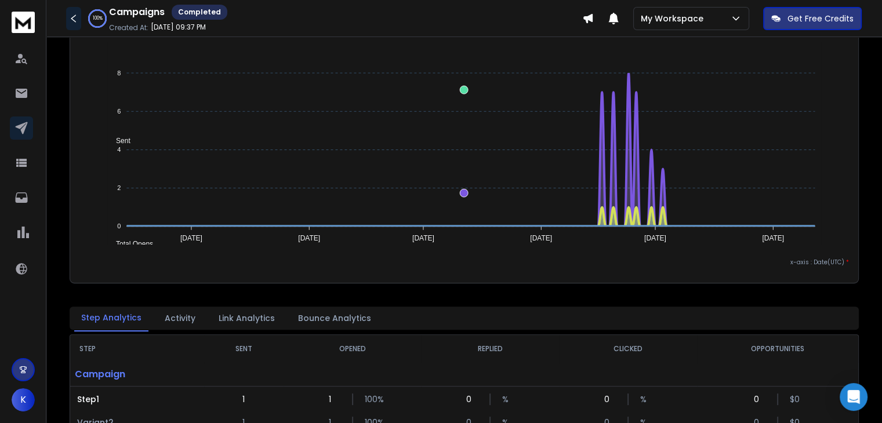
click at [75, 14] on icon at bounding box center [73, 18] width 10 height 10
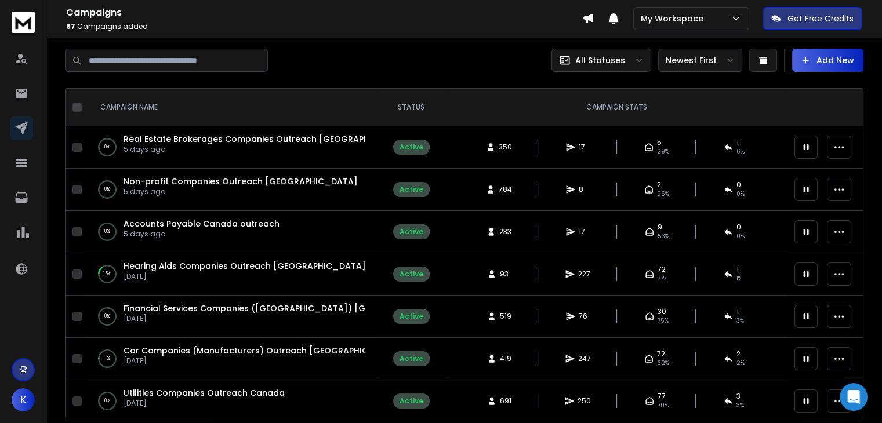
scroll to position [265, 0]
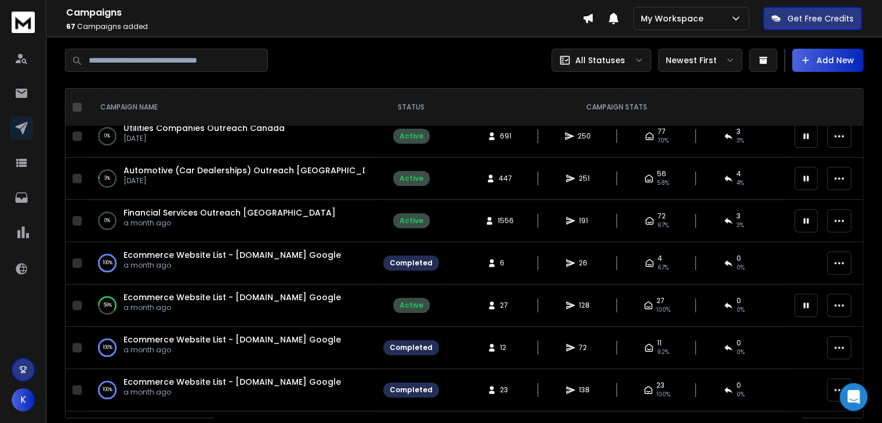
click at [257, 271] on div "Ecommerce Website List - [DOMAIN_NAME] Google a month ago" at bounding box center [232, 263] width 217 height 28
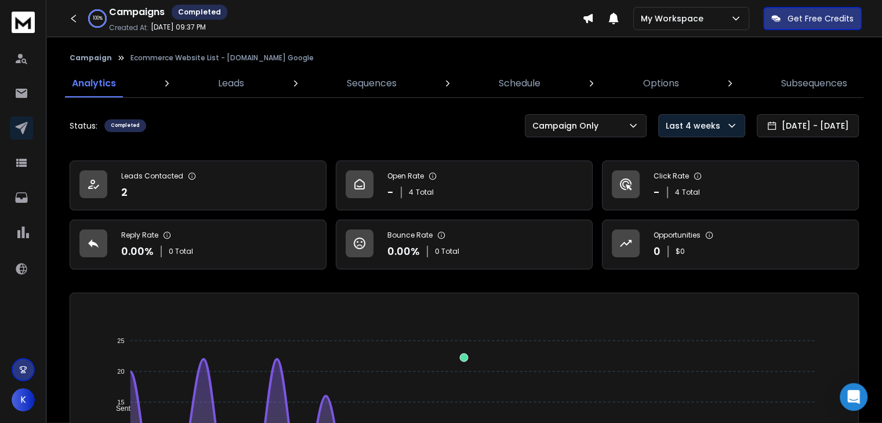
click at [689, 119] on button "Last 4 weeks" at bounding box center [701, 125] width 87 height 23
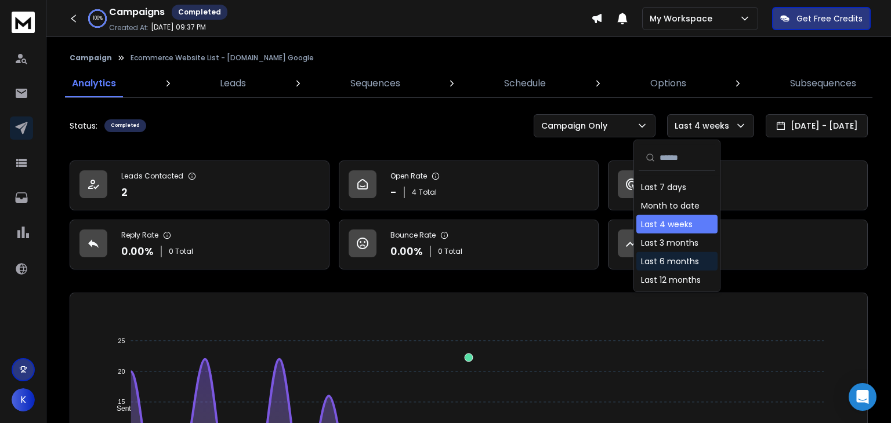
click at [680, 256] on div "Last 6 months" at bounding box center [670, 262] width 58 height 12
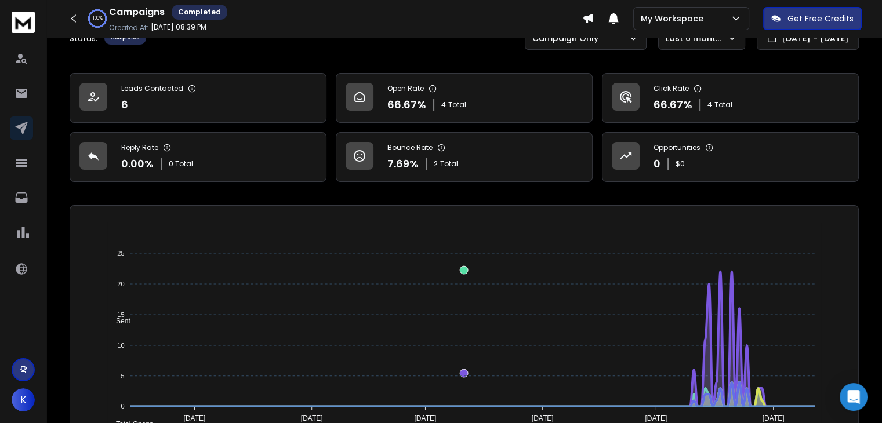
scroll to position [150, 0]
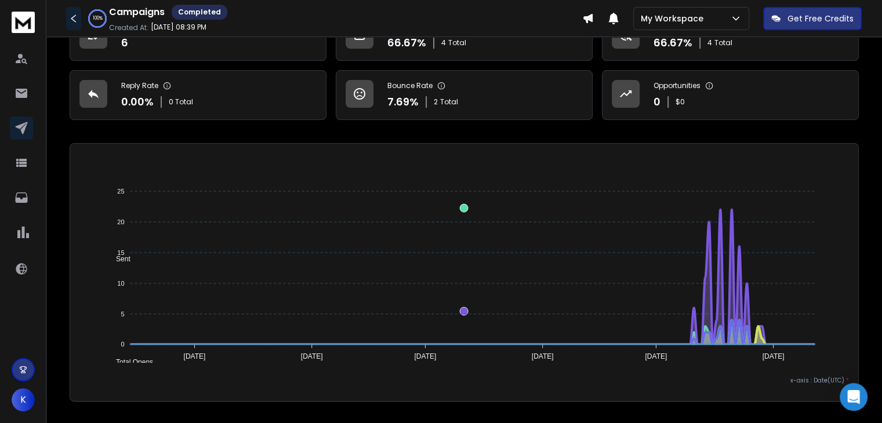
click at [72, 19] on icon at bounding box center [73, 18] width 10 height 10
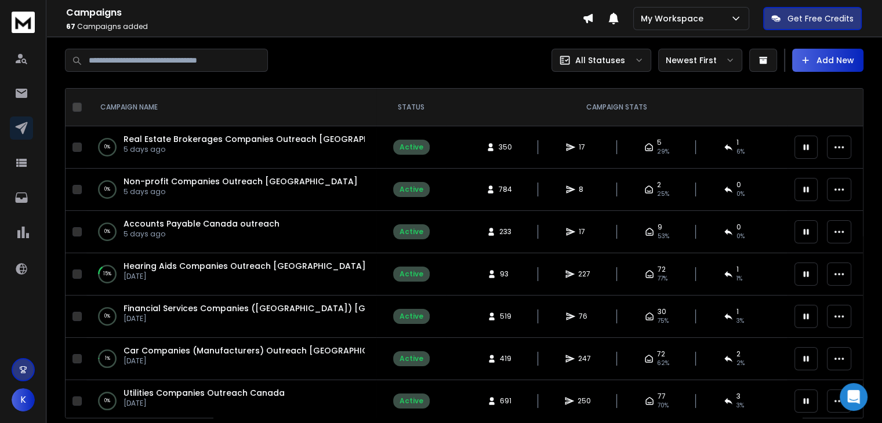
scroll to position [307, 0]
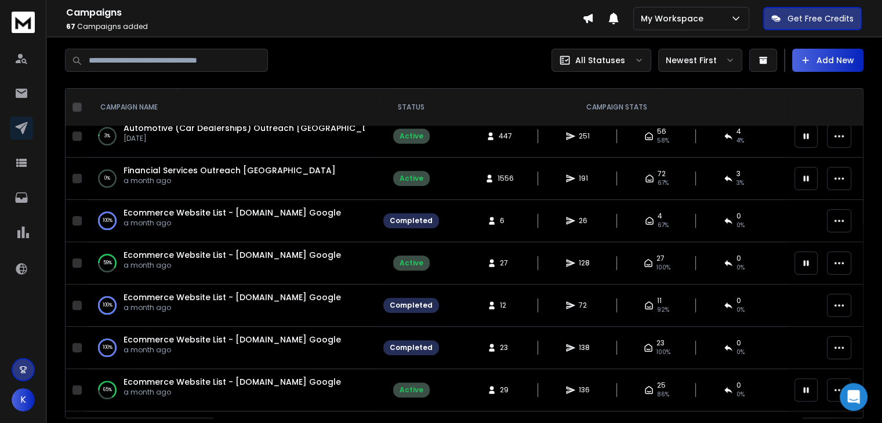
click at [275, 264] on p "a month ago" at bounding box center [232, 265] width 217 height 9
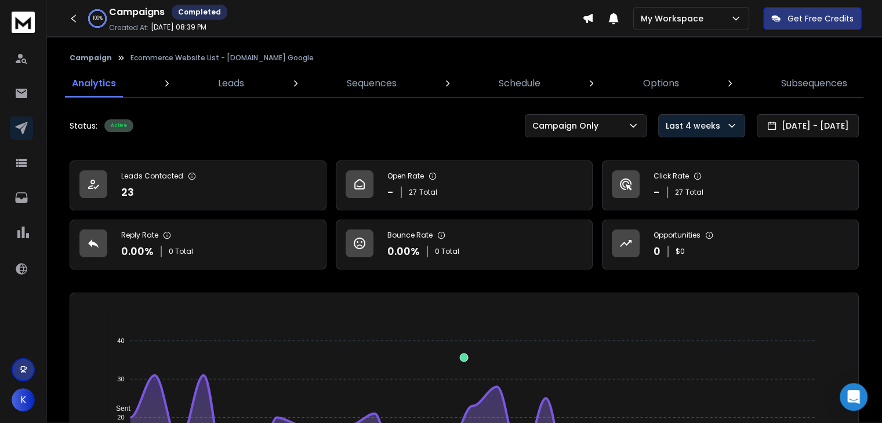
click at [689, 117] on button "Last 4 weeks" at bounding box center [701, 125] width 87 height 23
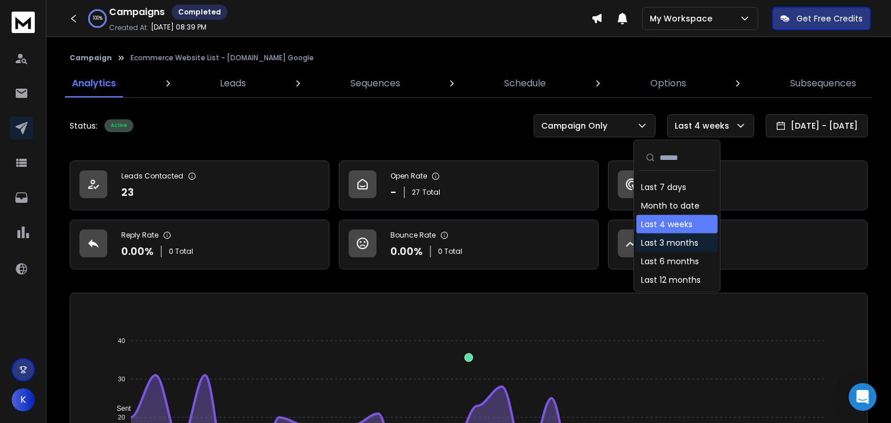
click at [691, 242] on div "Last 3 months" at bounding box center [669, 243] width 57 height 12
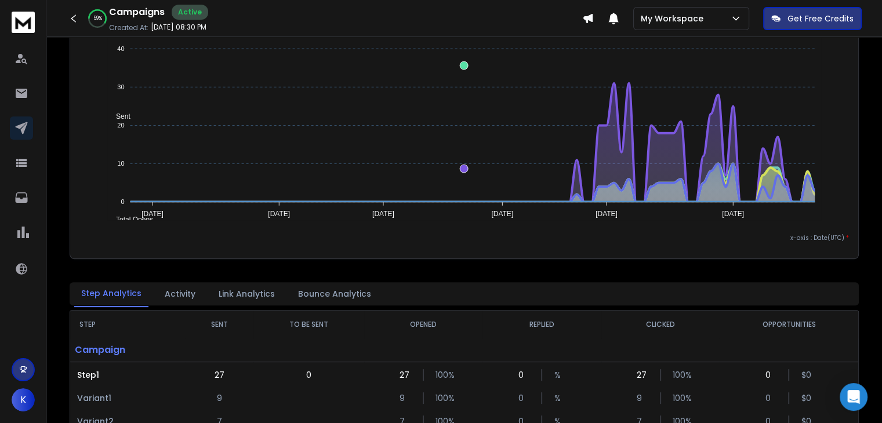
scroll to position [302, 0]
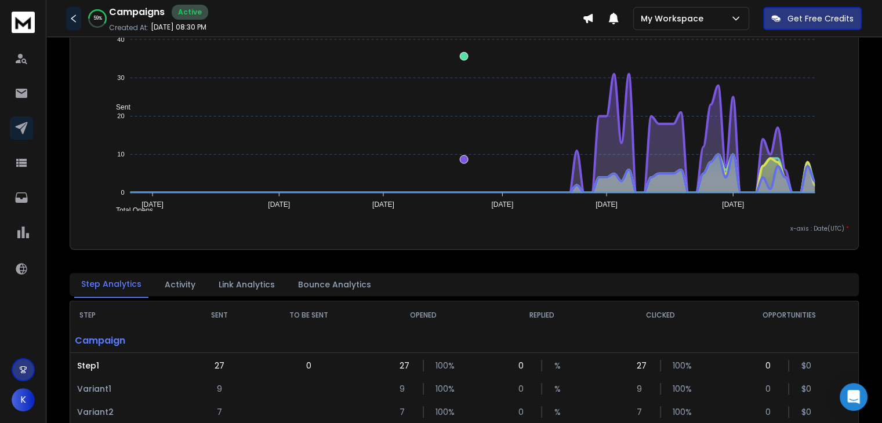
click at [77, 14] on icon at bounding box center [73, 18] width 10 height 10
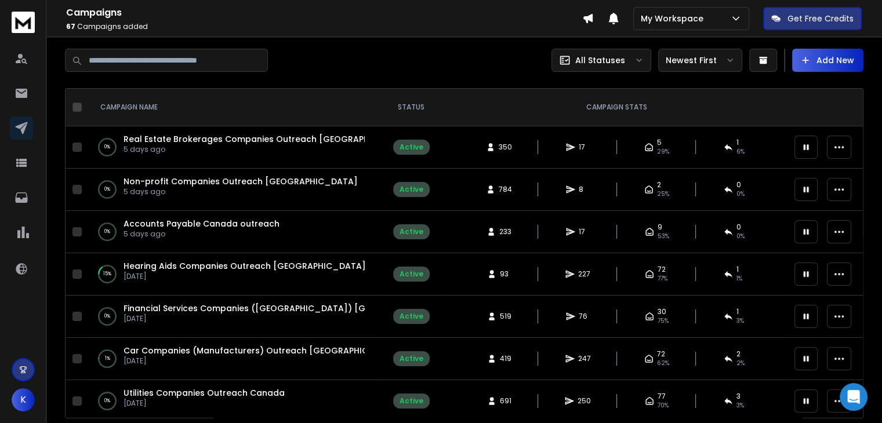
scroll to position [350, 0]
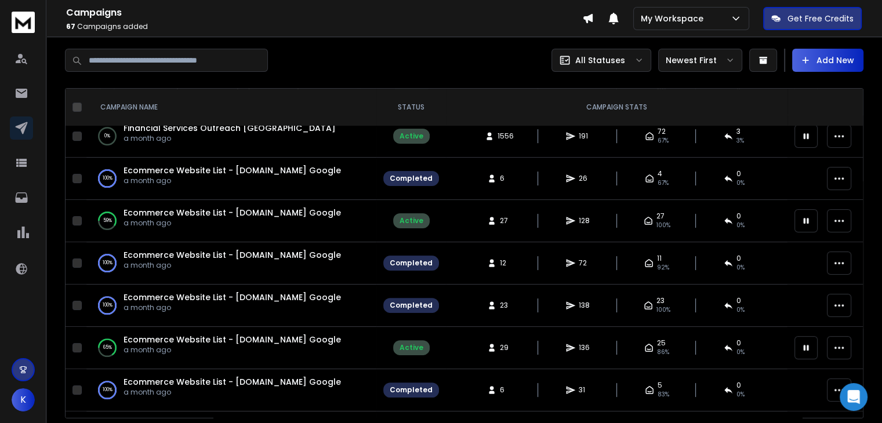
click at [252, 261] on p "a month ago" at bounding box center [232, 265] width 217 height 9
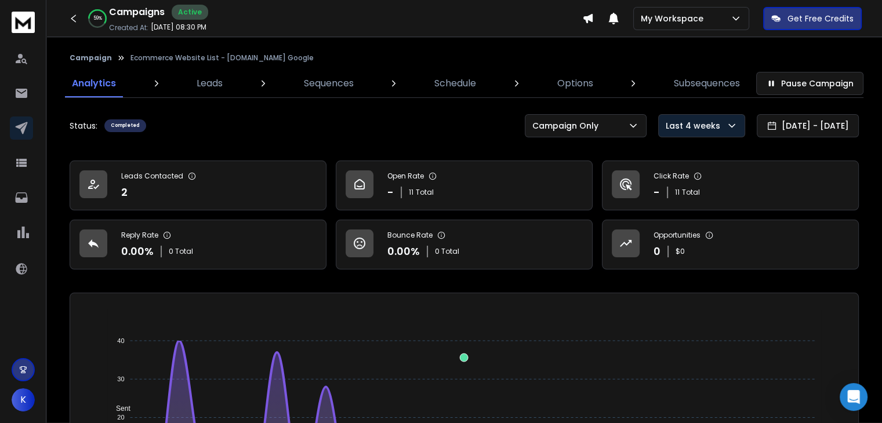
click at [682, 116] on button "Last 4 weeks" at bounding box center [701, 125] width 87 height 23
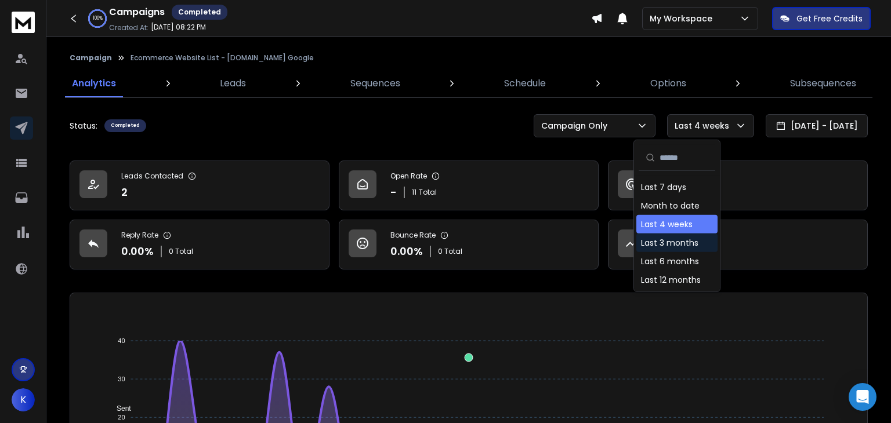
click at [654, 245] on div "Last 3 months" at bounding box center [669, 243] width 57 height 12
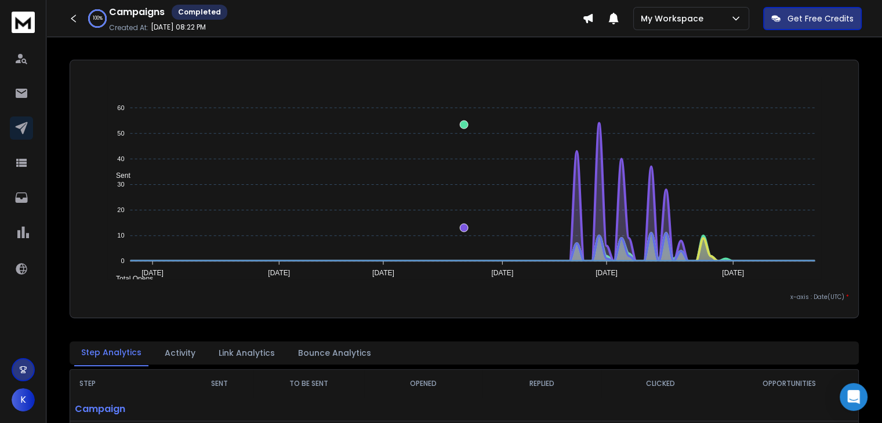
scroll to position [278, 0]
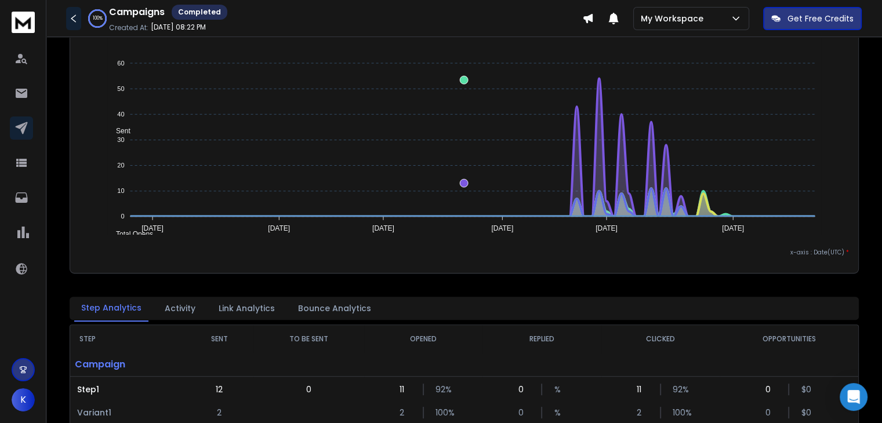
click at [69, 10] on button at bounding box center [73, 18] width 15 height 23
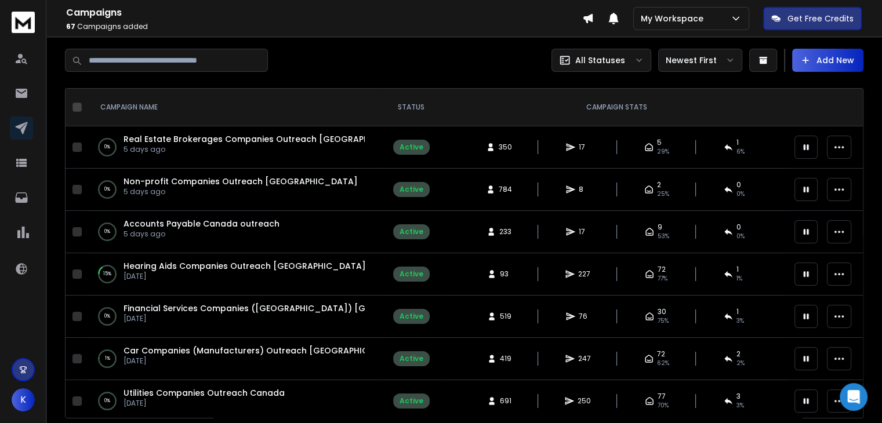
scroll to position [1067, 0]
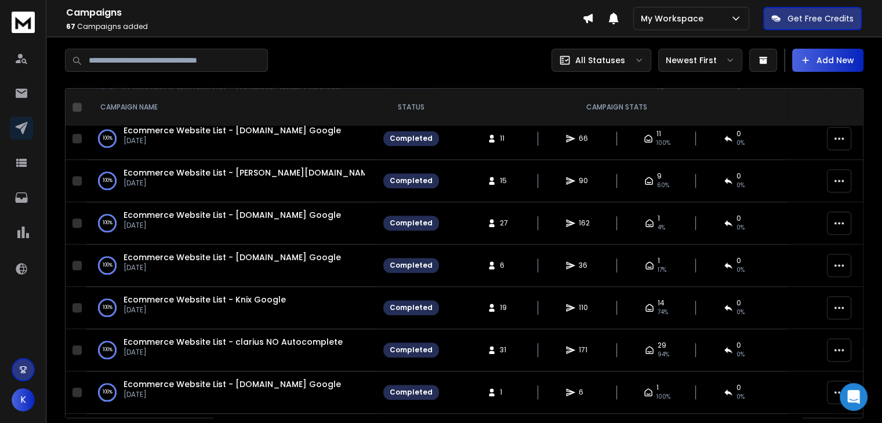
click at [281, 269] on div "Ecommerce Website List - boathousestores.com Google 2 months ago" at bounding box center [232, 266] width 217 height 28
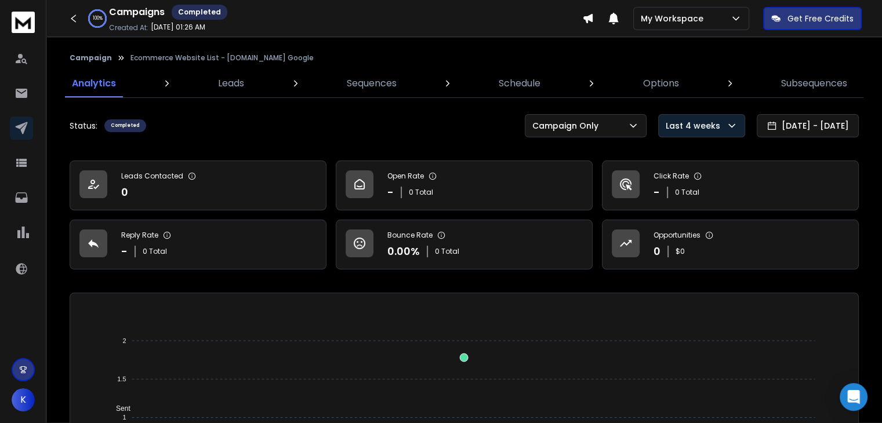
click at [692, 132] on button "Last 4 weeks" at bounding box center [701, 125] width 87 height 23
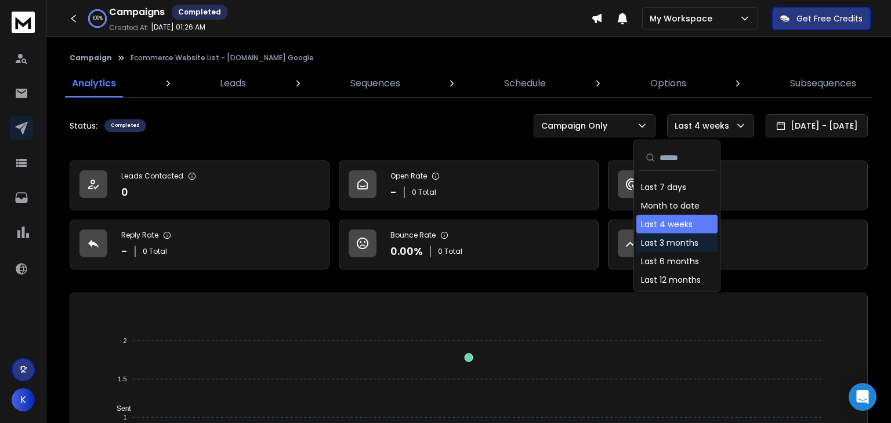
click at [691, 241] on div "Last 3 months" at bounding box center [669, 243] width 57 height 12
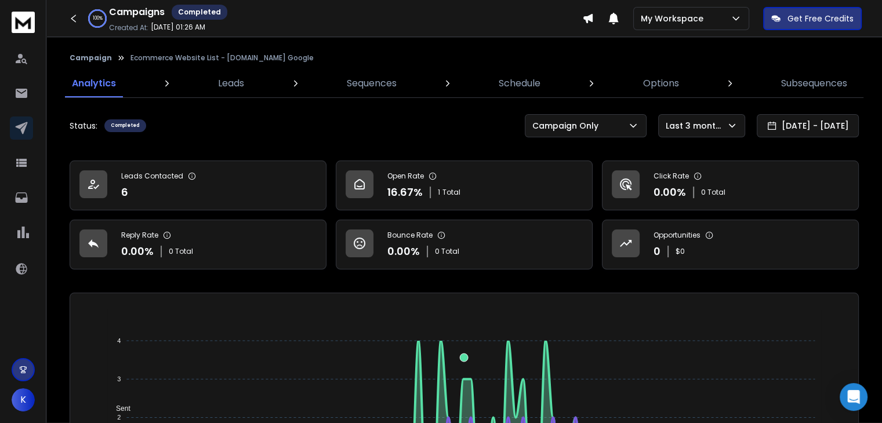
scroll to position [295, 0]
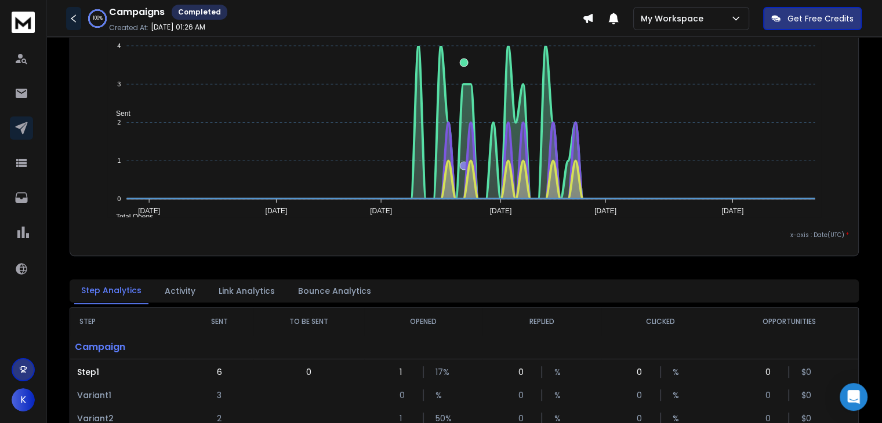
click at [79, 20] on button at bounding box center [73, 18] width 15 height 23
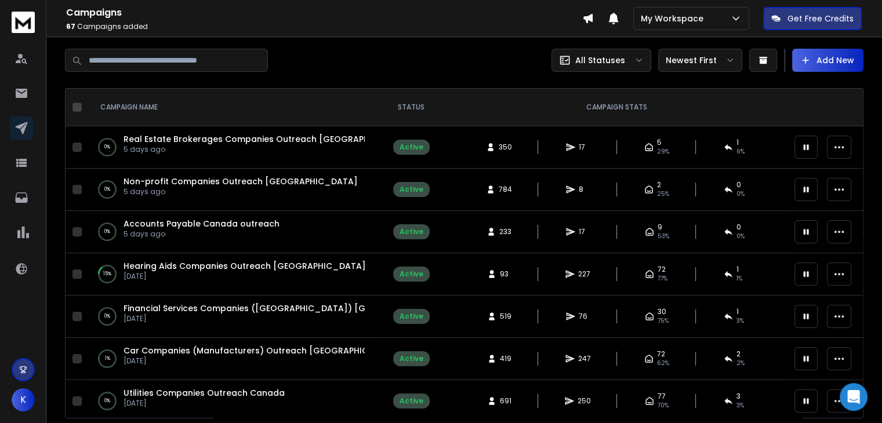
scroll to position [1278, 0]
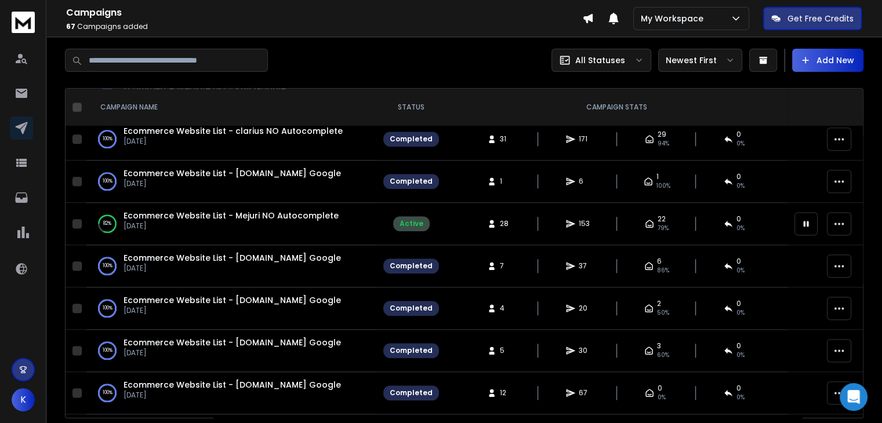
click at [237, 275] on td "100 % Ecommerce Website List - gravitypope.com Google 2 months ago" at bounding box center [231, 266] width 290 height 42
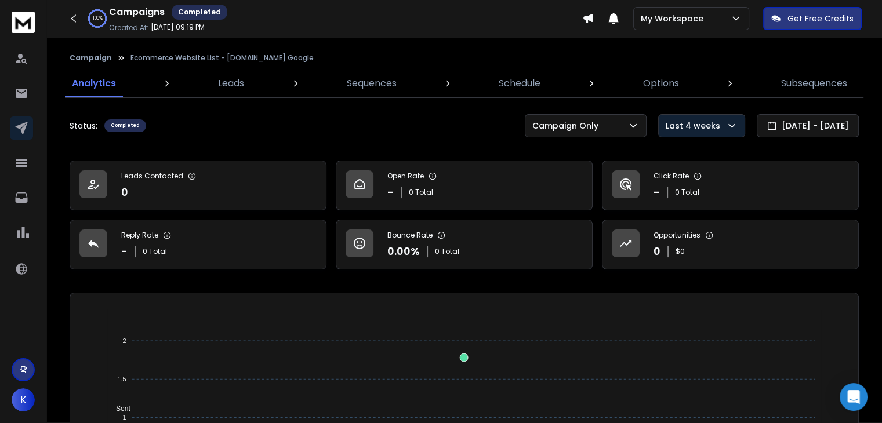
click at [678, 128] on p "Last 4 weeks" at bounding box center [695, 126] width 59 height 12
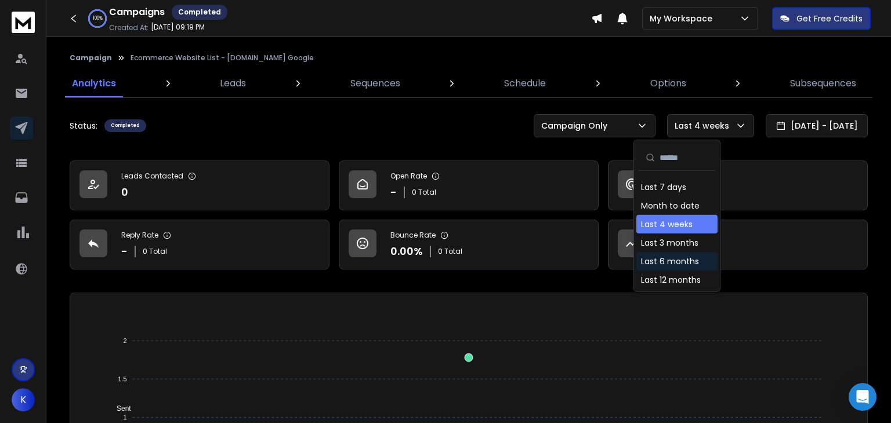
click at [674, 259] on div "Last 6 months" at bounding box center [670, 262] width 58 height 12
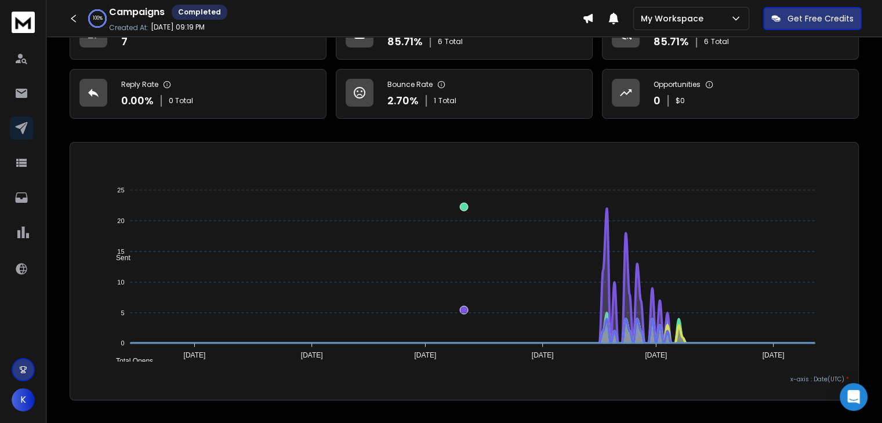
scroll to position [150, 0]
click at [71, 17] on icon at bounding box center [73, 18] width 10 height 10
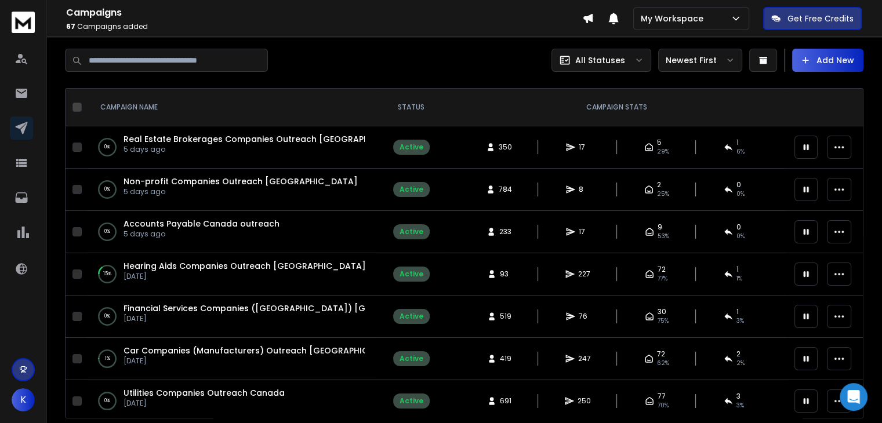
scroll to position [1489, 0]
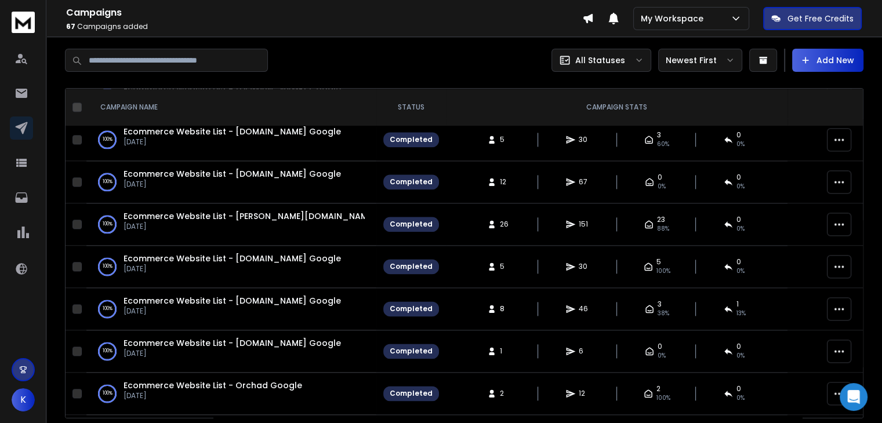
click at [245, 257] on span "Ecommerce Website List - [DOMAIN_NAME] Google" at bounding box center [232, 259] width 217 height 12
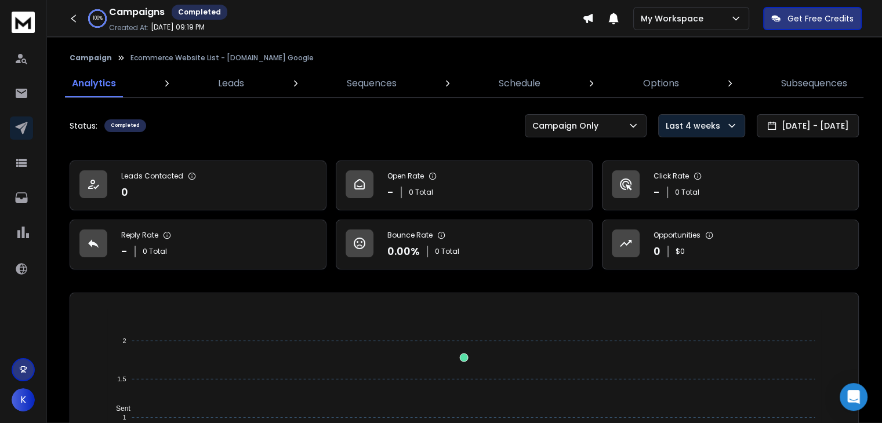
click at [658, 122] on button "Last 4 weeks" at bounding box center [701, 125] width 87 height 23
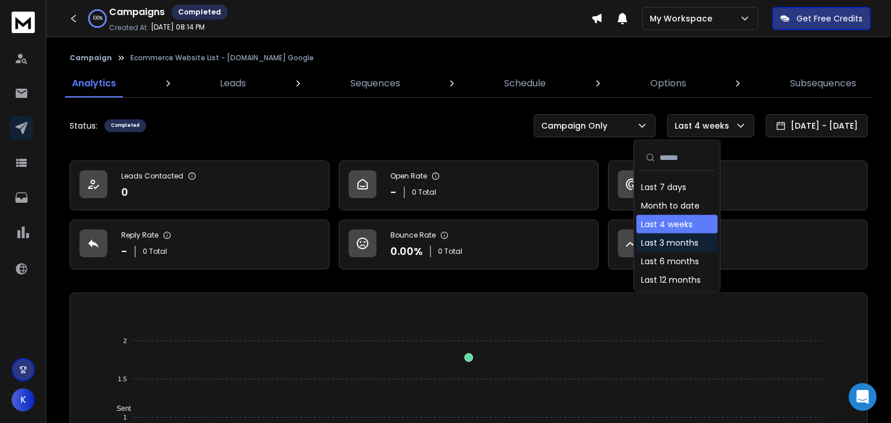
click at [676, 242] on div "Last 3 months" at bounding box center [669, 243] width 57 height 12
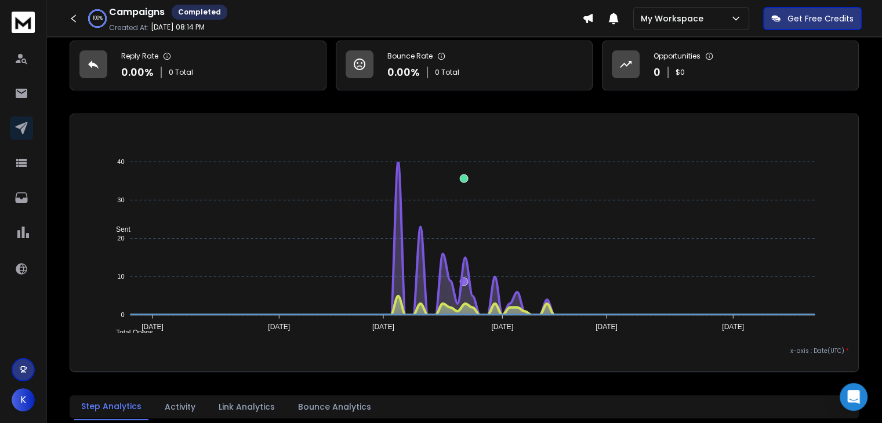
scroll to position [179, 0]
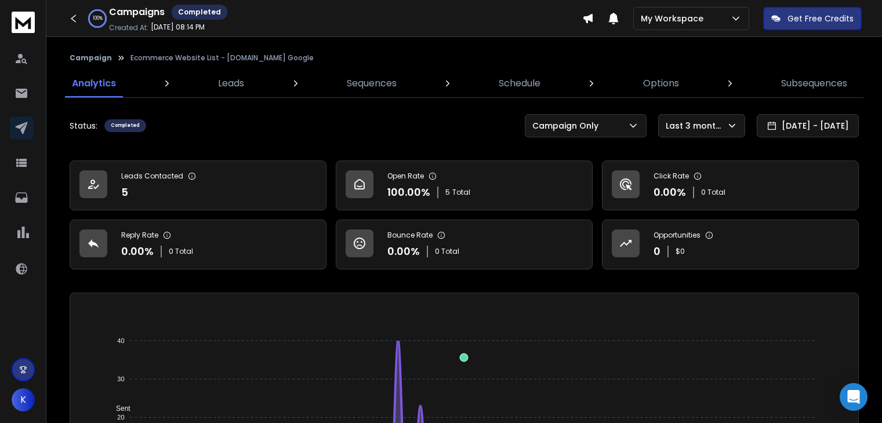
scroll to position [179, 0]
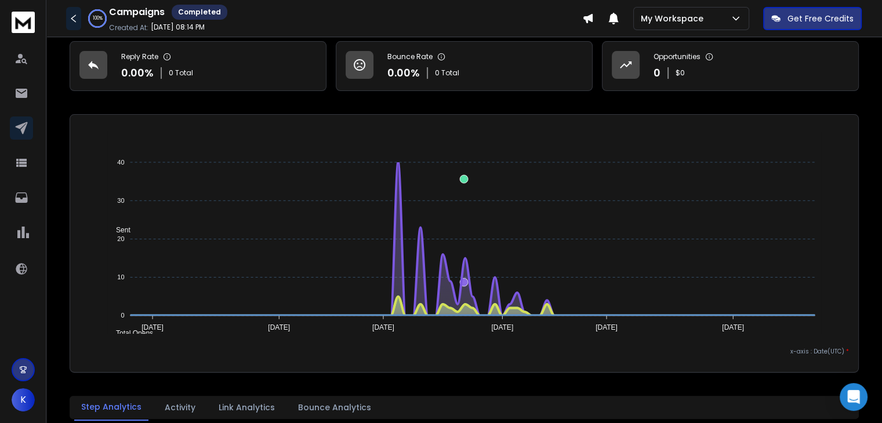
click at [78, 17] on icon at bounding box center [73, 18] width 10 height 10
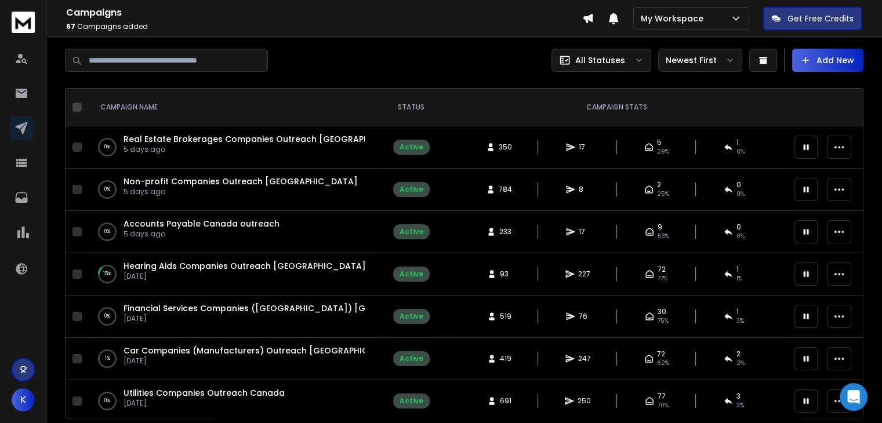
scroll to position [1531, 0]
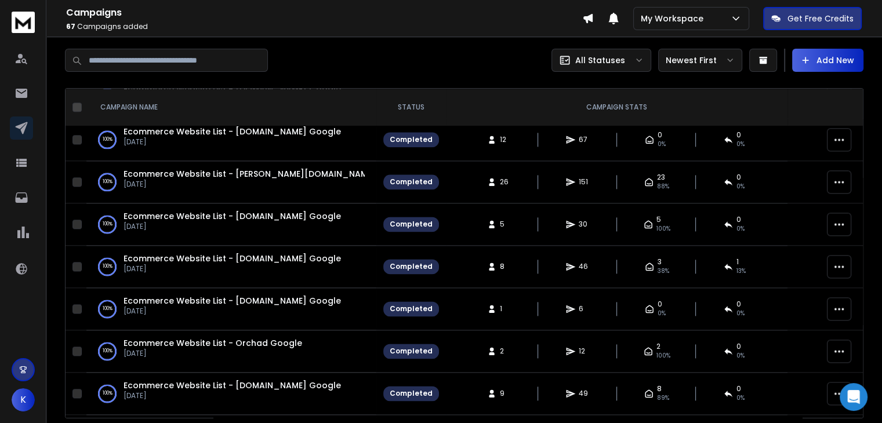
click at [257, 266] on p "[DATE]" at bounding box center [232, 268] width 217 height 9
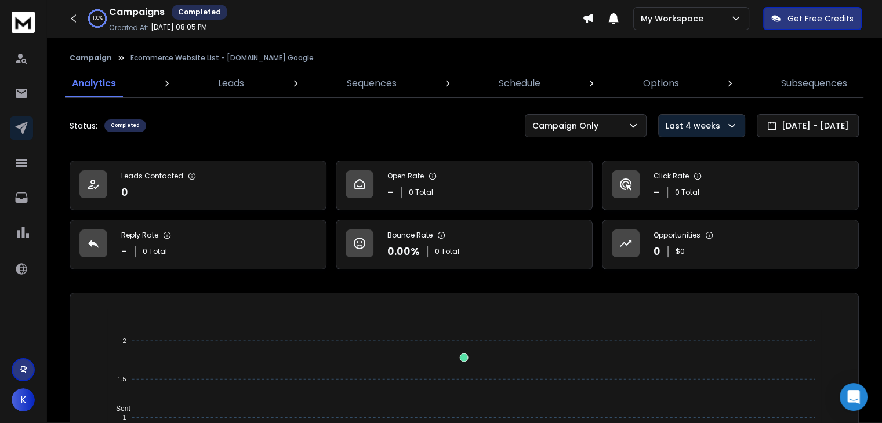
click at [680, 121] on p "Last 4 weeks" at bounding box center [695, 126] width 59 height 12
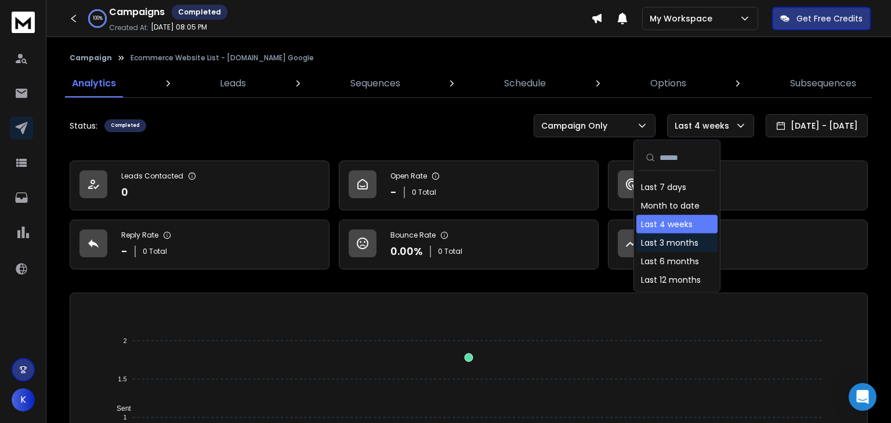
click at [669, 239] on div "Last 3 months" at bounding box center [669, 243] width 57 height 12
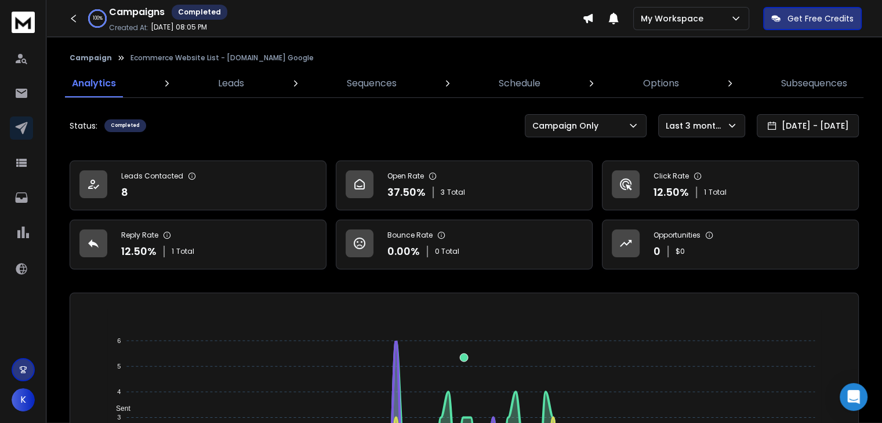
scroll to position [282, 0]
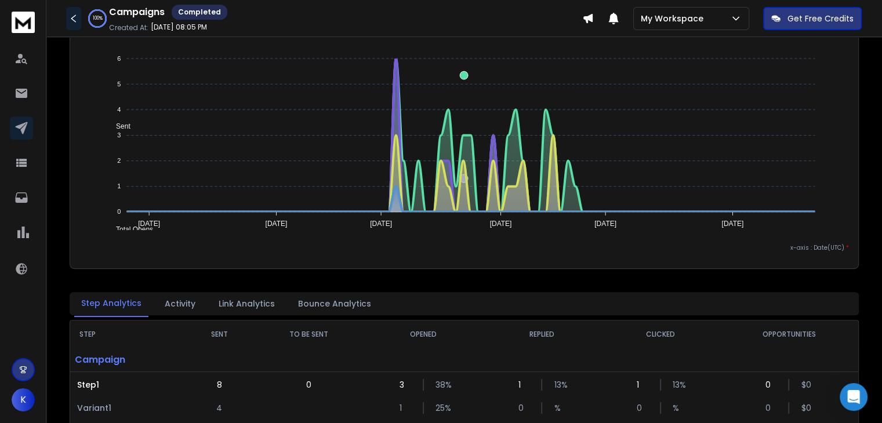
click at [70, 17] on icon at bounding box center [73, 18] width 10 height 10
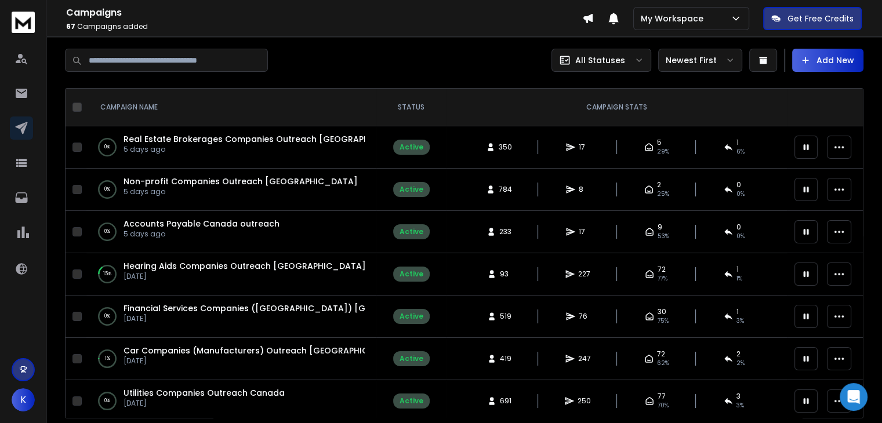
scroll to position [1700, 0]
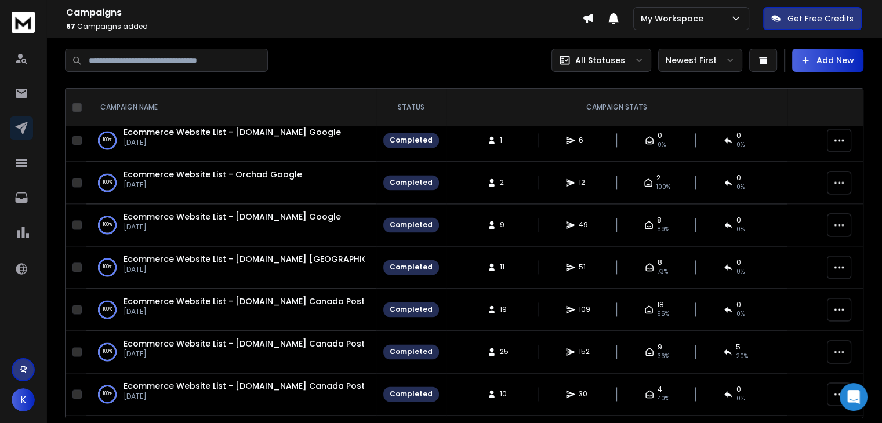
click at [265, 265] on p "[DATE]" at bounding box center [244, 269] width 241 height 9
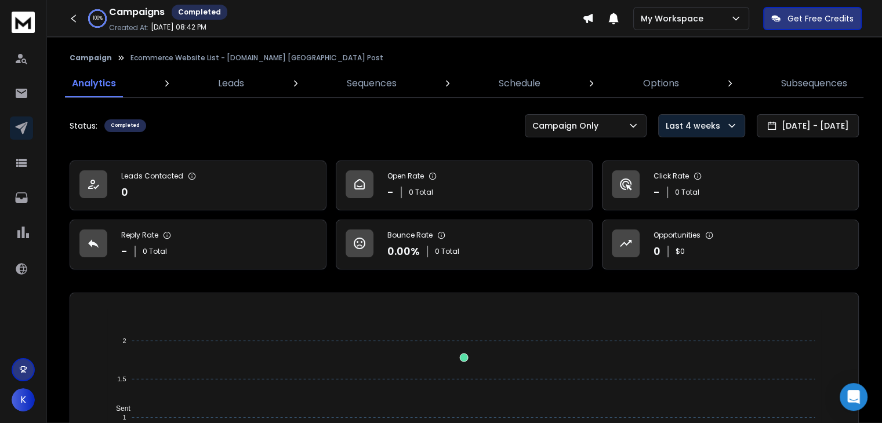
click at [706, 121] on button "Last 4 weeks" at bounding box center [701, 125] width 87 height 23
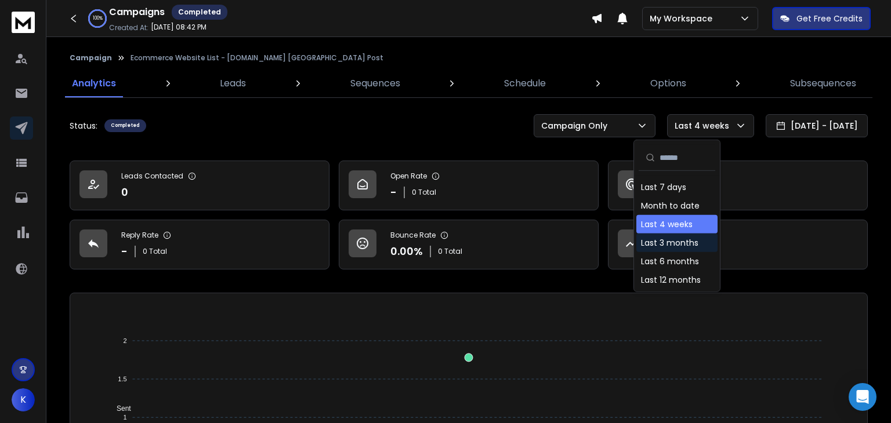
click at [684, 239] on div "Last 3 months" at bounding box center [669, 243] width 57 height 12
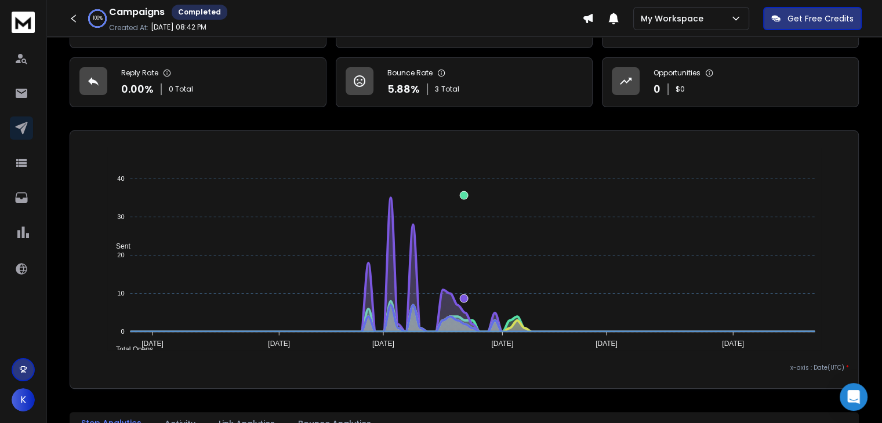
scroll to position [198, 0]
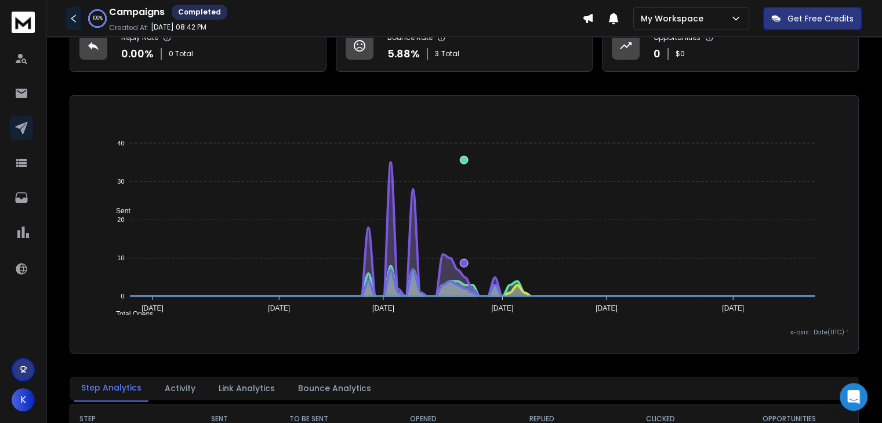
click at [75, 14] on icon at bounding box center [73, 18] width 10 height 10
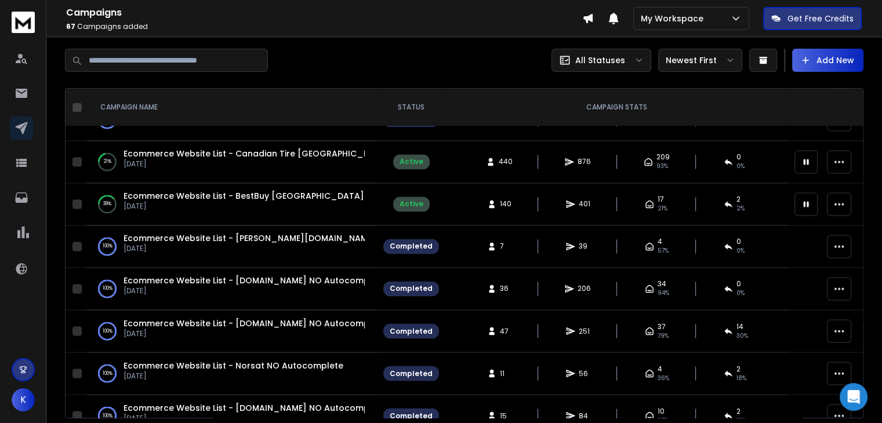
scroll to position [2001, 0]
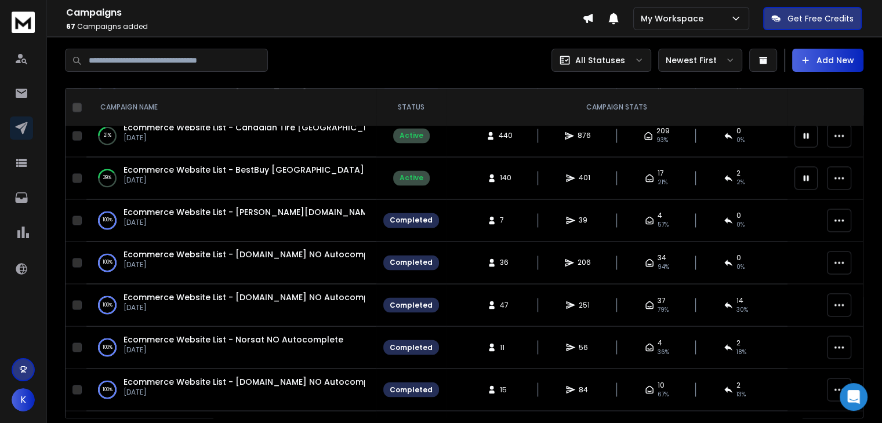
click at [267, 263] on p "[DATE]" at bounding box center [244, 264] width 241 height 9
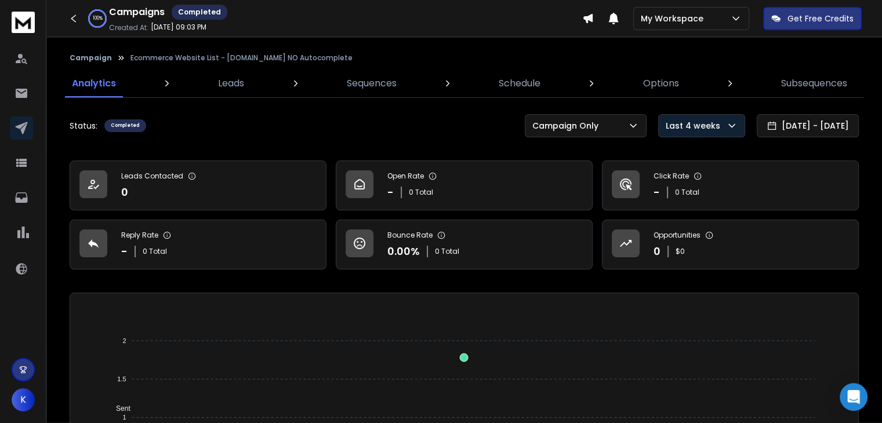
click at [666, 118] on button "Last 4 weeks" at bounding box center [701, 125] width 87 height 23
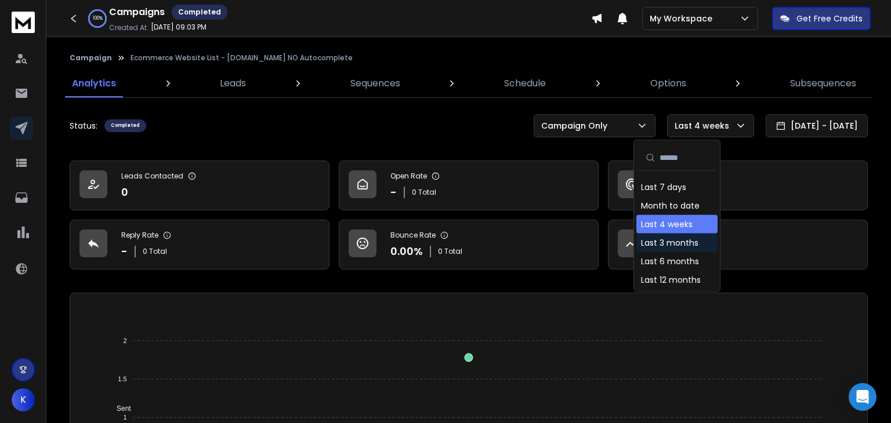
click at [640, 239] on div "Last 3 months" at bounding box center [676, 243] width 81 height 19
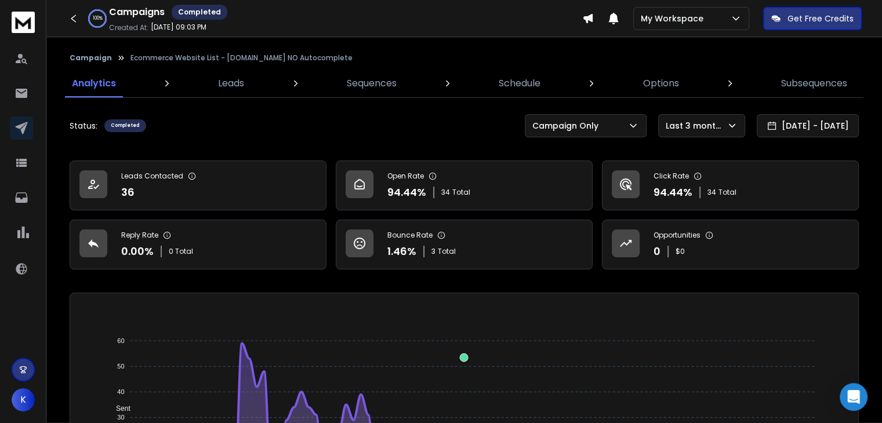
scroll to position [207, 0]
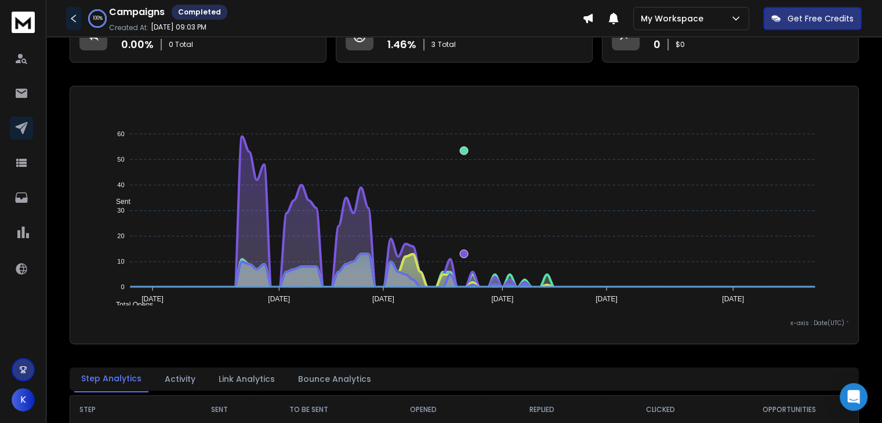
click at [72, 23] on icon at bounding box center [73, 18] width 10 height 10
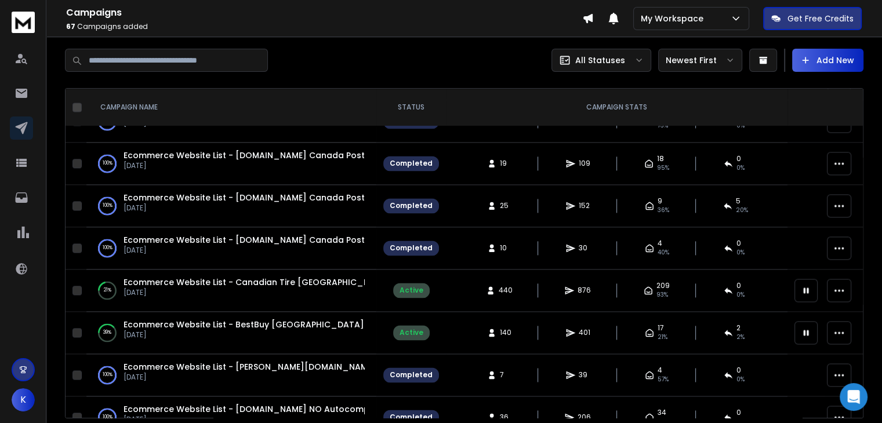
scroll to position [2038, 0]
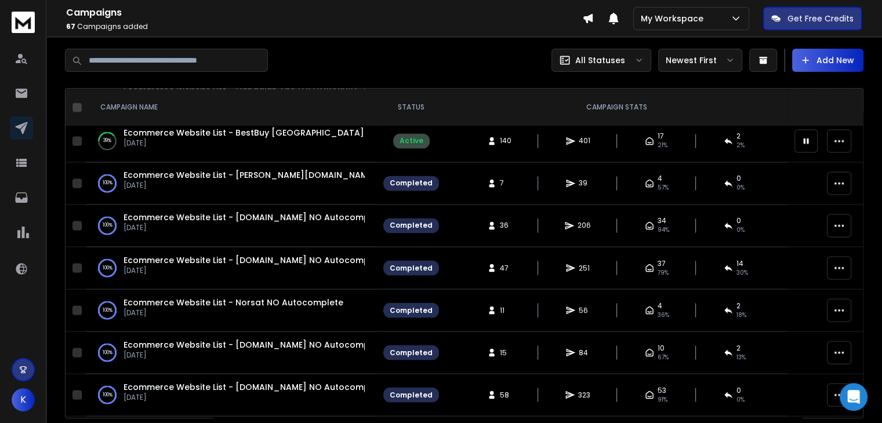
click at [292, 266] on p "[DATE]" at bounding box center [244, 270] width 241 height 9
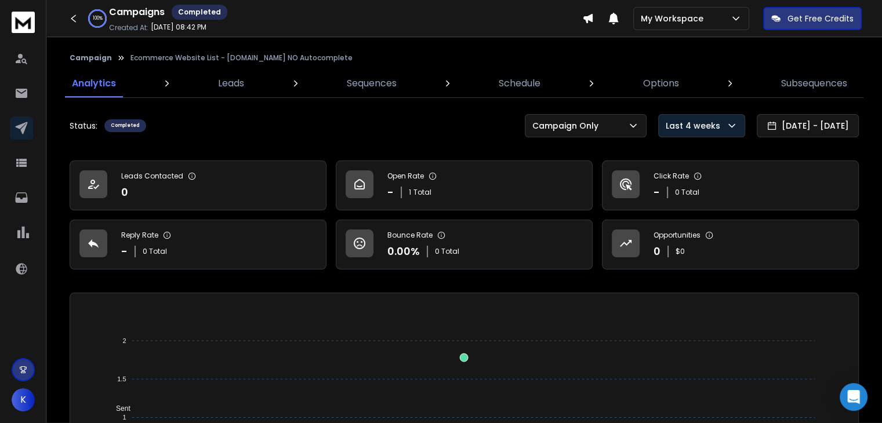
click at [676, 122] on p "Last 4 weeks" at bounding box center [695, 126] width 59 height 12
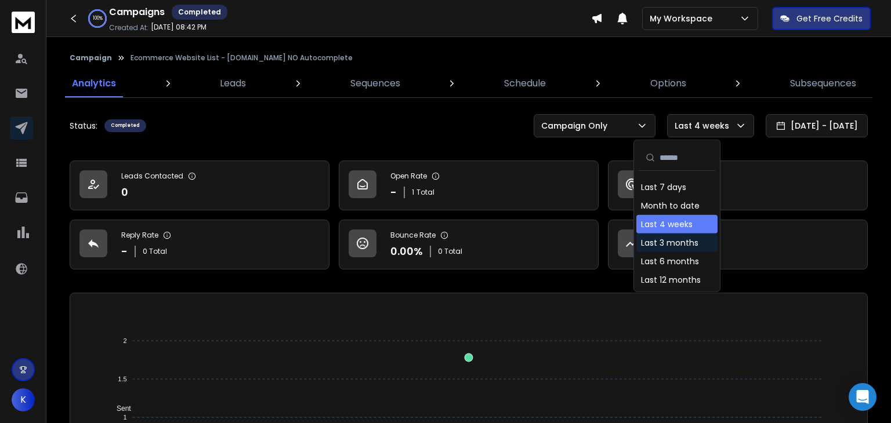
click at [660, 246] on div "Last 3 months" at bounding box center [669, 243] width 57 height 12
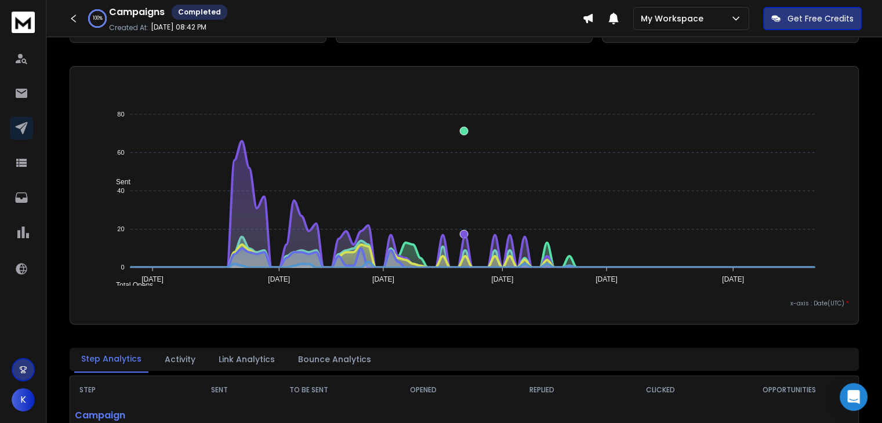
scroll to position [223, 0]
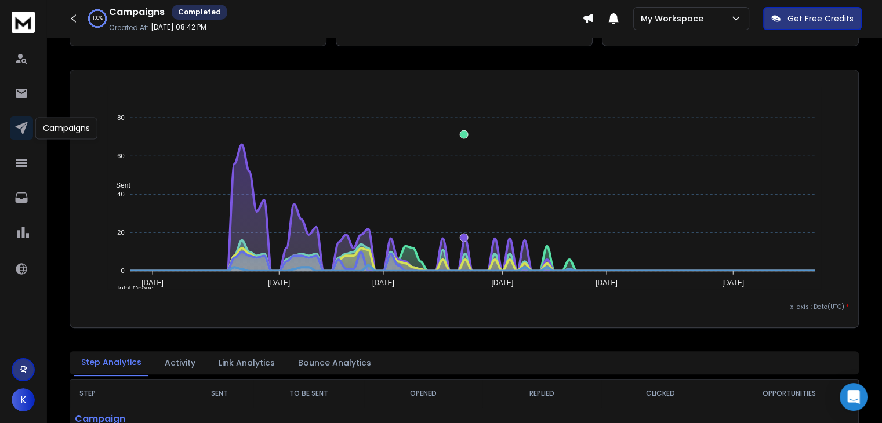
click at [21, 120] on link at bounding box center [21, 128] width 23 height 23
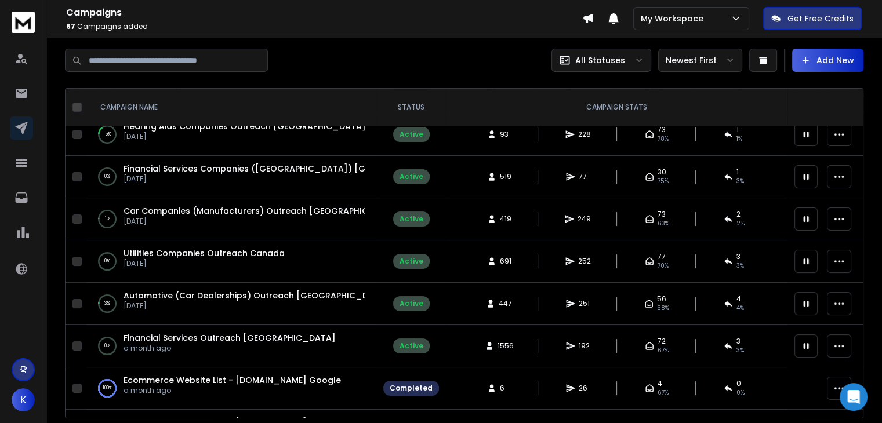
scroll to position [163, 0]
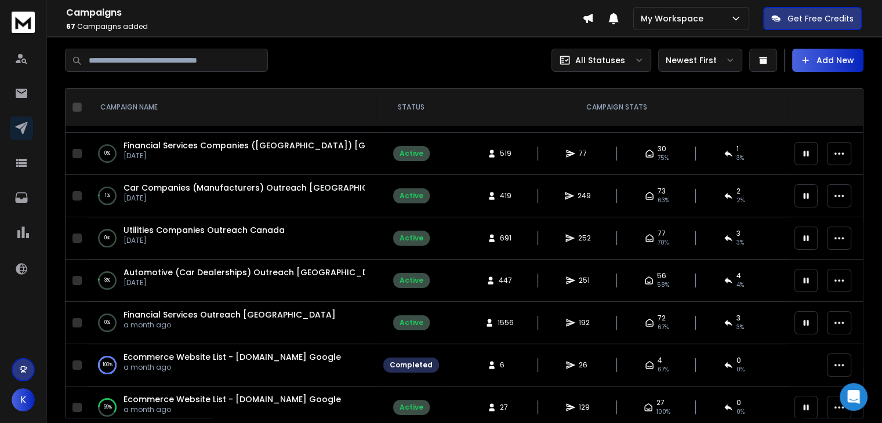
click at [304, 322] on div "0 % Financial Services Outreach [GEOGRAPHIC_DATA] a month ago" at bounding box center [231, 323] width 267 height 28
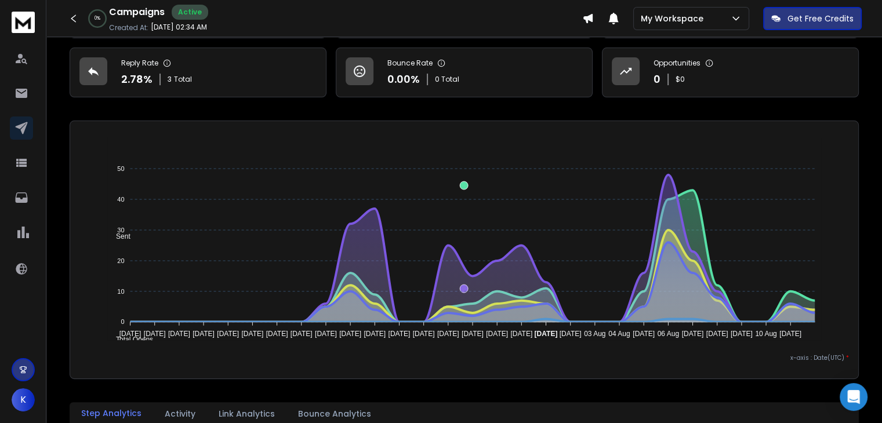
scroll to position [178, 0]
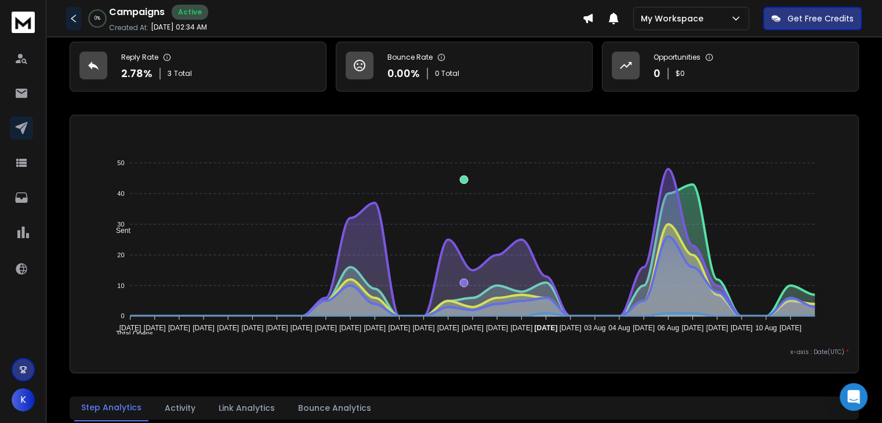
click at [75, 14] on icon at bounding box center [73, 18] width 5 height 8
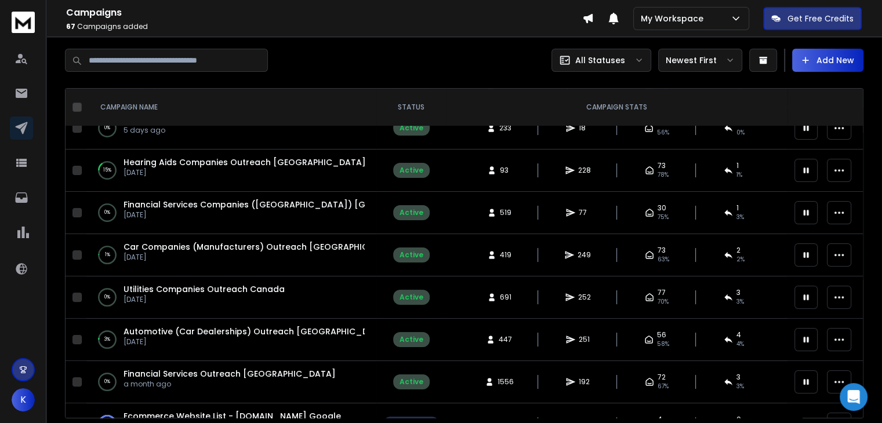
scroll to position [107, 0]
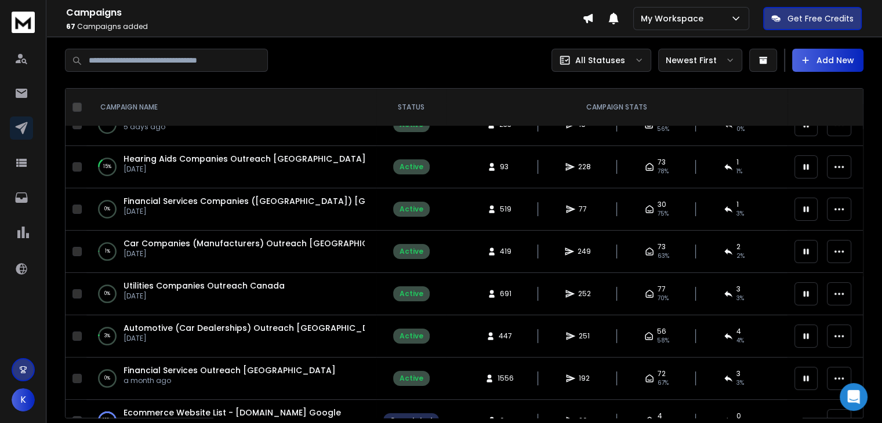
click at [276, 346] on div "Automotive (Car Dealerships) Outreach Canada [DATE]" at bounding box center [244, 336] width 241 height 28
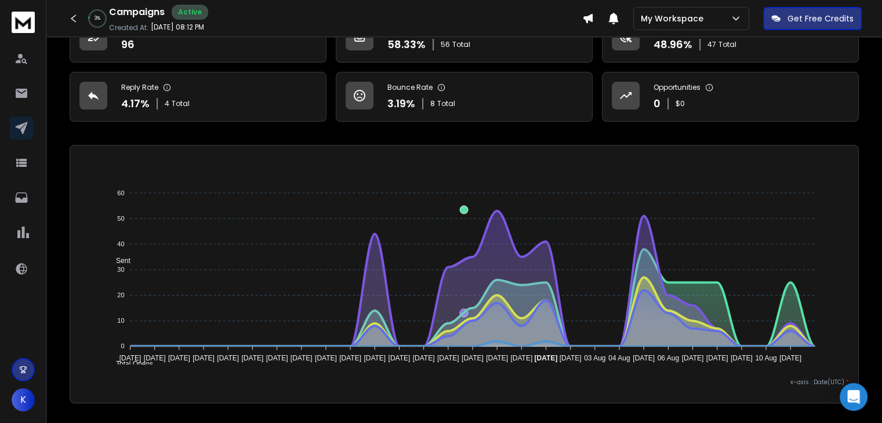
scroll to position [194, 0]
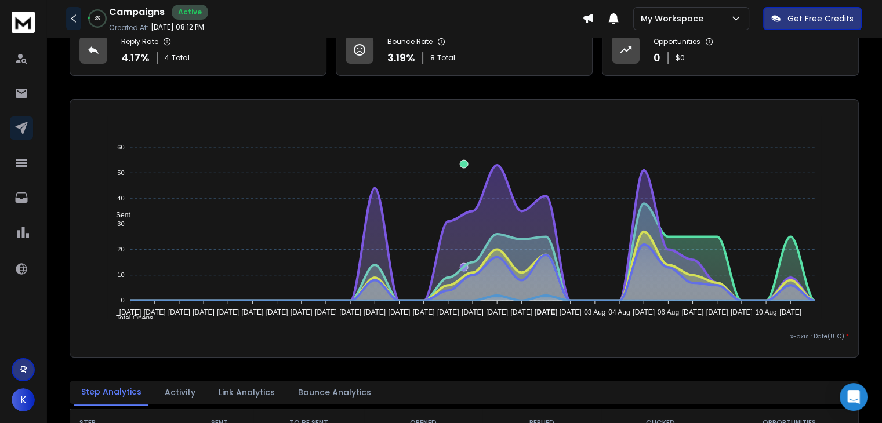
click at [77, 16] on icon at bounding box center [73, 18] width 10 height 10
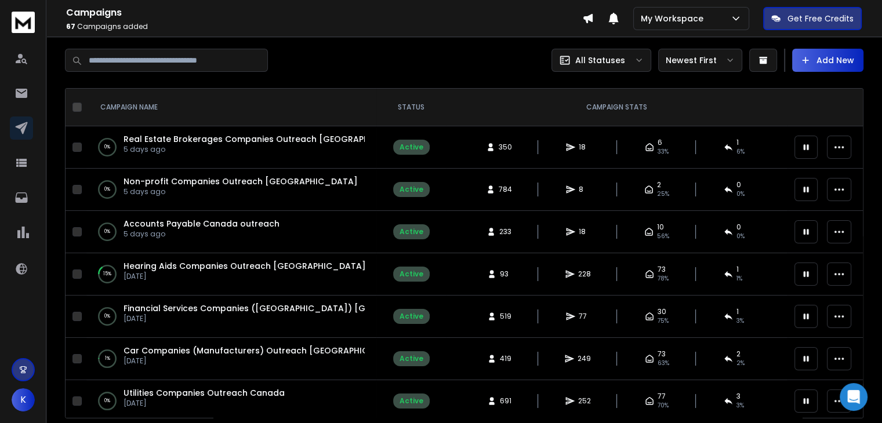
click at [276, 308] on span "Financial Services Companies ([GEOGRAPHIC_DATA]) [GEOGRAPHIC_DATA] outreach" at bounding box center [306, 309] width 365 height 12
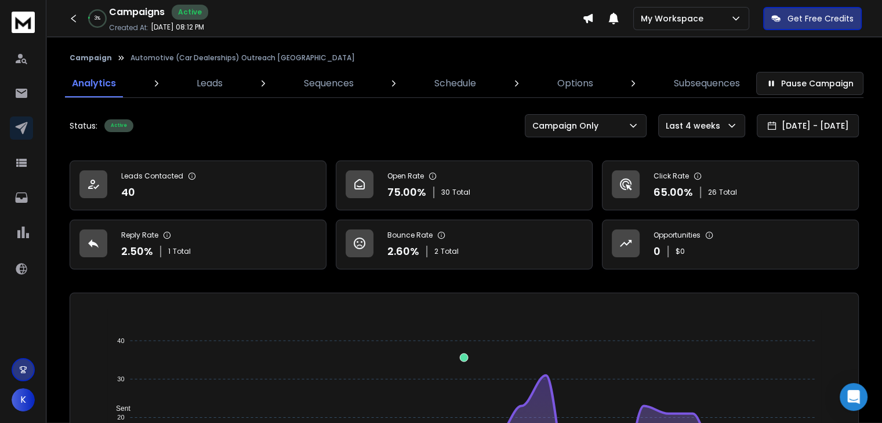
scroll to position [159, 0]
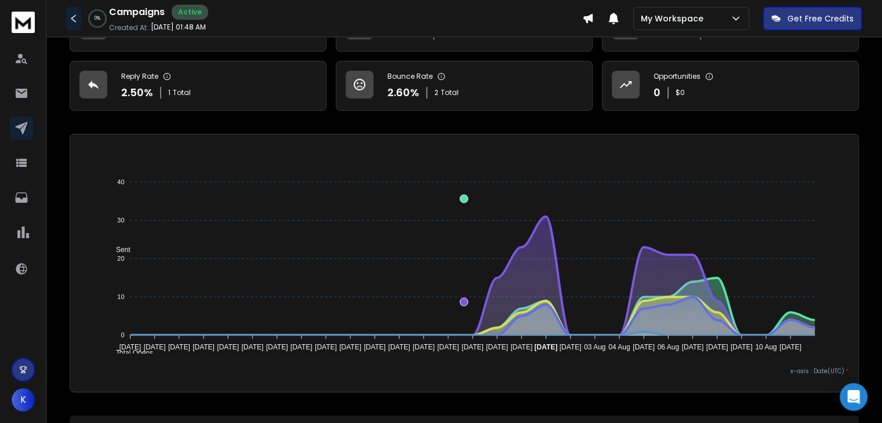
click at [72, 14] on icon at bounding box center [73, 18] width 10 height 10
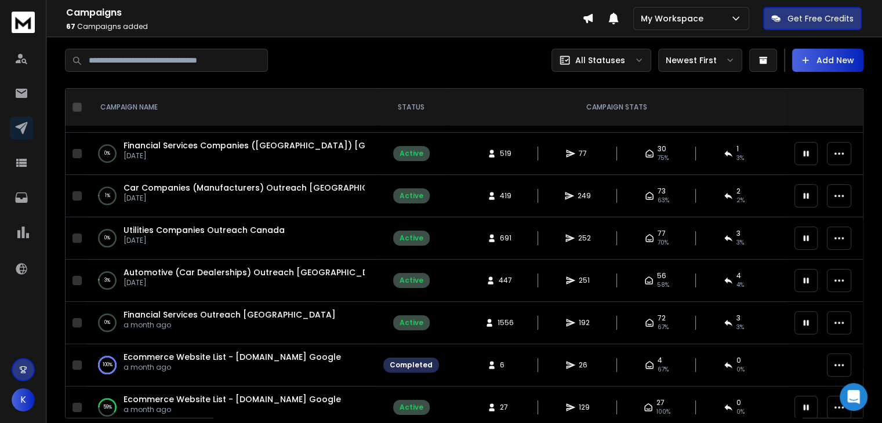
scroll to position [146, 0]
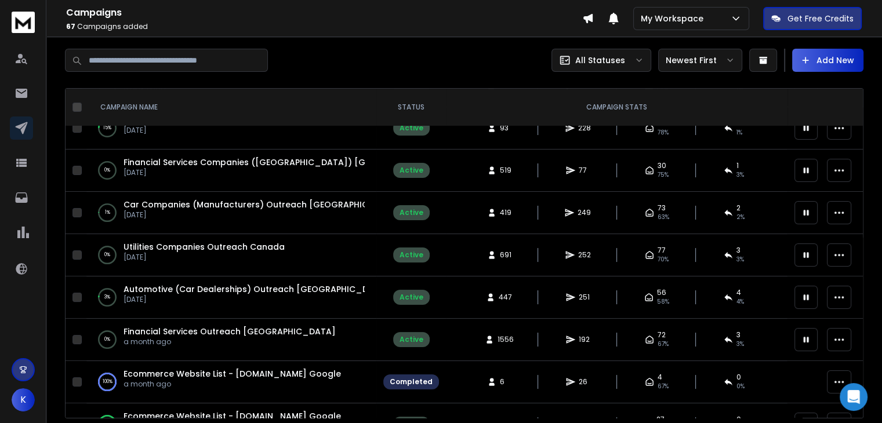
click at [277, 242] on span "Utilities Companies Outreach Canada" at bounding box center [204, 247] width 161 height 12
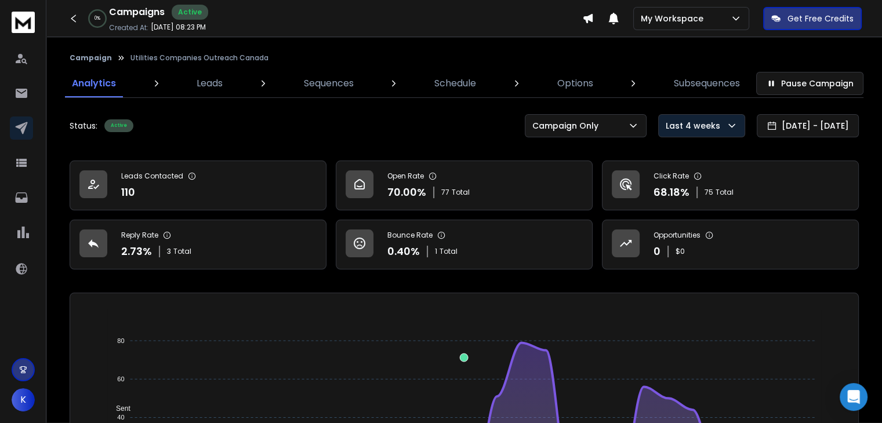
click at [675, 130] on p "Last 4 weeks" at bounding box center [695, 126] width 59 height 12
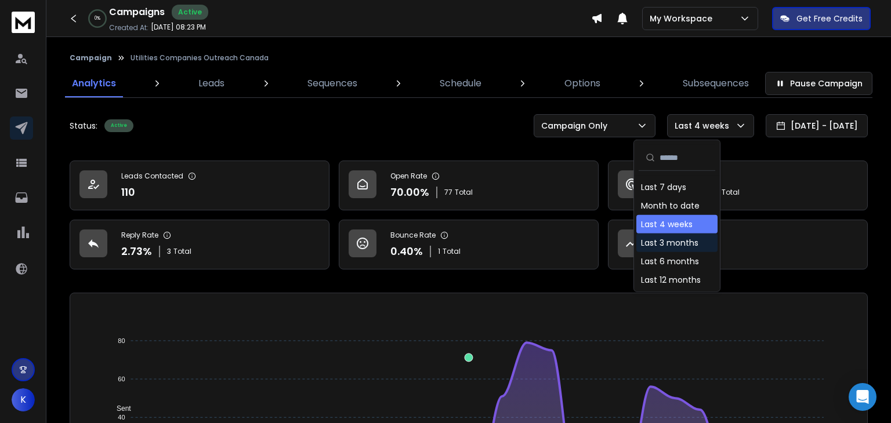
click at [690, 242] on div "Last 3 months" at bounding box center [669, 243] width 57 height 12
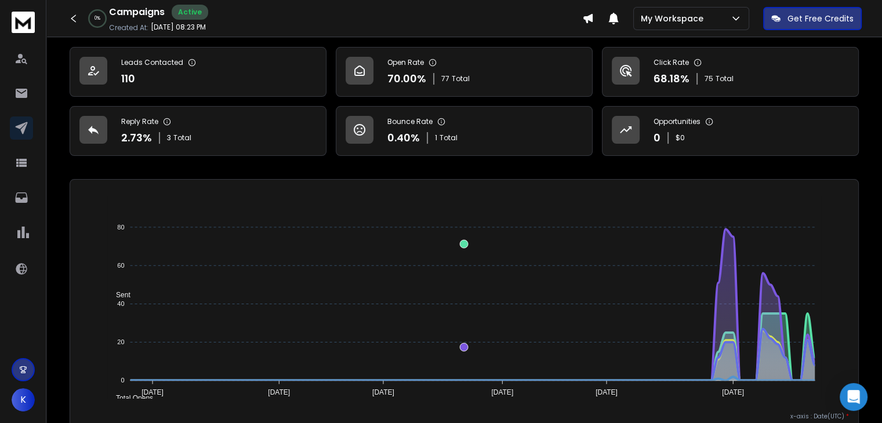
scroll to position [89, 0]
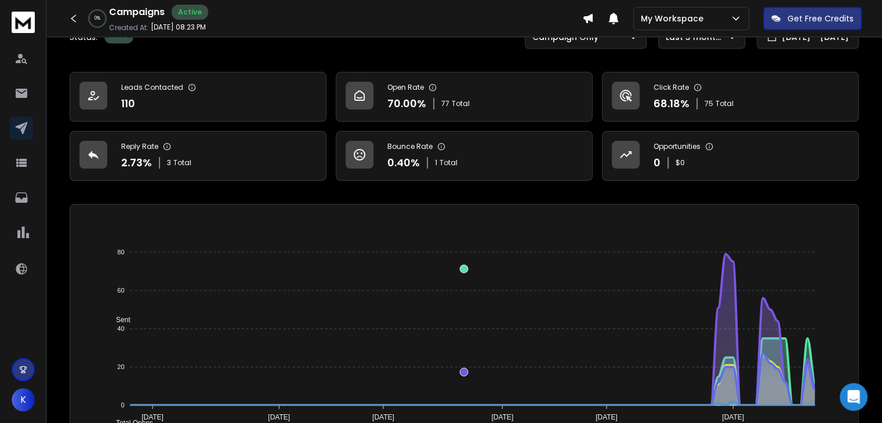
click at [81, 16] on div "0 % Campaigns Active Created At: [DATE] 08:23 PM" at bounding box center [137, 19] width 142 height 28
click at [77, 18] on icon at bounding box center [73, 18] width 10 height 10
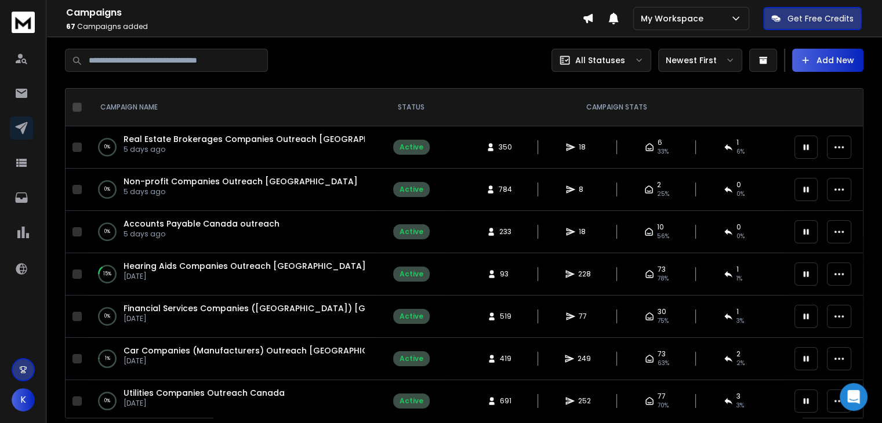
click at [241, 355] on link "Car Companies (Manufacturers) Outreach [GEOGRAPHIC_DATA]" at bounding box center [263, 351] width 278 height 12
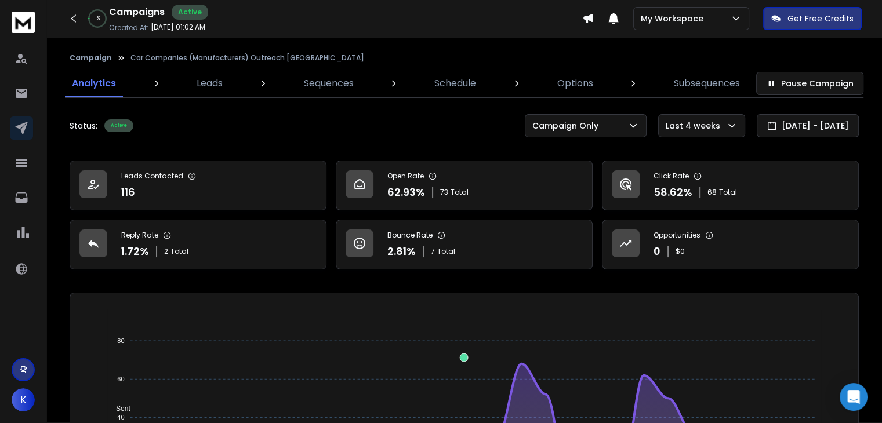
scroll to position [274, 0]
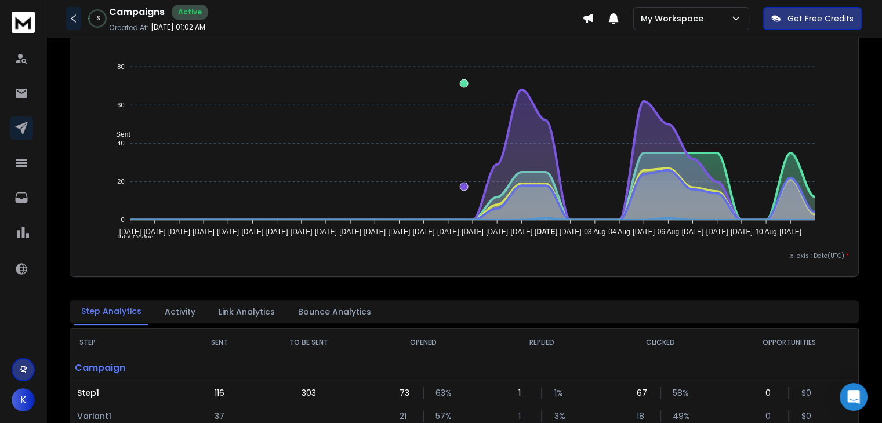
click at [70, 15] on icon at bounding box center [73, 18] width 10 height 10
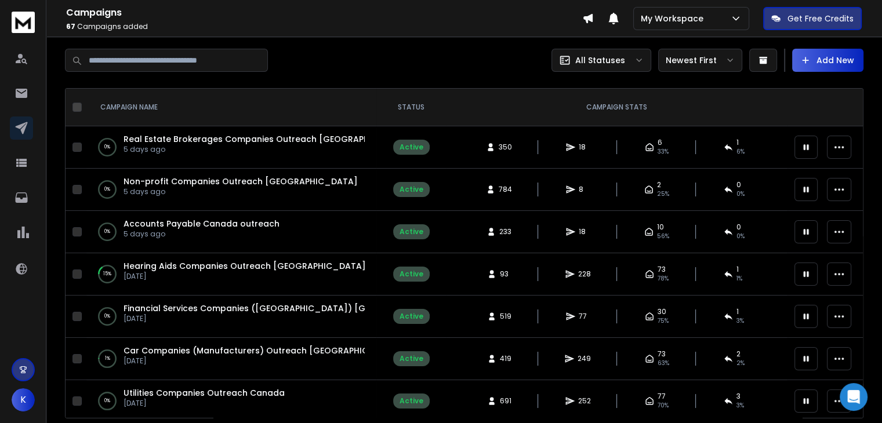
click at [186, 273] on p "[DATE]" at bounding box center [244, 276] width 241 height 9
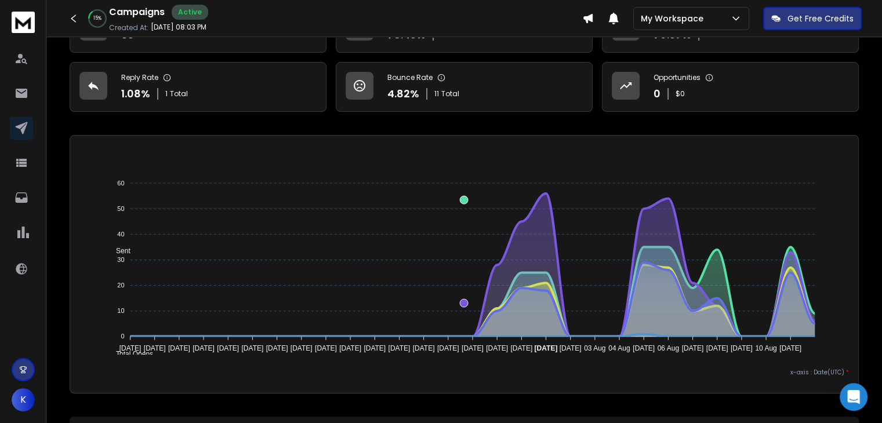
scroll to position [166, 0]
